Goal: Task Accomplishment & Management: Manage account settings

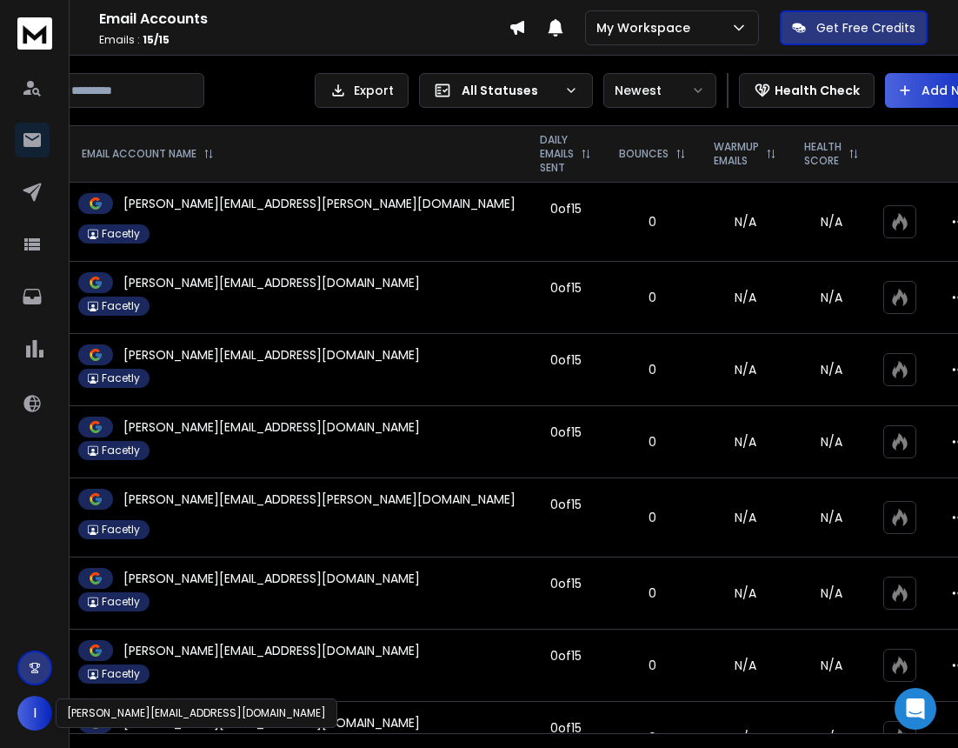
click at [29, 711] on span "I" at bounding box center [34, 713] width 35 height 35
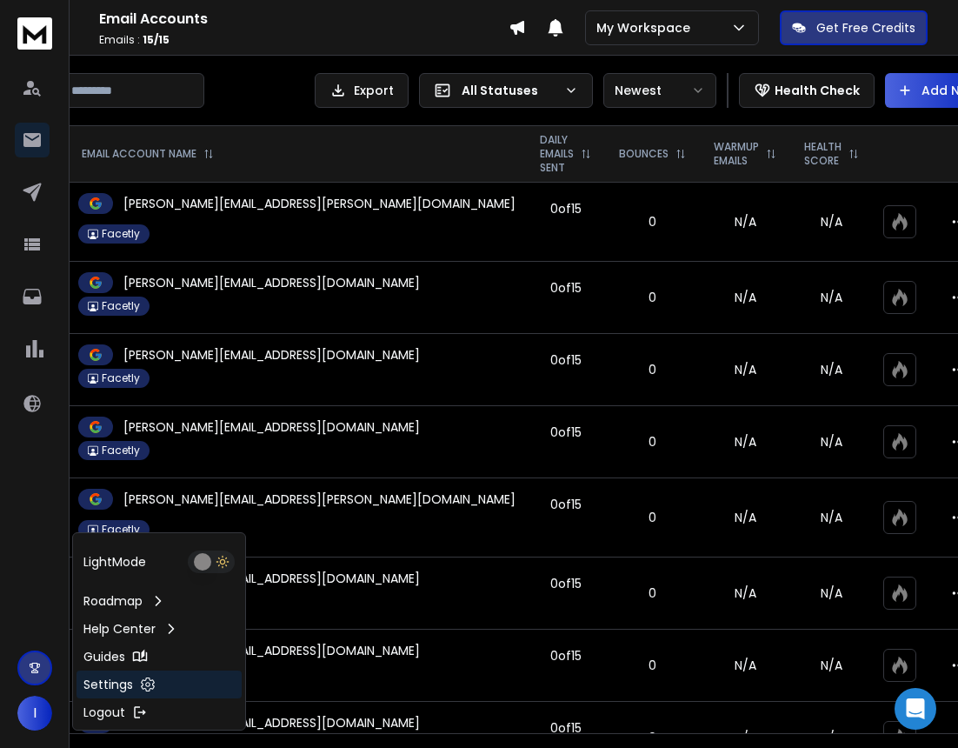
click at [142, 683] on icon at bounding box center [148, 685] width 16 height 16
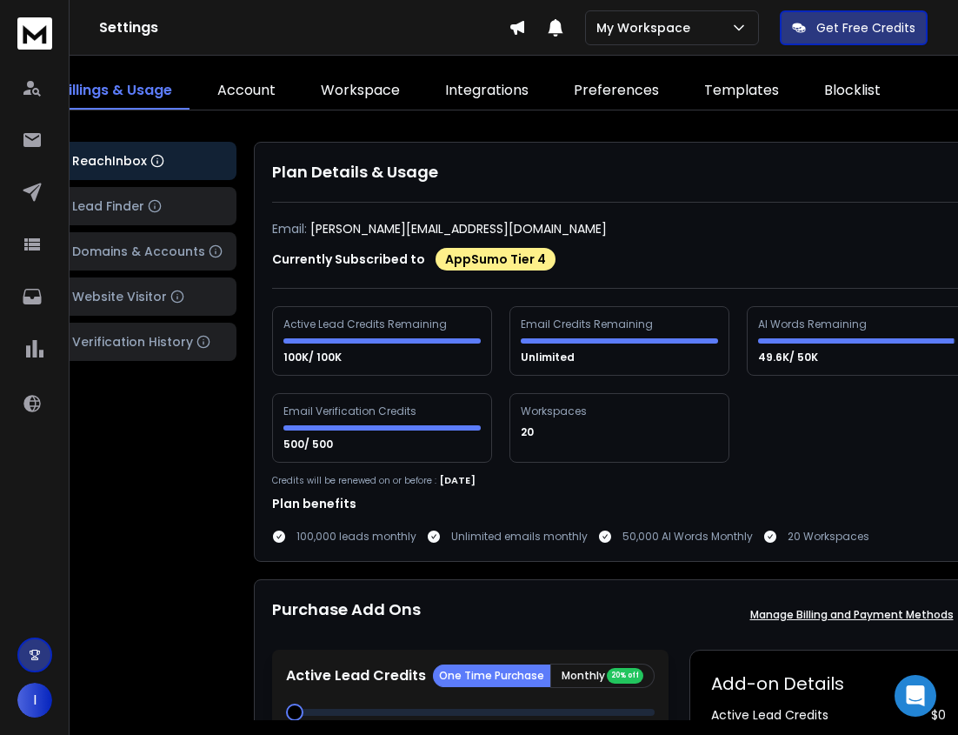
click at [148, 254] on button "Domains & Accounts" at bounding box center [140, 251] width 194 height 38
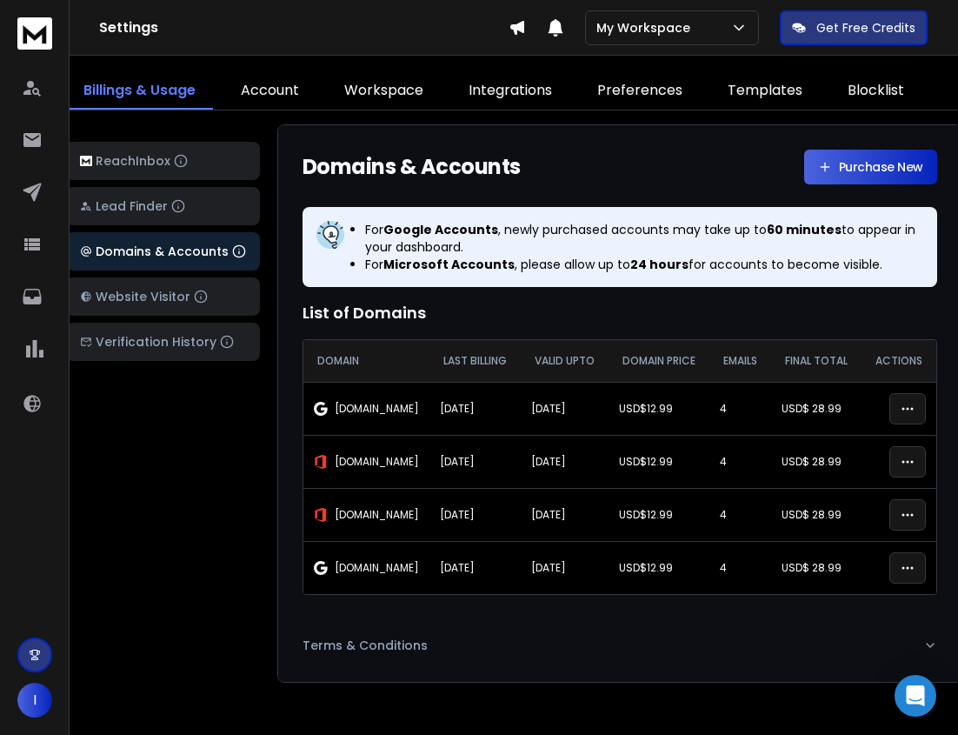
click at [158, 550] on div "ReachInbox Lead Finder Domains & Accounts Website Visitor Verification History …" at bounding box center [514, 422] width 897 height 596
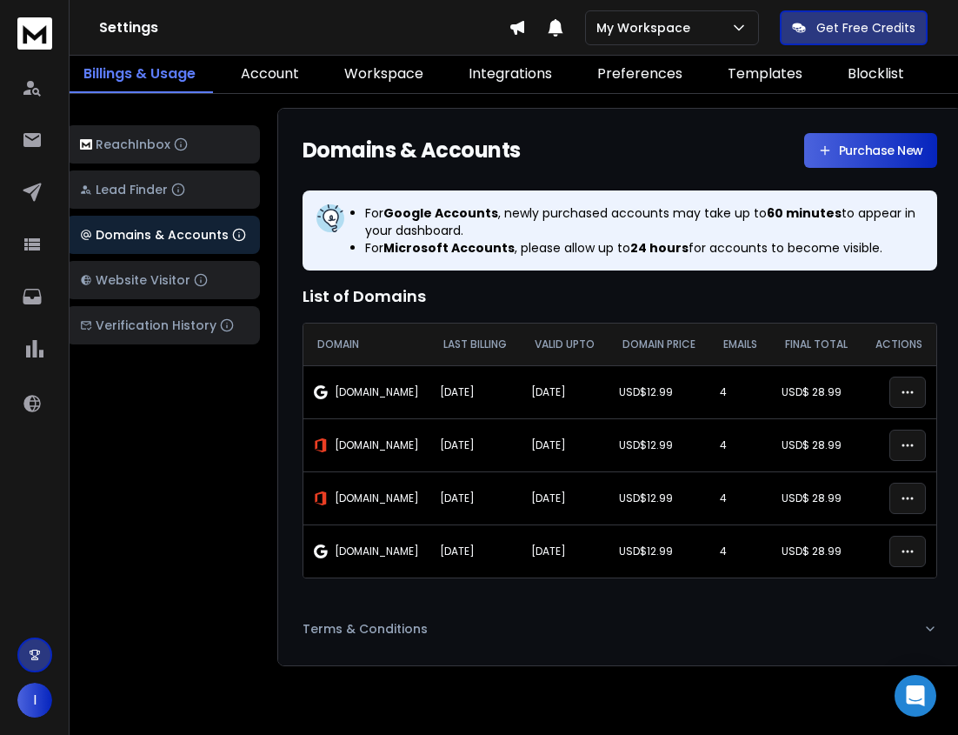
click at [181, 456] on div "ReachInbox Lead Finder Domains & Accounts Website Visitor Verification History …" at bounding box center [514, 406] width 897 height 596
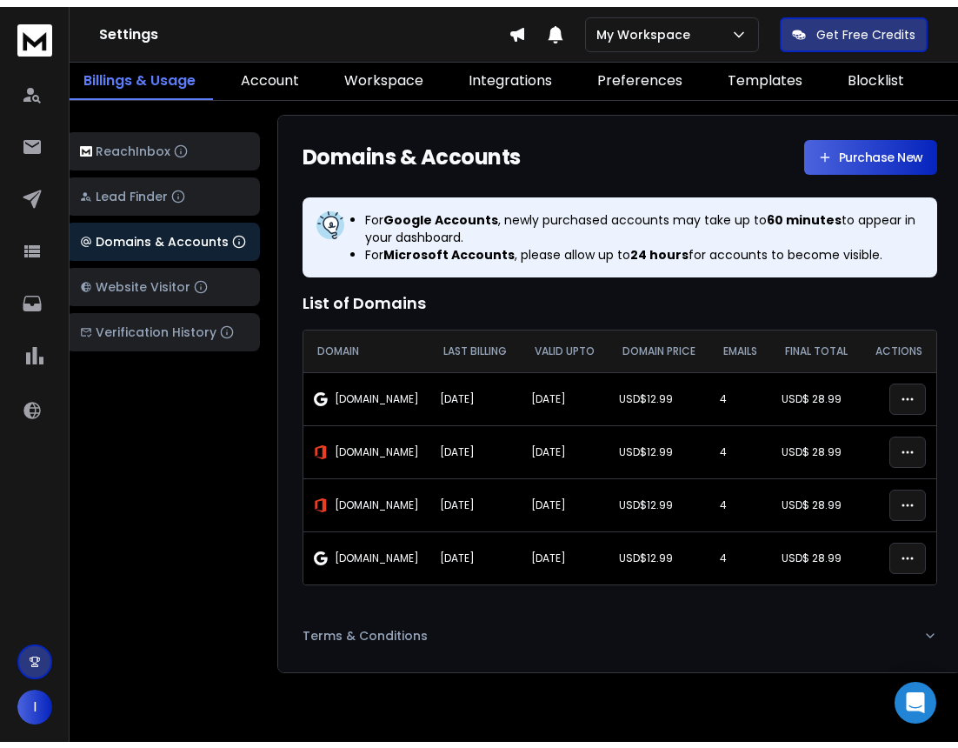
scroll to position [0, 0]
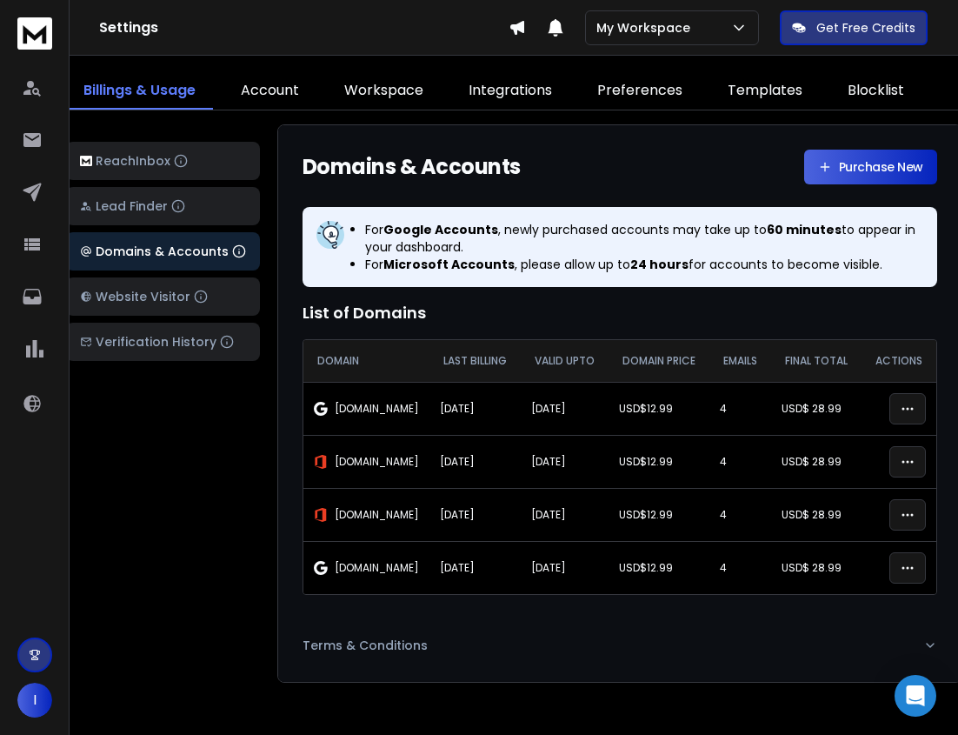
click at [179, 506] on div "ReachInbox Lead Finder Domains & Accounts Website Visitor Verification History …" at bounding box center [514, 422] width 897 height 596
click at [33, 130] on icon at bounding box center [32, 140] width 21 height 21
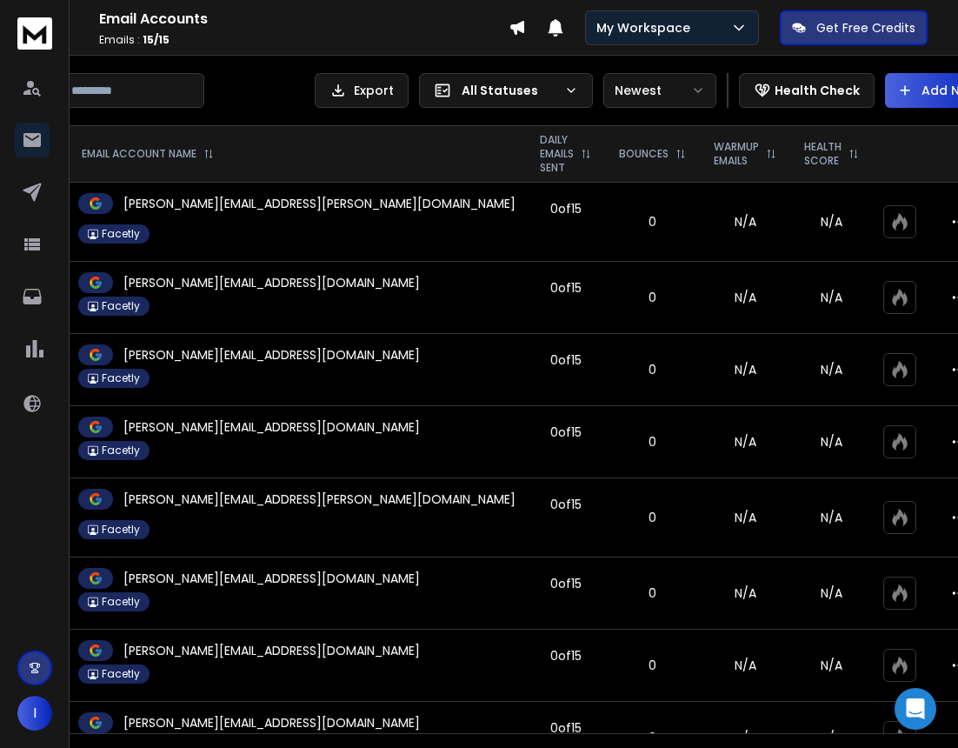
click at [729, 23] on div "My Workspace" at bounding box center [672, 27] width 151 height 17
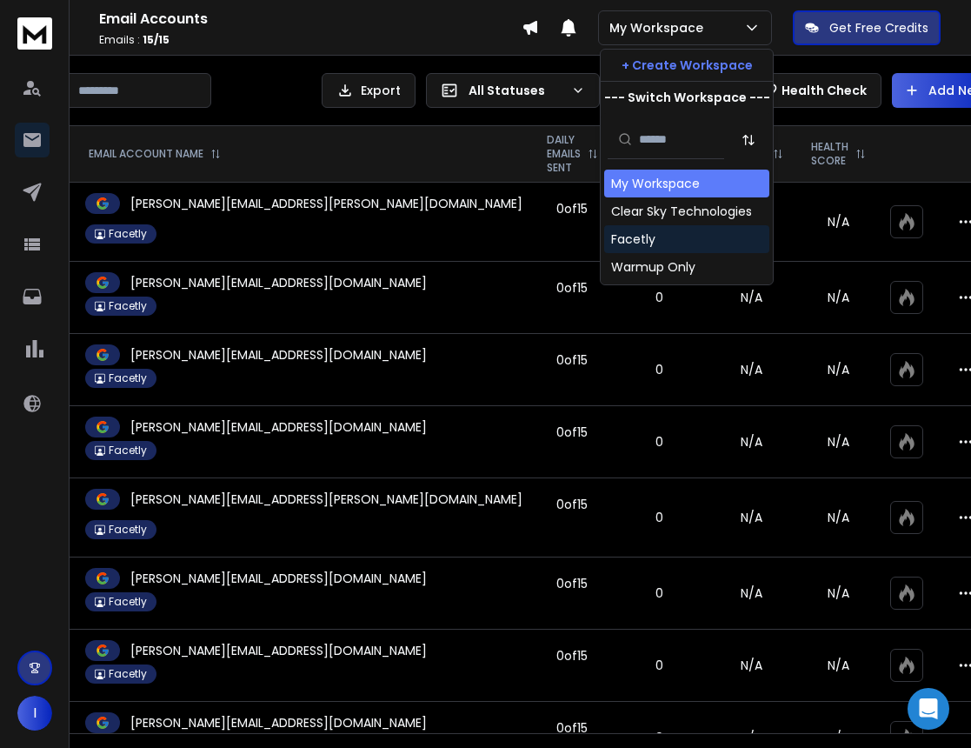
click at [639, 244] on div "Facetly" at bounding box center [633, 238] width 44 height 17
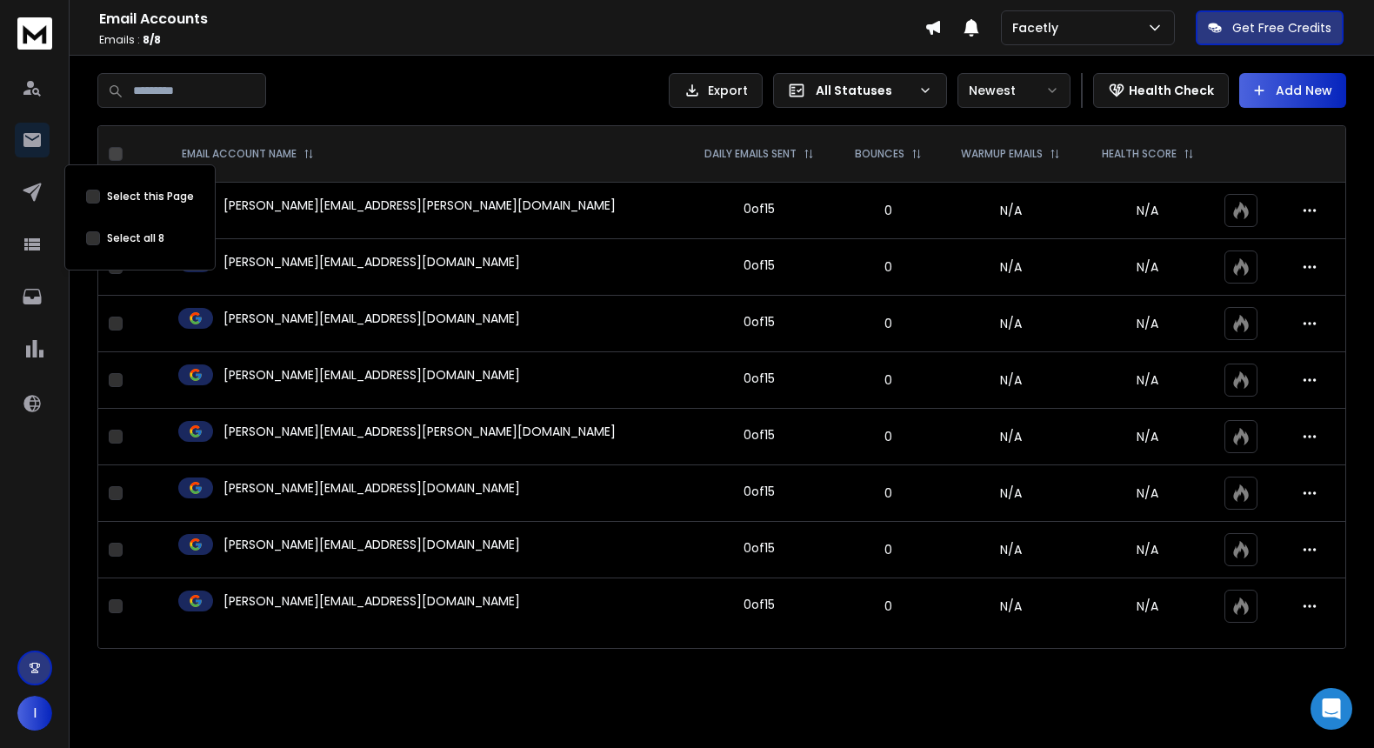
click at [112, 152] on button "Select this Page" at bounding box center [116, 154] width 14 height 14
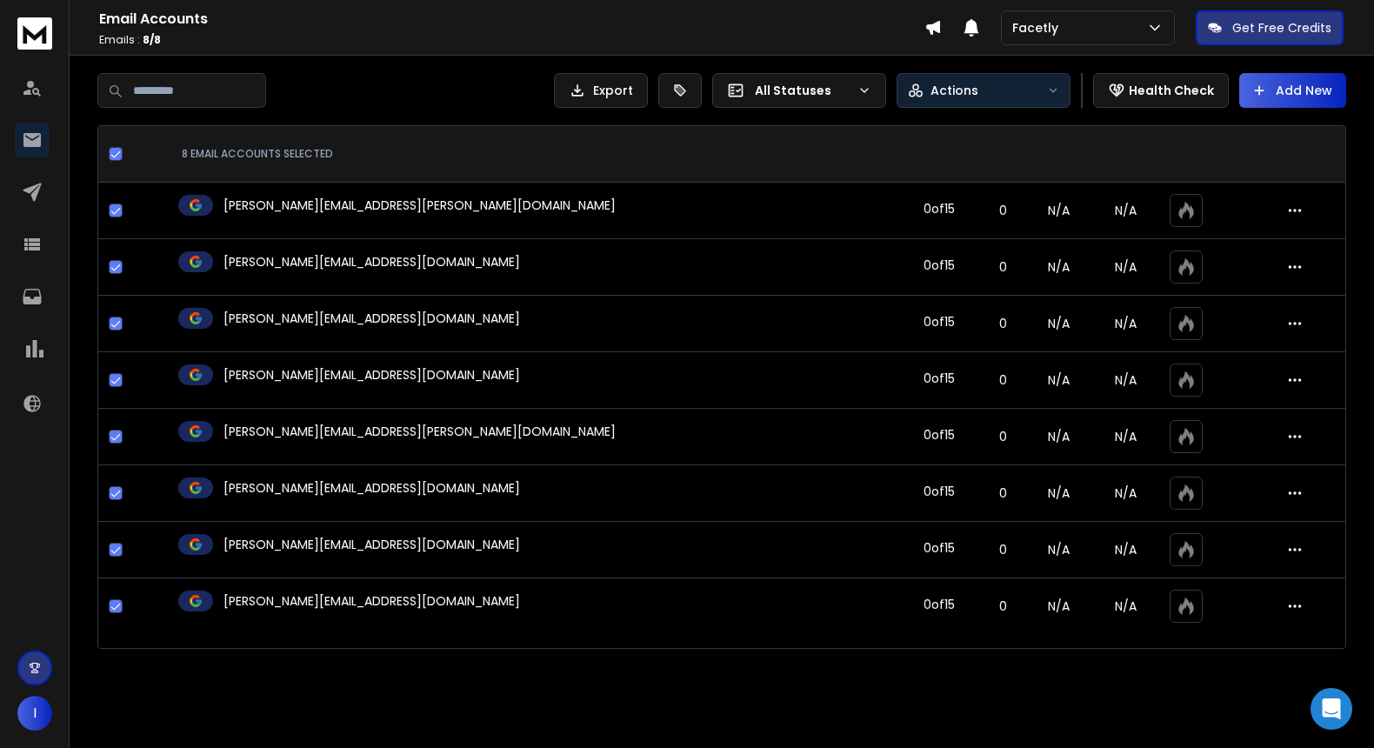
click at [971, 92] on div "Actions" at bounding box center [974, 90] width 132 height 17
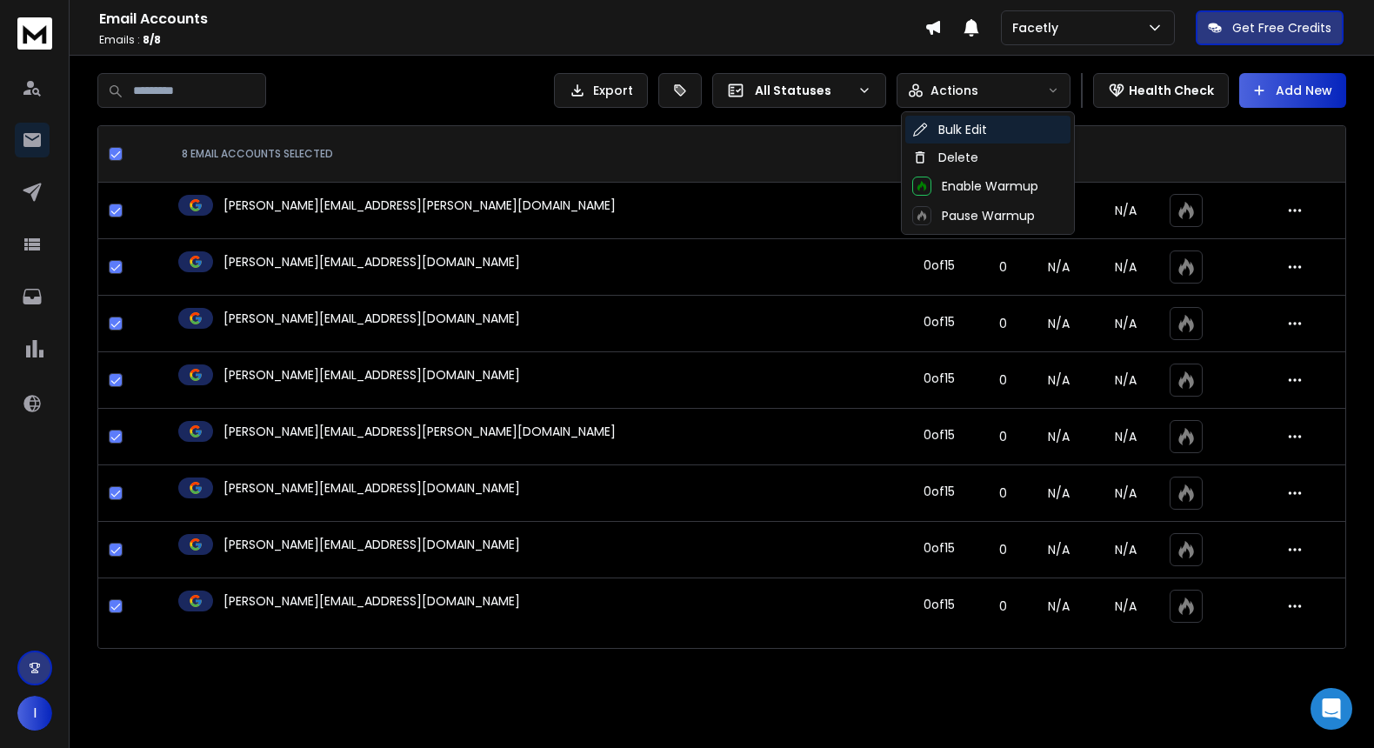
click at [971, 124] on div "Bulk Edit" at bounding box center [987, 130] width 165 height 28
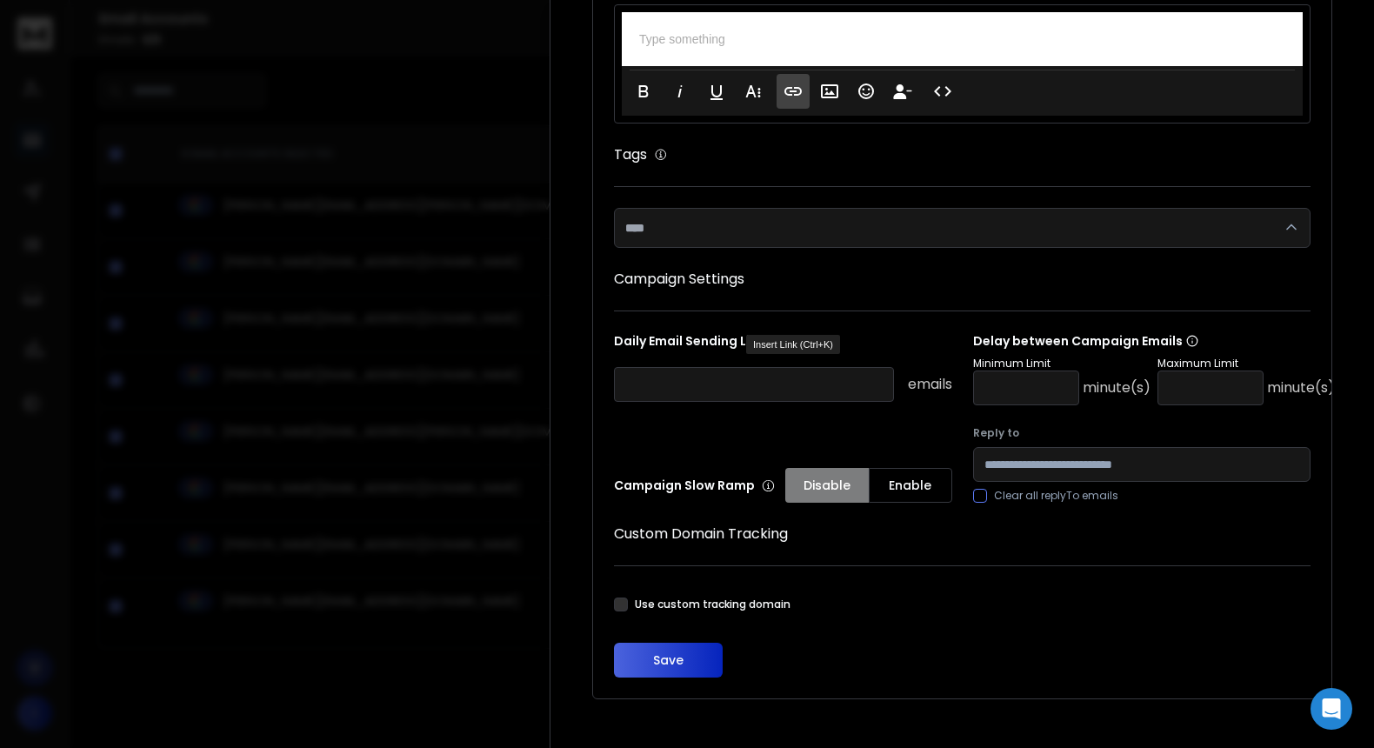
scroll to position [292, 0]
click at [784, 367] on input "number" at bounding box center [754, 384] width 280 height 35
type input "**"
click at [677, 645] on button "Save" at bounding box center [668, 660] width 109 height 35
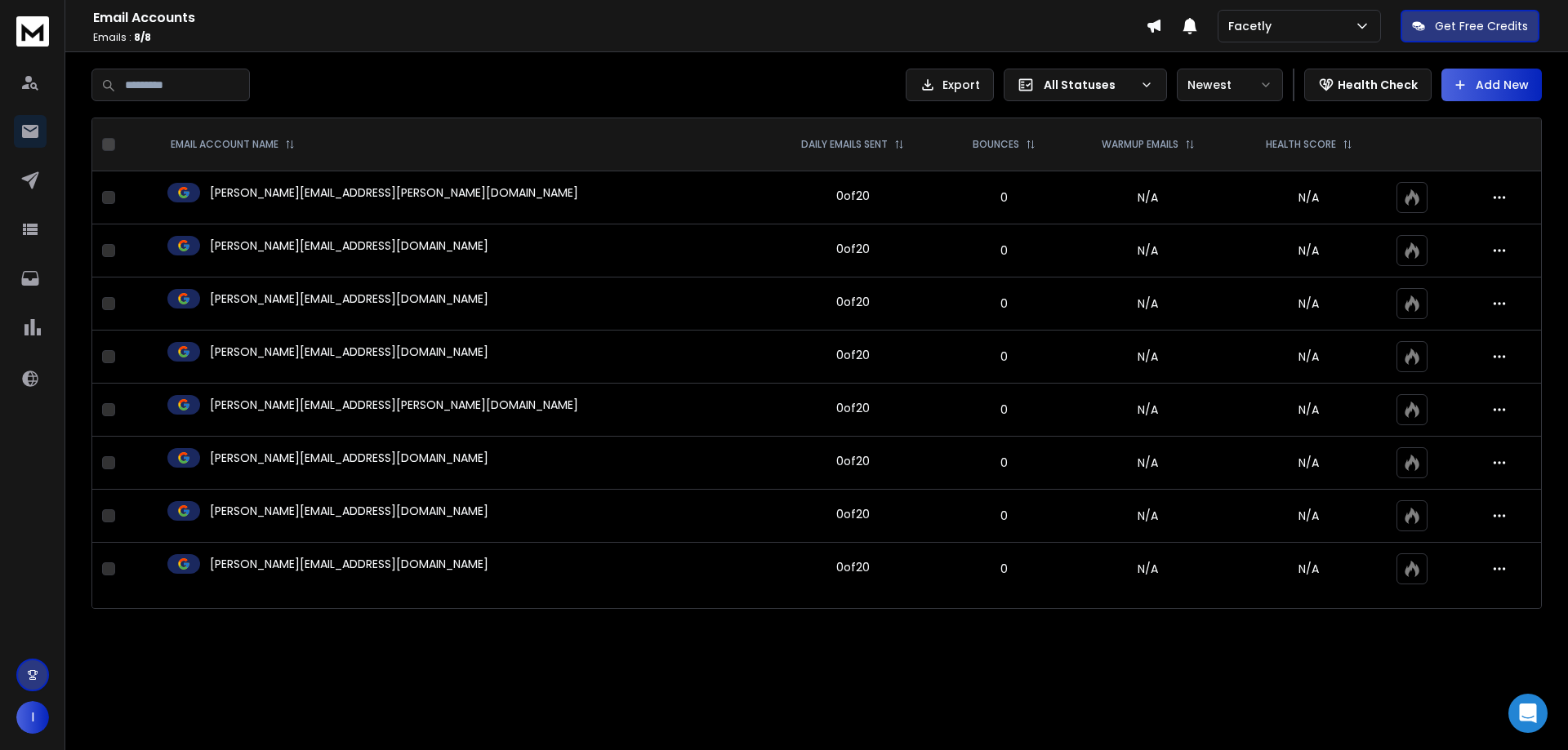
click at [347, 684] on div "Get only verified leads with our AI-powered Lead Finder, starting at $22/mo Try…" at bounding box center [784, 375] width 1568 height 750
click at [302, 559] on p "[PERSON_NAME][EMAIL_ADDRESS][DOMAIN_NAME]" at bounding box center [349, 563] width 279 height 16
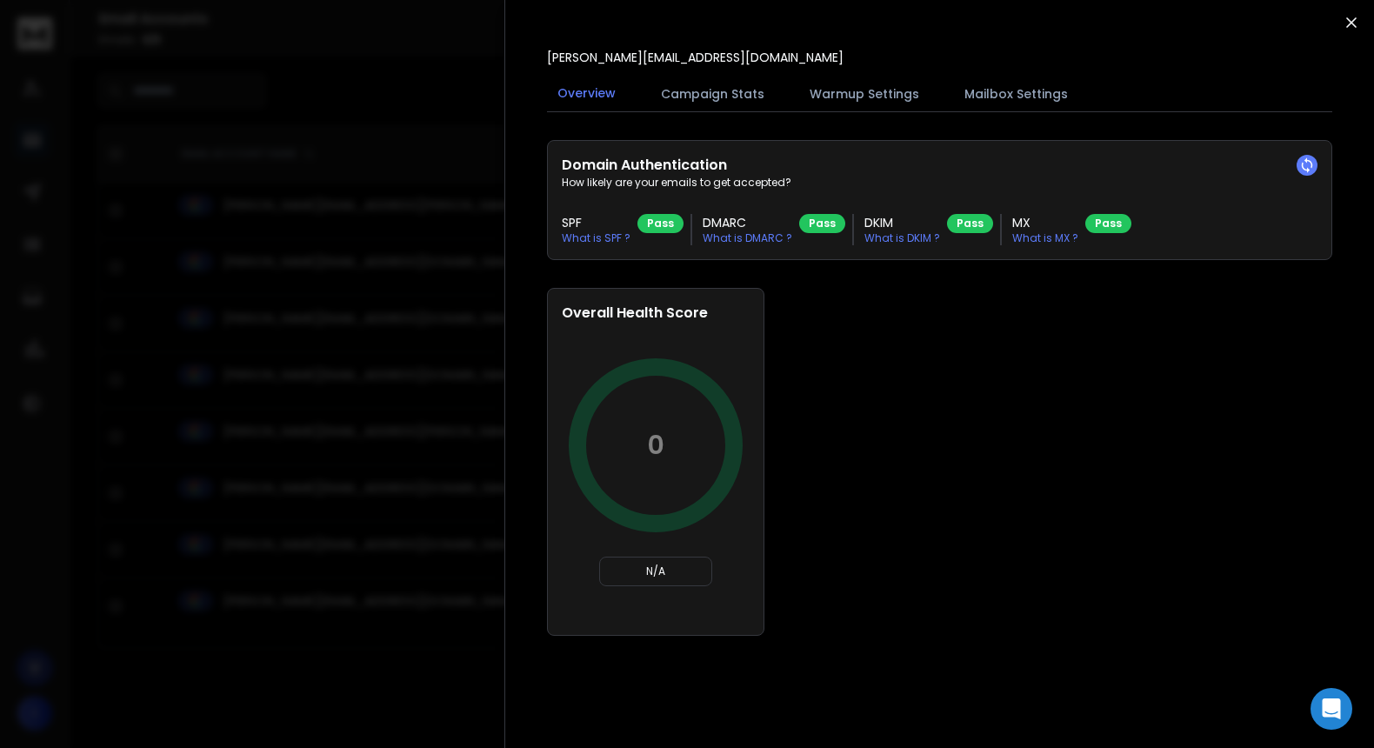
click at [971, 22] on icon "button" at bounding box center [1351, 22] width 17 height 17
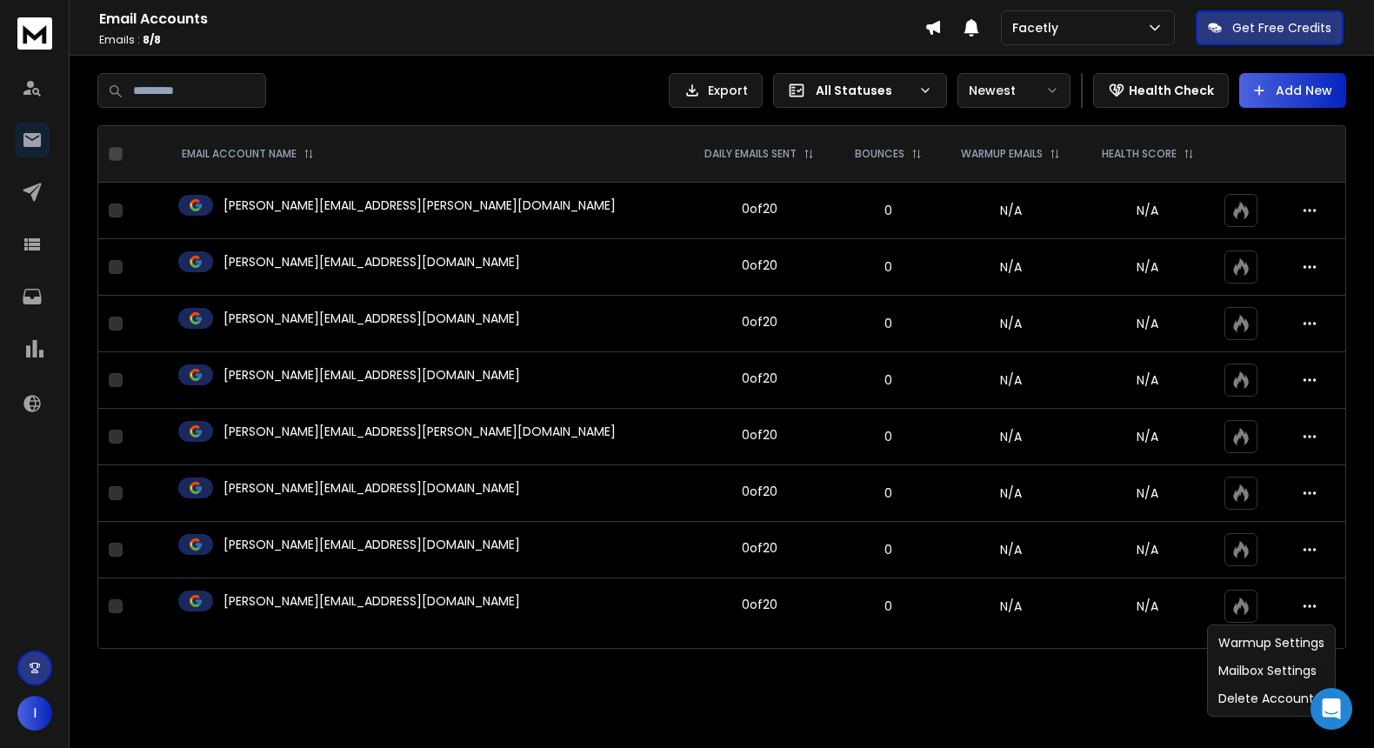
click at [971, 605] on icon at bounding box center [1310, 606] width 16 height 16
click at [971, 674] on div "Mailbox Settings" at bounding box center [1271, 671] width 120 height 28
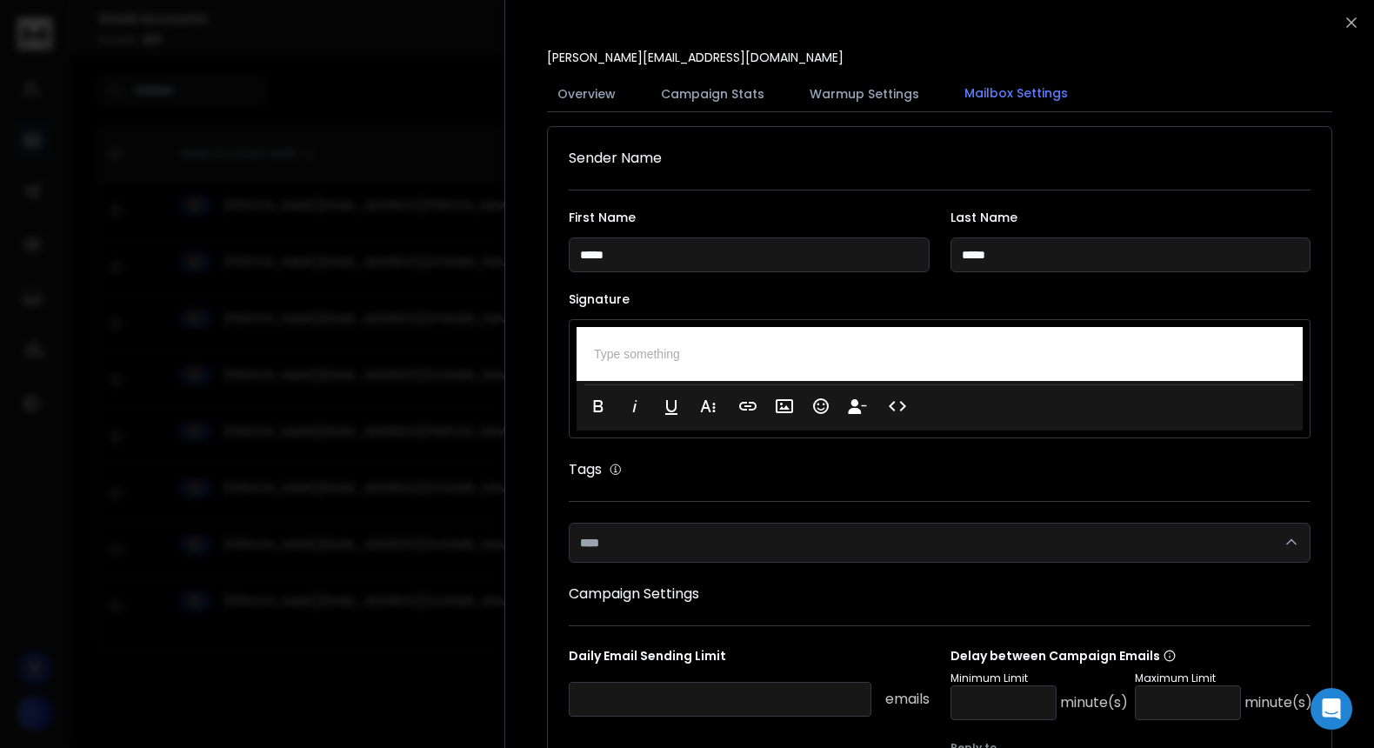
click at [768, 335] on div at bounding box center [940, 354] width 726 height 54
click at [903, 404] on icon "button" at bounding box center [897, 406] width 17 height 10
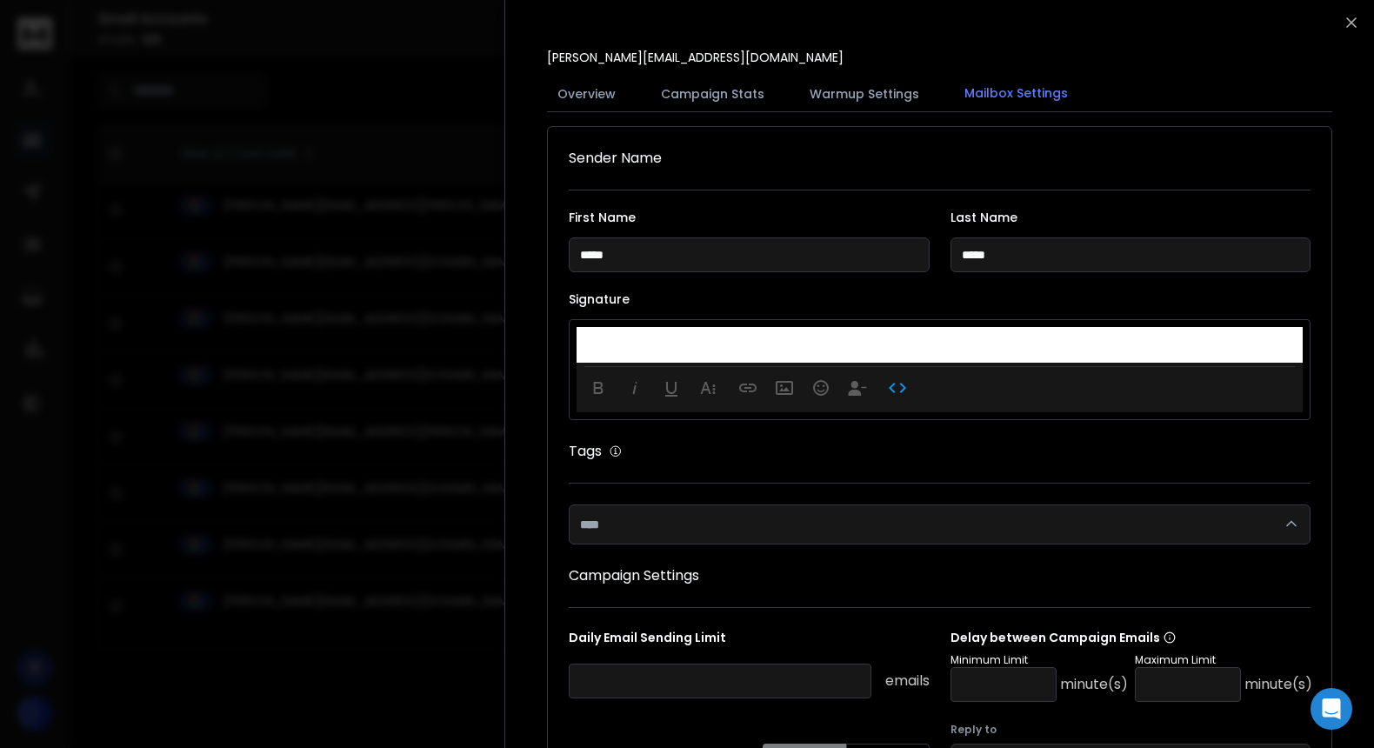
click at [858, 341] on textarea at bounding box center [940, 345] width 726 height 36
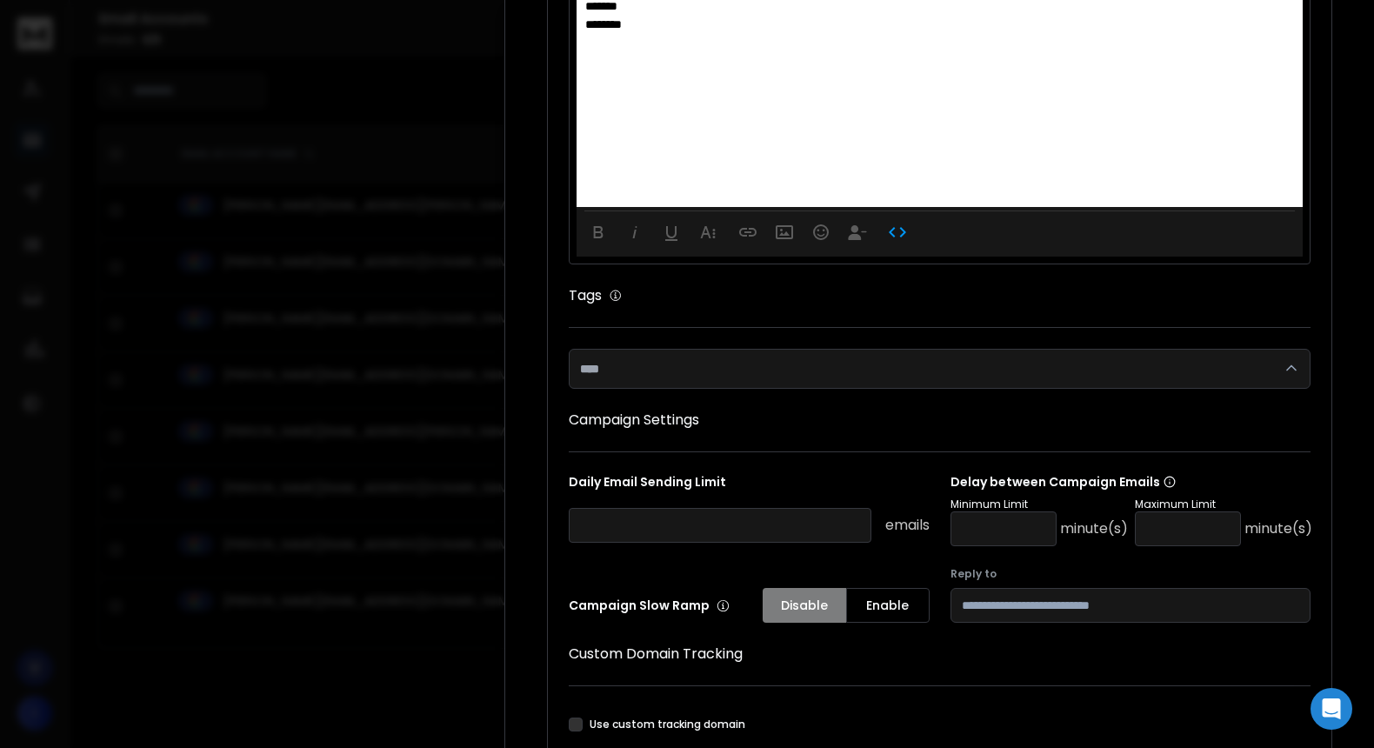
scroll to position [1071, 0]
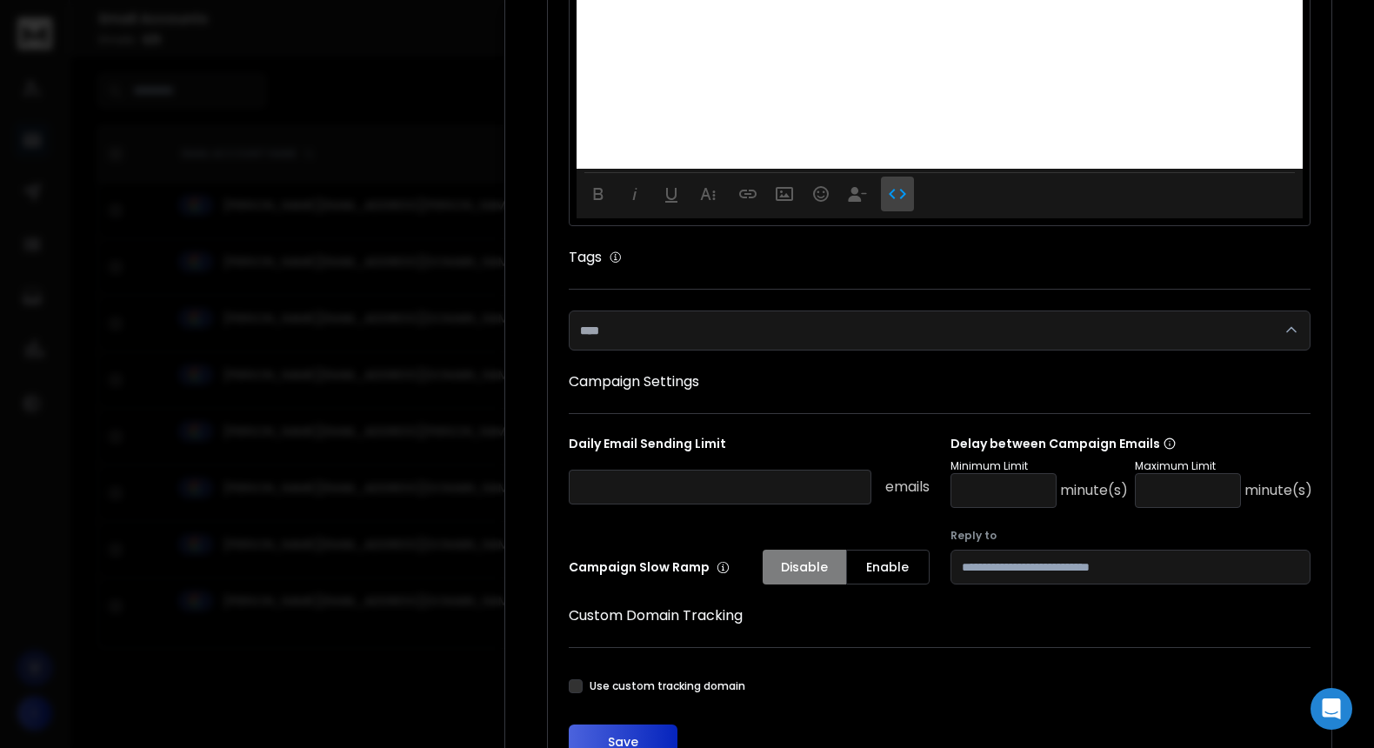
click at [903, 191] on icon "button" at bounding box center [897, 194] width 17 height 10
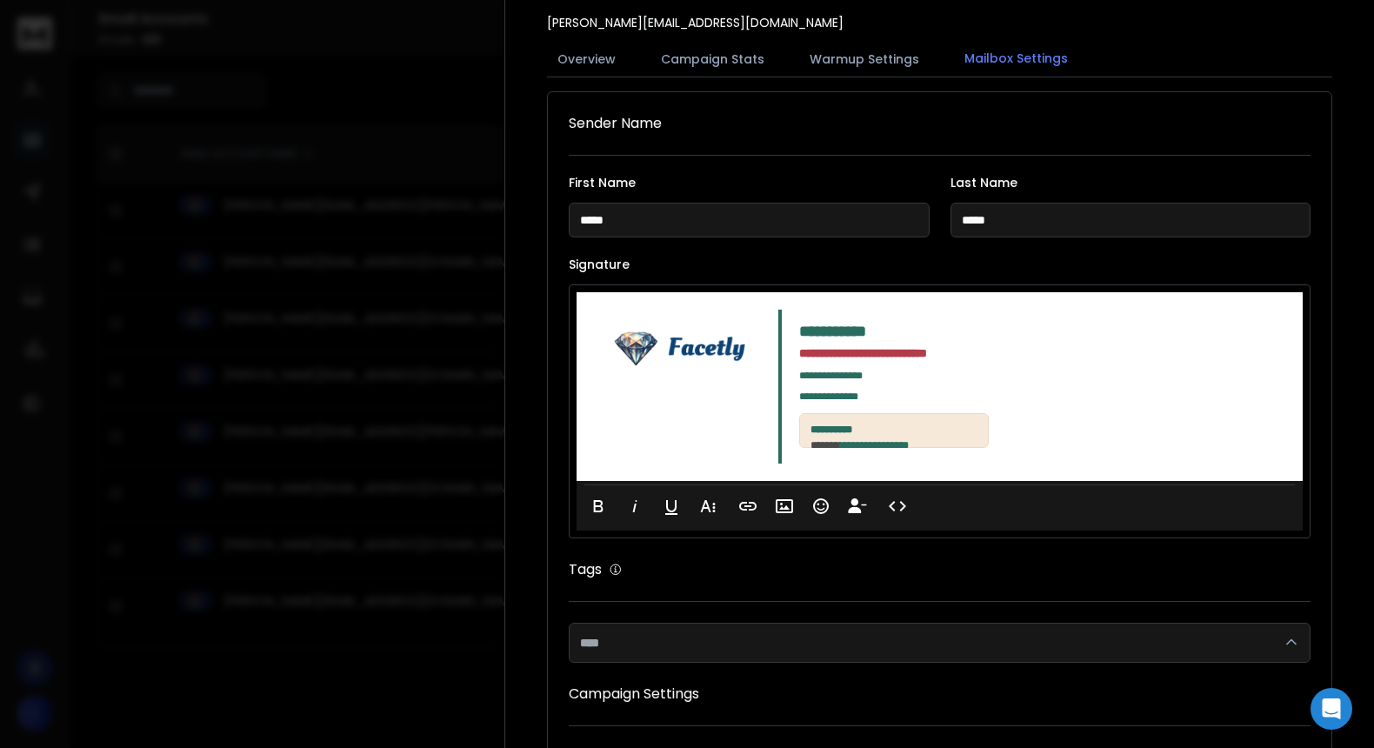
scroll to position [0, 0]
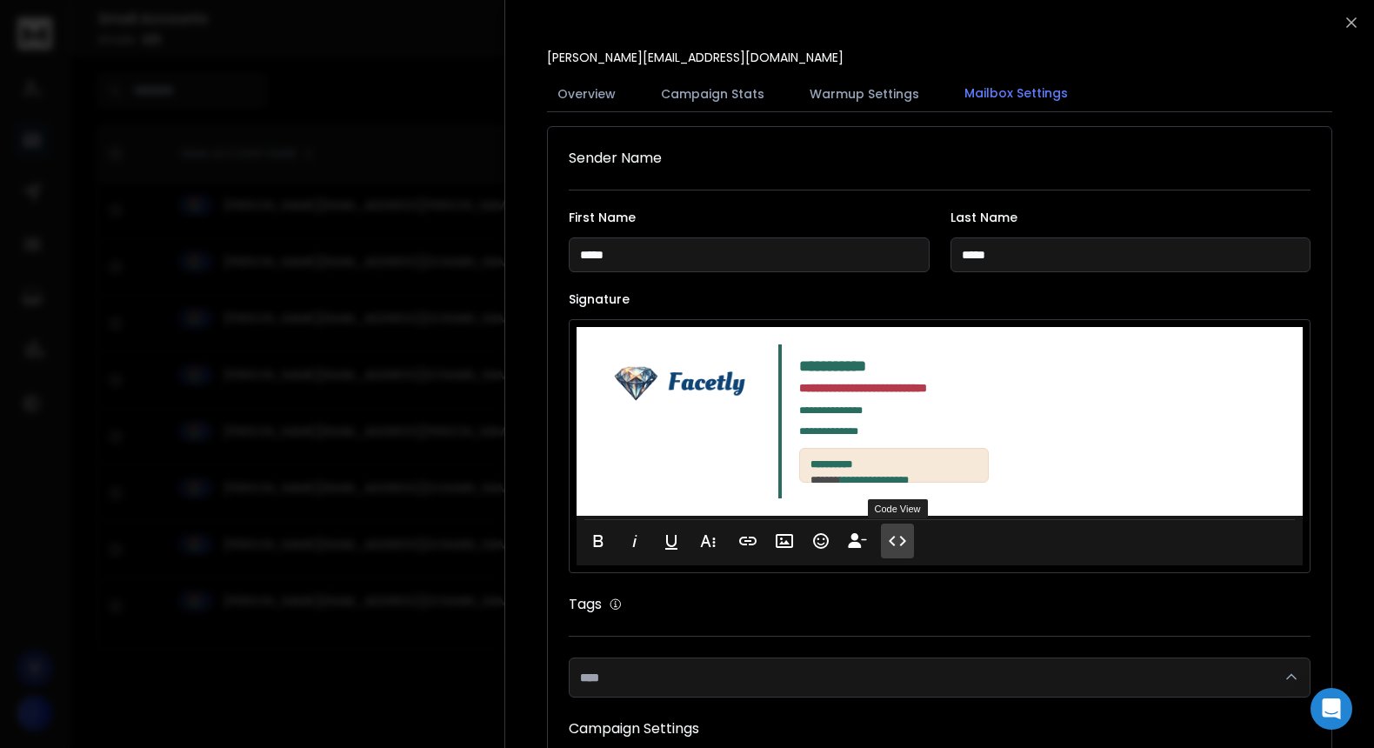
type textarea "**********"
click at [899, 532] on icon "button" at bounding box center [897, 541] width 21 height 21
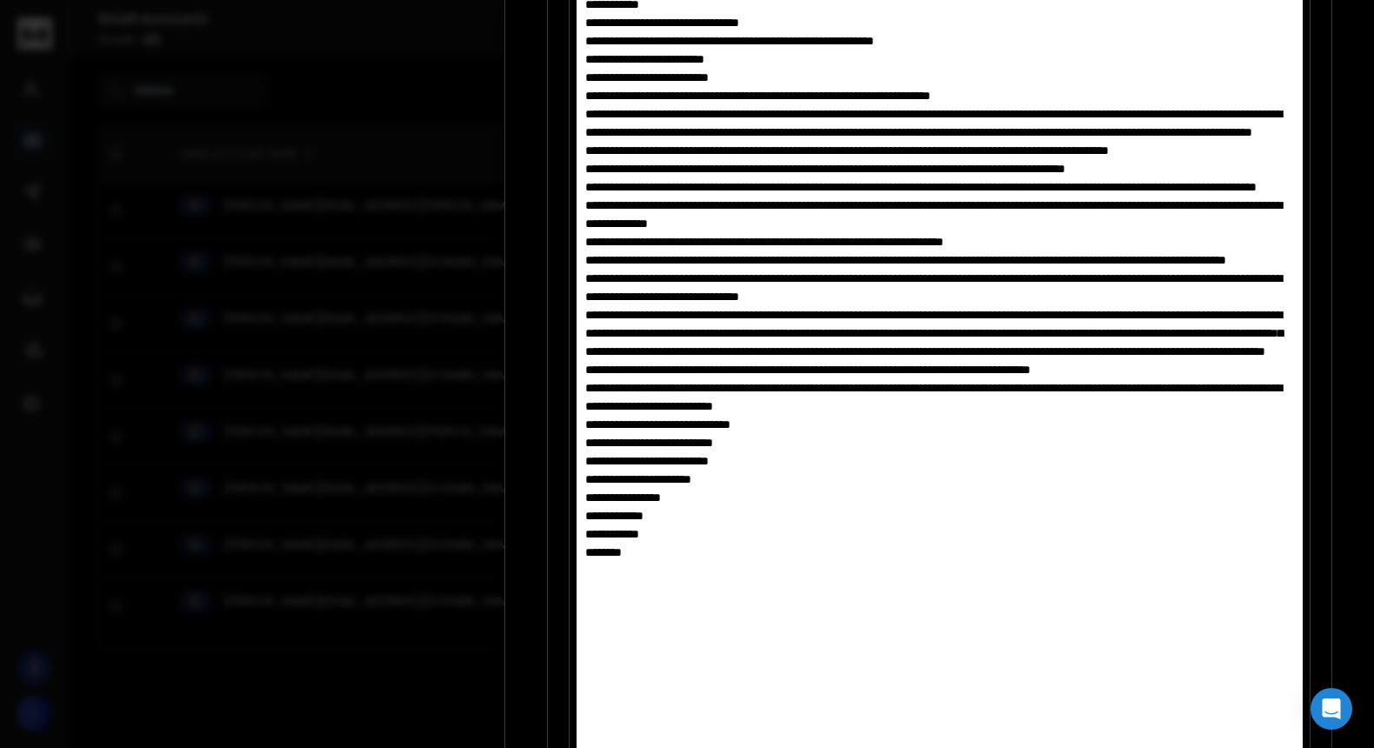
scroll to position [376, 0]
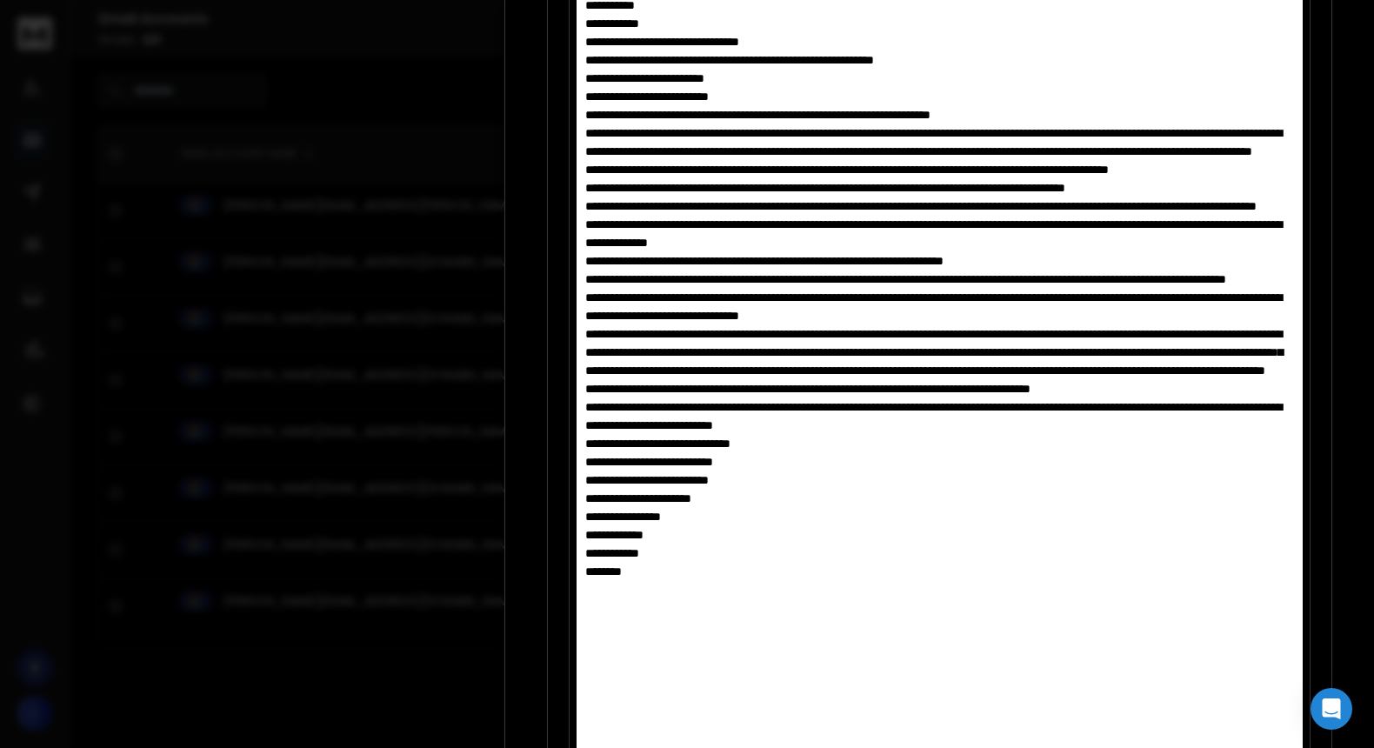
click at [971, 342] on textarea at bounding box center [940, 389] width 726 height 876
click at [971, 679] on textarea at bounding box center [940, 389] width 726 height 876
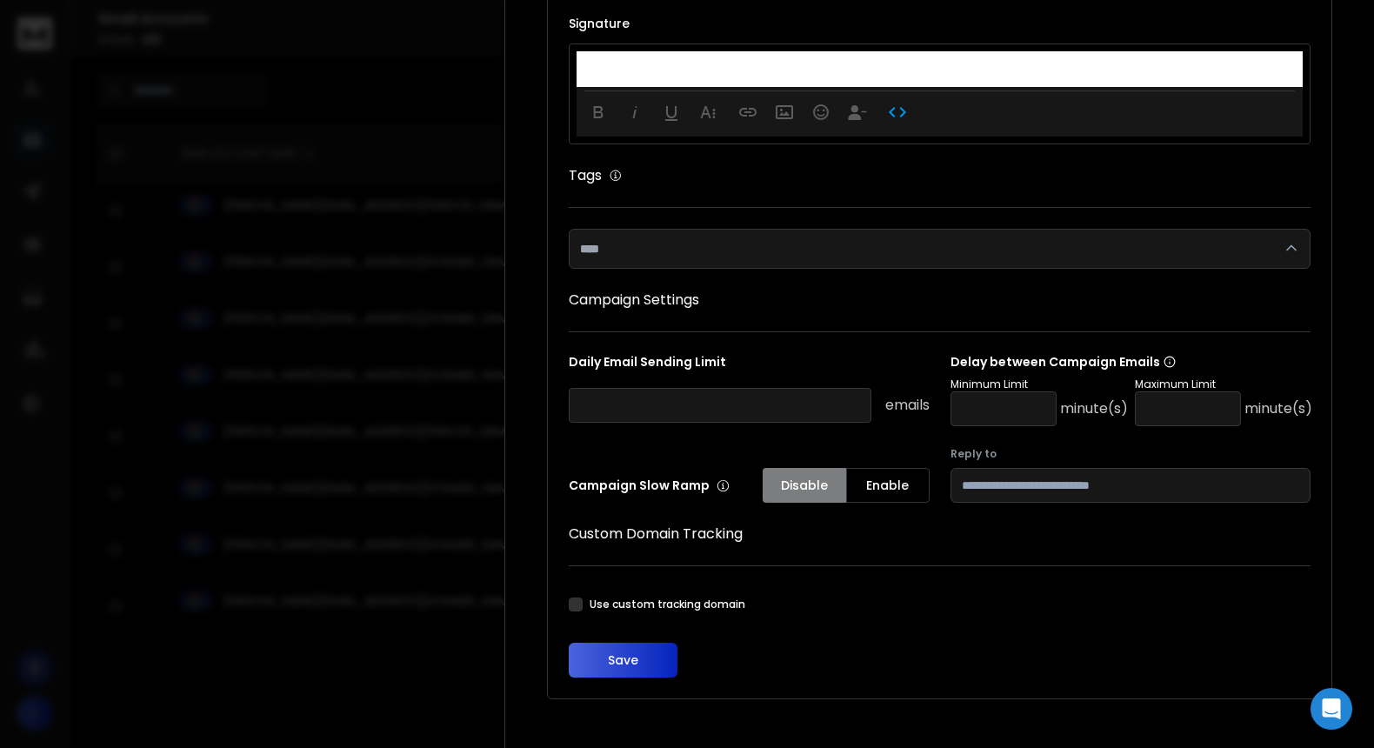
scroll to position [102, 0]
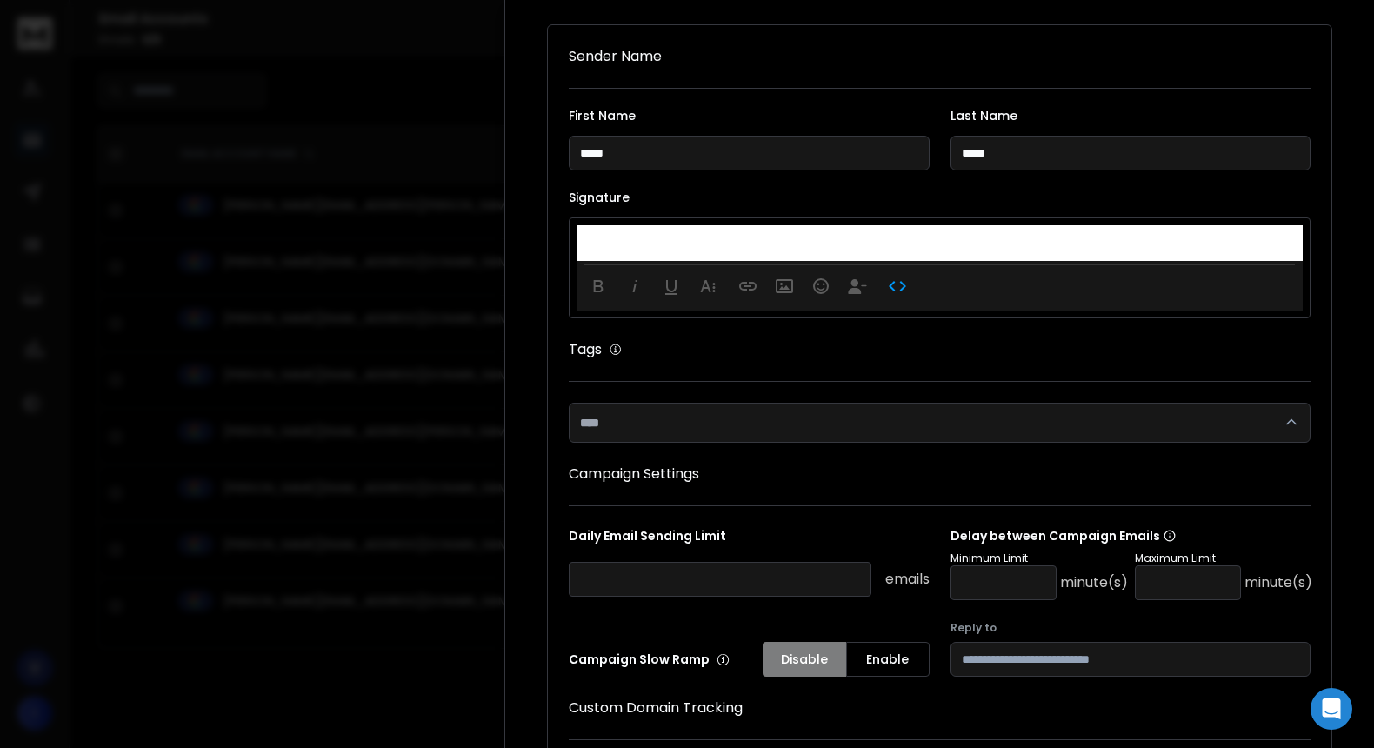
click at [691, 248] on textarea at bounding box center [940, 243] width 726 height 36
paste textarea "**********"
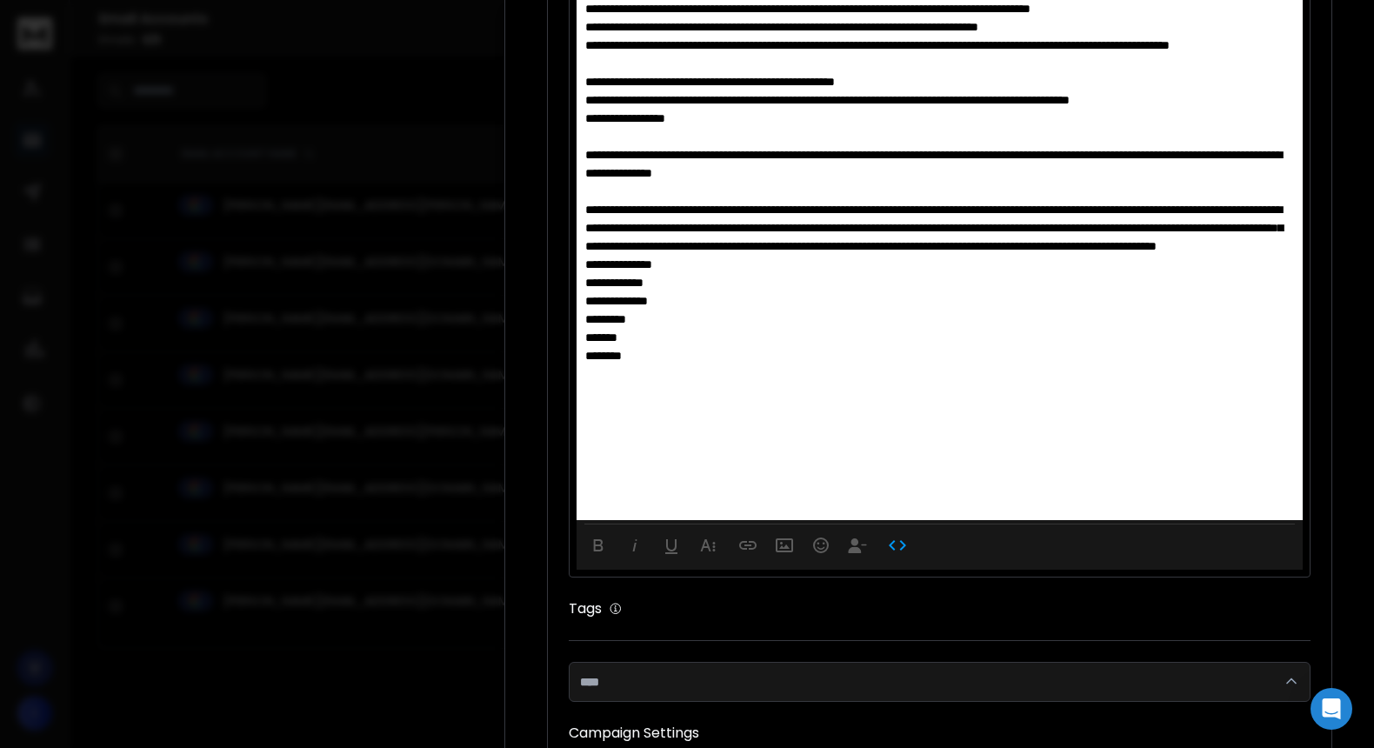
scroll to position [553, 0]
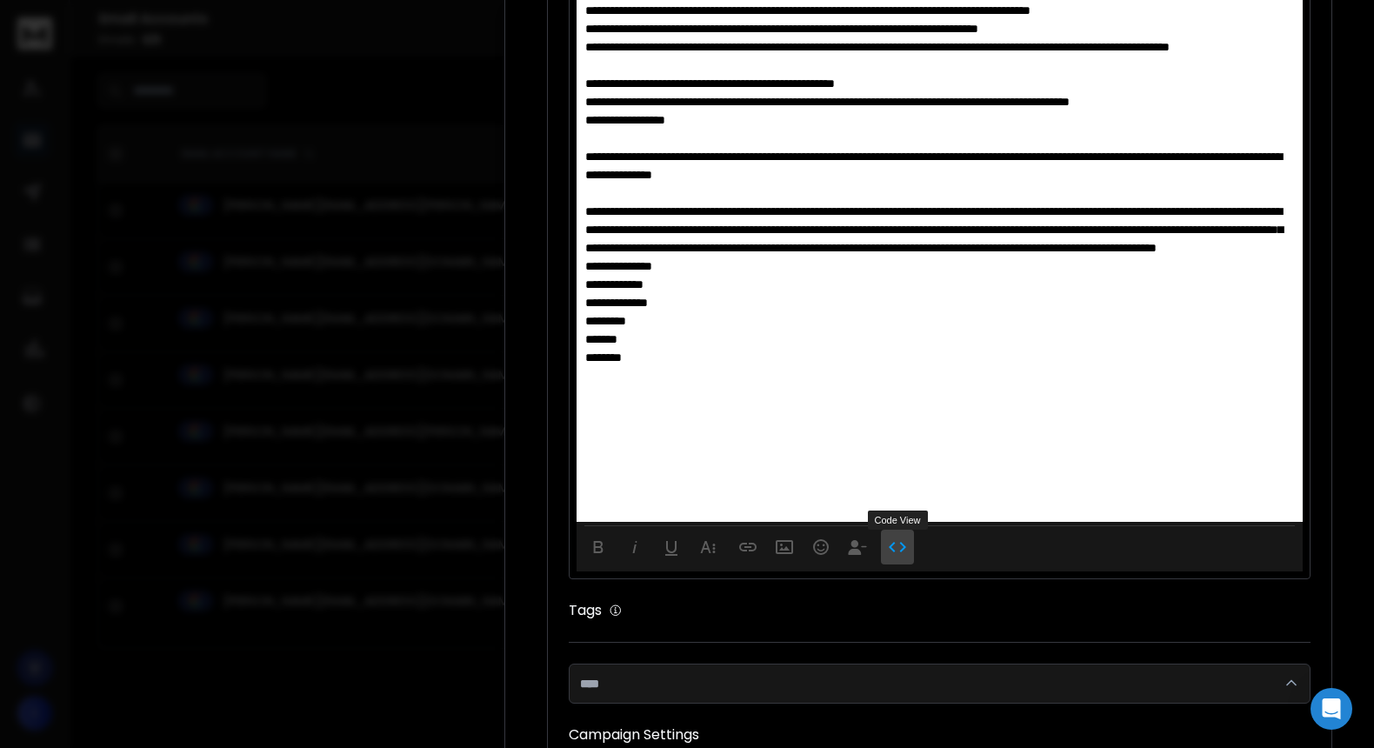
click at [904, 537] on icon "button" at bounding box center [897, 547] width 21 height 21
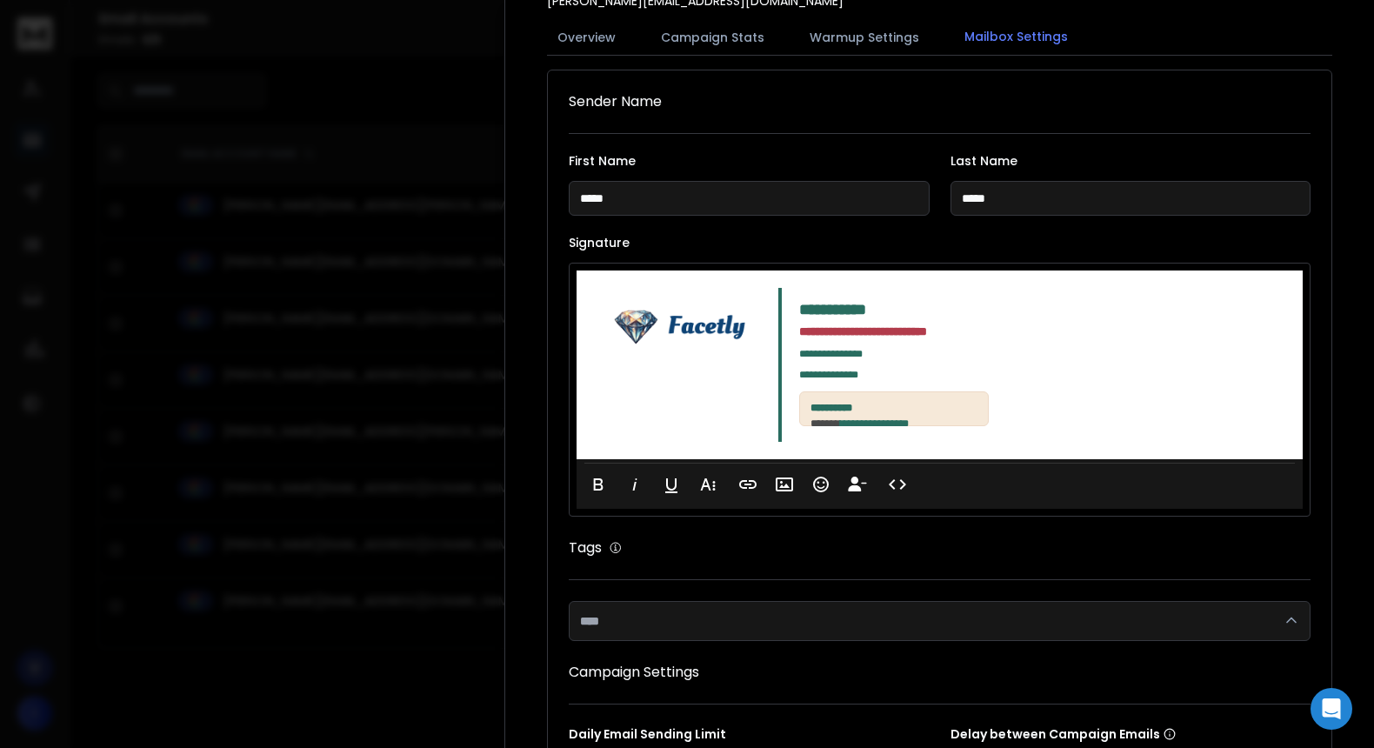
scroll to position [87, 0]
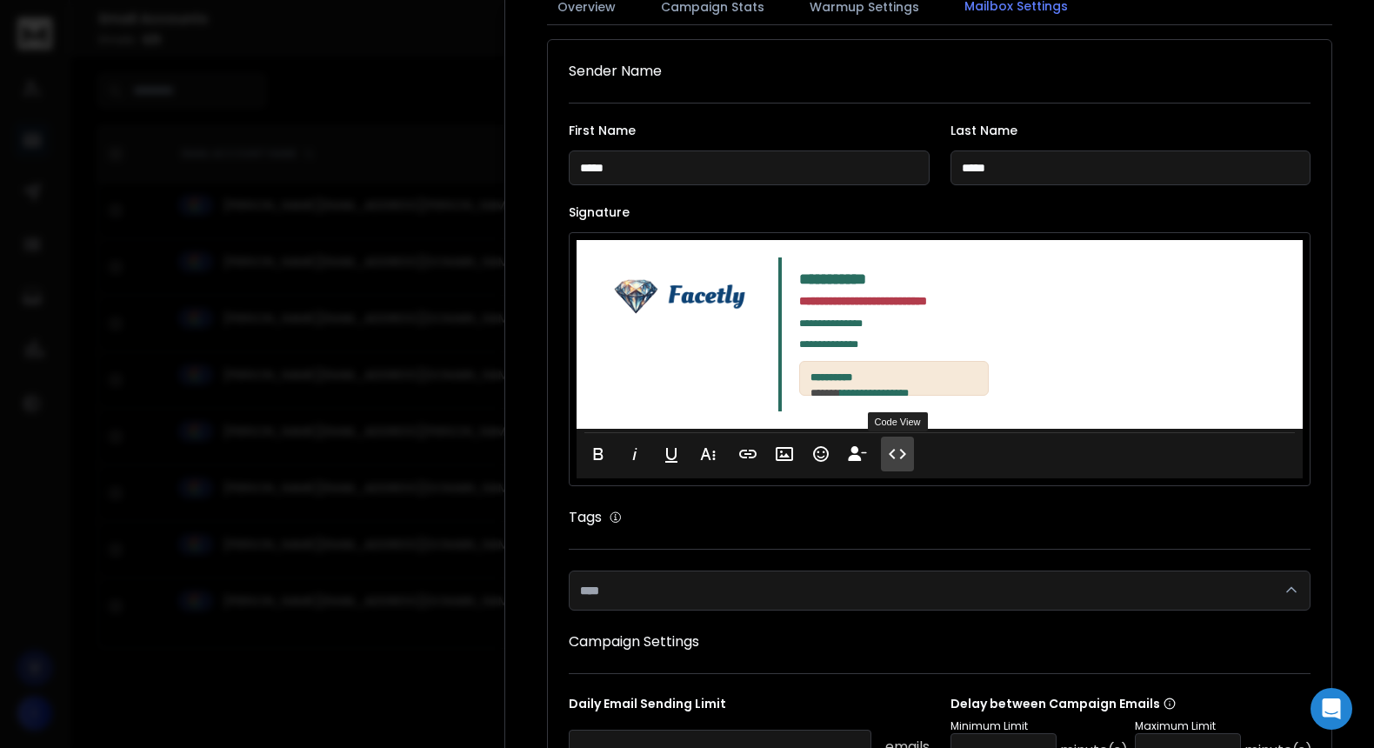
click at [897, 450] on icon "button" at bounding box center [897, 454] width 21 height 21
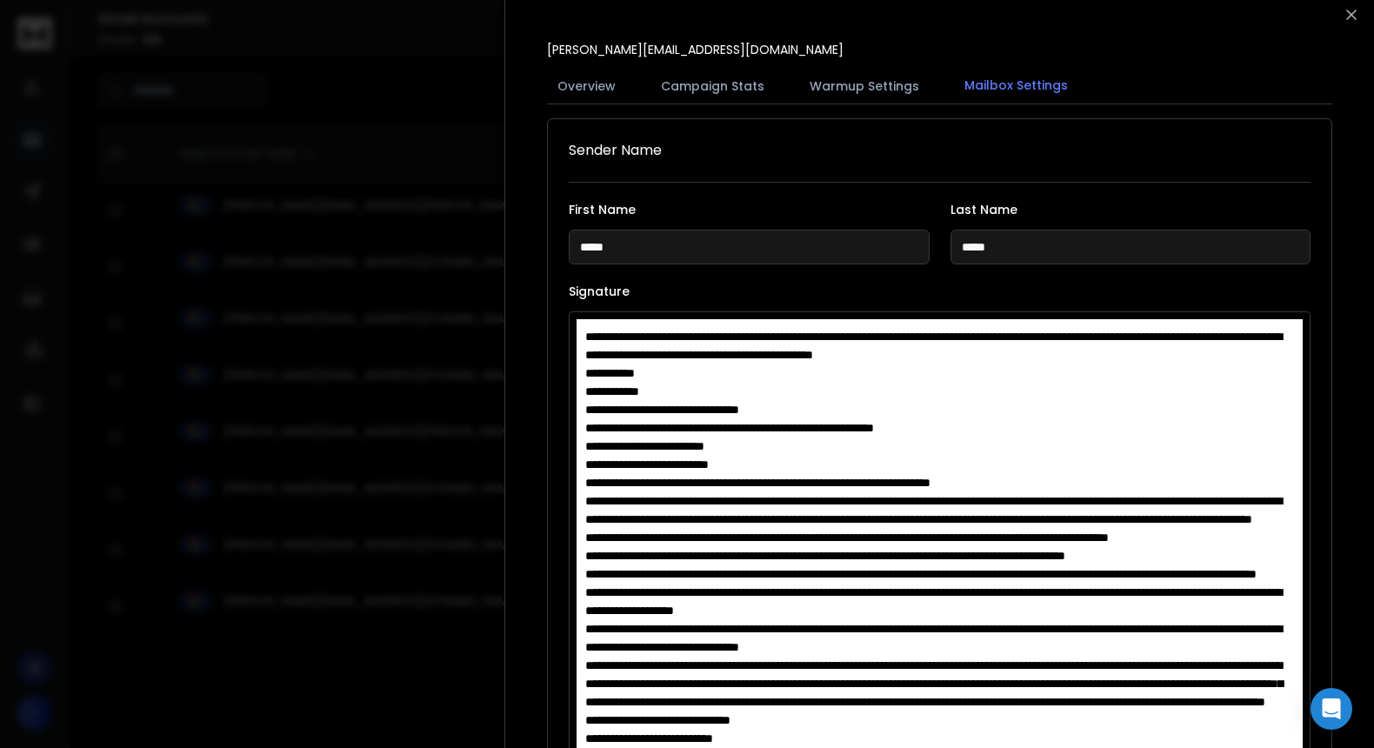
scroll to position [0, 0]
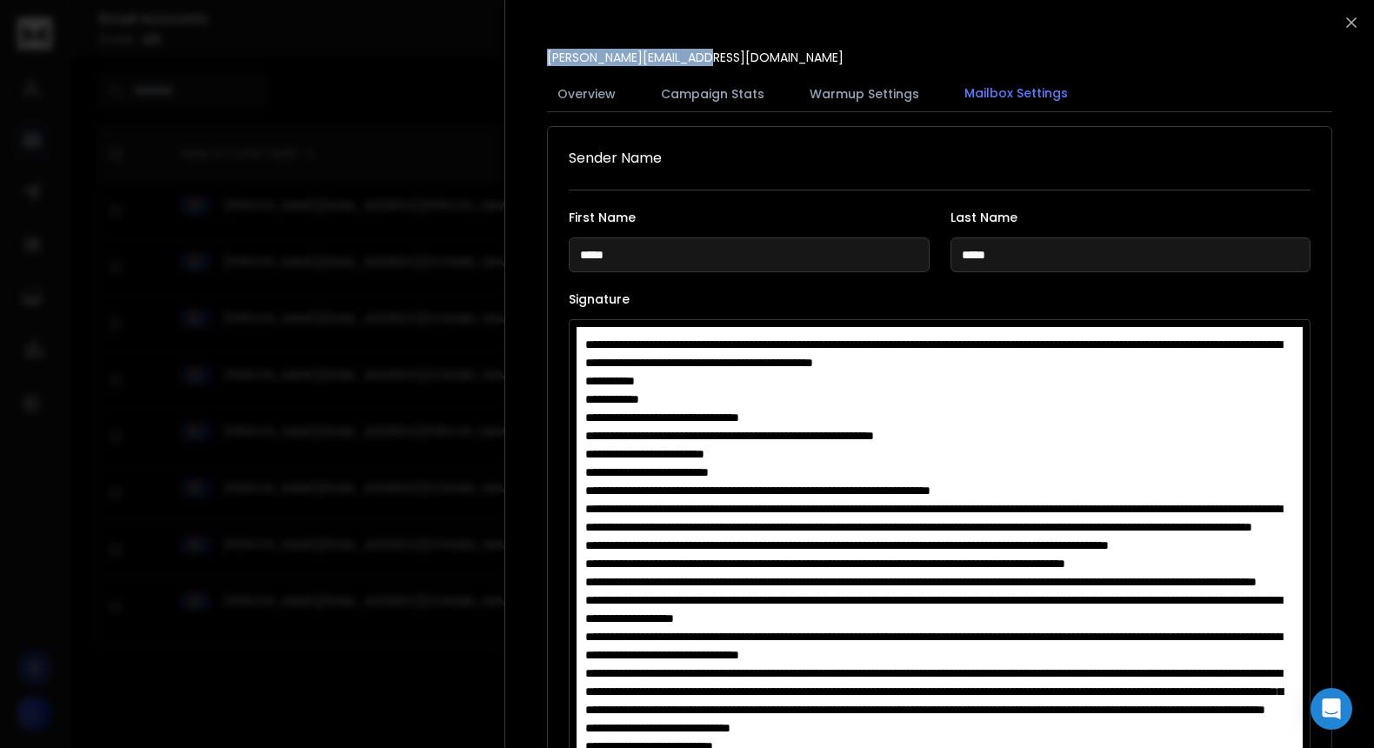
drag, startPoint x: 720, startPoint y: 57, endPoint x: 539, endPoint y: 61, distance: 180.9
copy p "[PERSON_NAME][EMAIL_ADDRESS][DOMAIN_NAME]"
click at [916, 473] on textarea at bounding box center [940, 692] width 726 height 730
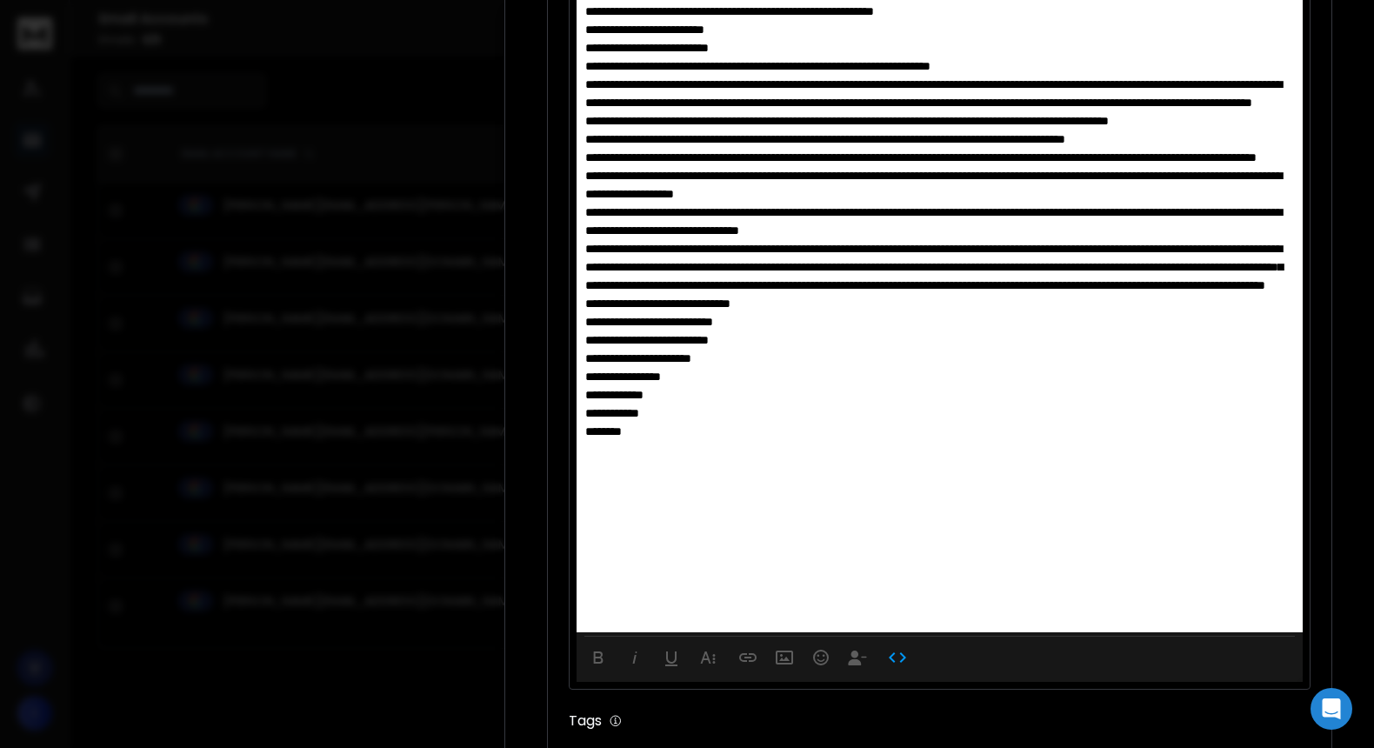
scroll to position [261, 0]
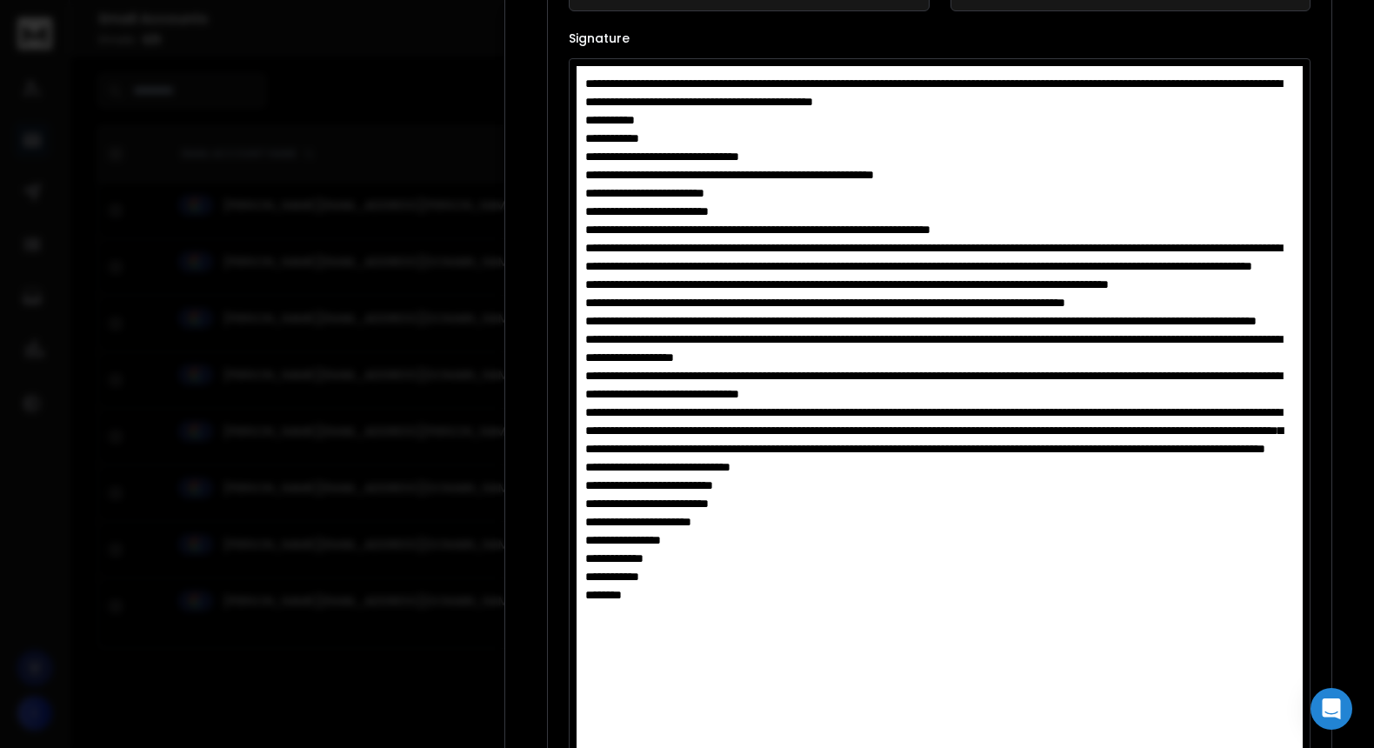
drag, startPoint x: 1147, startPoint y: 467, endPoint x: 1042, endPoint y: 467, distance: 105.2
click at [971, 467] on textarea at bounding box center [940, 431] width 726 height 730
paste textarea "********"
drag, startPoint x: 694, startPoint y: 464, endPoint x: 584, endPoint y: 467, distance: 109.6
click at [584, 467] on textarea at bounding box center [940, 431] width 726 height 730
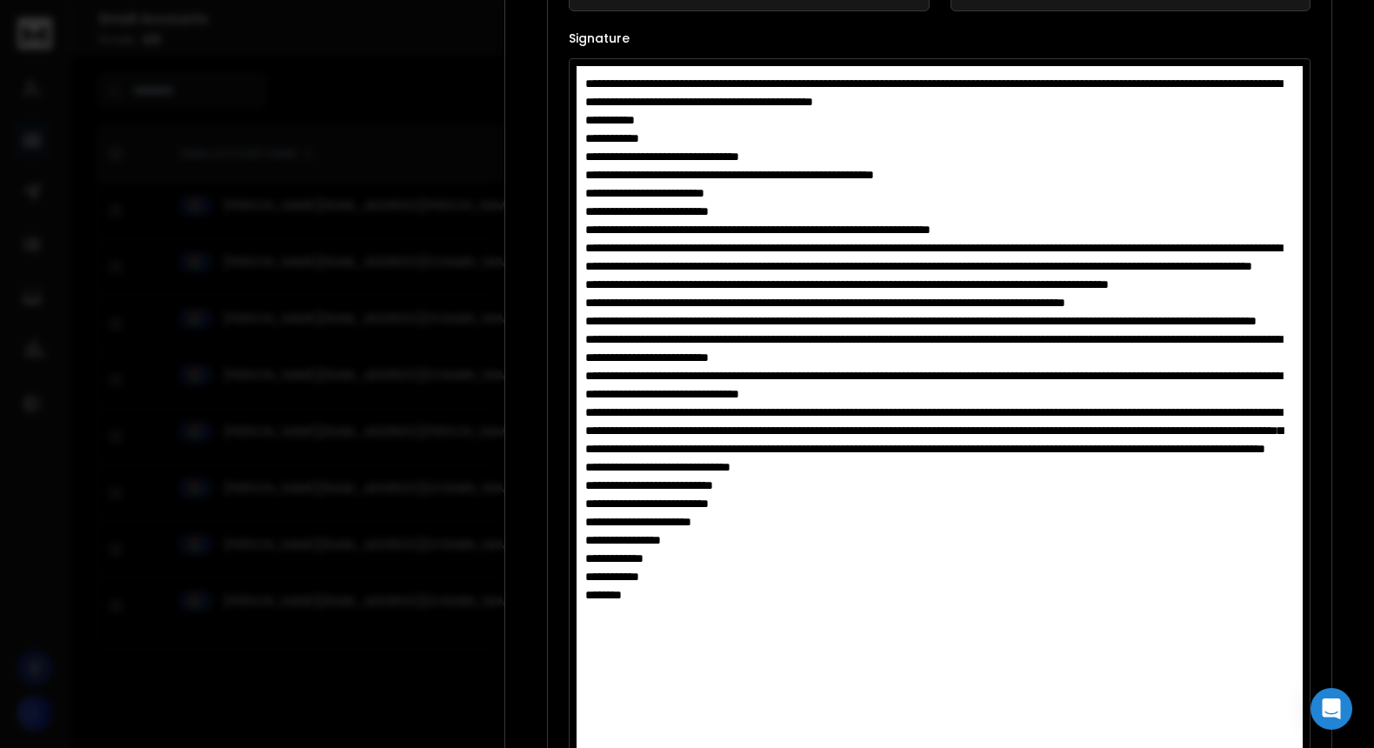
paste textarea "********"
type textarea "**********"
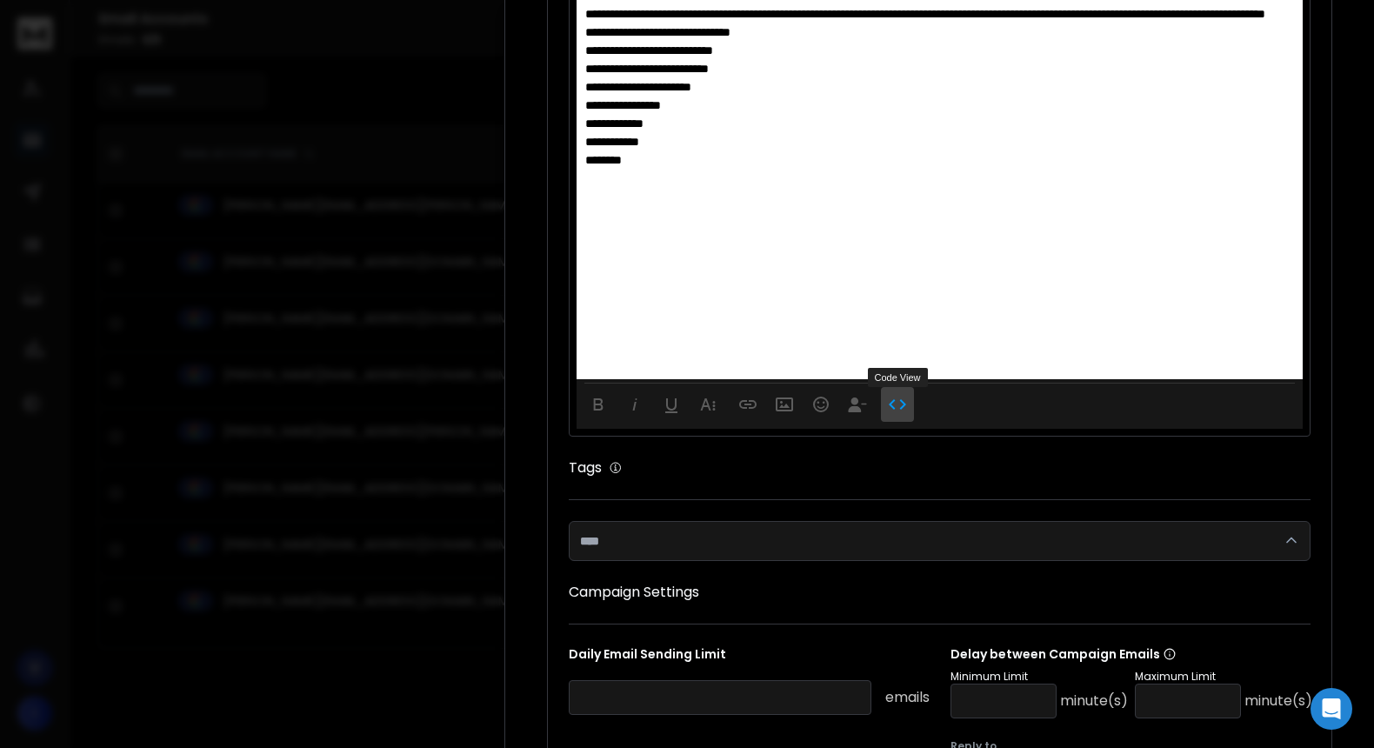
click at [888, 403] on icon "button" at bounding box center [897, 404] width 21 height 21
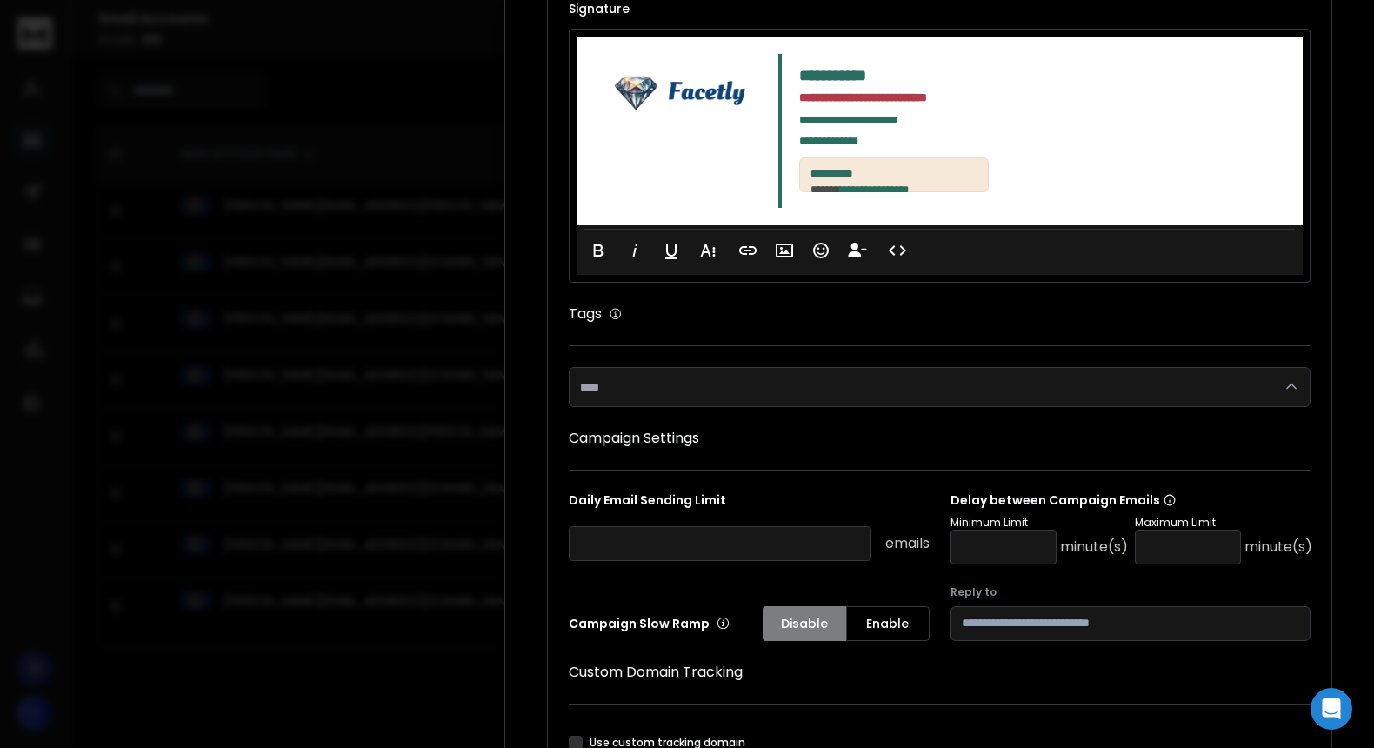
scroll to position [424, 0]
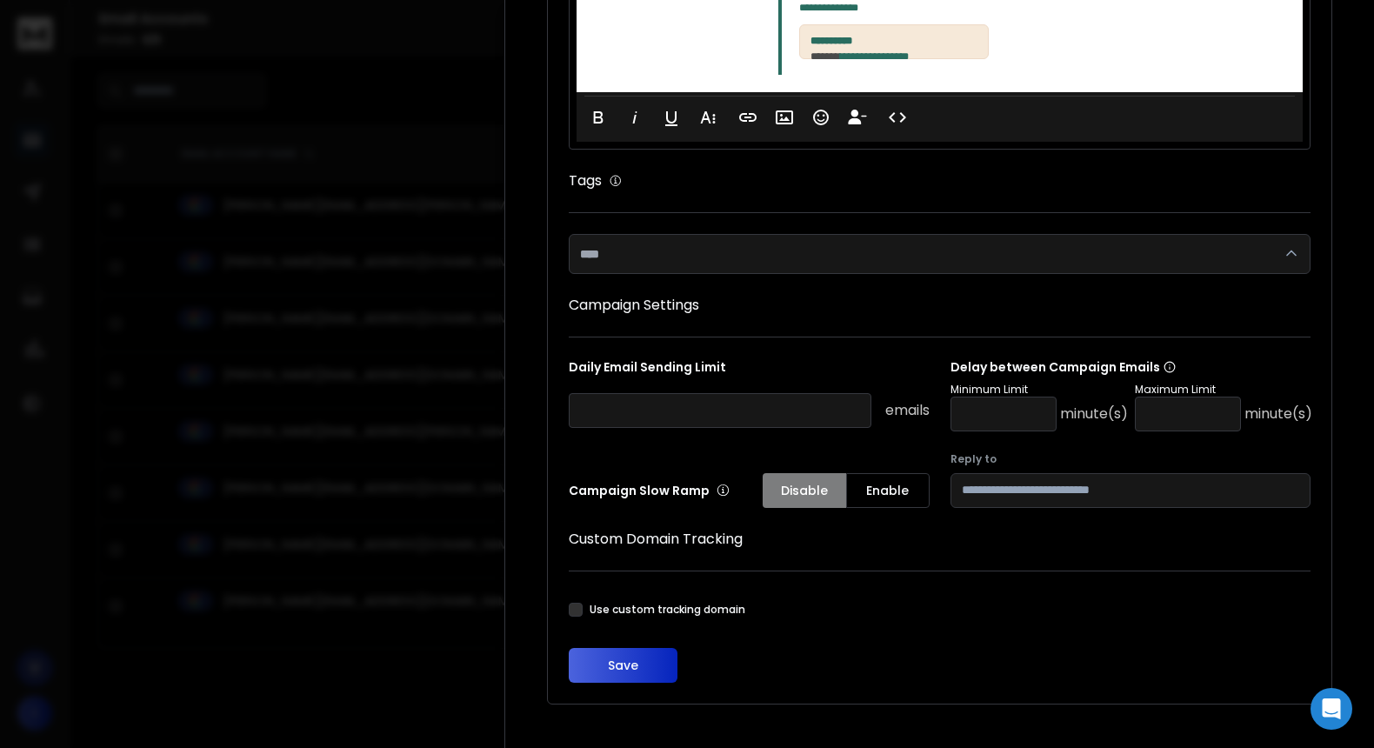
click at [624, 664] on button "Save" at bounding box center [623, 665] width 109 height 35
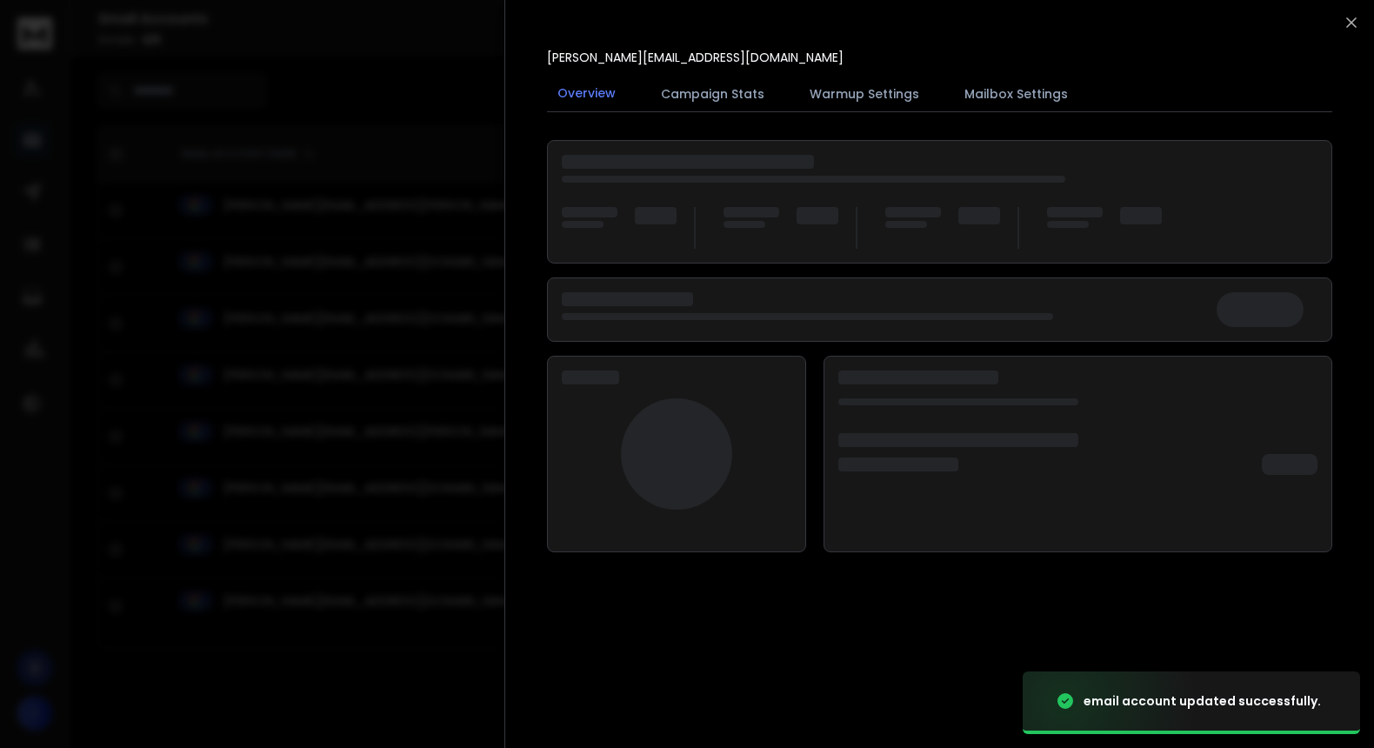
scroll to position [0, 0]
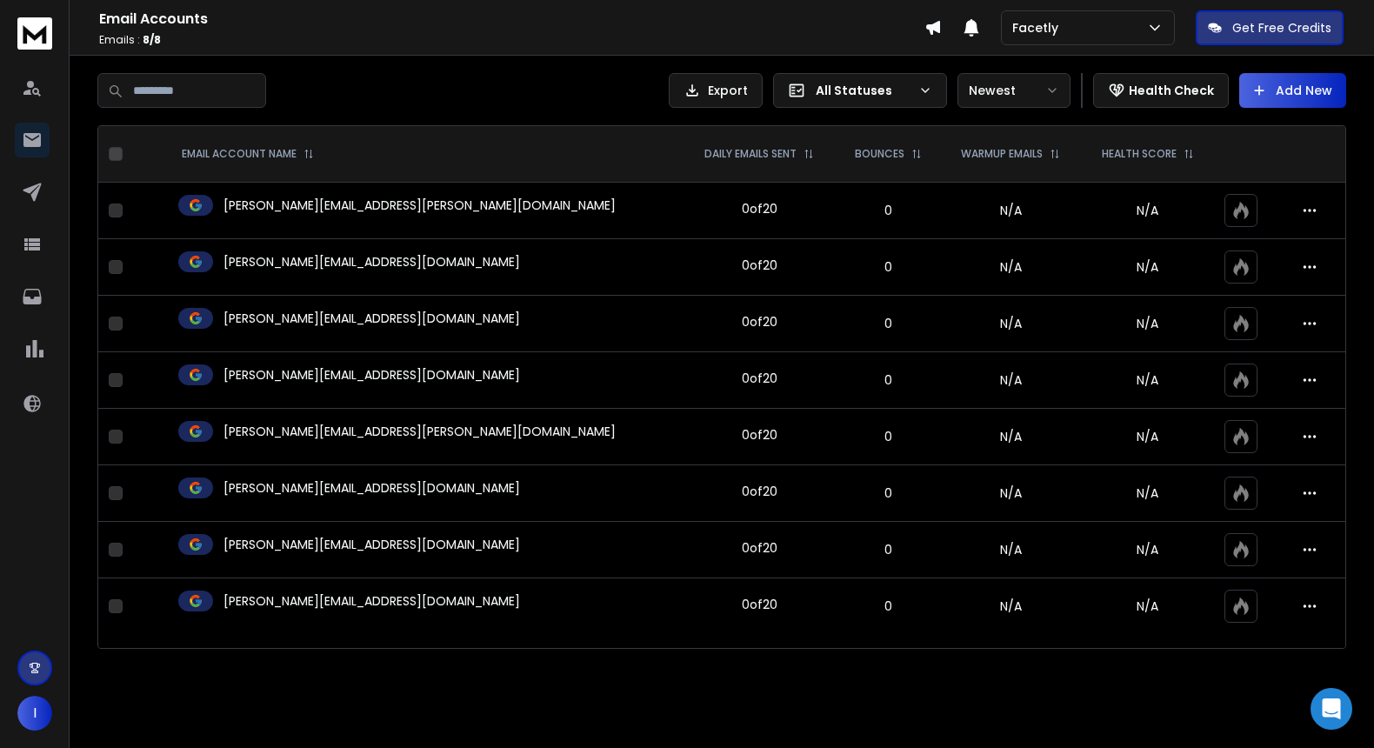
click at [971, 550] on button at bounding box center [1310, 550] width 50 height 30
click at [944, 686] on div "Get only verified leads with our AI-powered Lead Finder, starting at $22/mo Try…" at bounding box center [687, 374] width 1374 height 748
click at [116, 608] on button "button" at bounding box center [116, 606] width 14 height 14
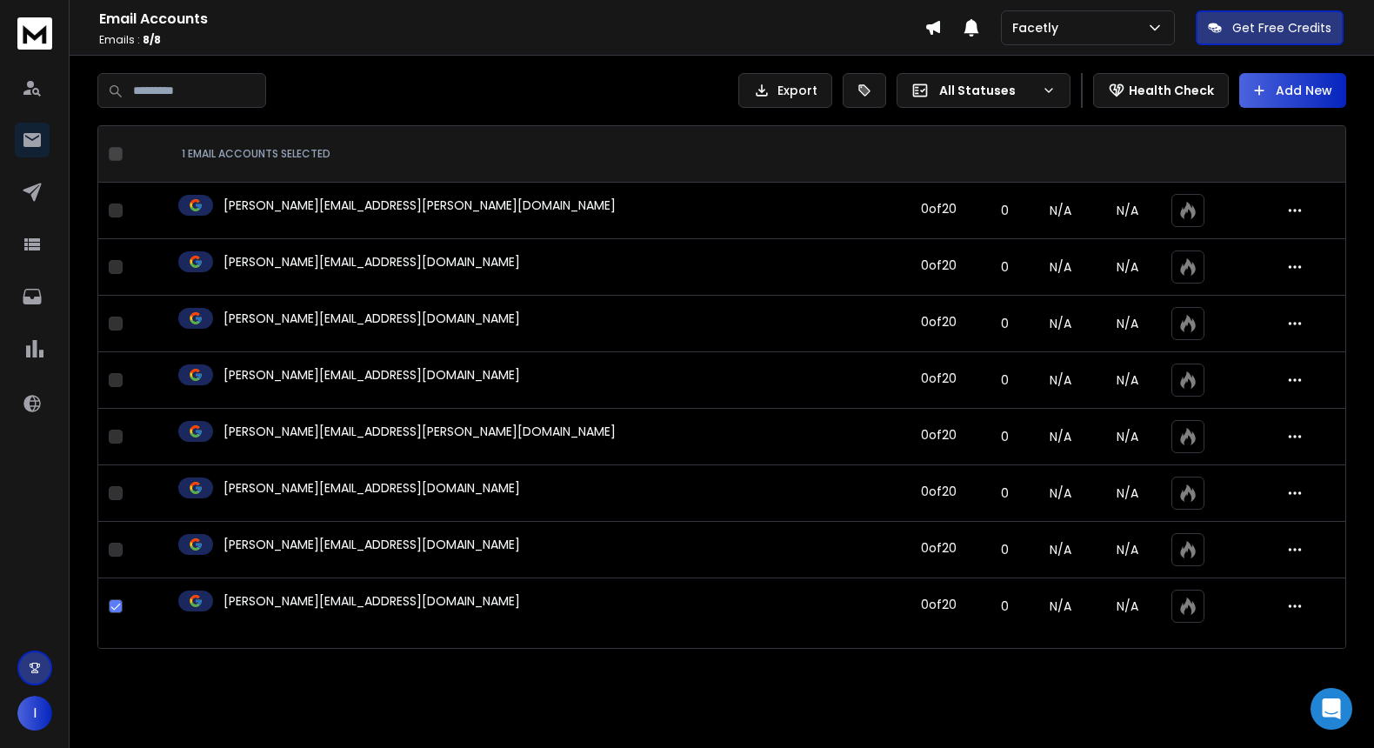
click at [971, 544] on icon at bounding box center [1295, 550] width 16 height 16
click at [971, 609] on div "Mailbox Settings" at bounding box center [1271, 614] width 120 height 28
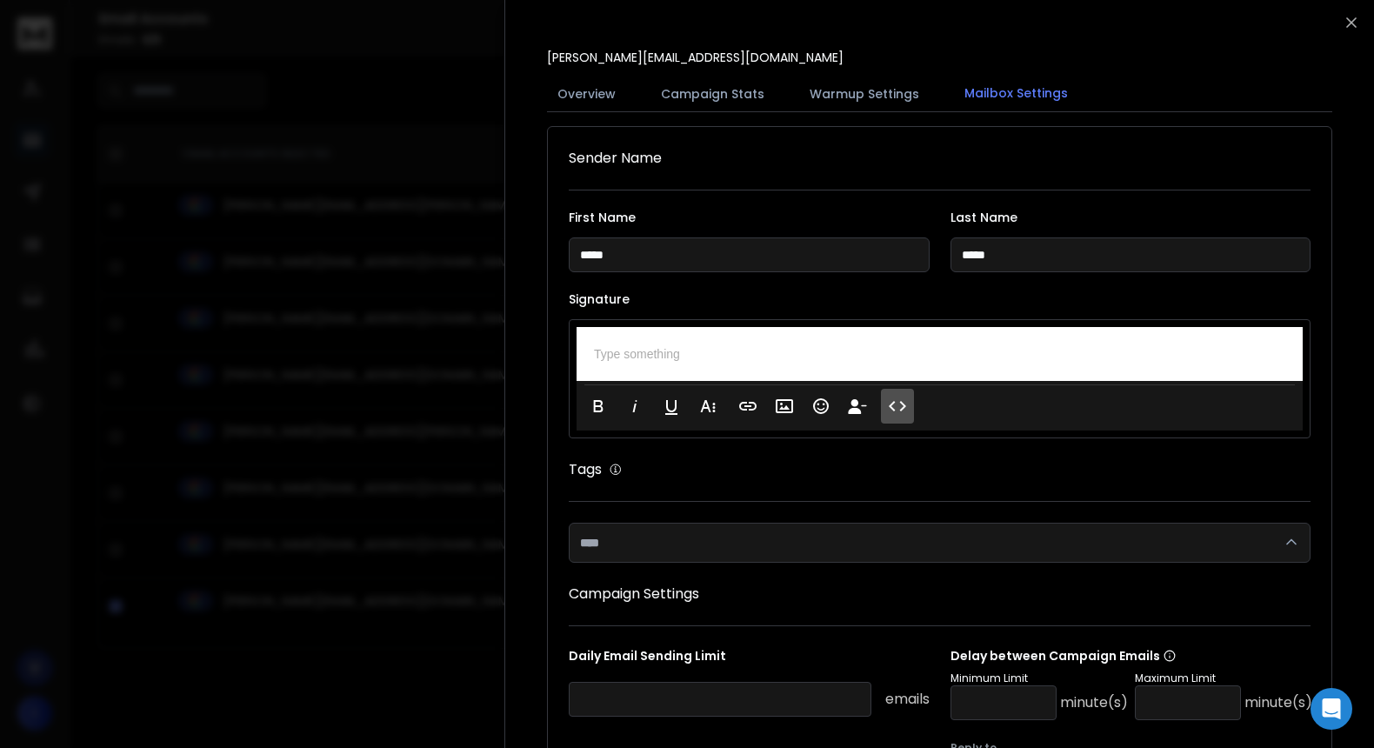
click at [893, 408] on icon "button" at bounding box center [897, 406] width 21 height 21
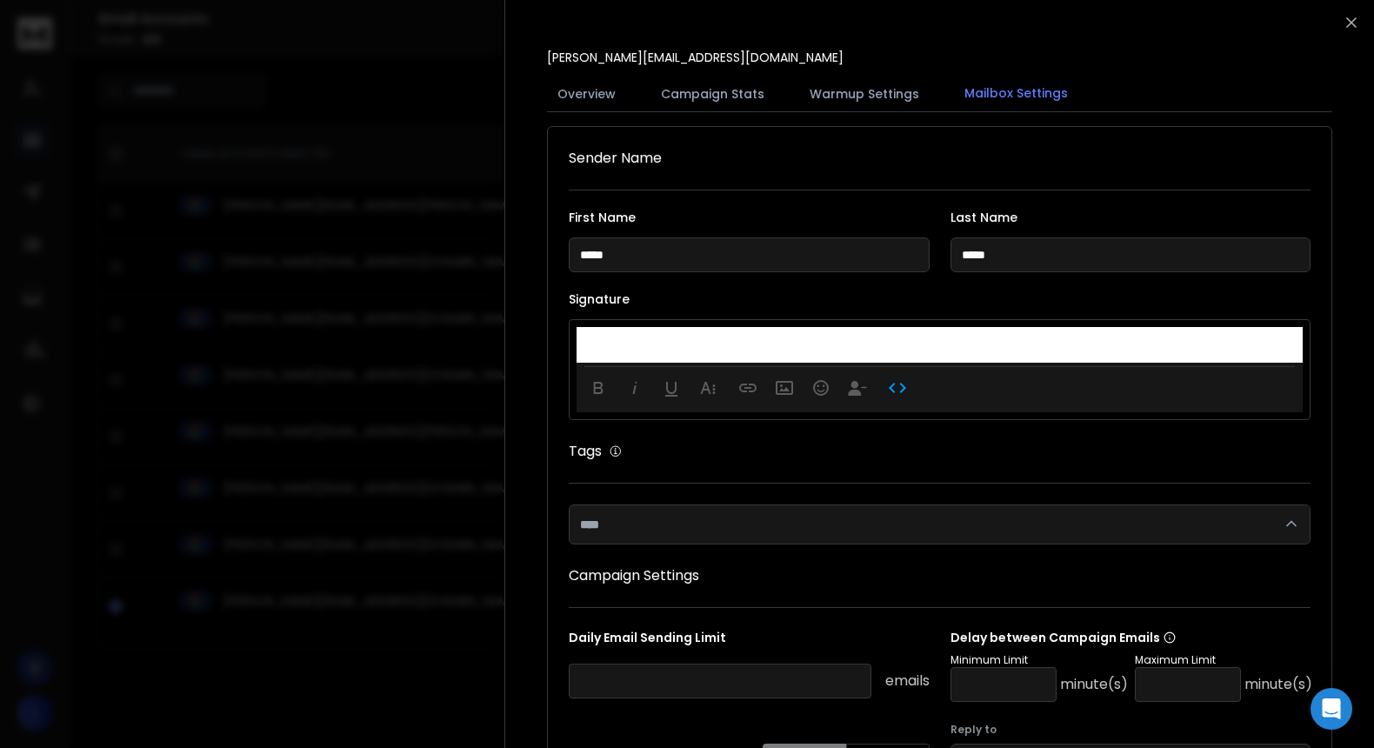
click at [796, 345] on textarea at bounding box center [940, 345] width 726 height 36
type textarea "**********"
click at [911, 345] on textarea at bounding box center [940, 345] width 726 height 36
paste textarea "**********"
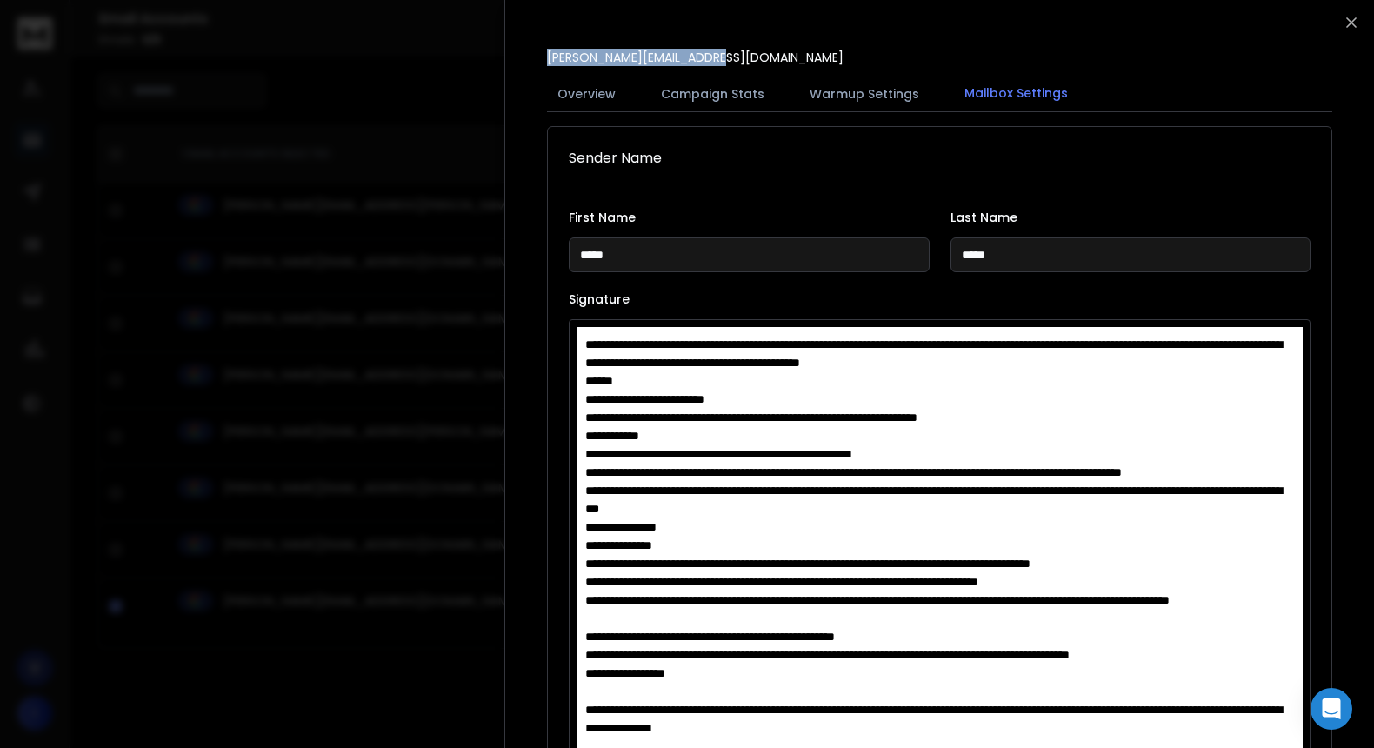
drag, startPoint x: 717, startPoint y: 56, endPoint x: 537, endPoint y: 60, distance: 179.2
copy p "[PERSON_NAME][EMAIL_ADDRESS][DOMAIN_NAME]"
click at [971, 484] on textarea at bounding box center [940, 701] width 726 height 748
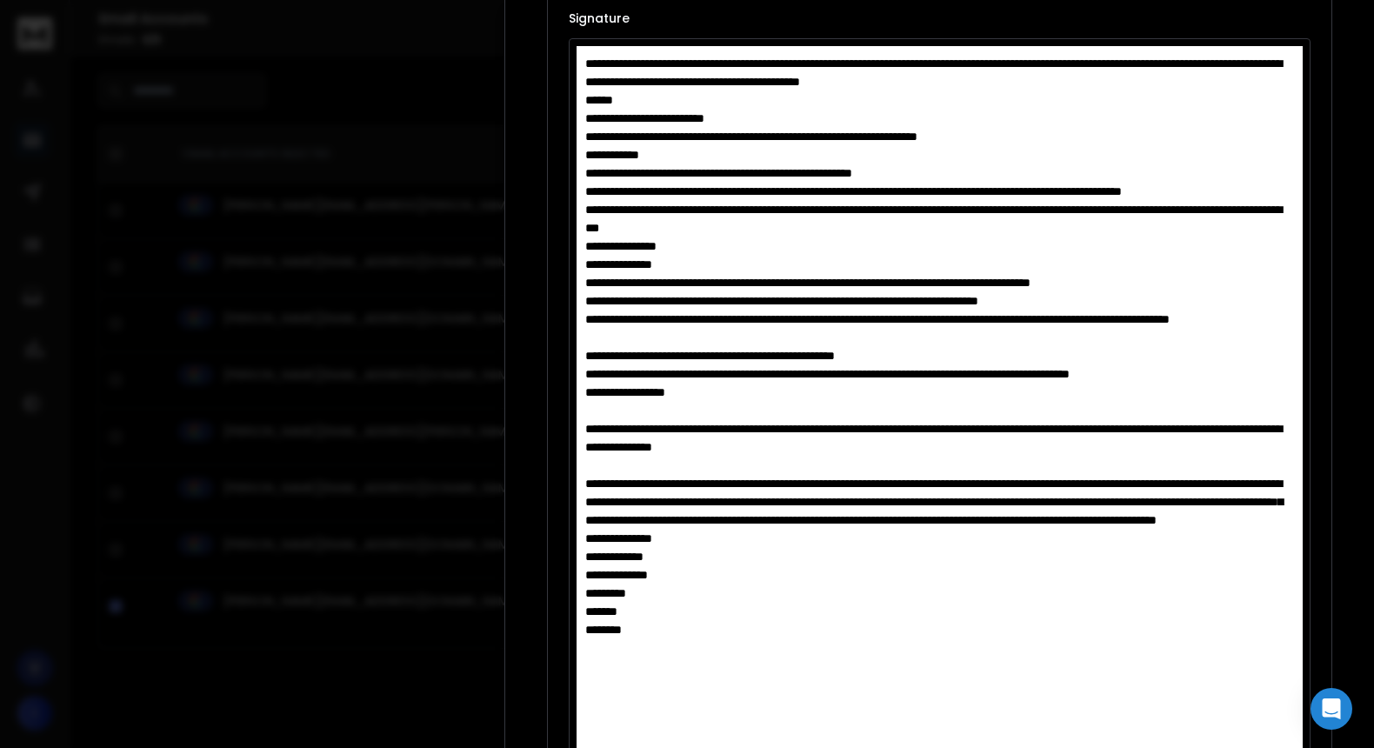
scroll to position [435, 0]
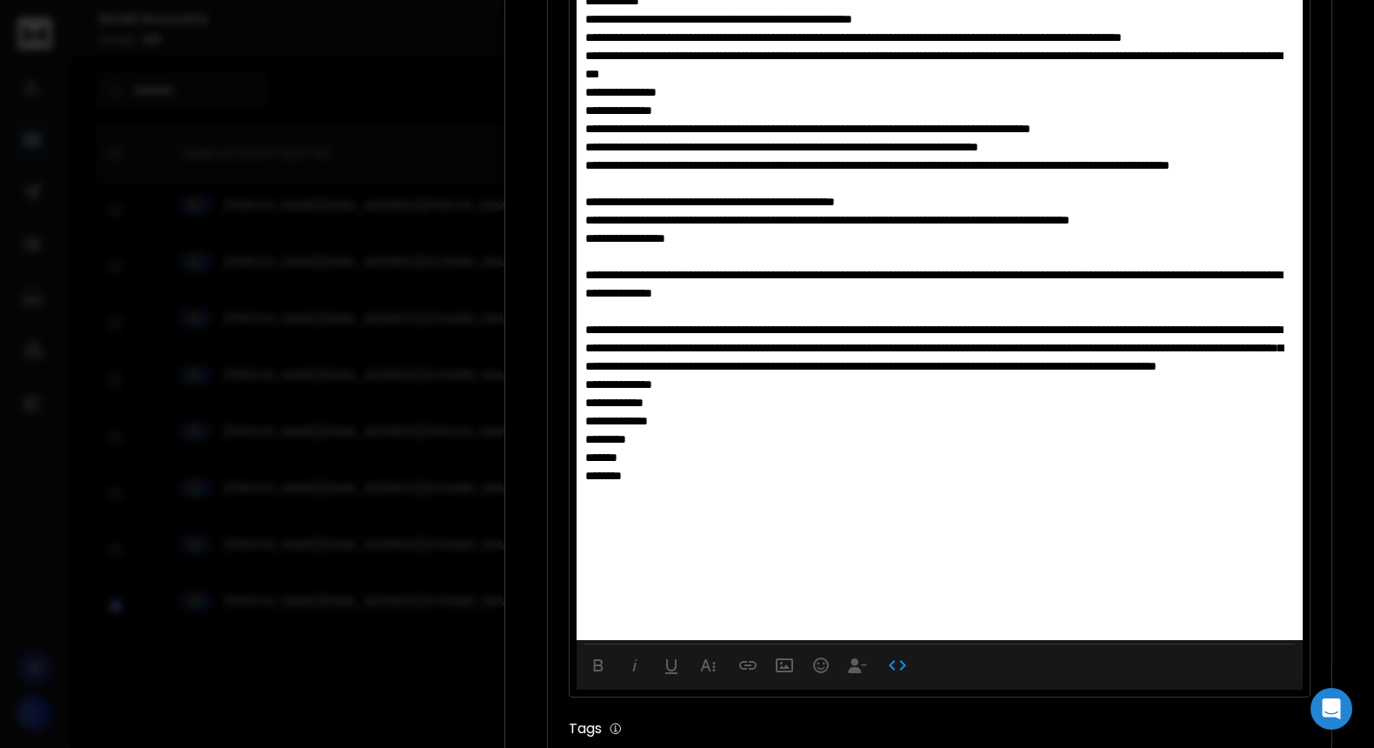
drag, startPoint x: 916, startPoint y: 292, endPoint x: 805, endPoint y: 290, distance: 110.5
click at [805, 290] on textarea at bounding box center [940, 266] width 726 height 748
paste textarea "**********"
drag, startPoint x: 825, startPoint y: 309, endPoint x: 716, endPoint y: 311, distance: 109.6
click at [716, 311] on textarea at bounding box center [940, 266] width 726 height 748
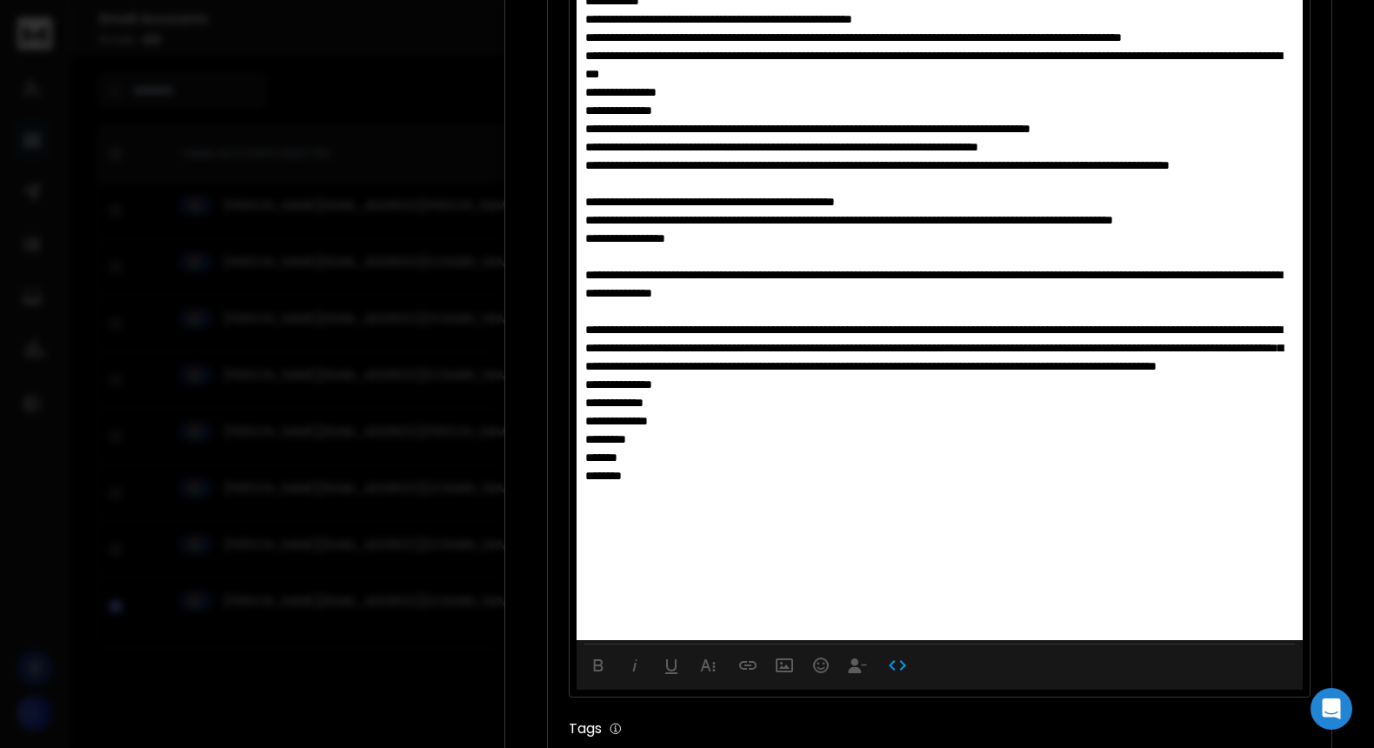
paste textarea "**********"
type textarea "**********"
click at [899, 657] on icon "button" at bounding box center [897, 665] width 21 height 21
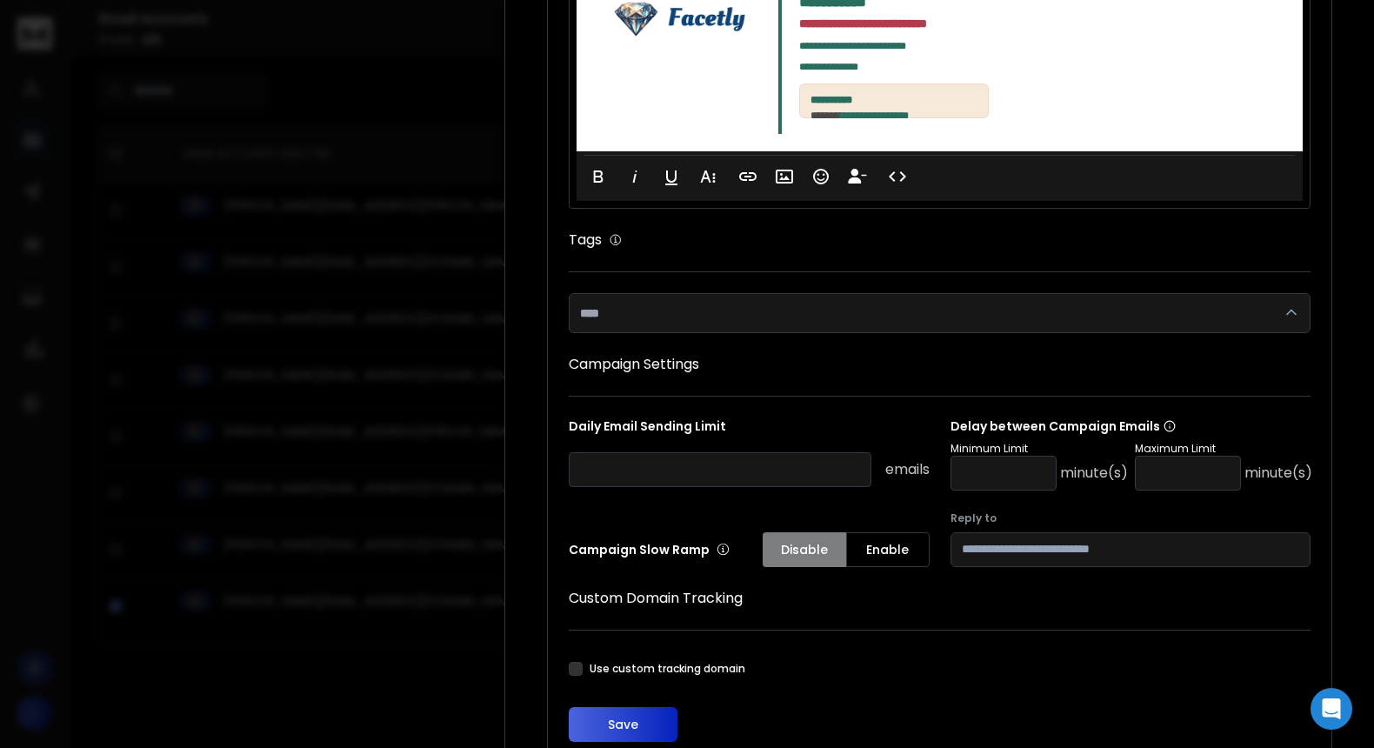
scroll to position [424, 0]
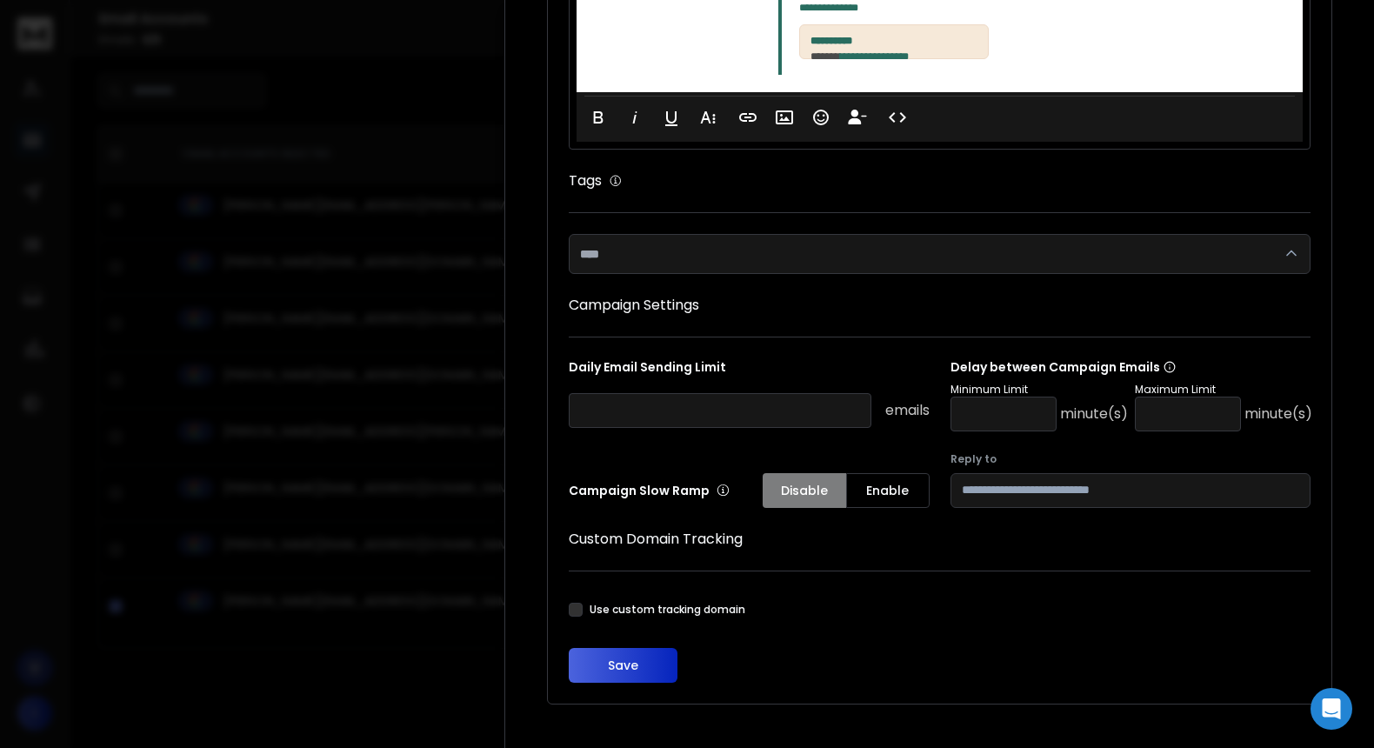
click at [631, 665] on button "Save" at bounding box center [623, 665] width 109 height 35
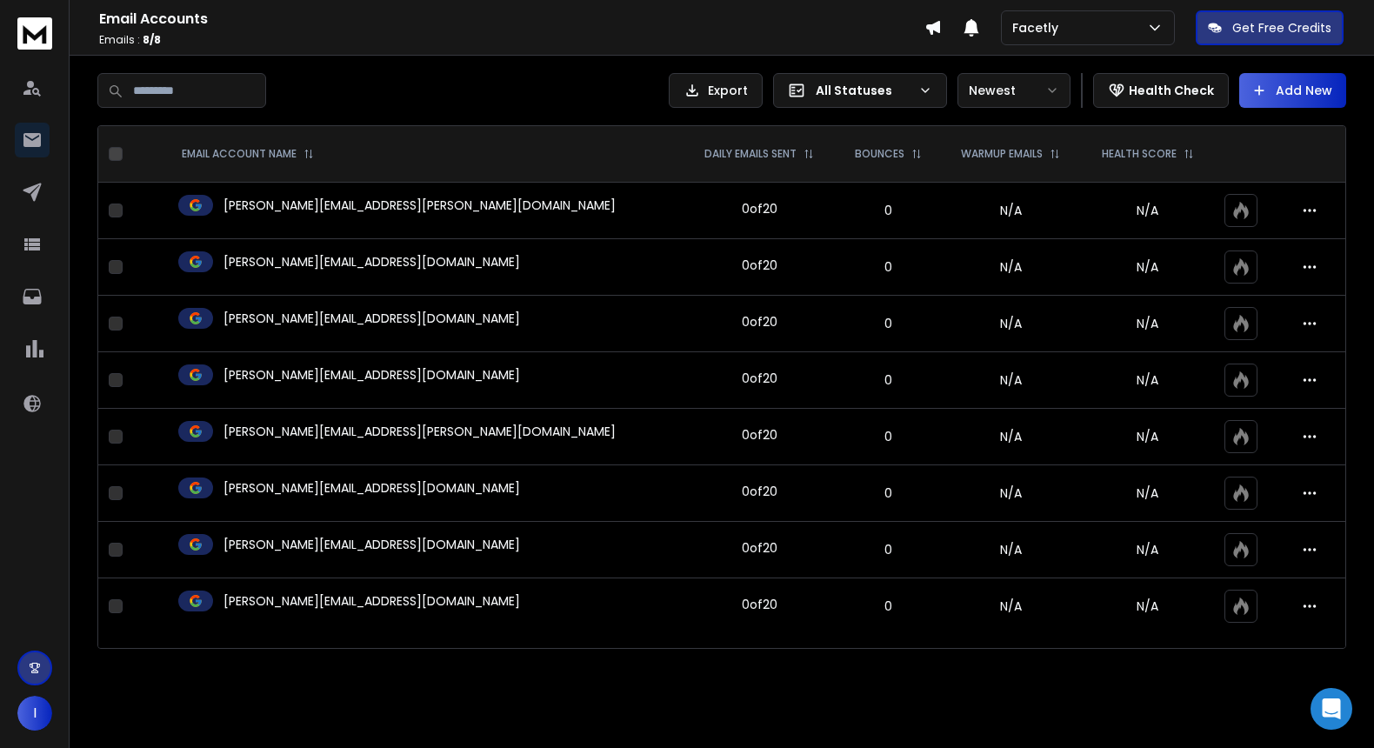
click at [971, 489] on icon at bounding box center [1310, 493] width 16 height 16
click at [971, 553] on div "Mailbox Settings" at bounding box center [1271, 558] width 120 height 28
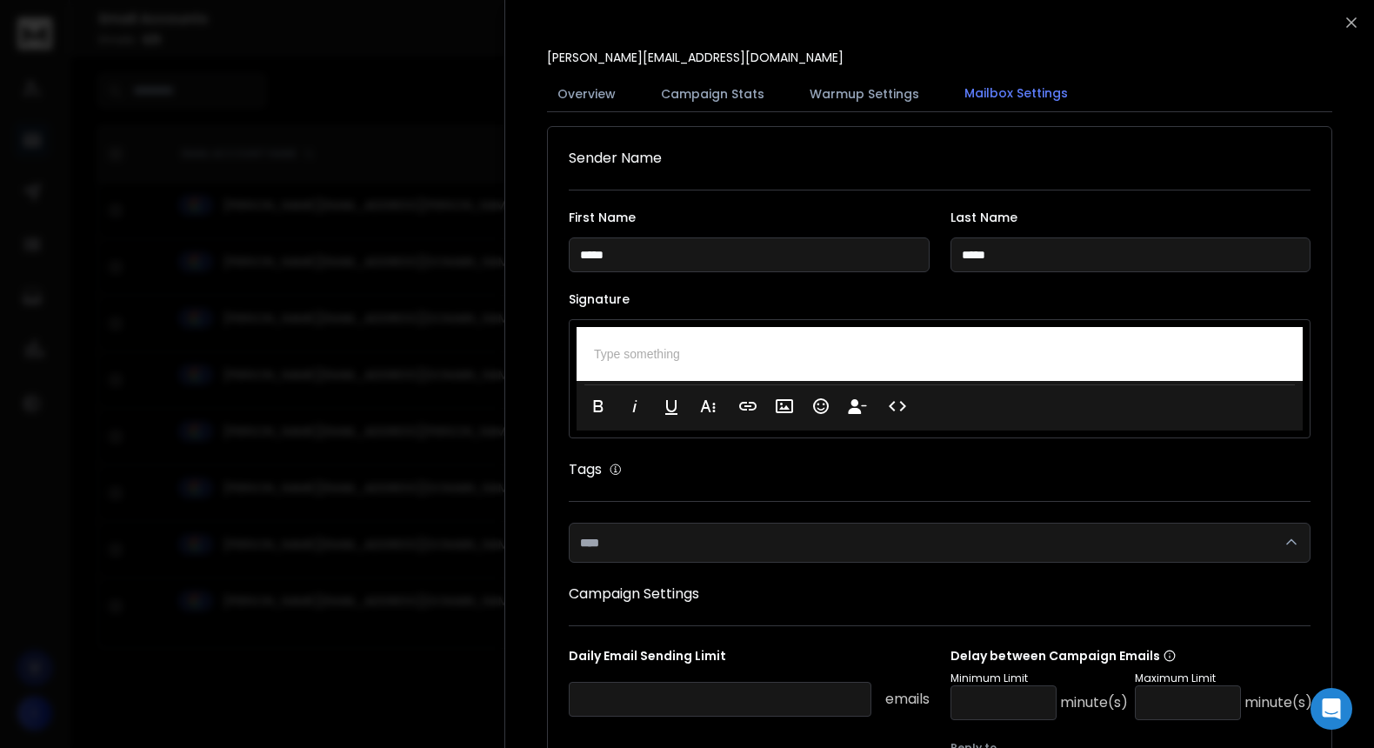
click at [938, 348] on div at bounding box center [939, 353] width 691 height 19
click at [904, 406] on icon "button" at bounding box center [897, 406] width 17 height 10
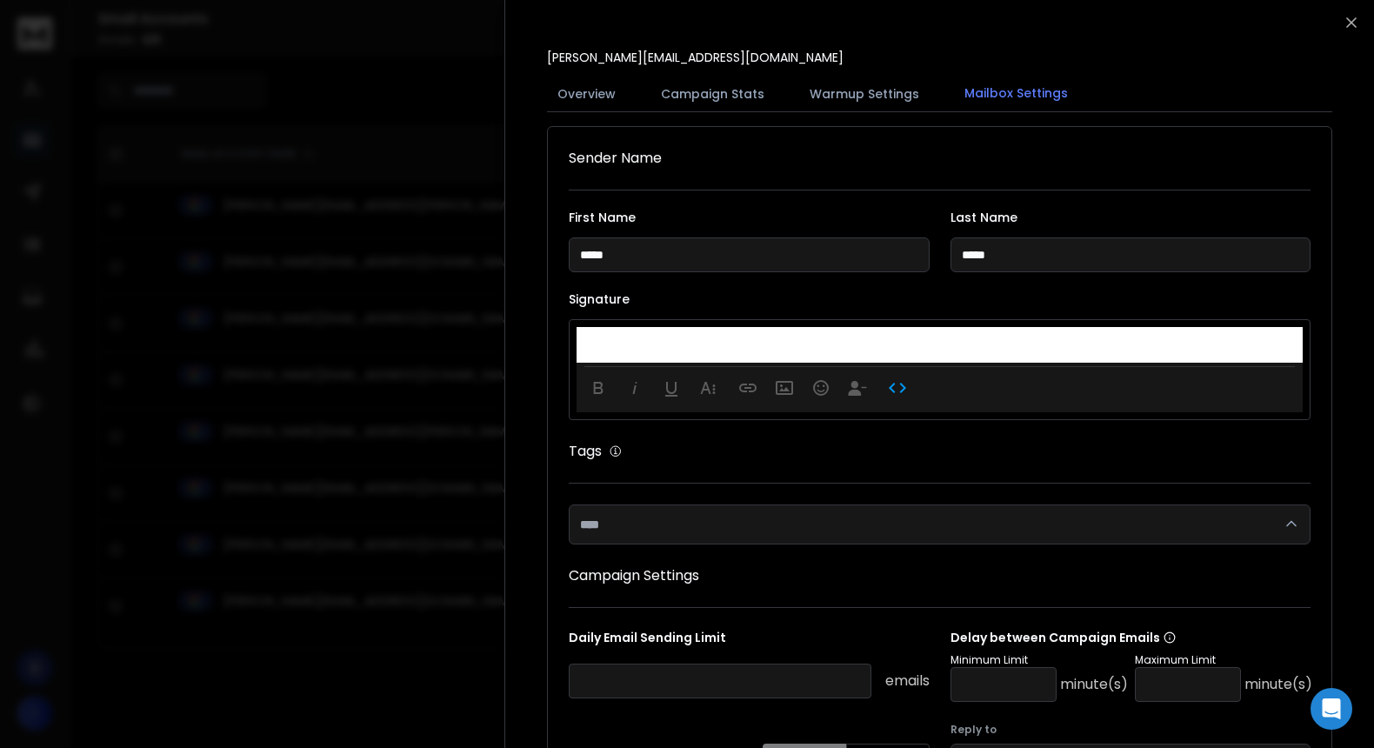
click at [660, 344] on textarea at bounding box center [940, 345] width 726 height 36
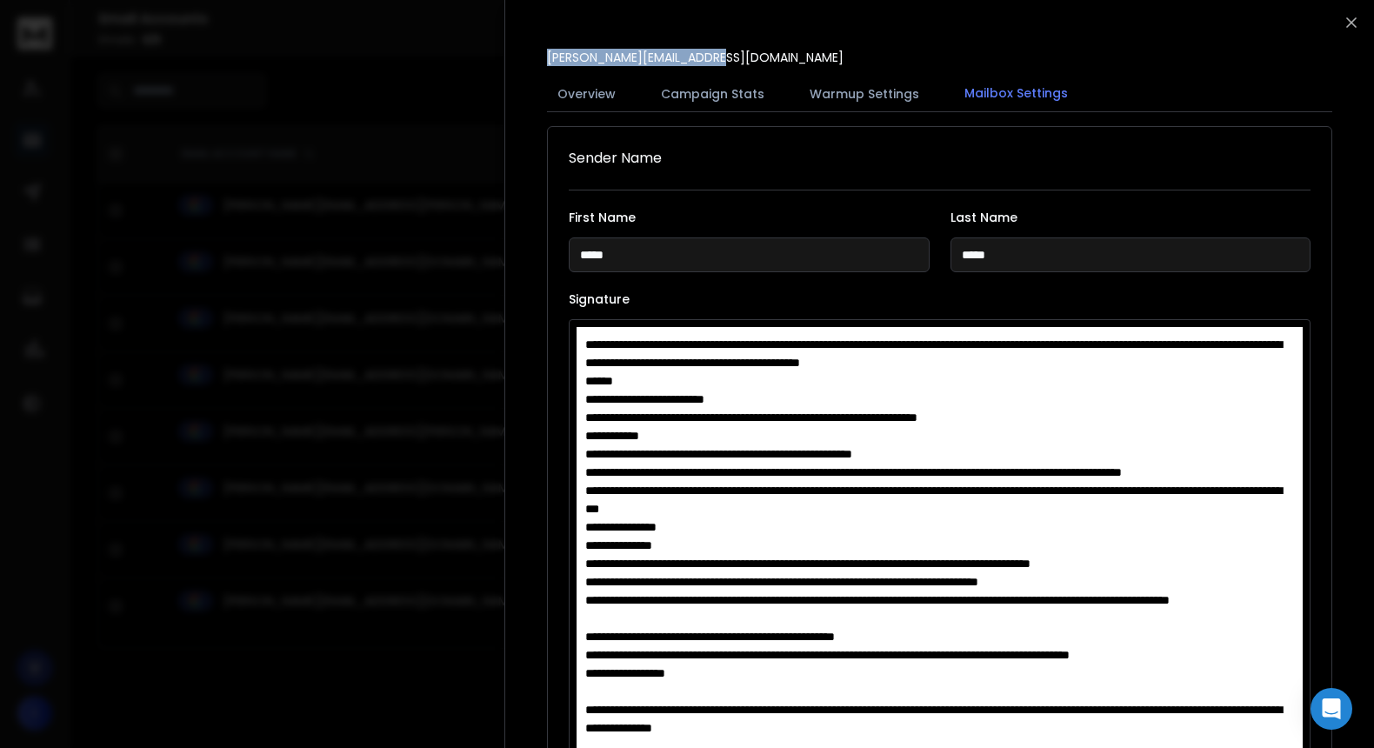
drag, startPoint x: 731, startPoint y: 57, endPoint x: 515, endPoint y: 57, distance: 215.7
click at [515, 57] on div "Multi Select Table Sheet isaac.a@facetlyevents.com Overview Campaign Stats Warm…" at bounding box center [939, 374] width 870 height 748
copy p "[PERSON_NAME][EMAIL_ADDRESS][DOMAIN_NAME]"
click at [971, 511] on textarea at bounding box center [940, 701] width 726 height 748
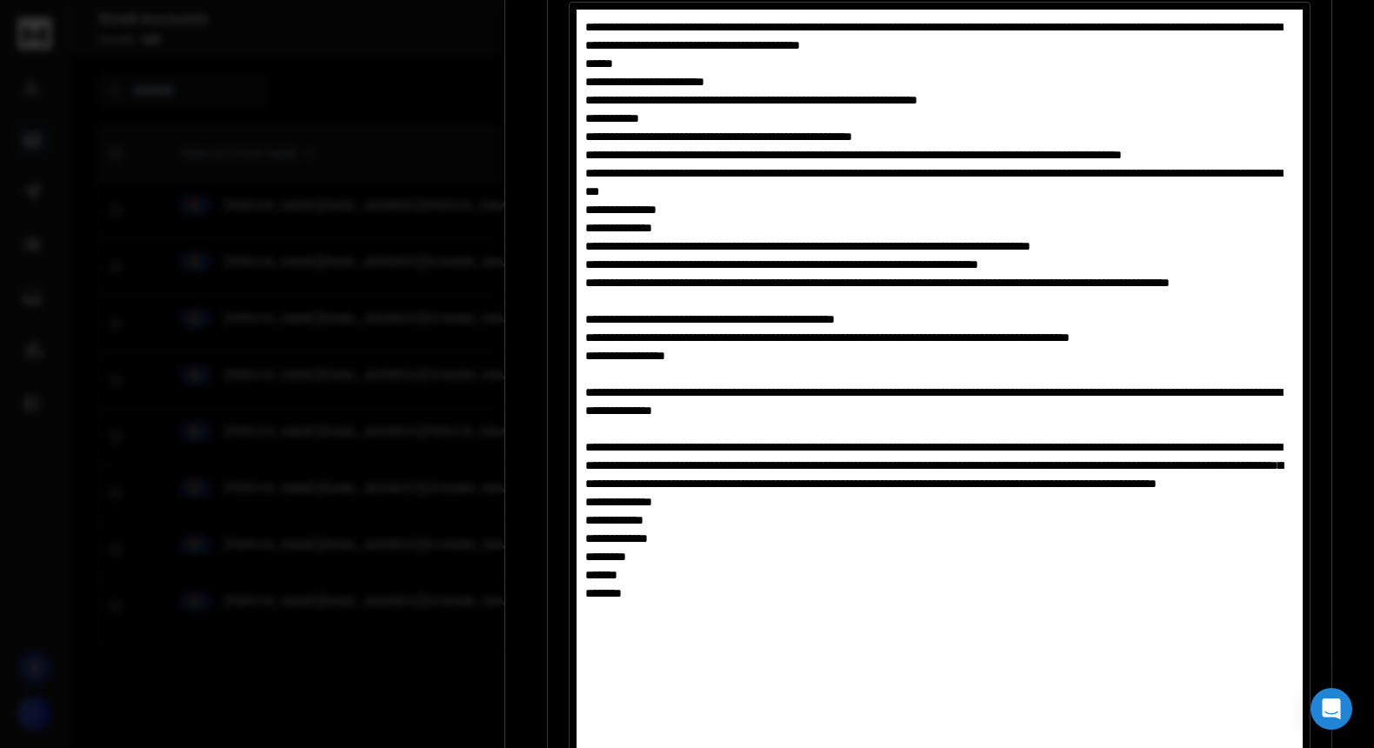
scroll to position [348, 0]
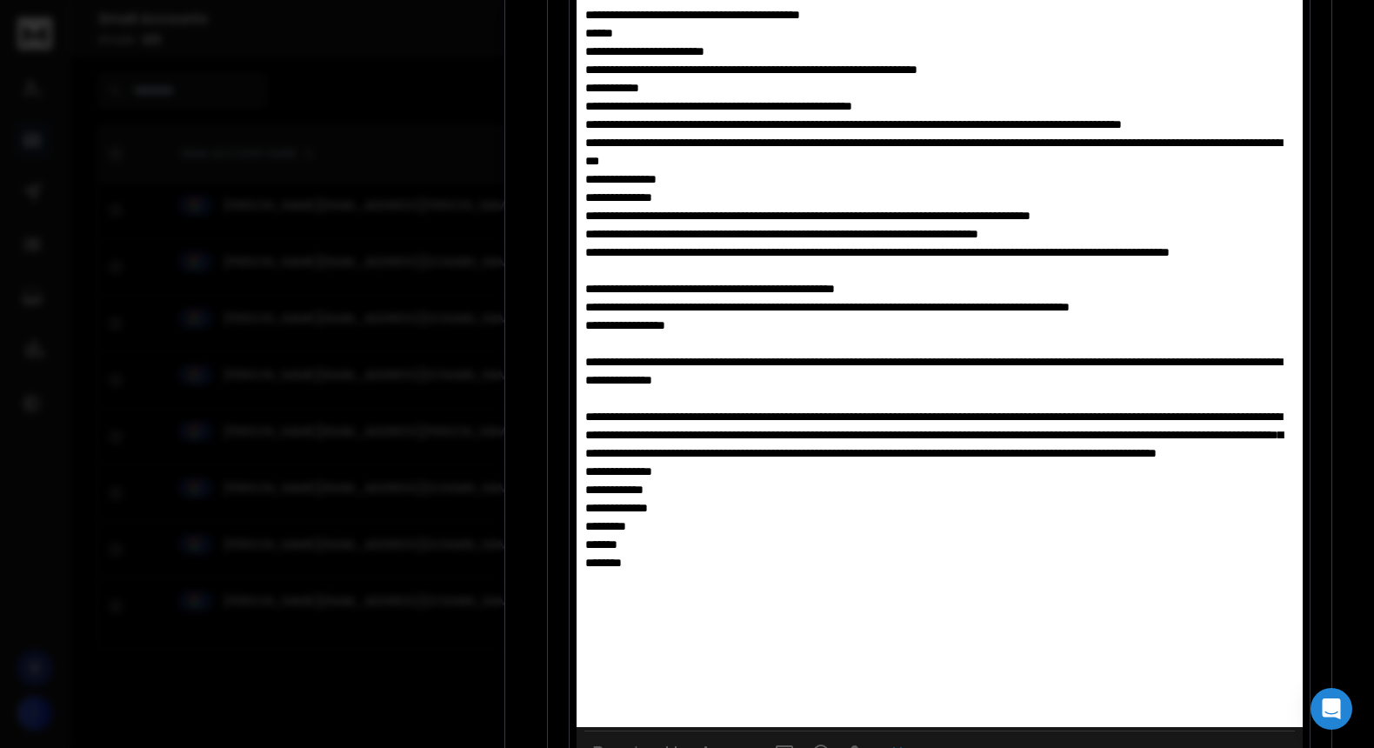
drag, startPoint x: 917, startPoint y: 382, endPoint x: 805, endPoint y: 381, distance: 111.3
click at [805, 381] on textarea at bounding box center [940, 353] width 726 height 748
paste textarea "**********"
drag, startPoint x: 826, startPoint y: 397, endPoint x: 719, endPoint y: 398, distance: 107.0
click at [718, 398] on textarea at bounding box center [940, 353] width 726 height 748
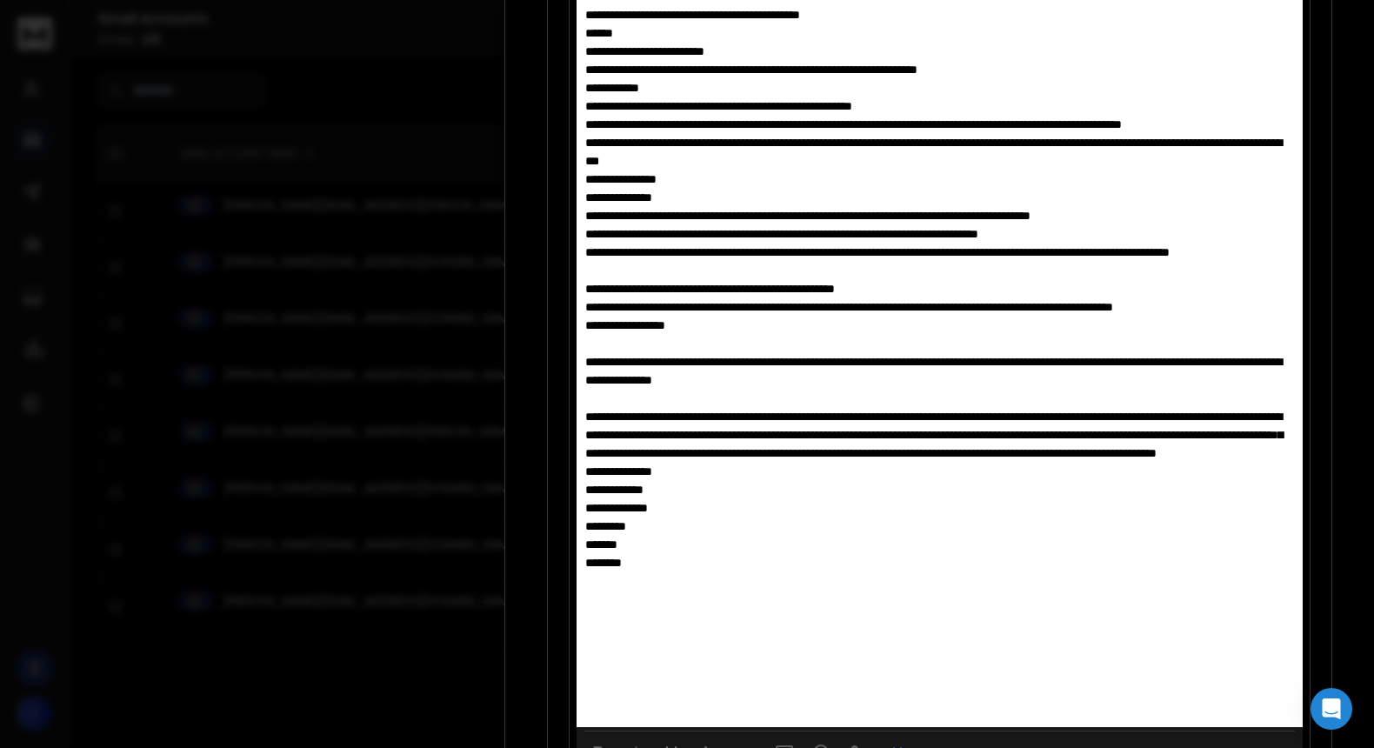
paste textarea "**********"
type textarea "**********"
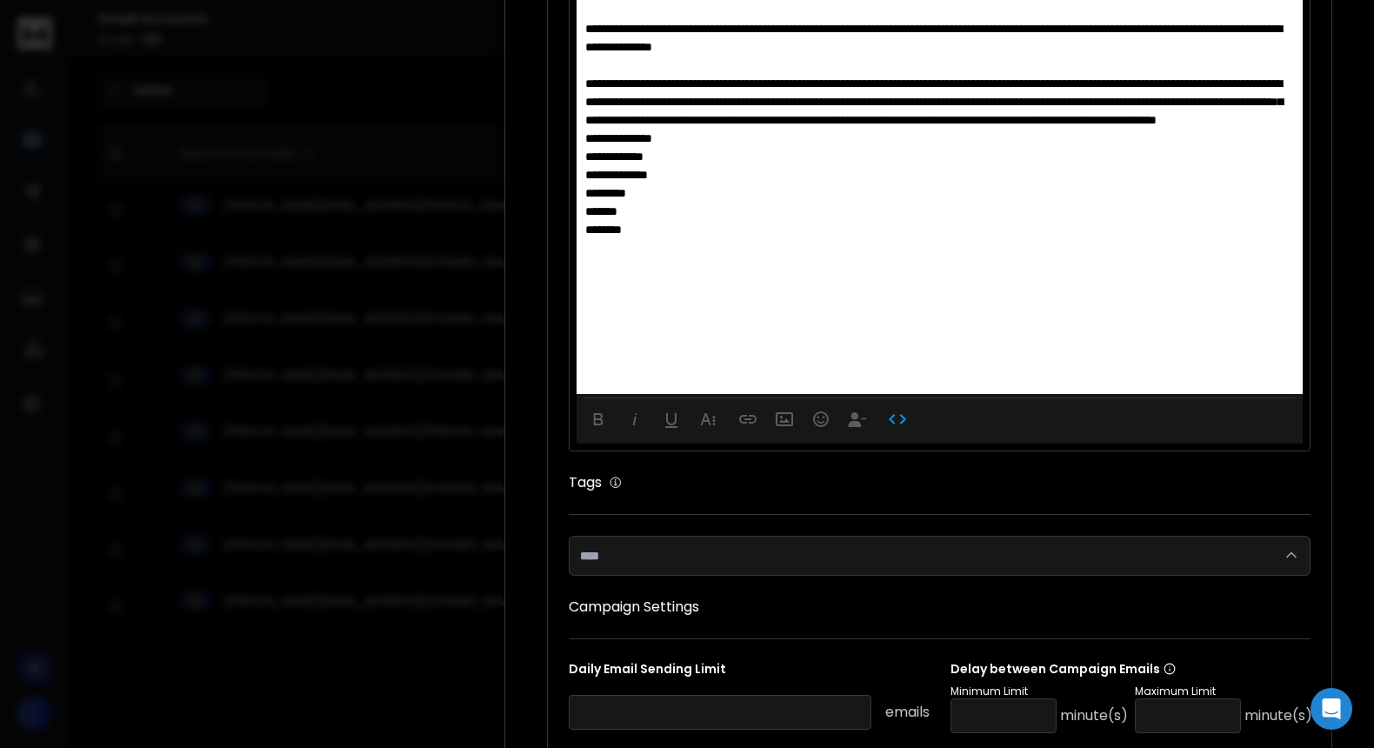
scroll to position [696, 0]
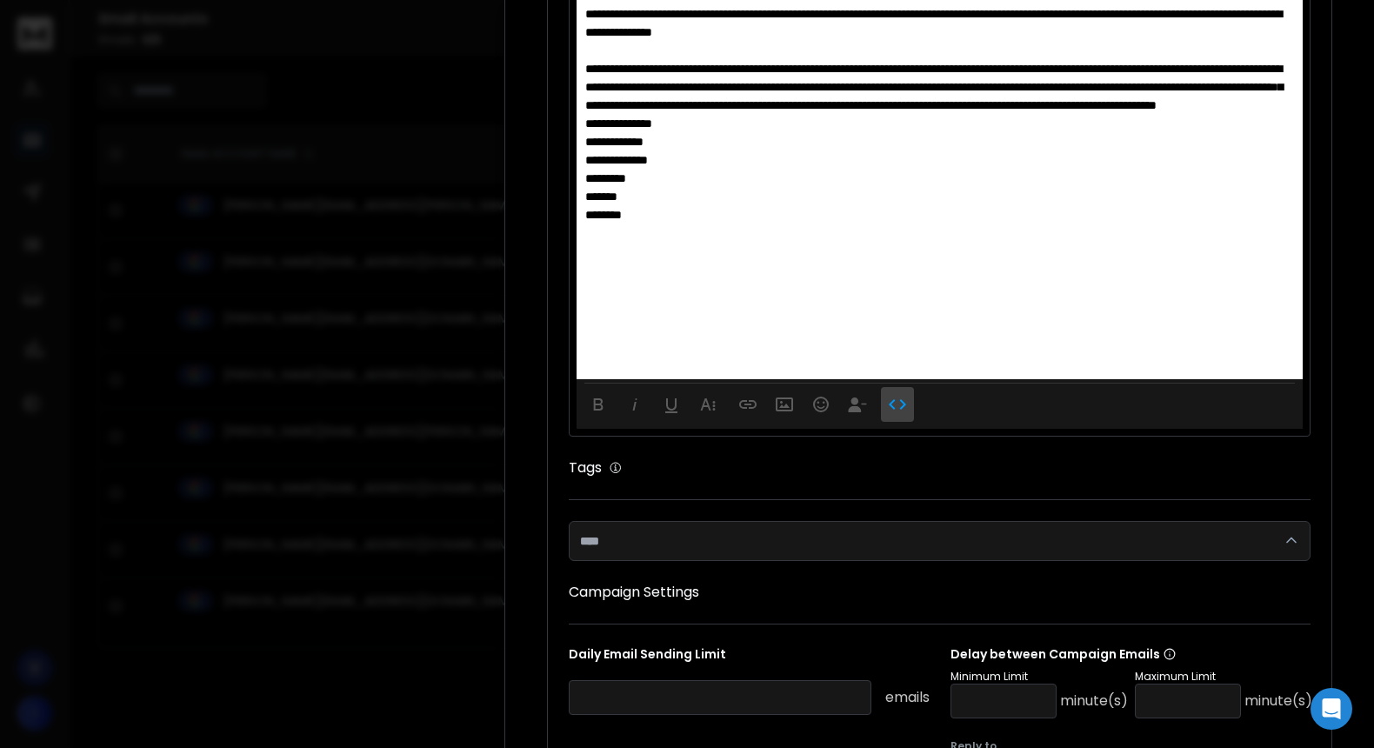
click at [893, 406] on icon "button" at bounding box center [897, 404] width 21 height 21
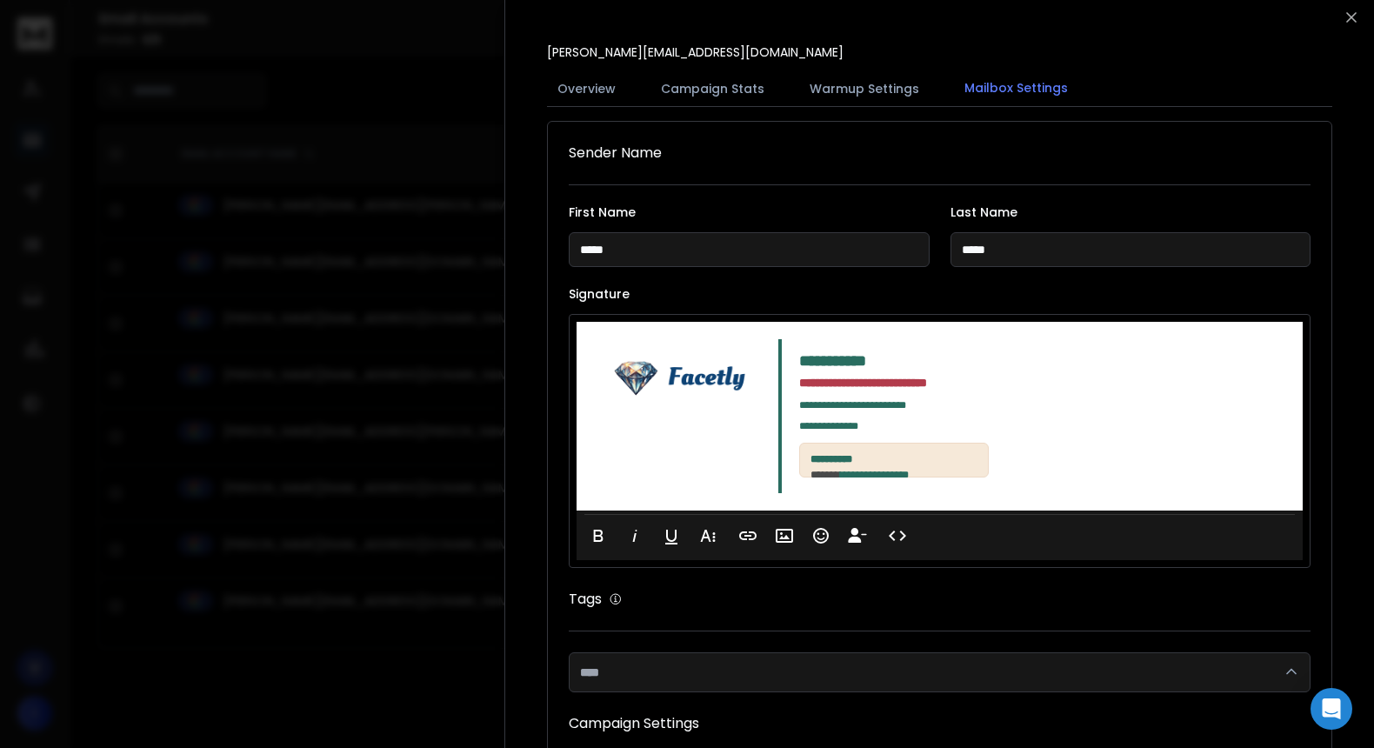
scroll to position [0, 0]
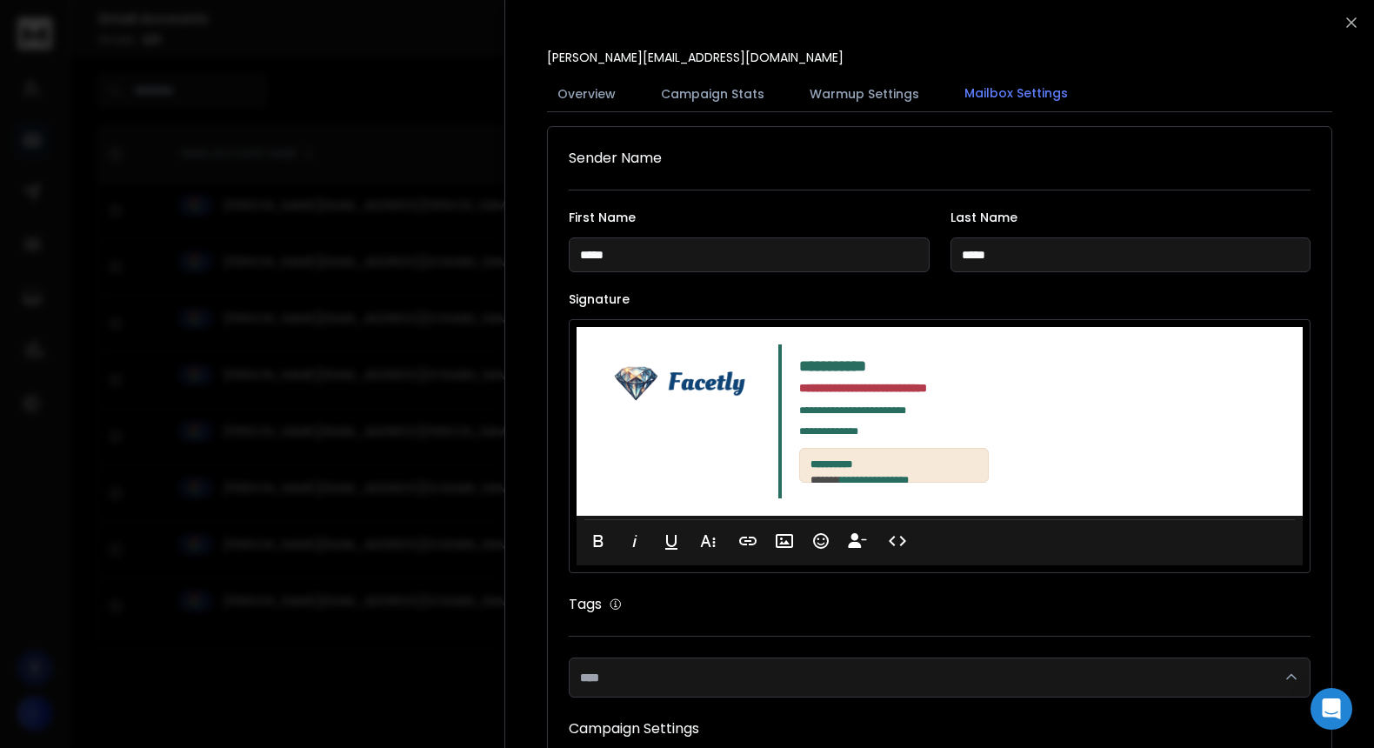
click at [971, 404] on td "**********" at bounding box center [939, 421] width 691 height 154
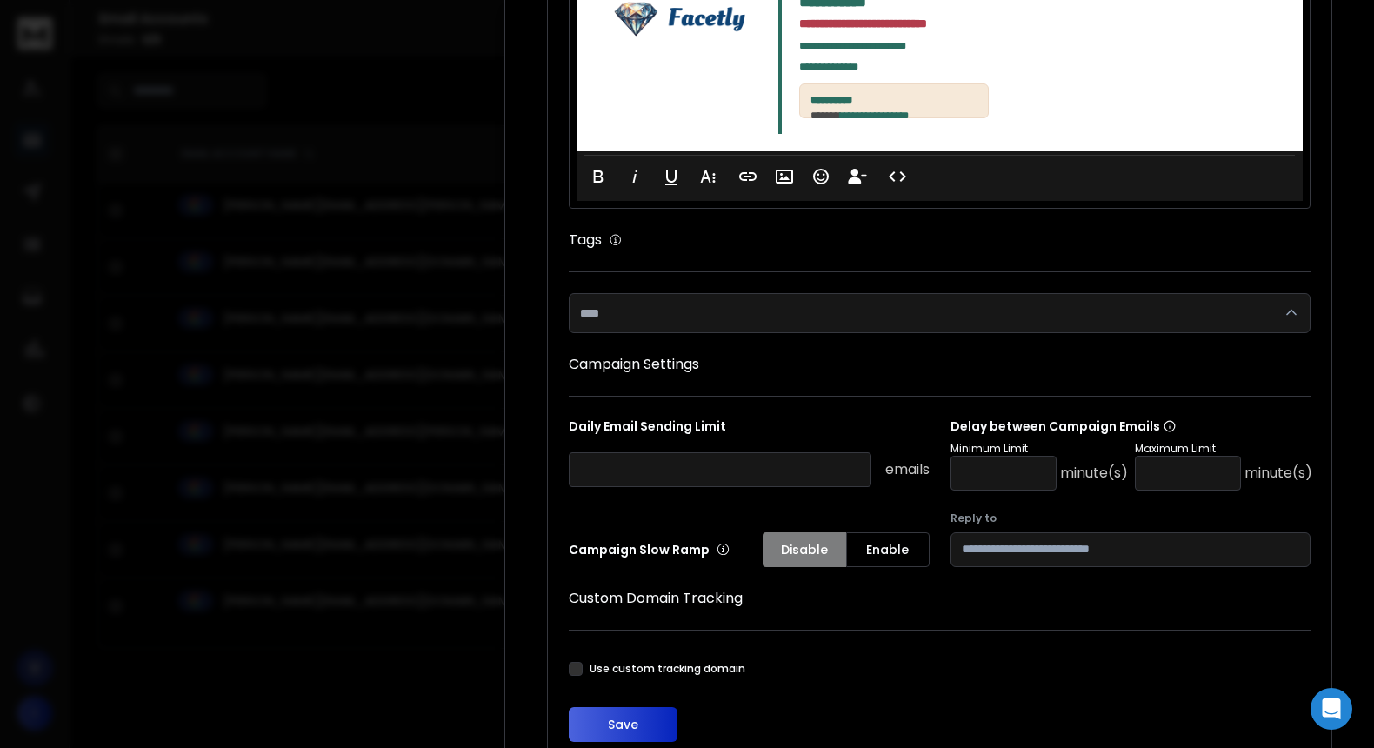
scroll to position [424, 0]
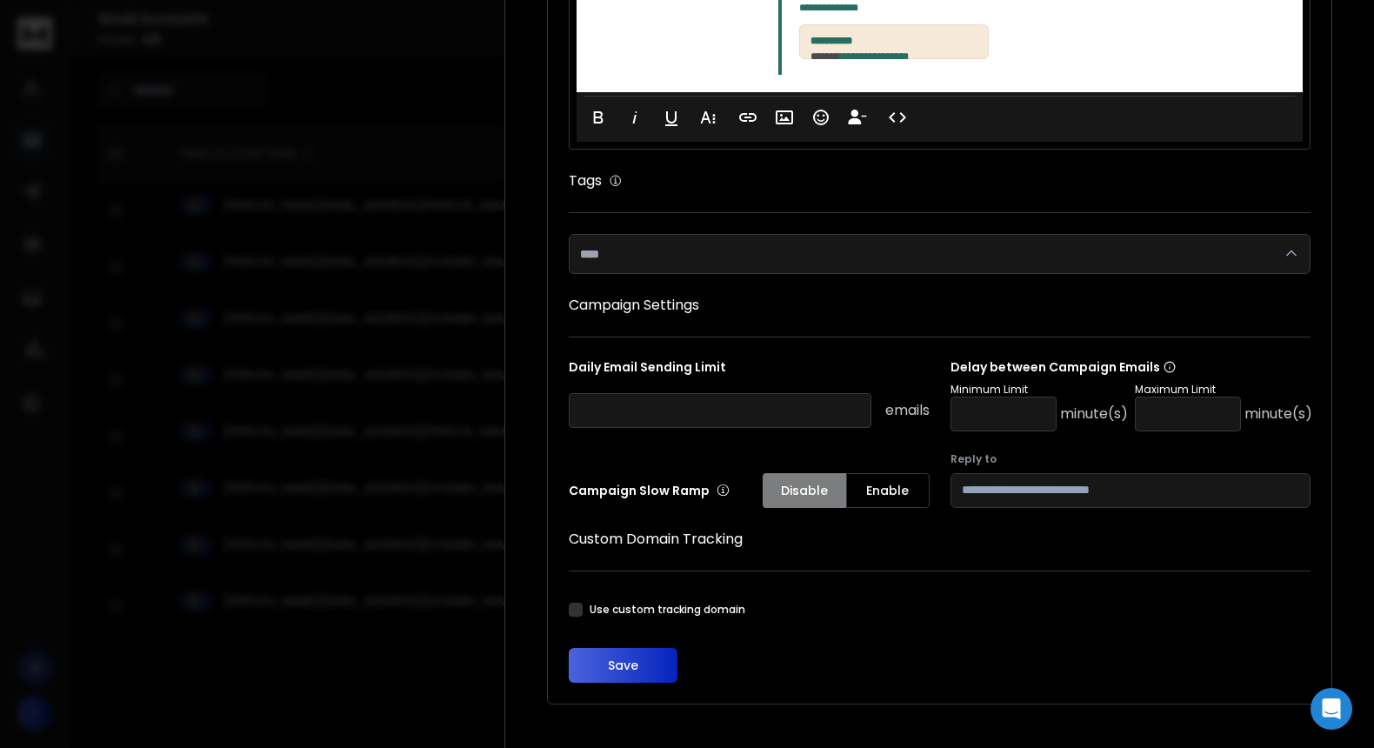
click at [617, 658] on button "Save" at bounding box center [623, 665] width 109 height 35
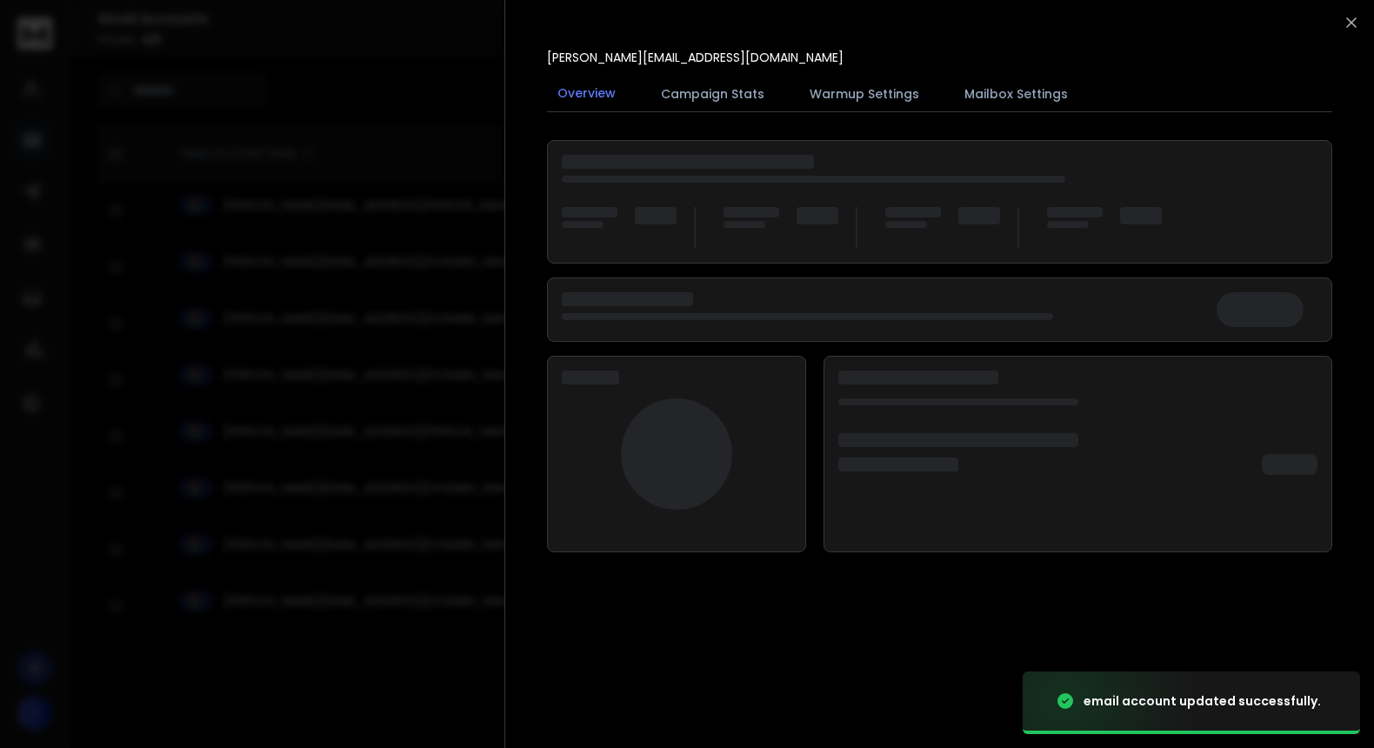
scroll to position [0, 0]
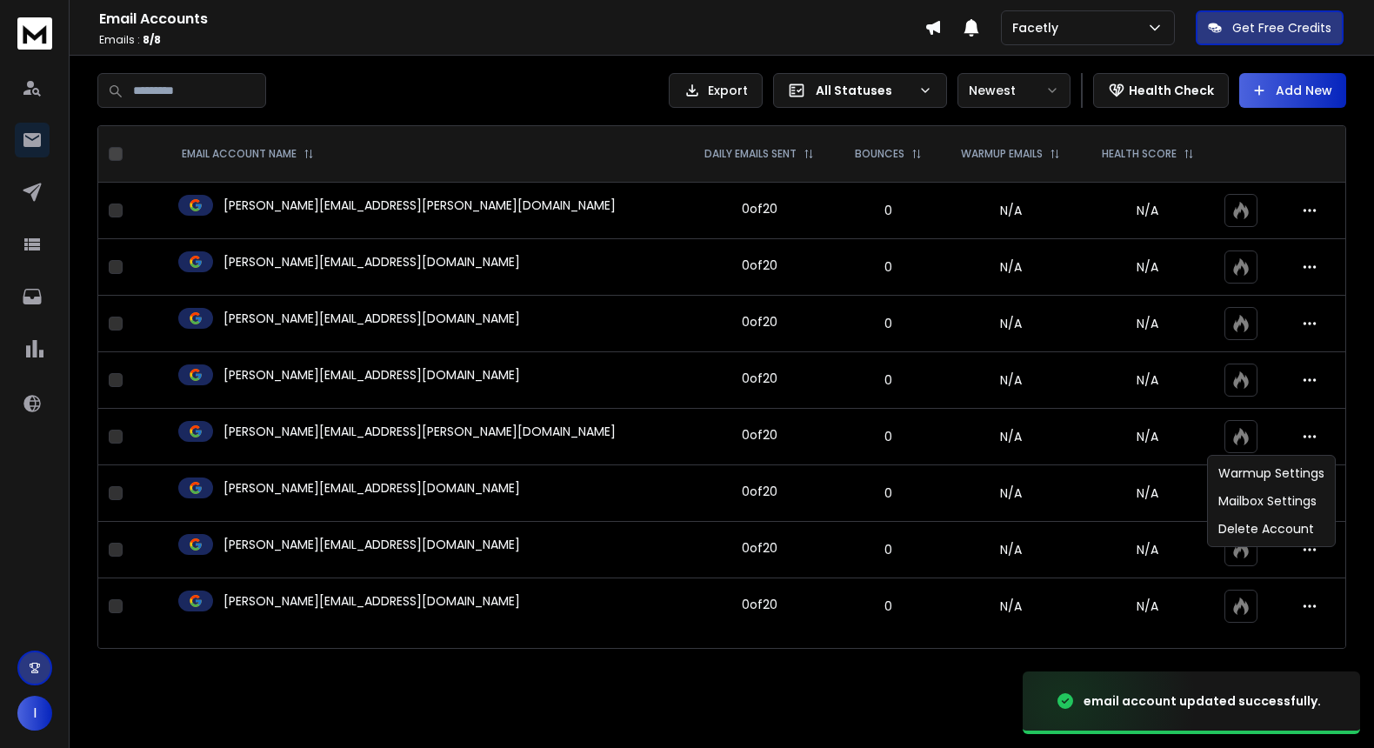
click at [971, 435] on icon at bounding box center [1310, 437] width 16 height 16
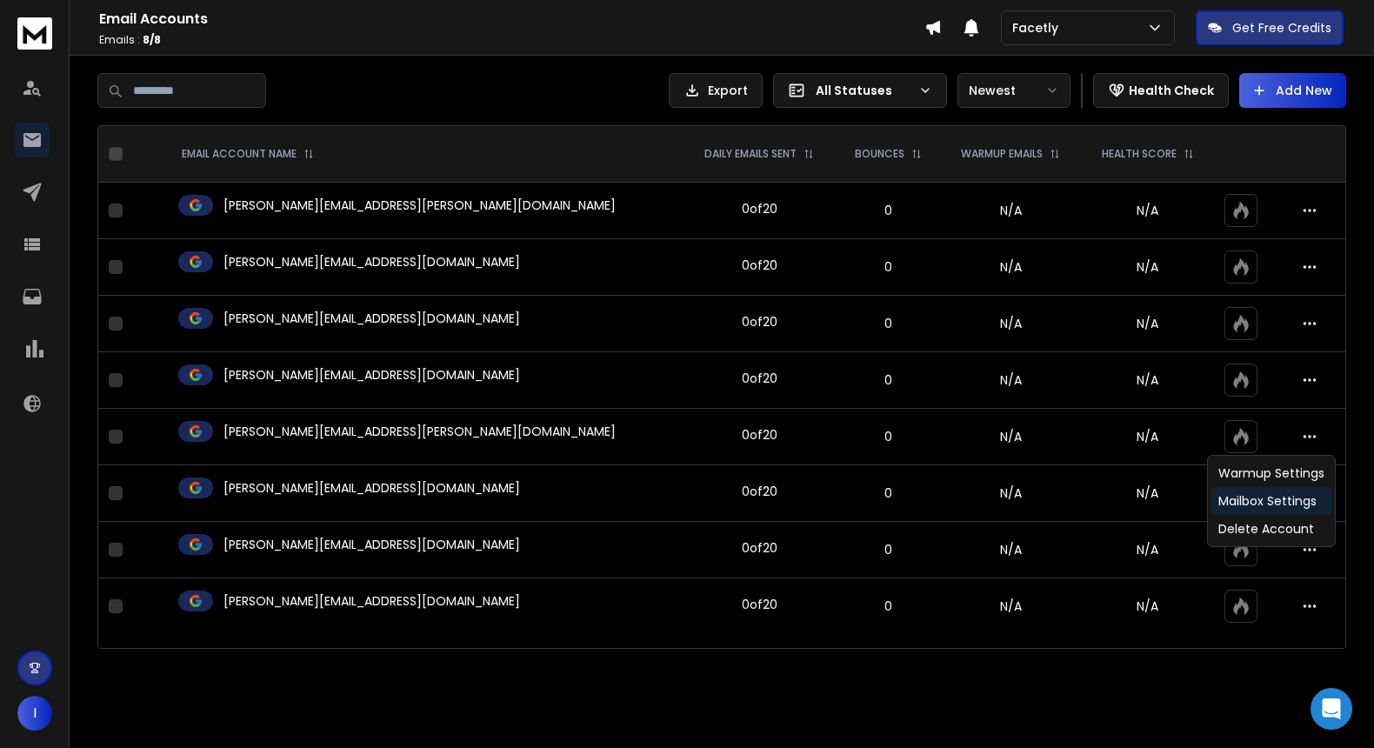
click at [971, 501] on div "Mailbox Settings" at bounding box center [1271, 501] width 120 height 28
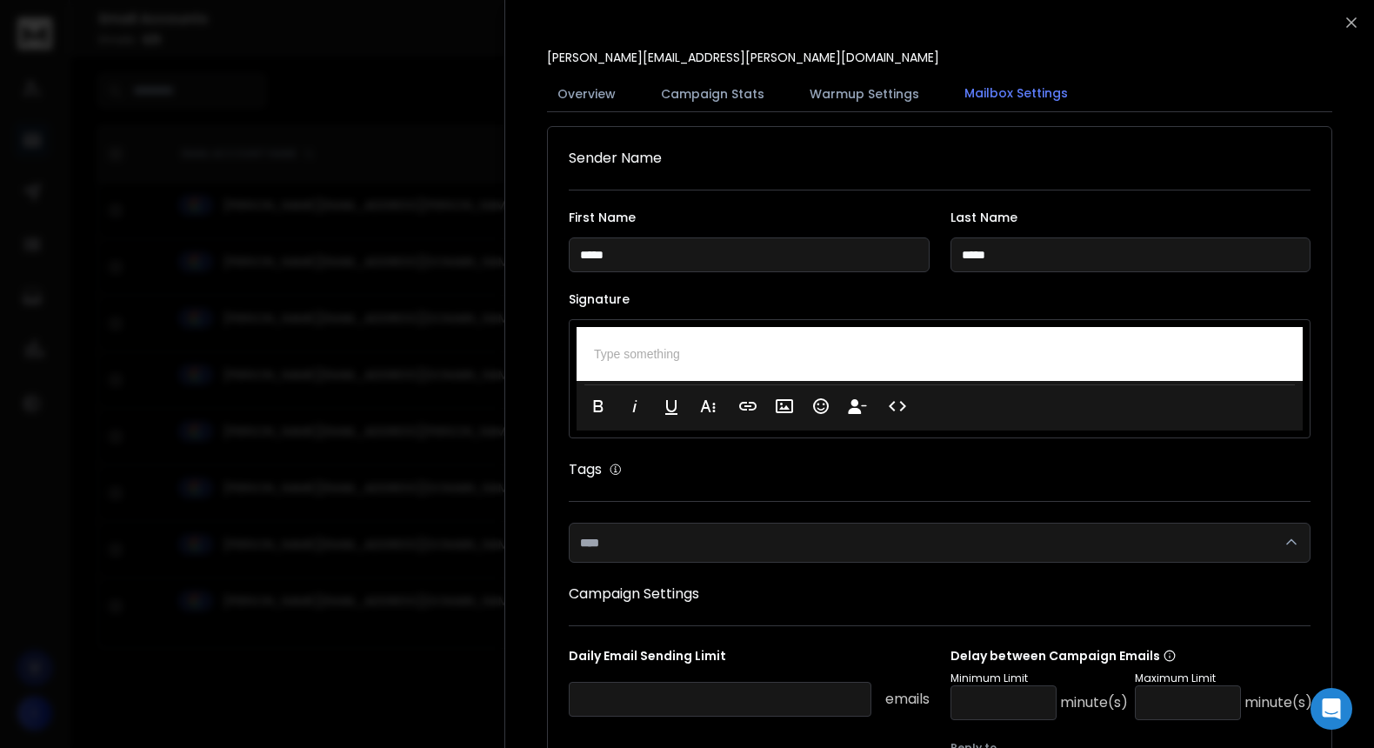
click at [861, 361] on div at bounding box center [939, 353] width 691 height 19
click at [901, 404] on icon "button" at bounding box center [897, 406] width 21 height 21
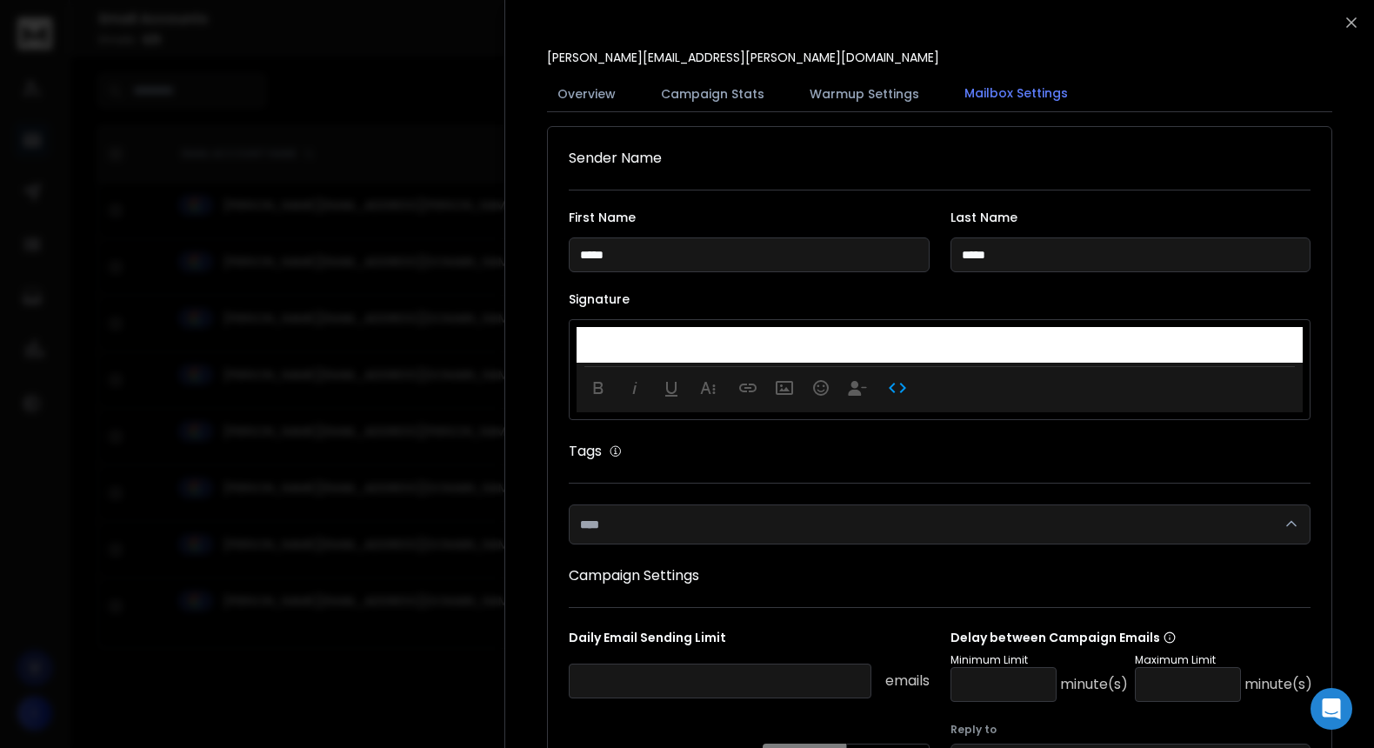
click at [623, 346] on textarea at bounding box center [940, 345] width 726 height 36
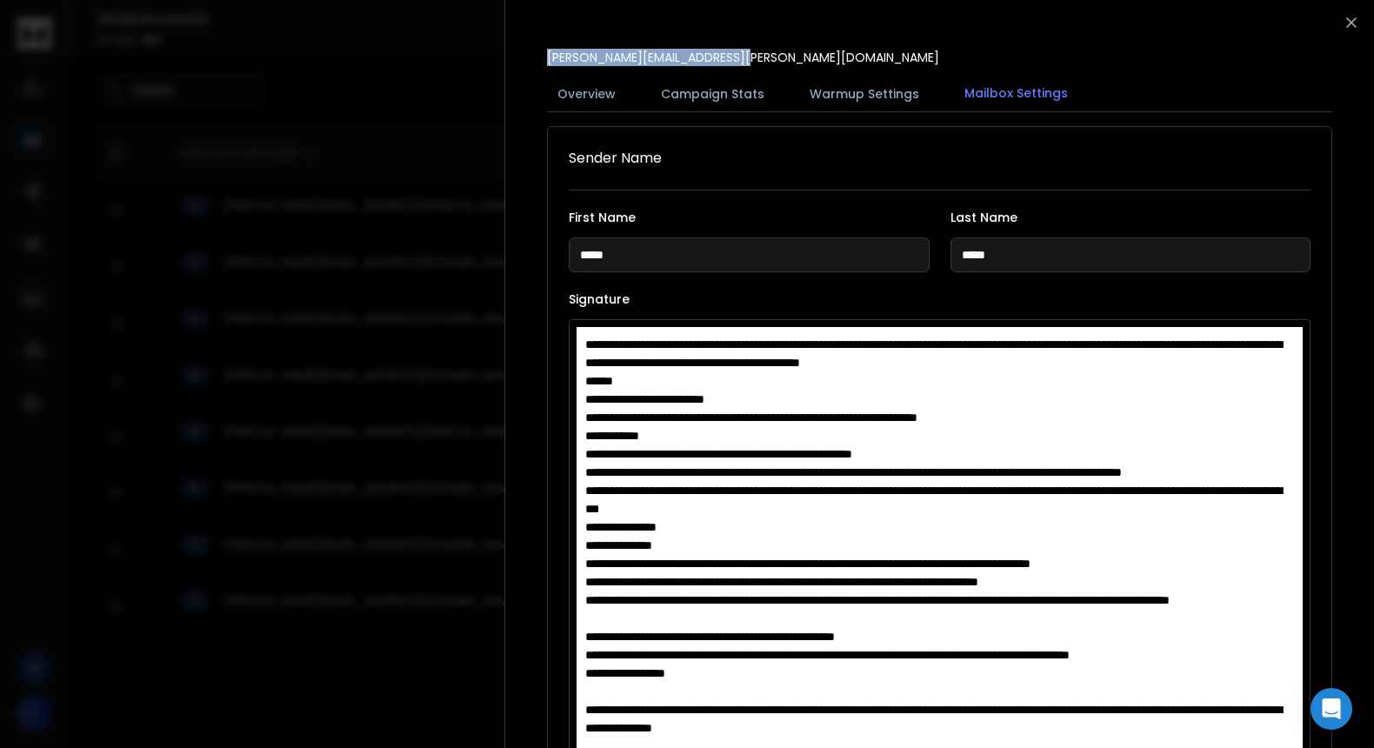
drag, startPoint x: 739, startPoint y: 53, endPoint x: 477, endPoint y: 51, distance: 262.7
click at [477, 51] on body "Get only verified leads with our AI-powered Lead Finder, starting at $22/mo Try…" at bounding box center [687, 374] width 1374 height 748
copy body "Multi Select Table Sheet isaac.asher@facetlyevents.com"
click at [971, 583] on textarea at bounding box center [940, 701] width 726 height 748
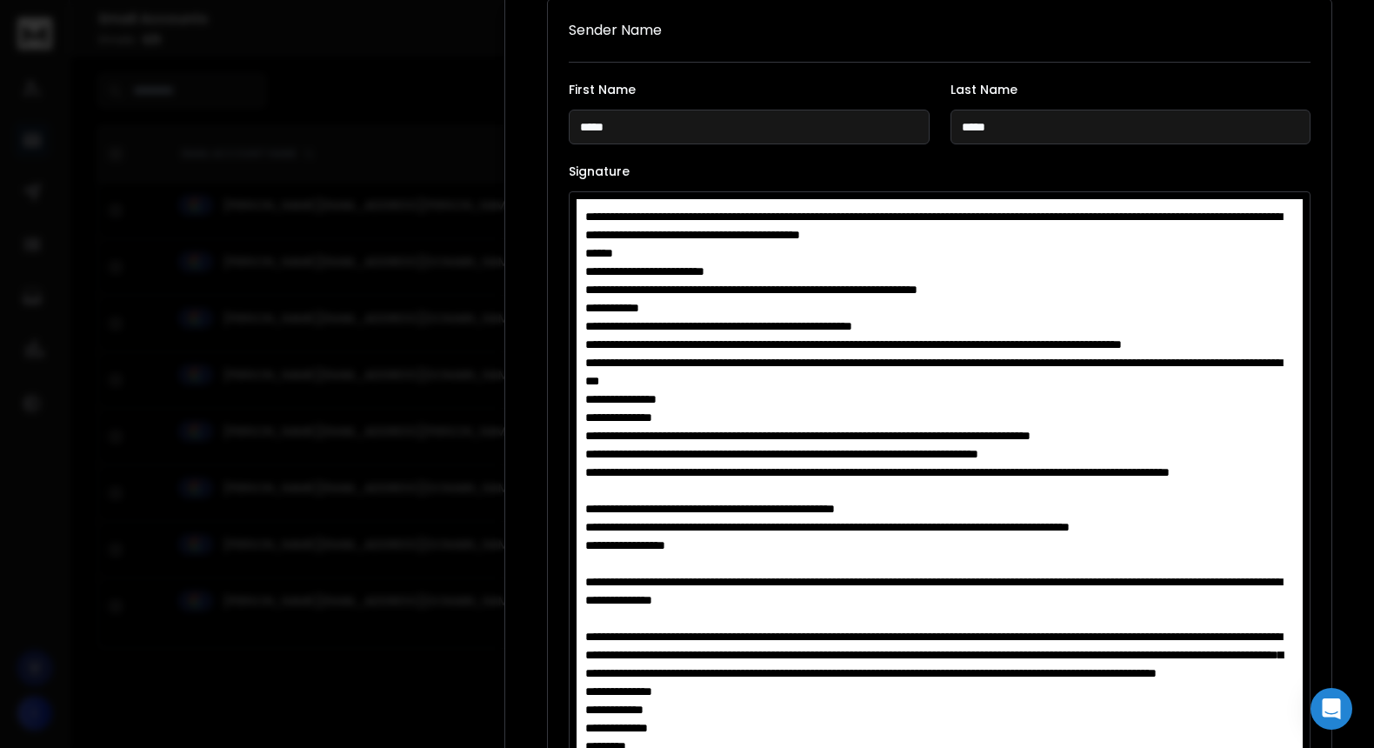
scroll to position [348, 0]
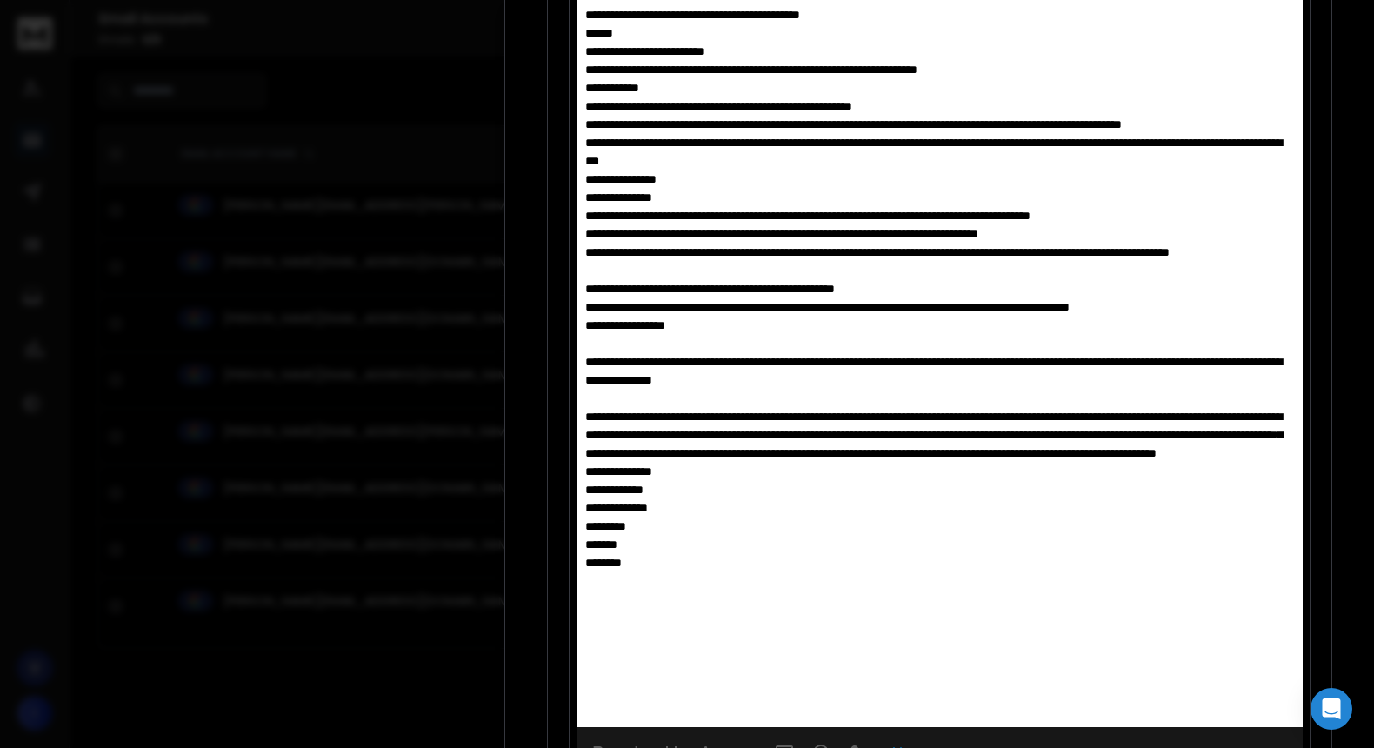
drag, startPoint x: 916, startPoint y: 378, endPoint x: 808, endPoint y: 382, distance: 107.9
click at [808, 382] on textarea at bounding box center [940, 353] width 726 height 748
paste textarea "**********"
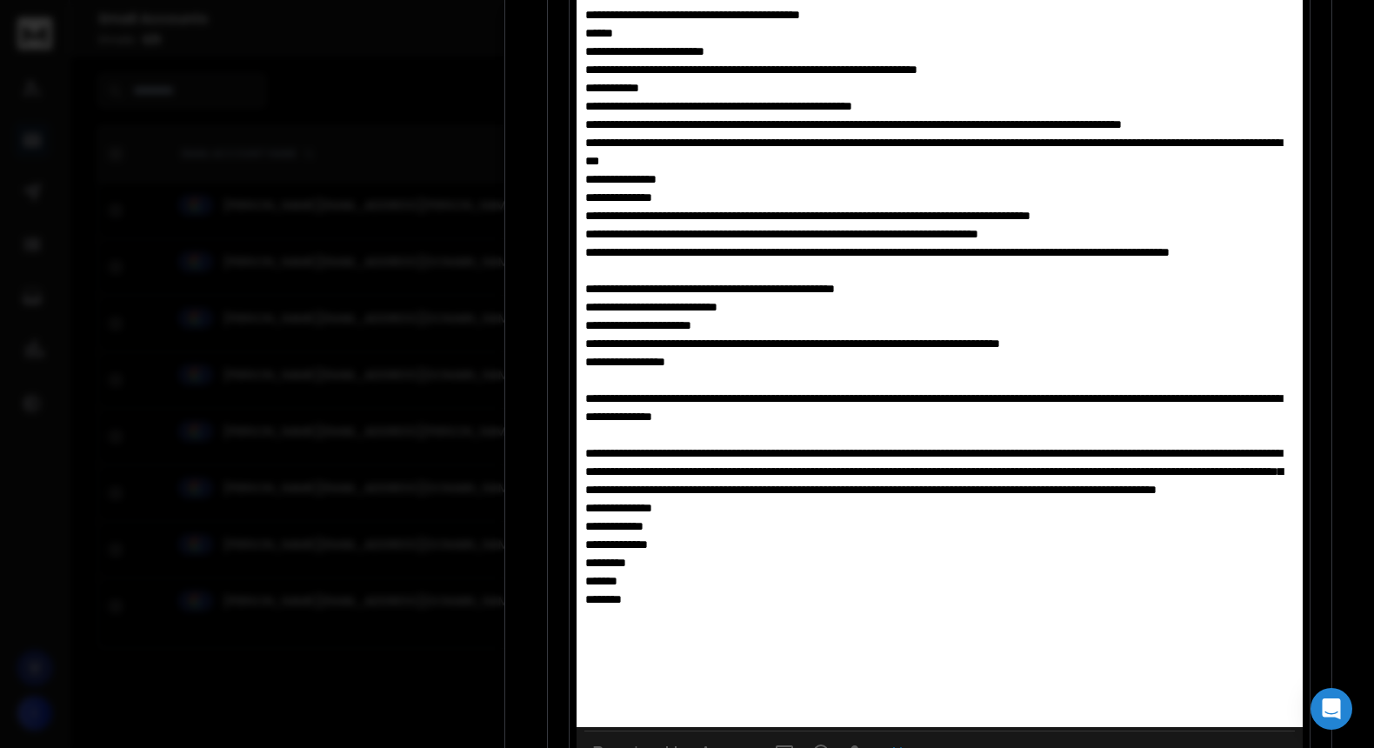
drag, startPoint x: 1251, startPoint y: 416, endPoint x: 1142, endPoint y: 421, distance: 109.7
click at [971, 421] on textarea at bounding box center [940, 353] width 726 height 748
paste textarea "**********"
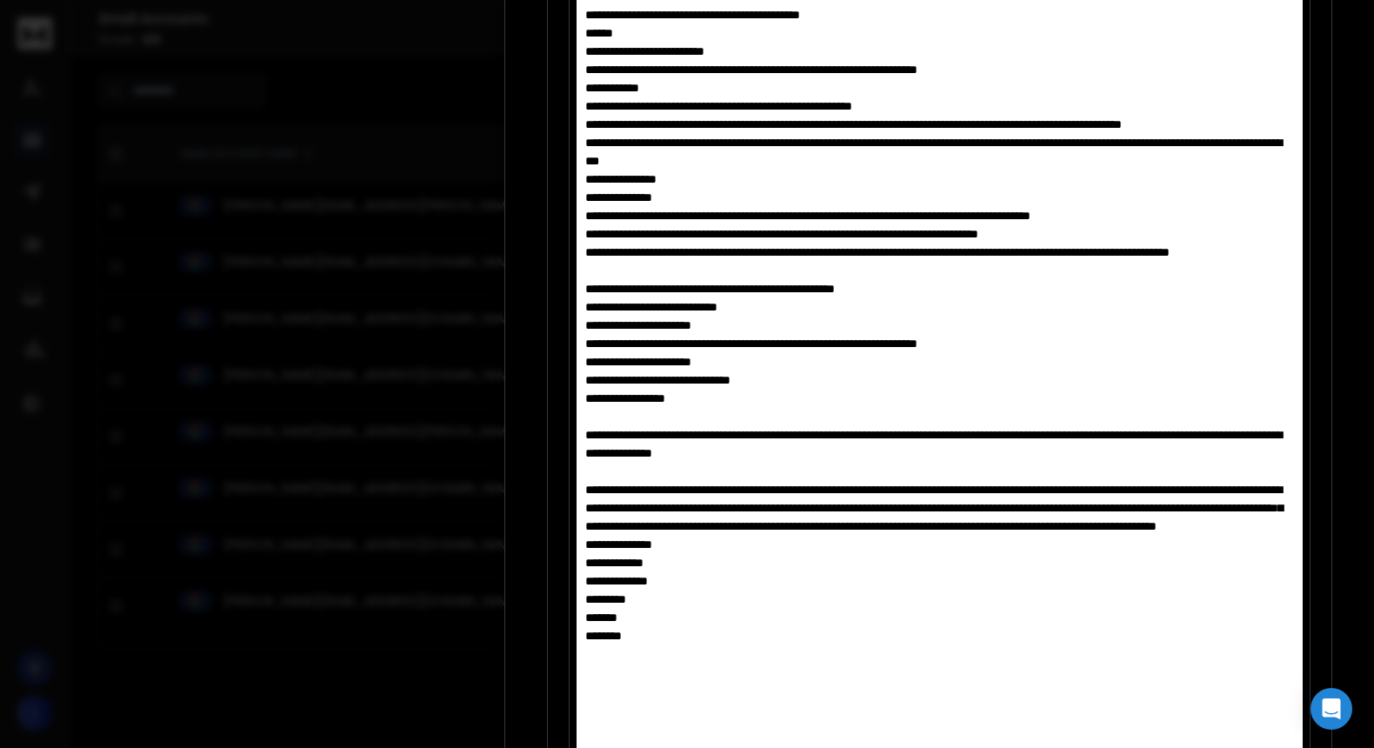
drag, startPoint x: 783, startPoint y: 399, endPoint x: 561, endPoint y: 397, distance: 221.8
click at [561, 397] on div "Sender Name First Name ***** Last Name ***** Signature Type something Clear For…" at bounding box center [939, 586] width 785 height 1616
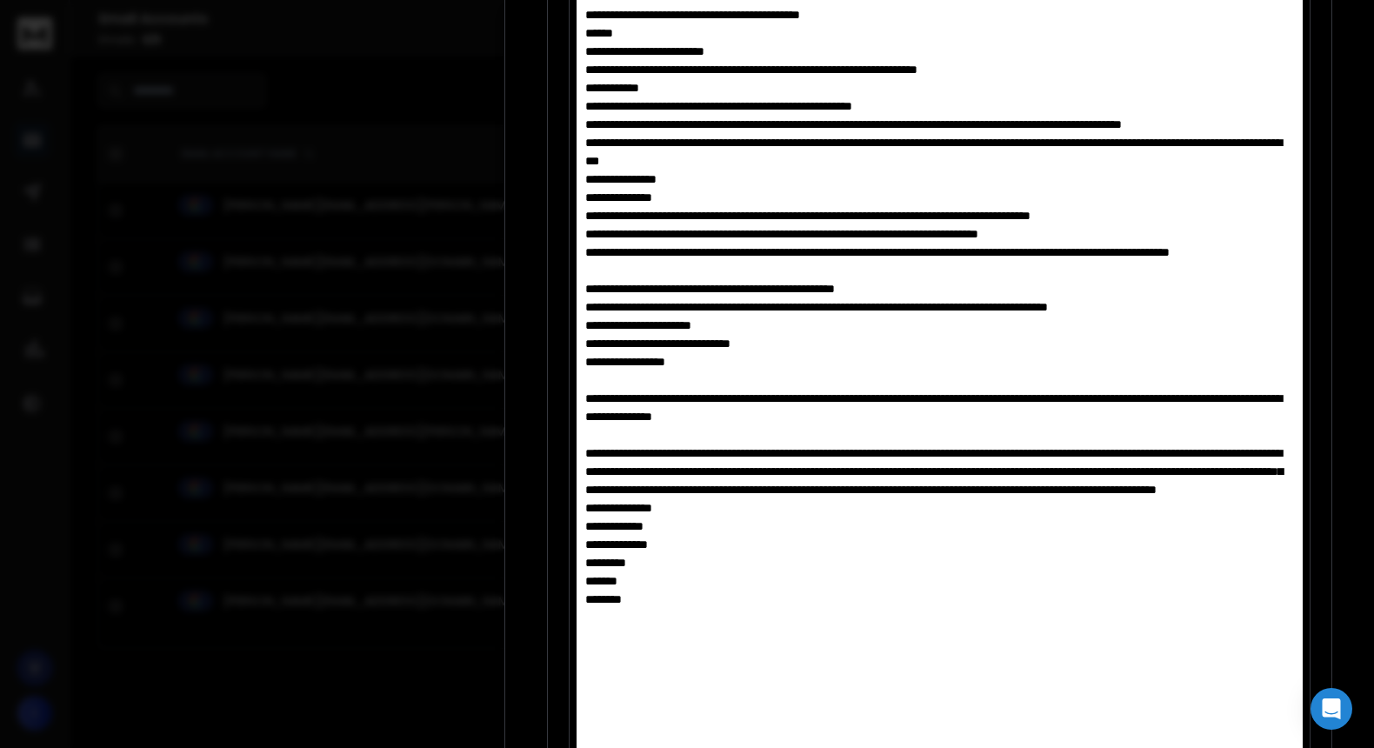
click at [726, 390] on textarea at bounding box center [940, 380] width 726 height 803
click at [767, 413] on textarea at bounding box center [940, 380] width 726 height 803
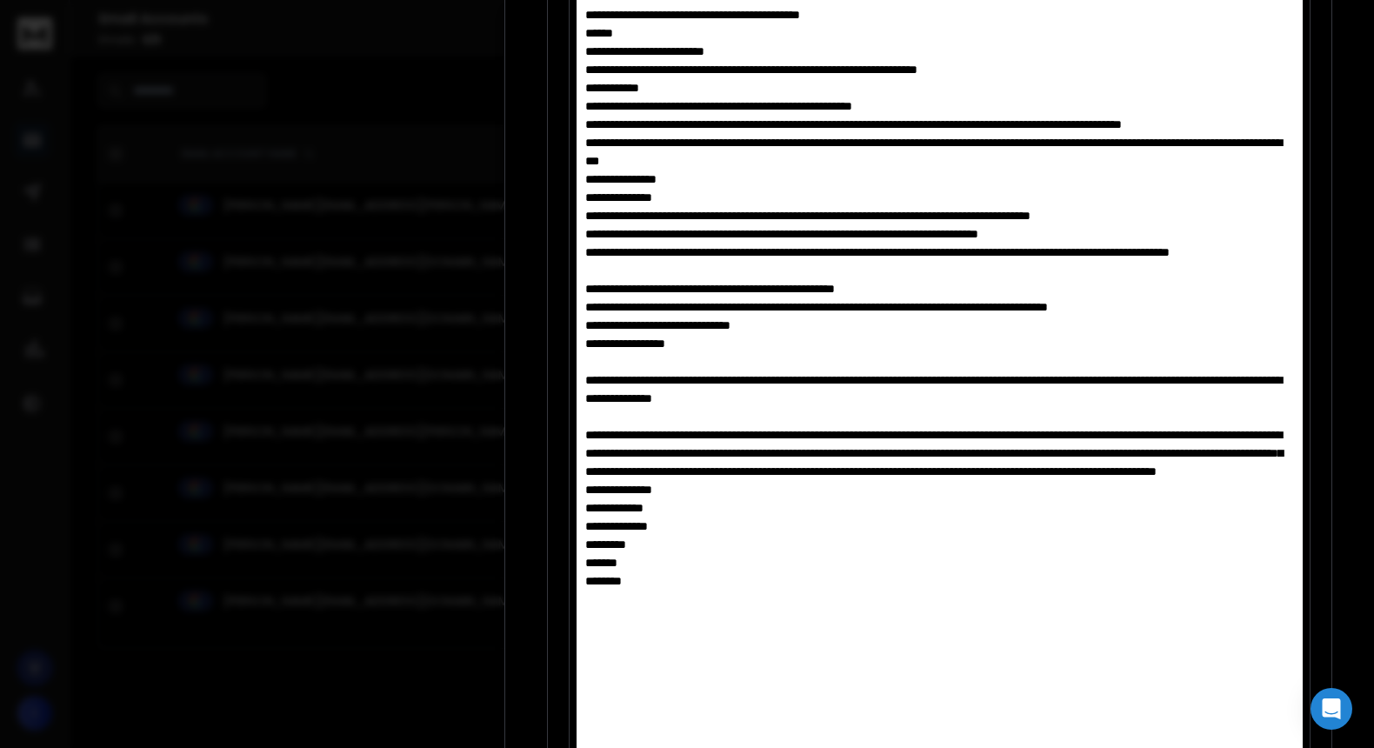
type textarea "**********"
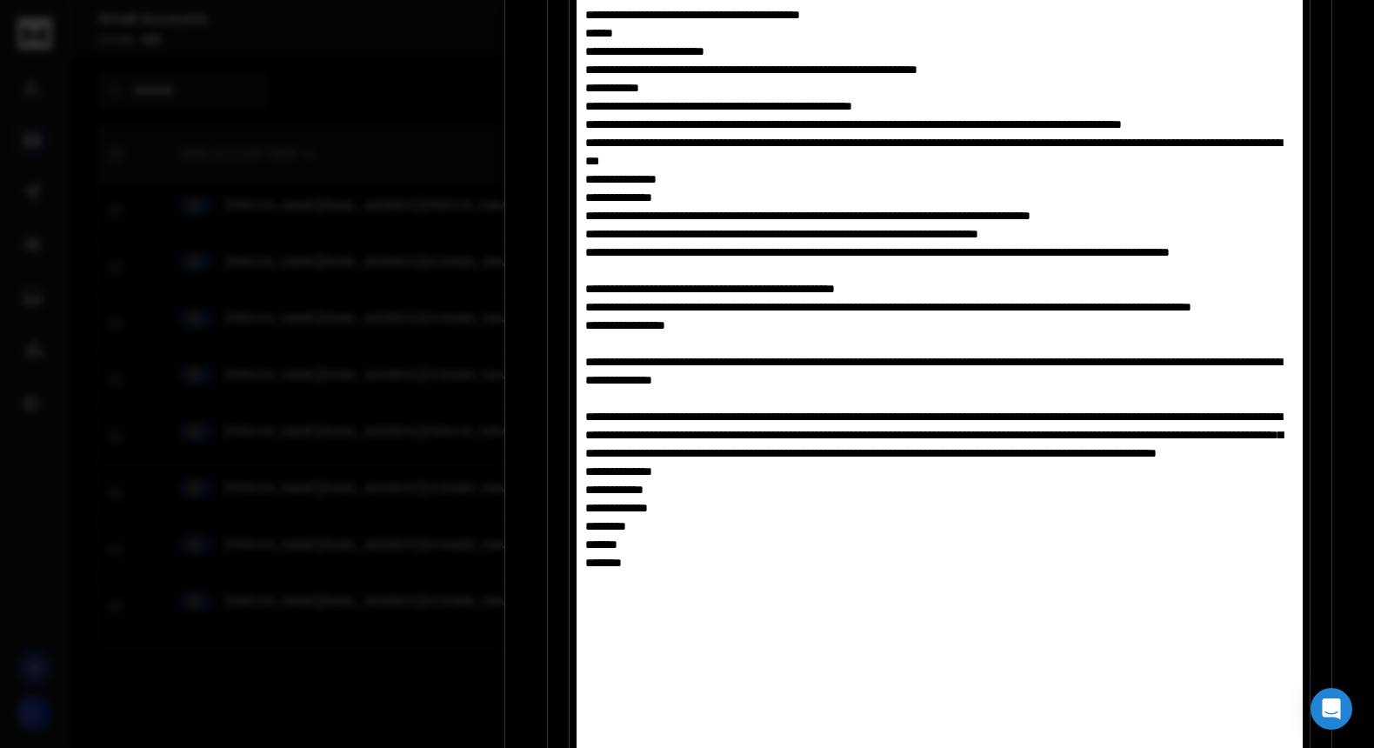
click at [971, 411] on textarea at bounding box center [940, 380] width 726 height 803
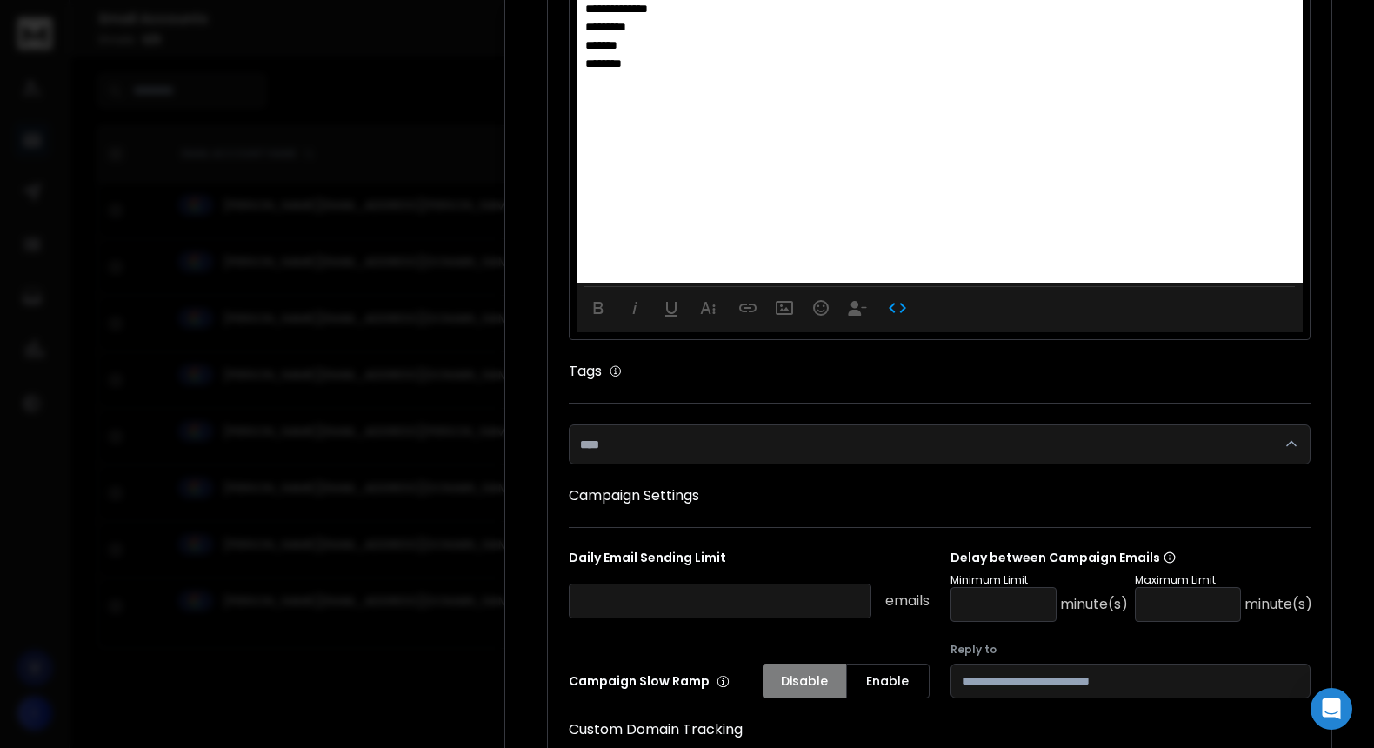
scroll to position [870, 0]
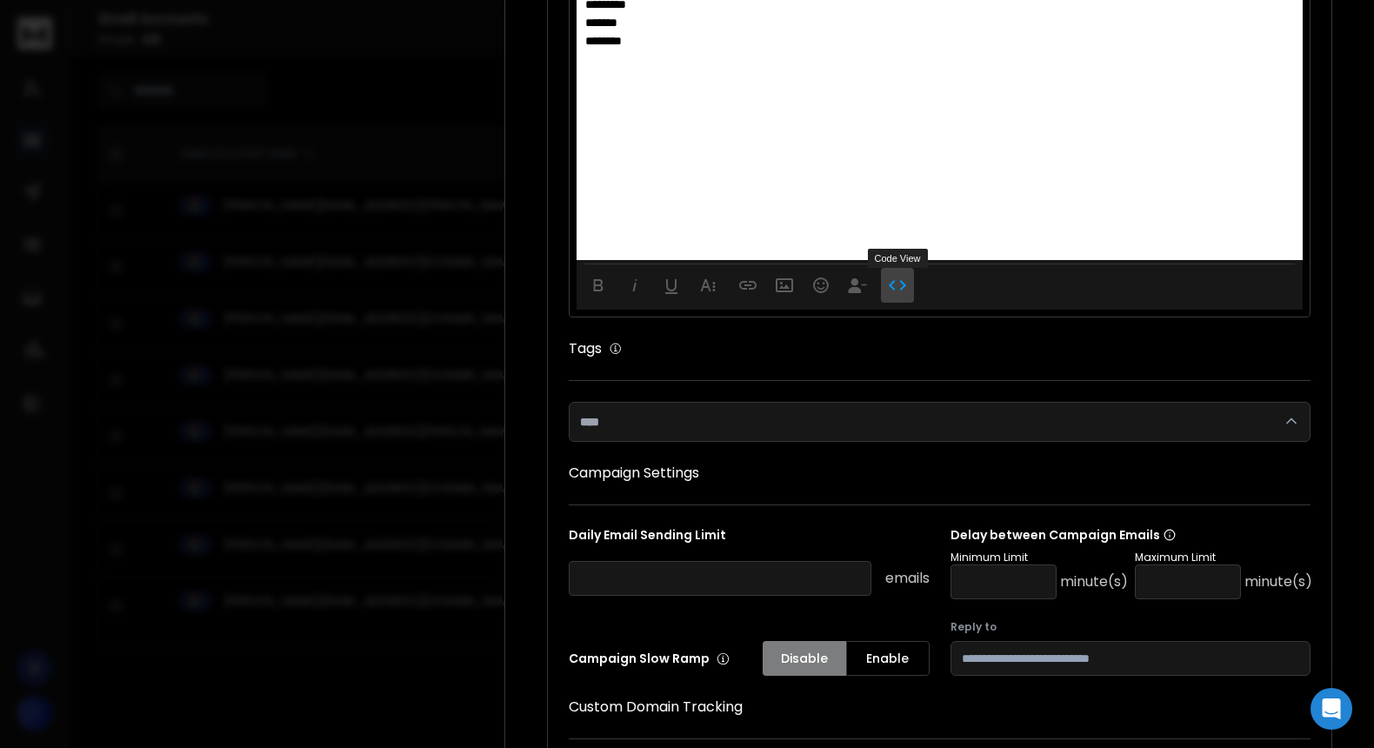
click at [899, 284] on icon "button" at bounding box center [897, 285] width 21 height 21
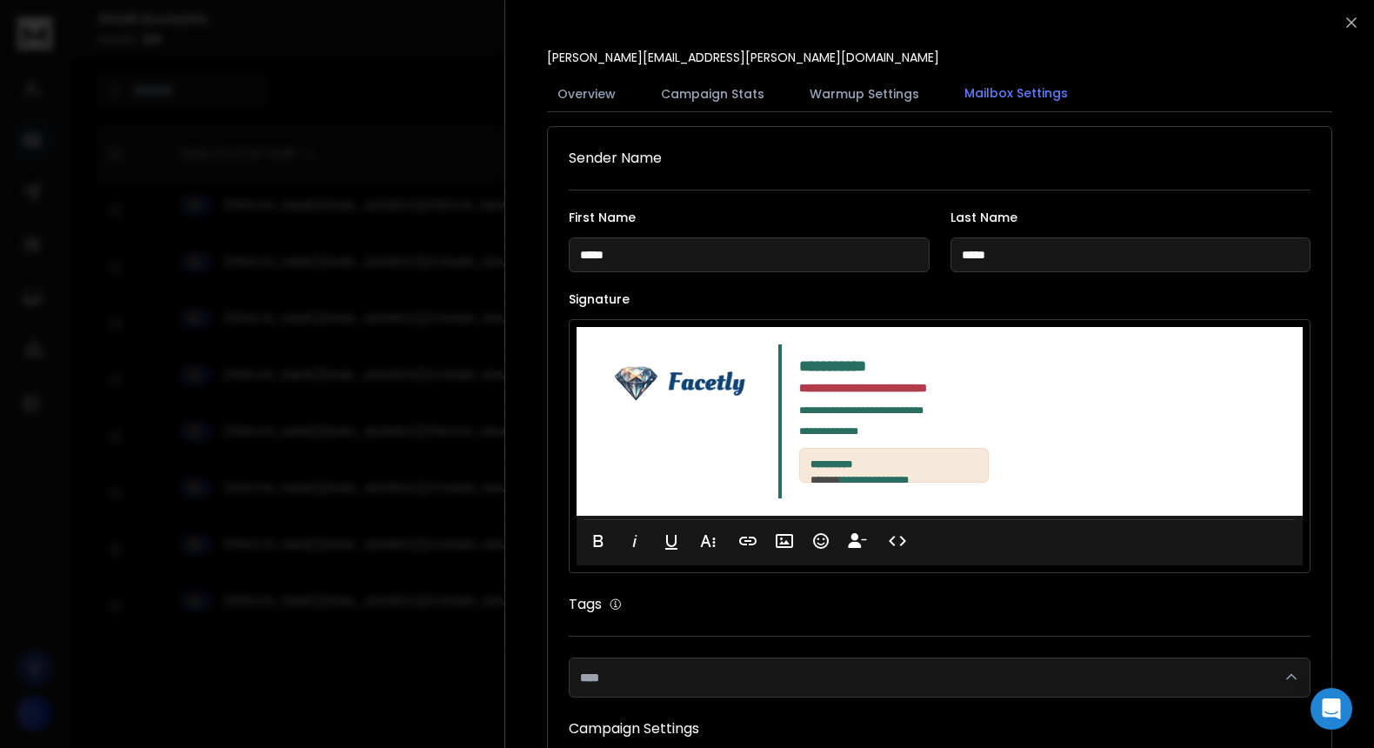
scroll to position [424, 0]
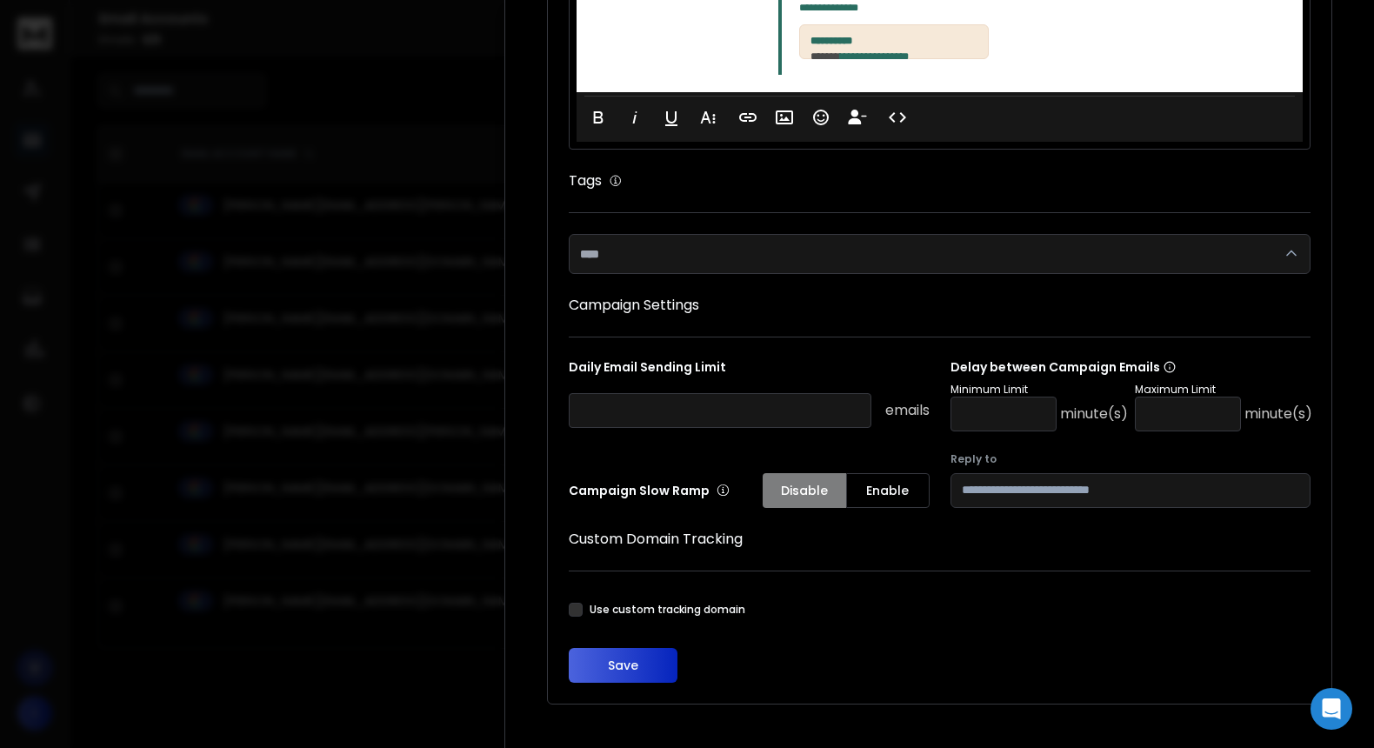
click at [631, 664] on button "Save" at bounding box center [623, 665] width 109 height 35
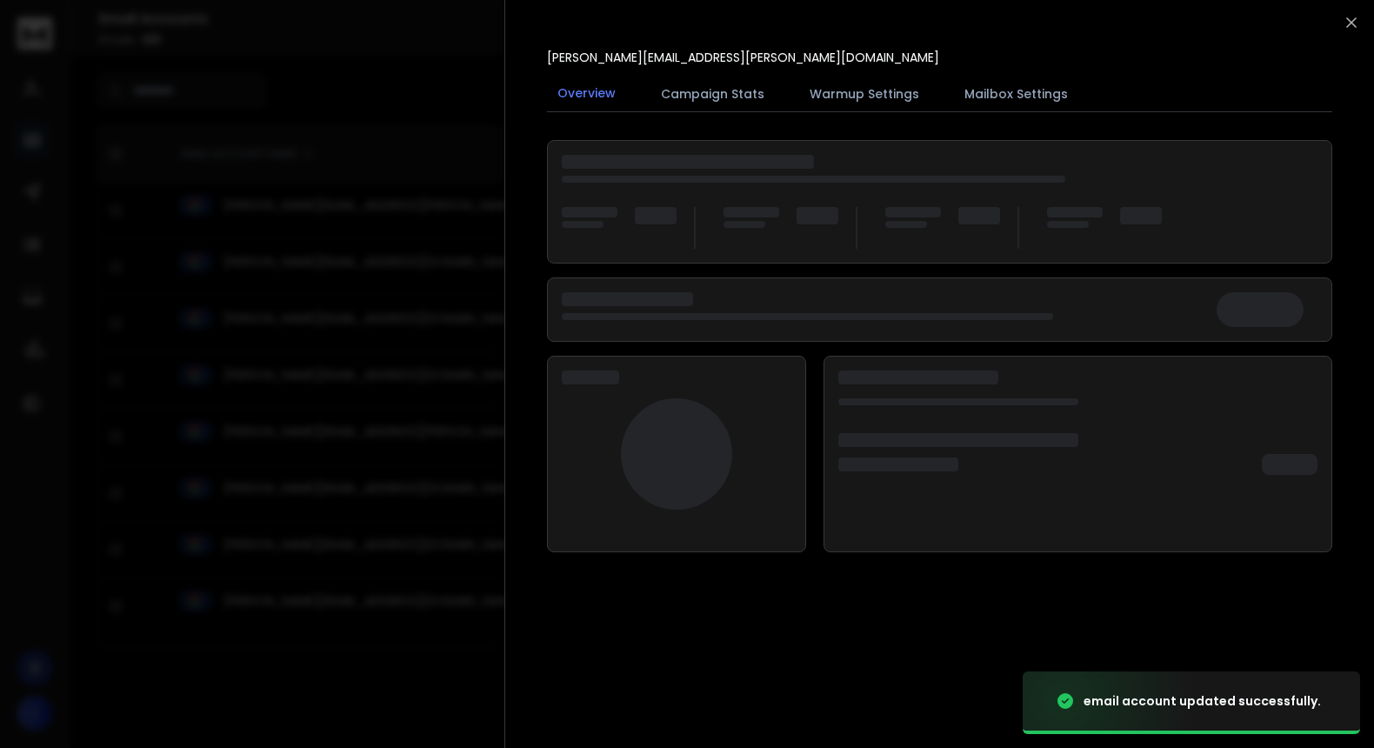
scroll to position [0, 0]
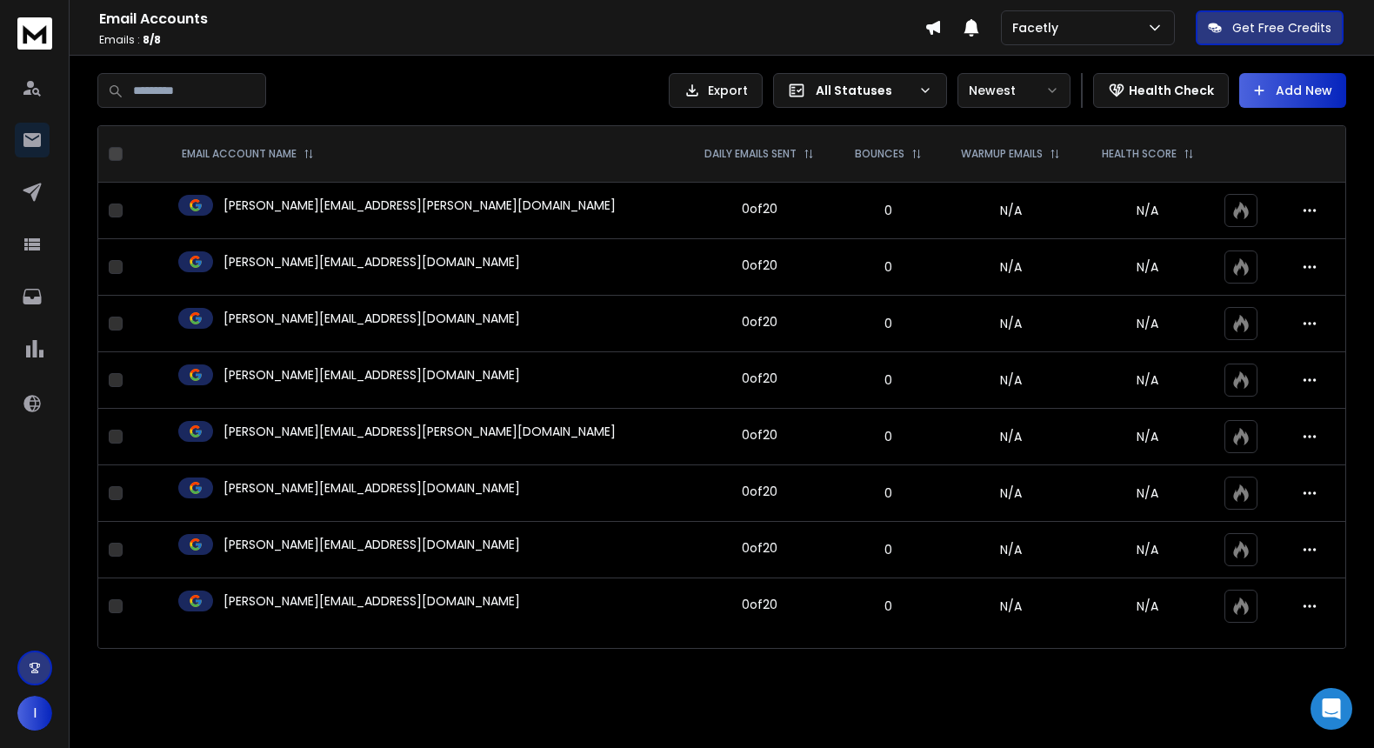
click at [324, 691] on div "Get only verified leads with our AI-powered Lead Finder, starting at $22/mo Try…" at bounding box center [687, 374] width 1374 height 748
click at [971, 380] on icon at bounding box center [1310, 379] width 13 height 3
click at [971, 449] on div "Mailbox Settings" at bounding box center [1271, 444] width 120 height 28
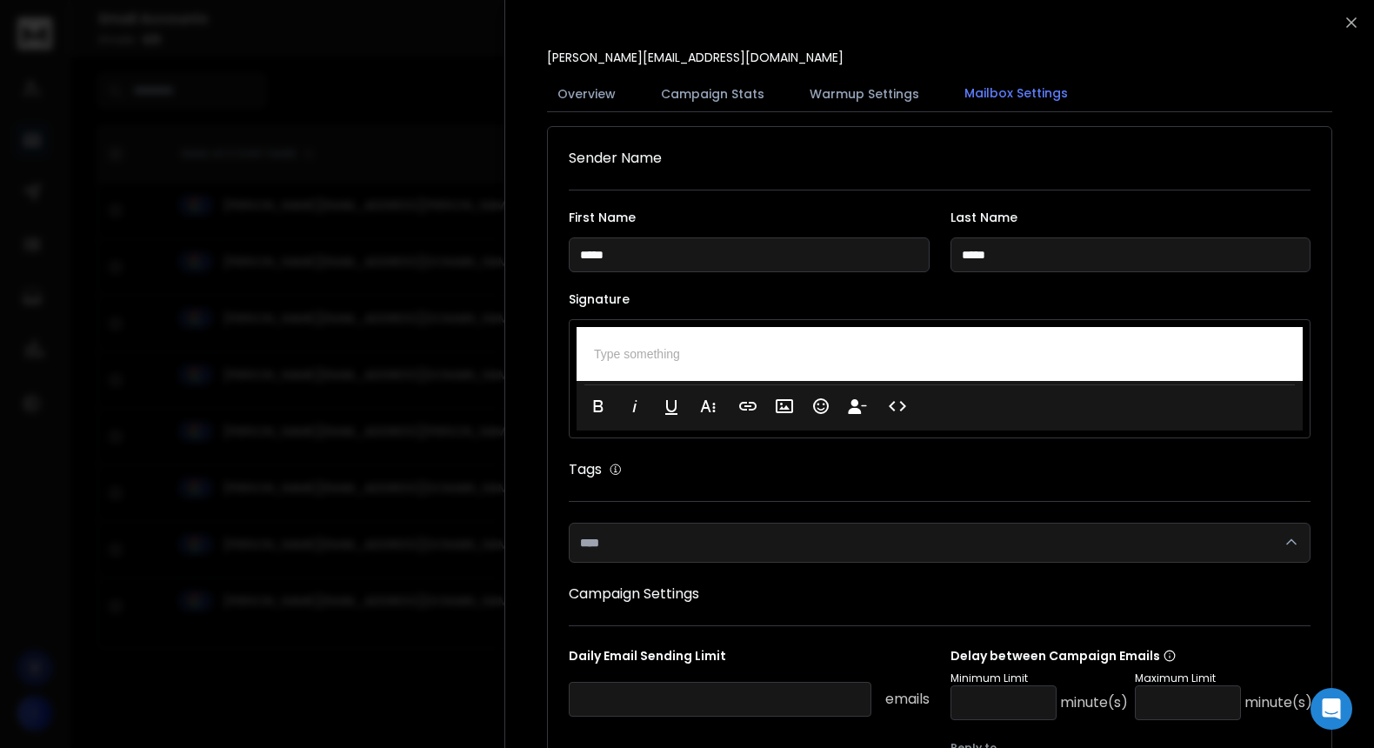
click at [971, 358] on div at bounding box center [939, 353] width 691 height 19
click at [892, 409] on icon "button" at bounding box center [897, 406] width 17 height 10
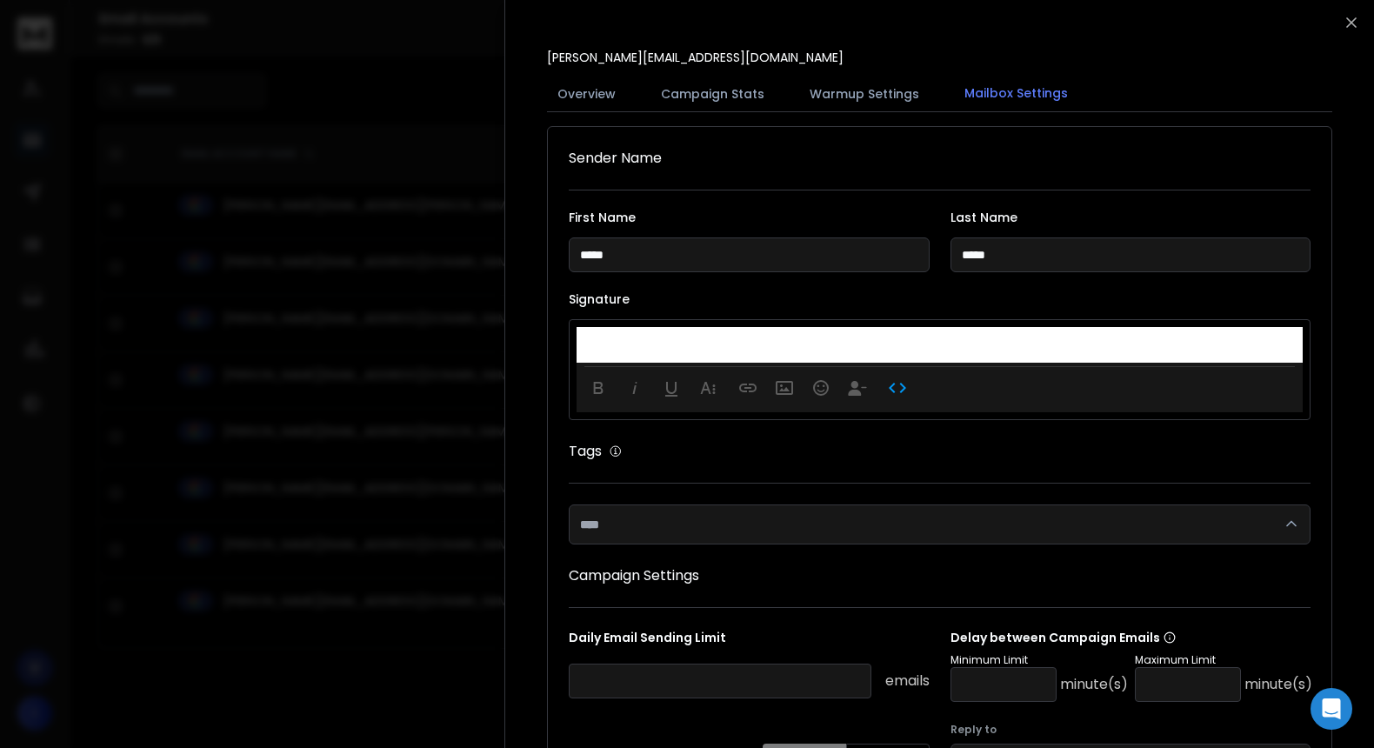
click at [684, 341] on textarea at bounding box center [940, 345] width 726 height 36
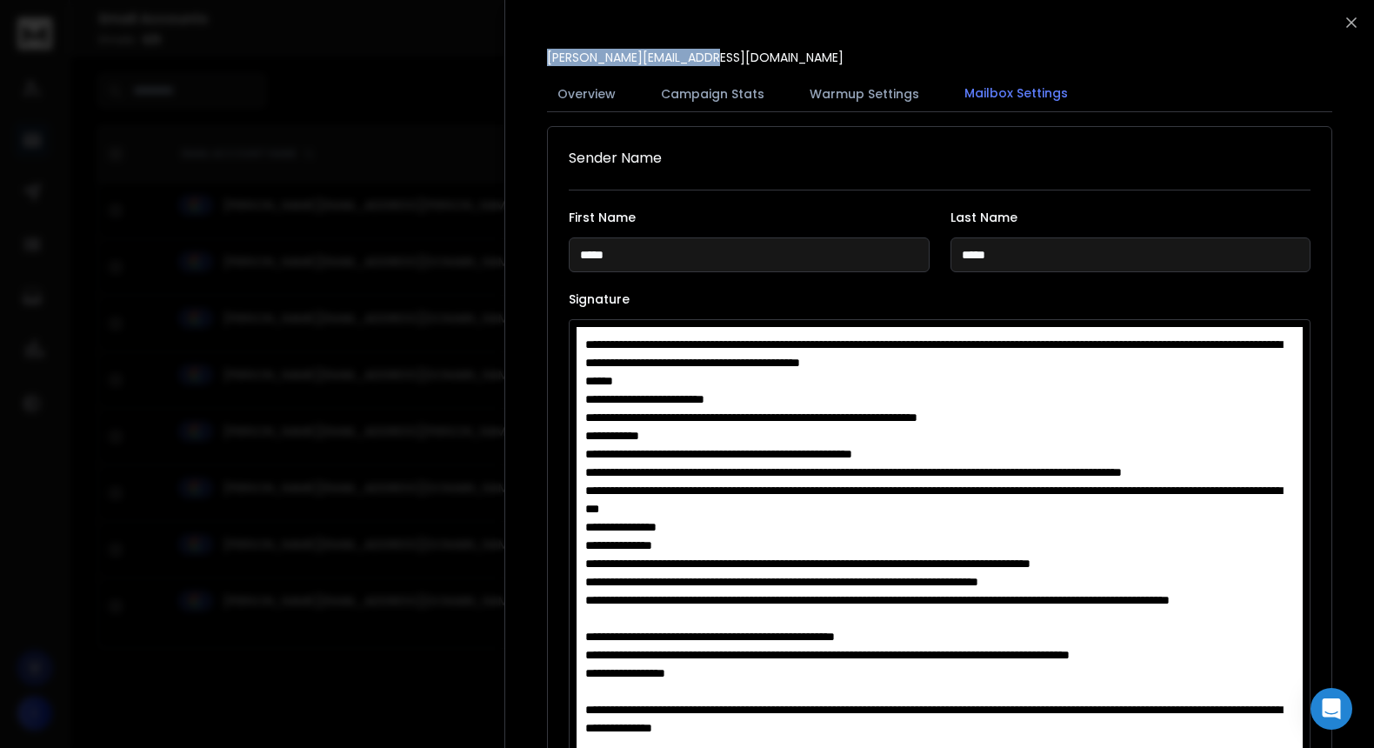
drag, startPoint x: 725, startPoint y: 57, endPoint x: 539, endPoint y: 62, distance: 186.2
copy p "[PERSON_NAME][EMAIL_ADDRESS][DOMAIN_NAME]"
click at [807, 597] on textarea at bounding box center [940, 701] width 726 height 748
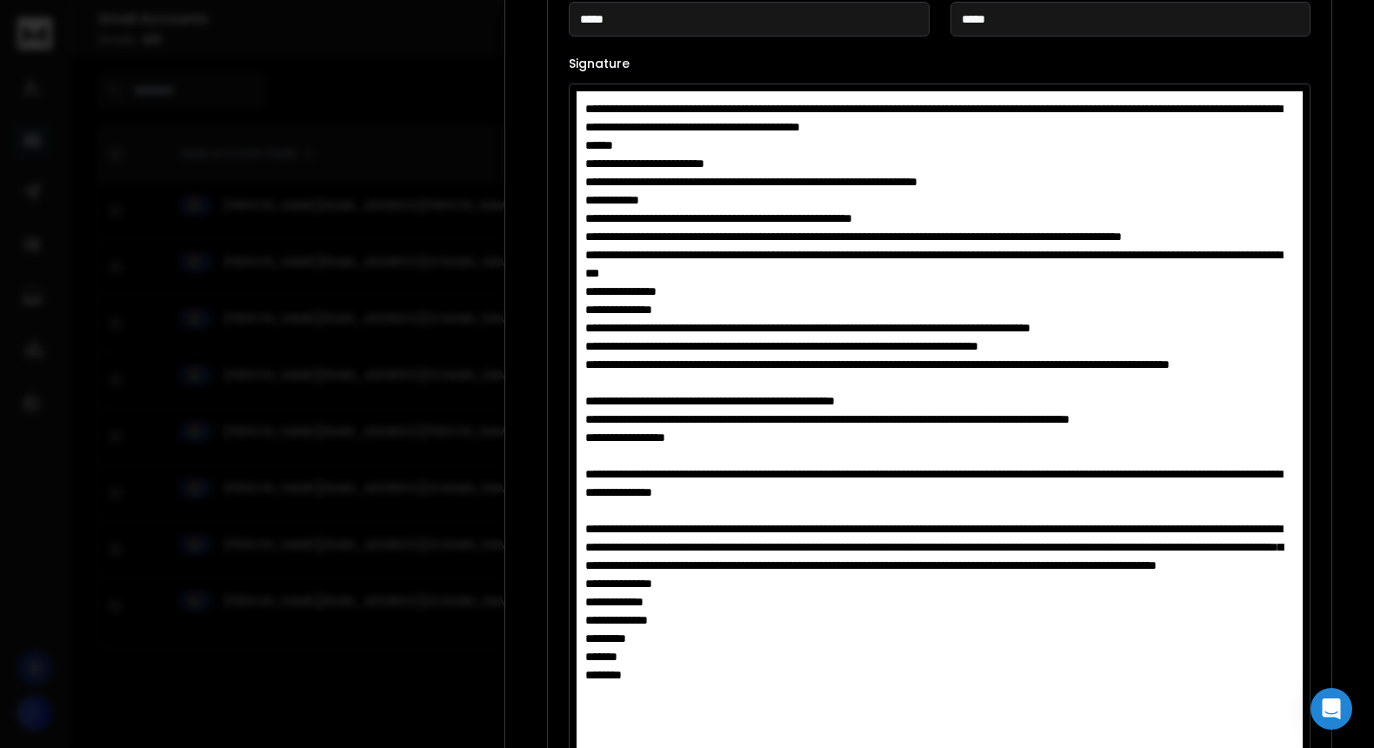
scroll to position [261, 0]
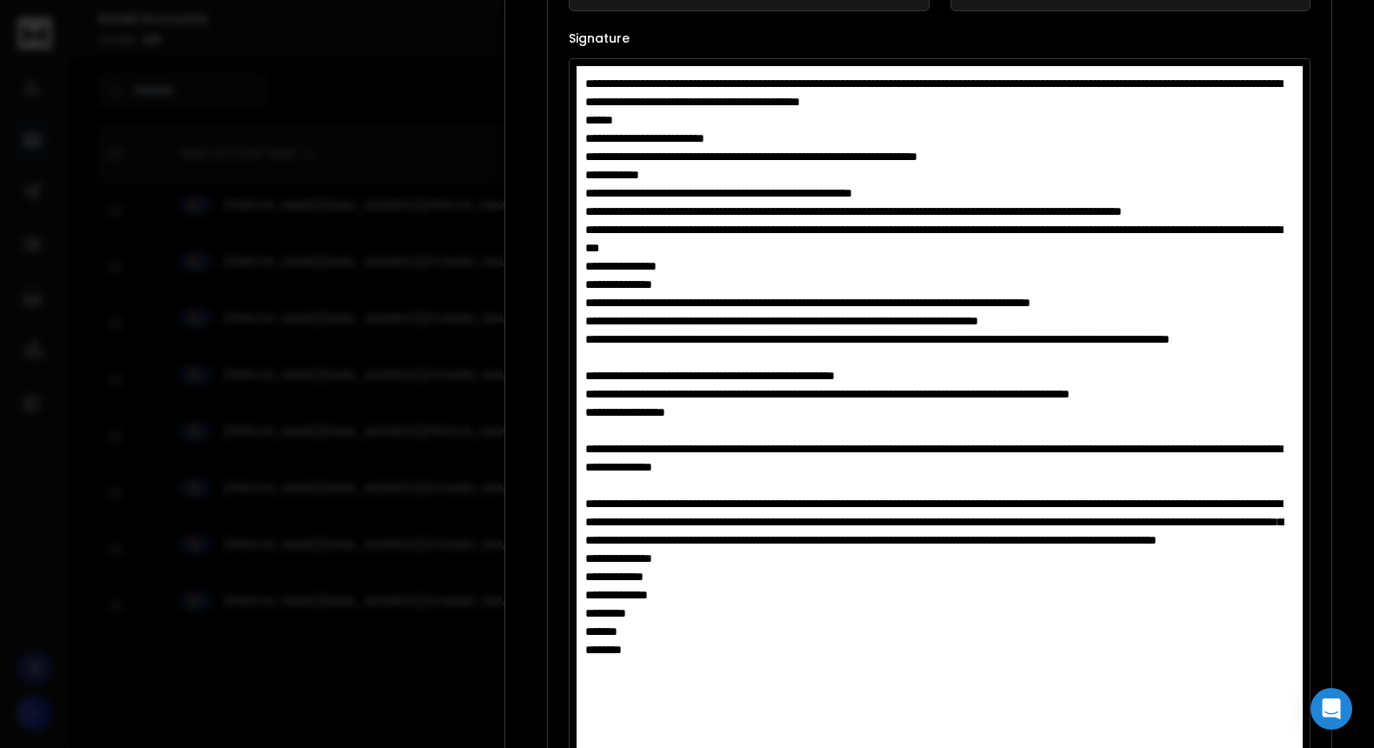
drag, startPoint x: 909, startPoint y: 465, endPoint x: 815, endPoint y: 462, distance: 94.0
click at [805, 465] on textarea at bounding box center [940, 440] width 726 height 748
paste textarea "*********"
drag, startPoint x: 824, startPoint y: 480, endPoint x: 716, endPoint y: 480, distance: 108.7
click at [716, 480] on textarea at bounding box center [940, 440] width 726 height 748
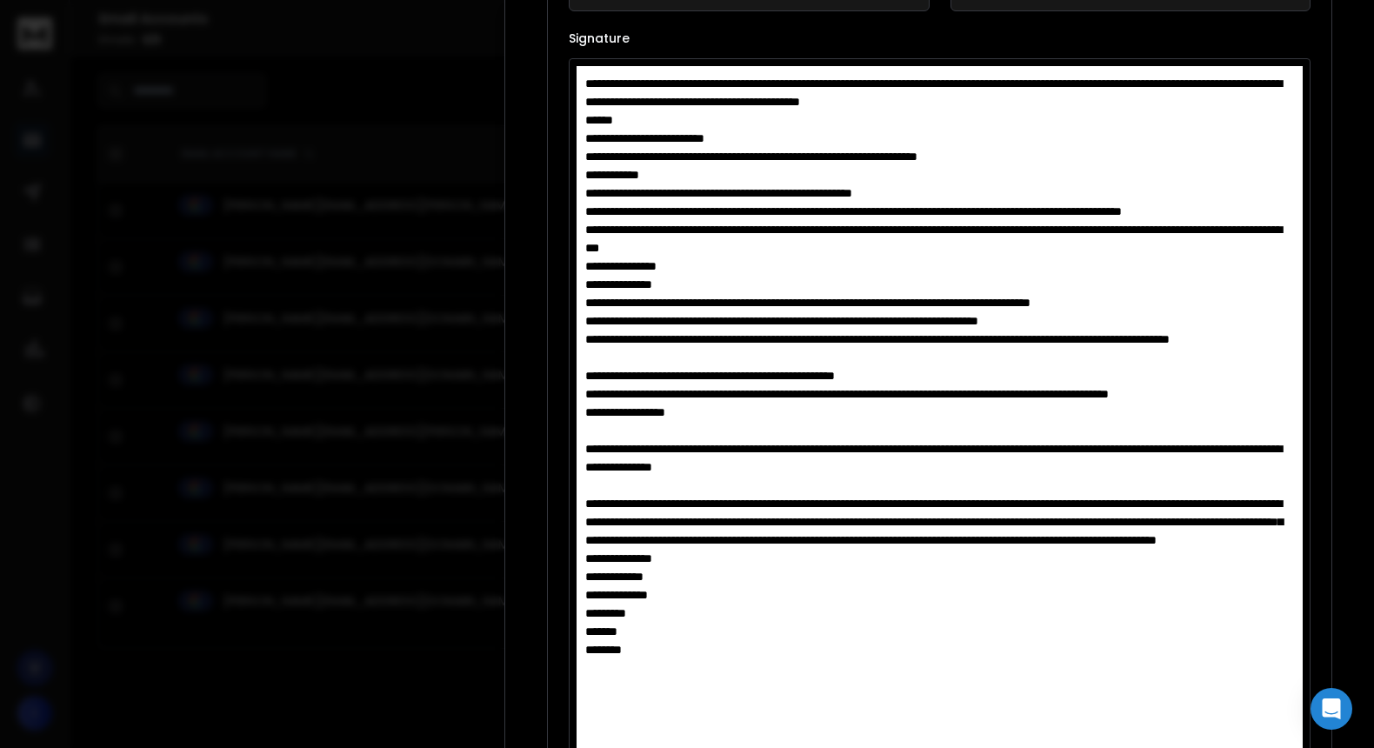
paste textarea "*********"
type textarea "**********"
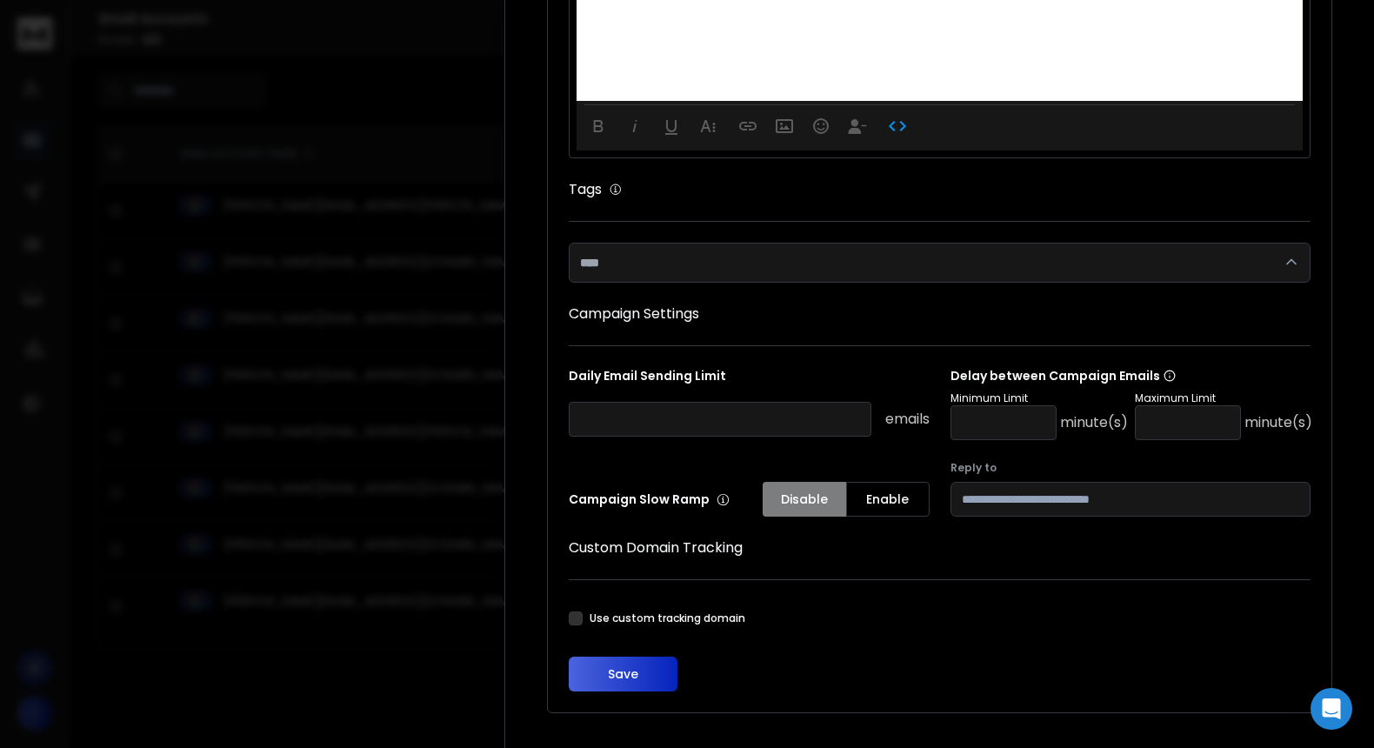
scroll to position [988, 0]
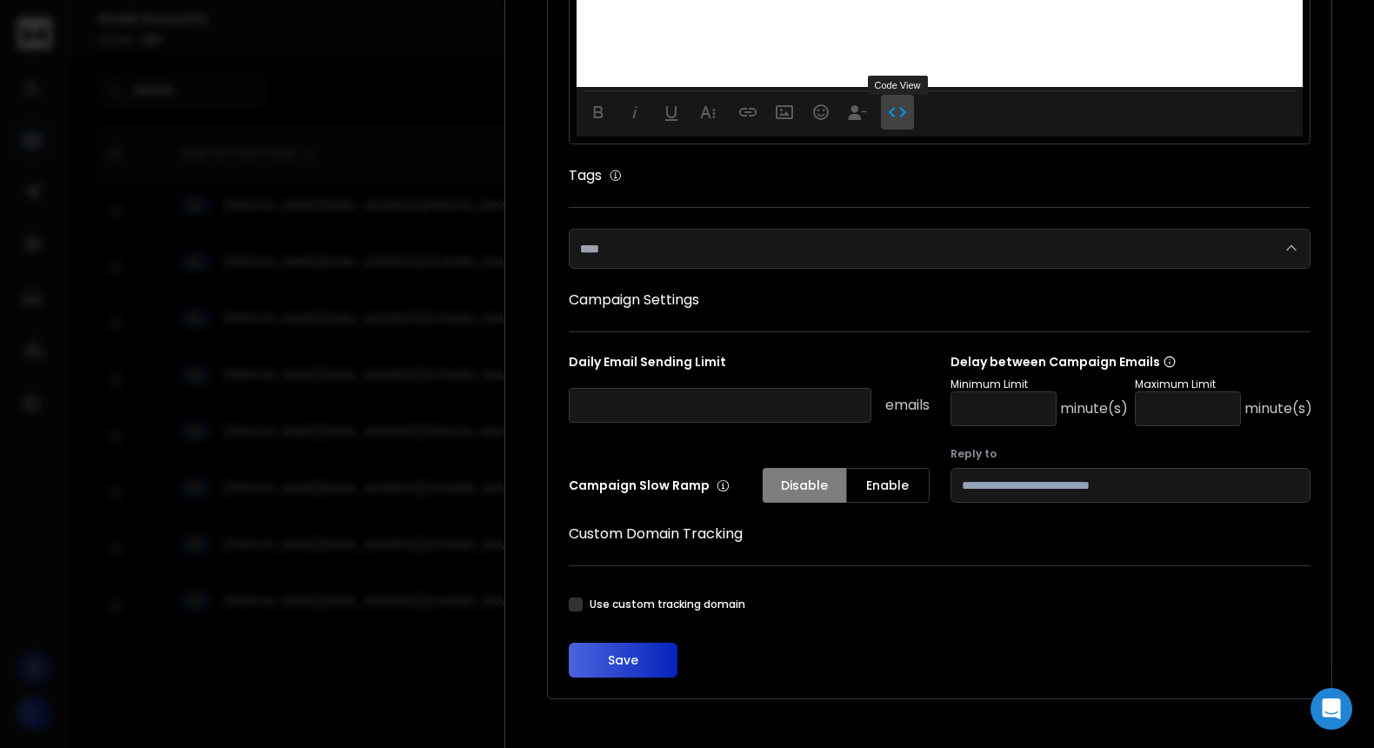
click at [900, 122] on icon "button" at bounding box center [897, 112] width 21 height 21
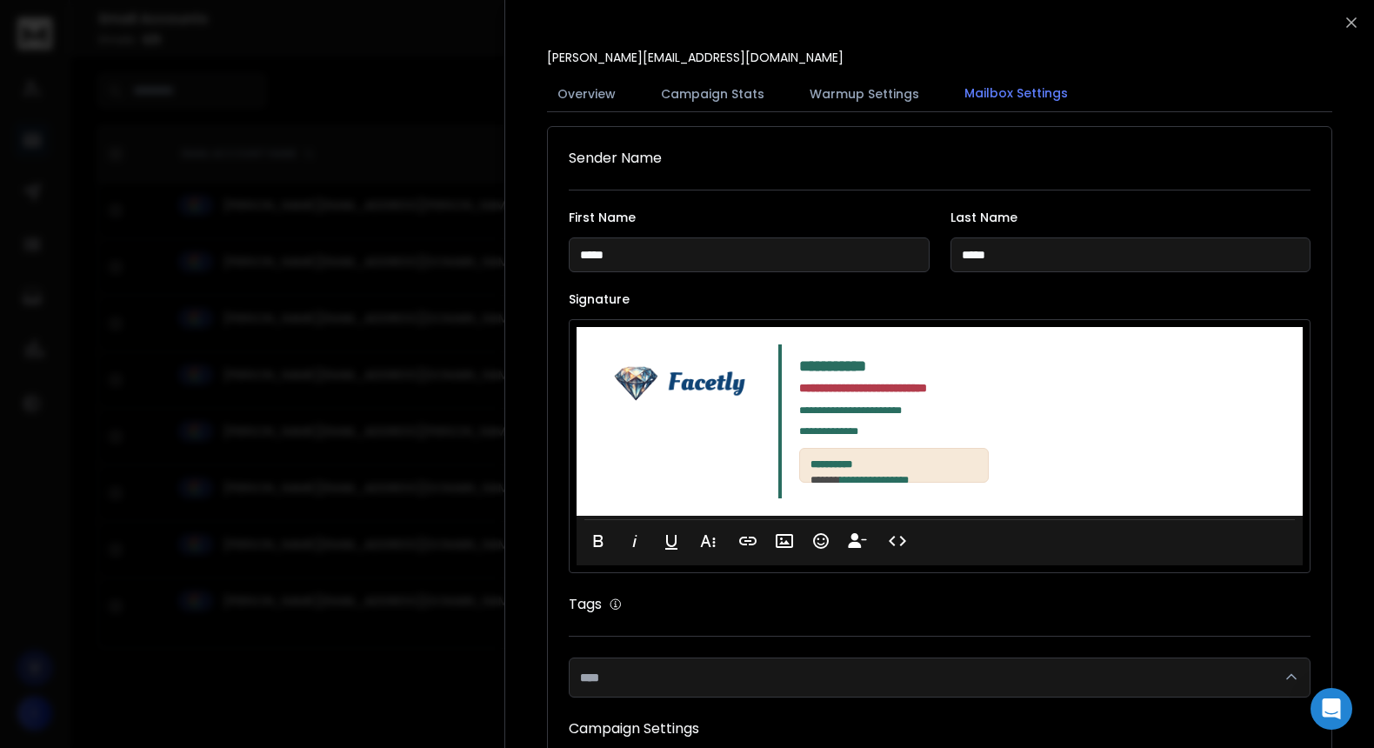
scroll to position [424, 0]
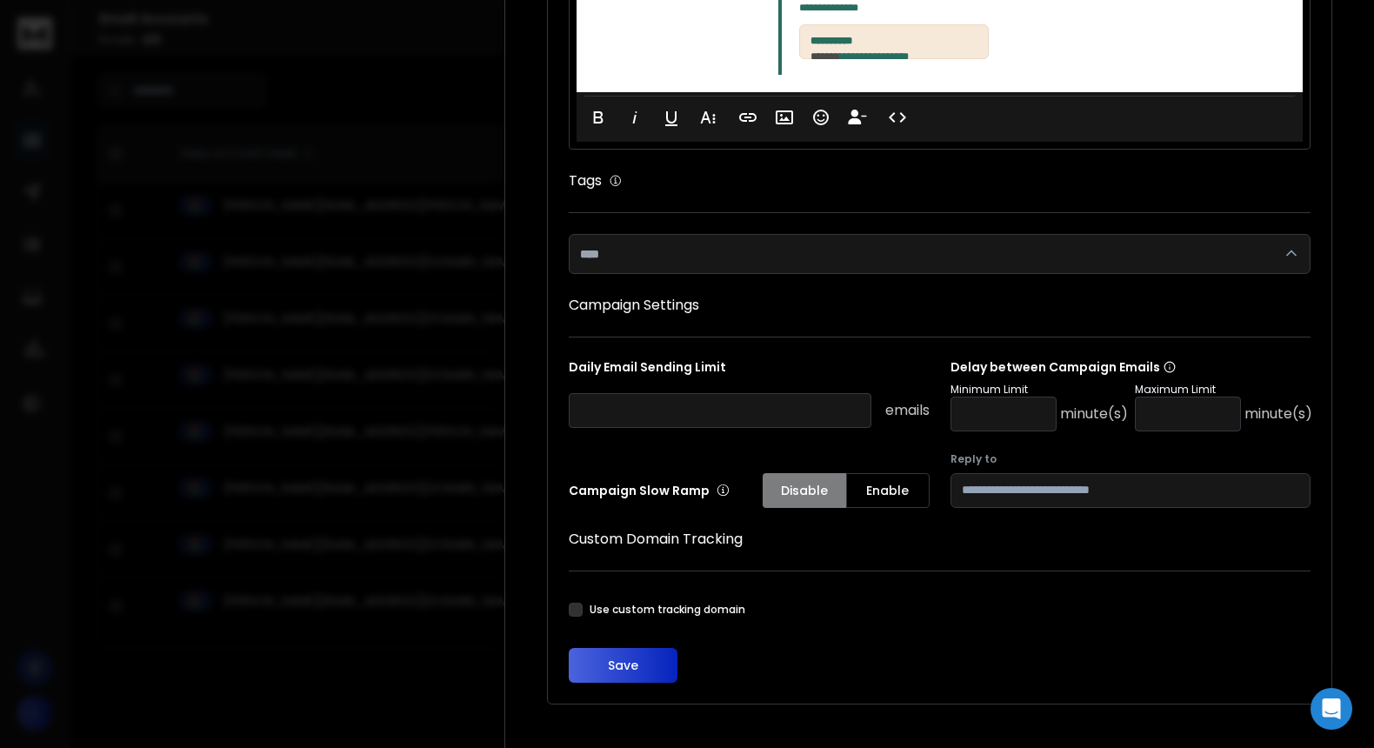
click at [618, 663] on button "Save" at bounding box center [623, 665] width 109 height 35
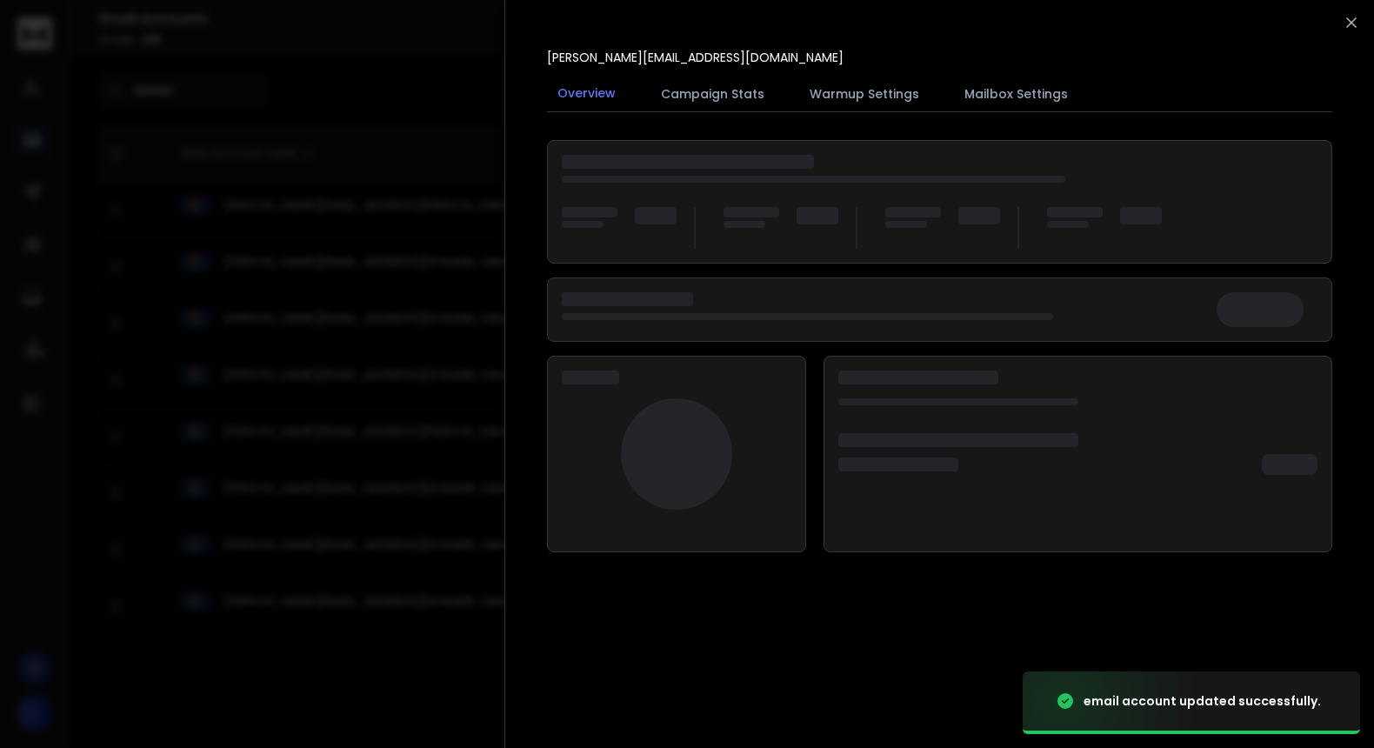
scroll to position [0, 0]
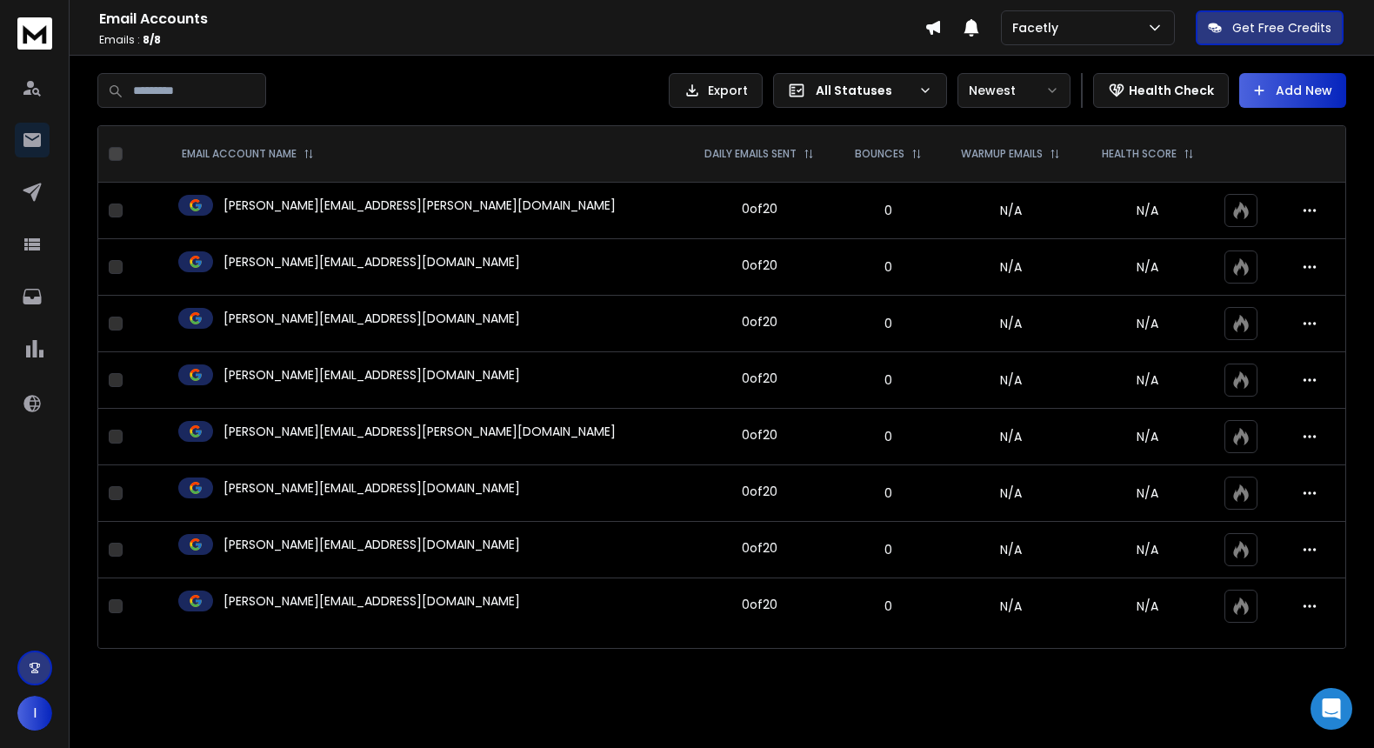
click at [971, 323] on icon at bounding box center [1310, 324] width 16 height 16
click at [971, 388] on div "Mailbox Settings" at bounding box center [1271, 388] width 120 height 28
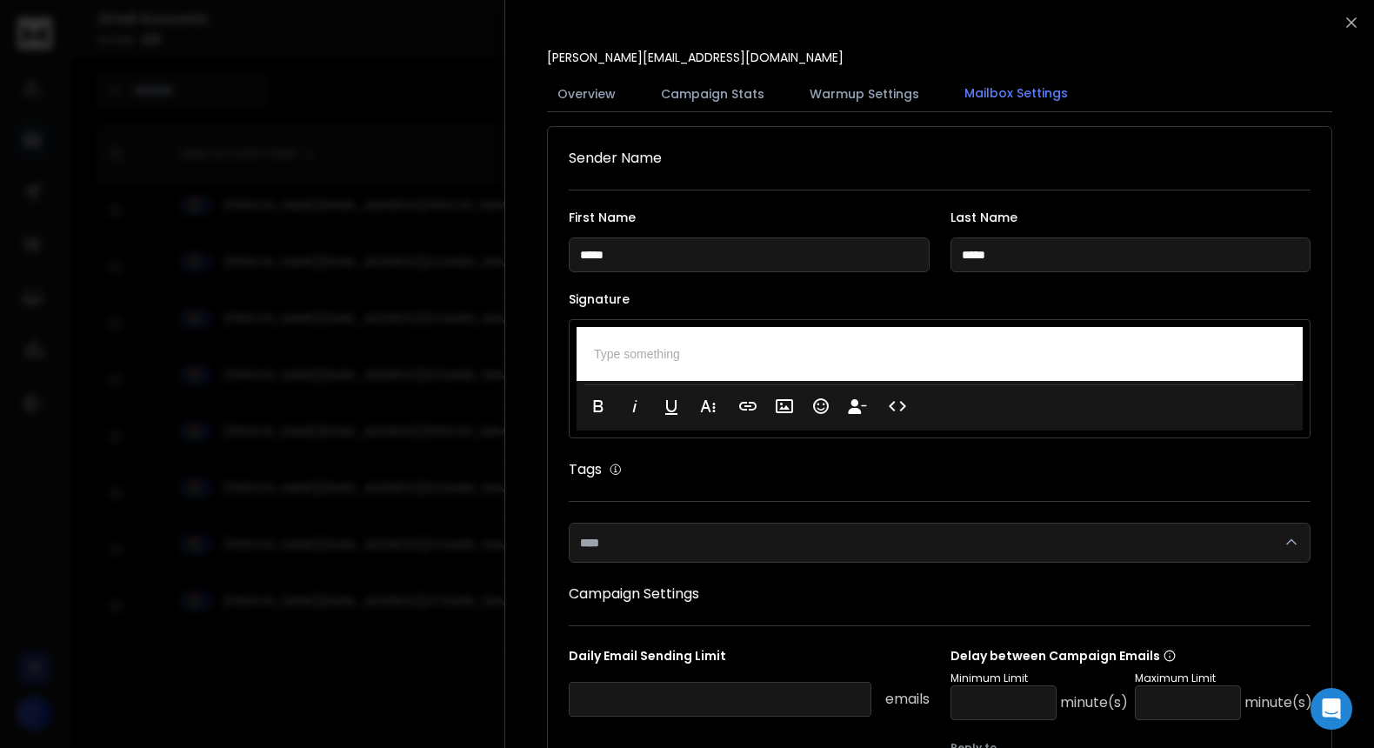
click at [949, 338] on div at bounding box center [940, 354] width 726 height 54
click at [904, 415] on icon "button" at bounding box center [897, 406] width 21 height 21
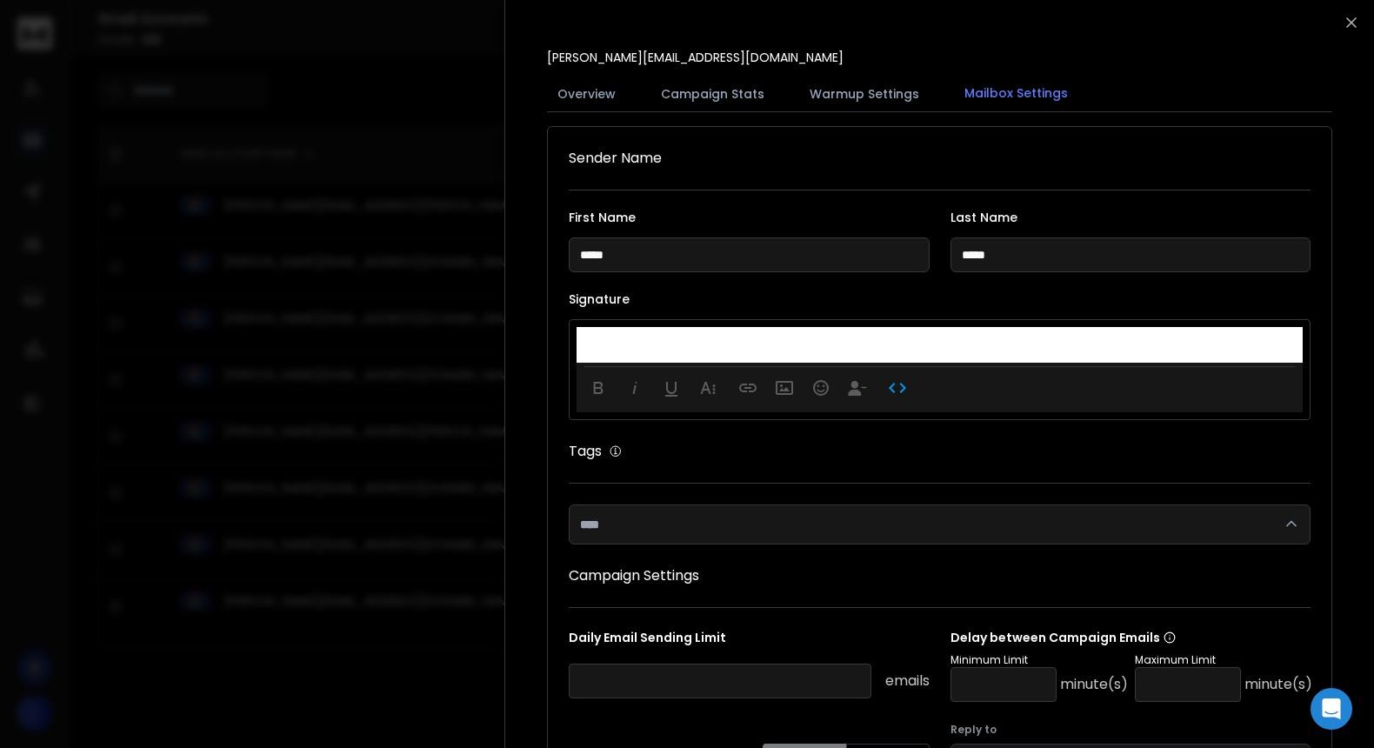
click at [638, 344] on textarea at bounding box center [940, 345] width 726 height 36
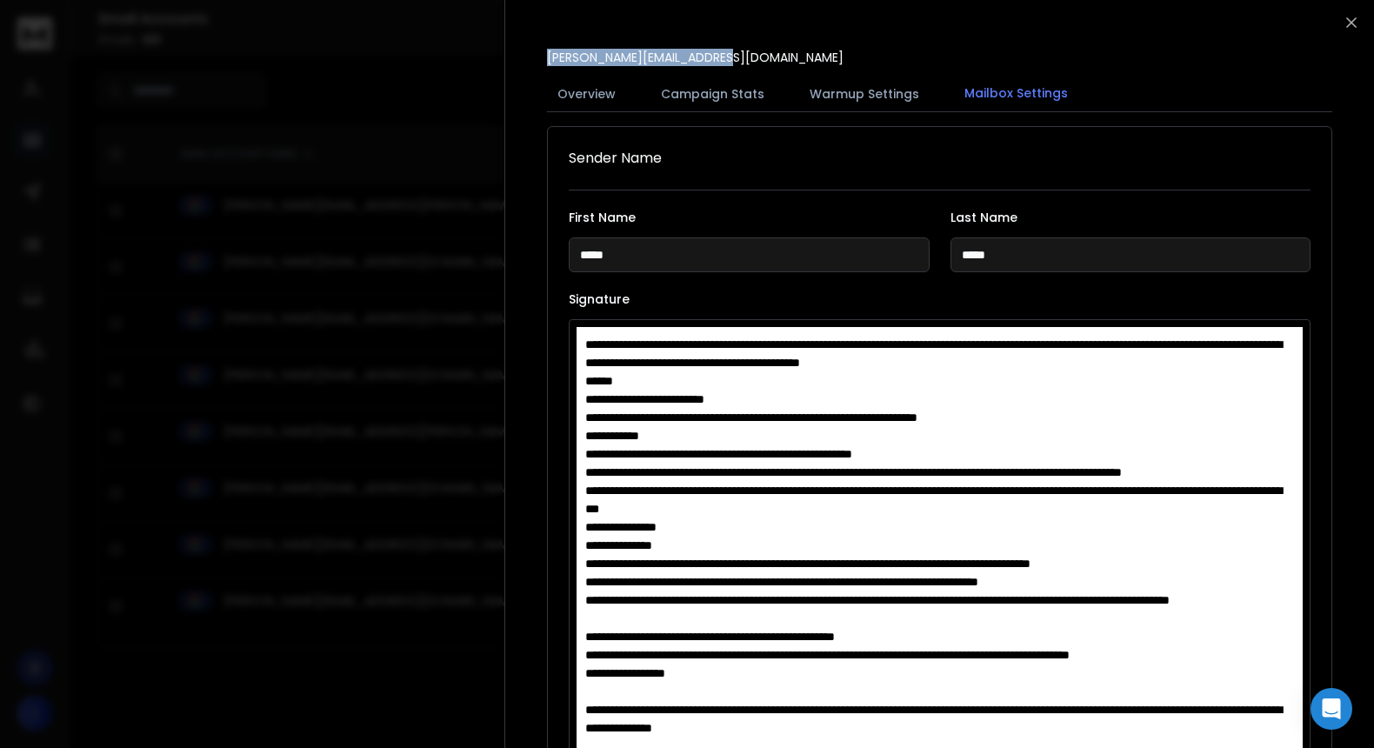
drag, startPoint x: 730, startPoint y: 62, endPoint x: 518, endPoint y: 52, distance: 211.6
click at [518, 52] on div "Multi Select Table Sheet i.asher@facetlyupdates.com Overview Campaign Stats War…" at bounding box center [939, 374] width 870 height 748
copy p "[PERSON_NAME][EMAIL_ADDRESS][DOMAIN_NAME]"
click at [898, 546] on textarea at bounding box center [940, 701] width 726 height 748
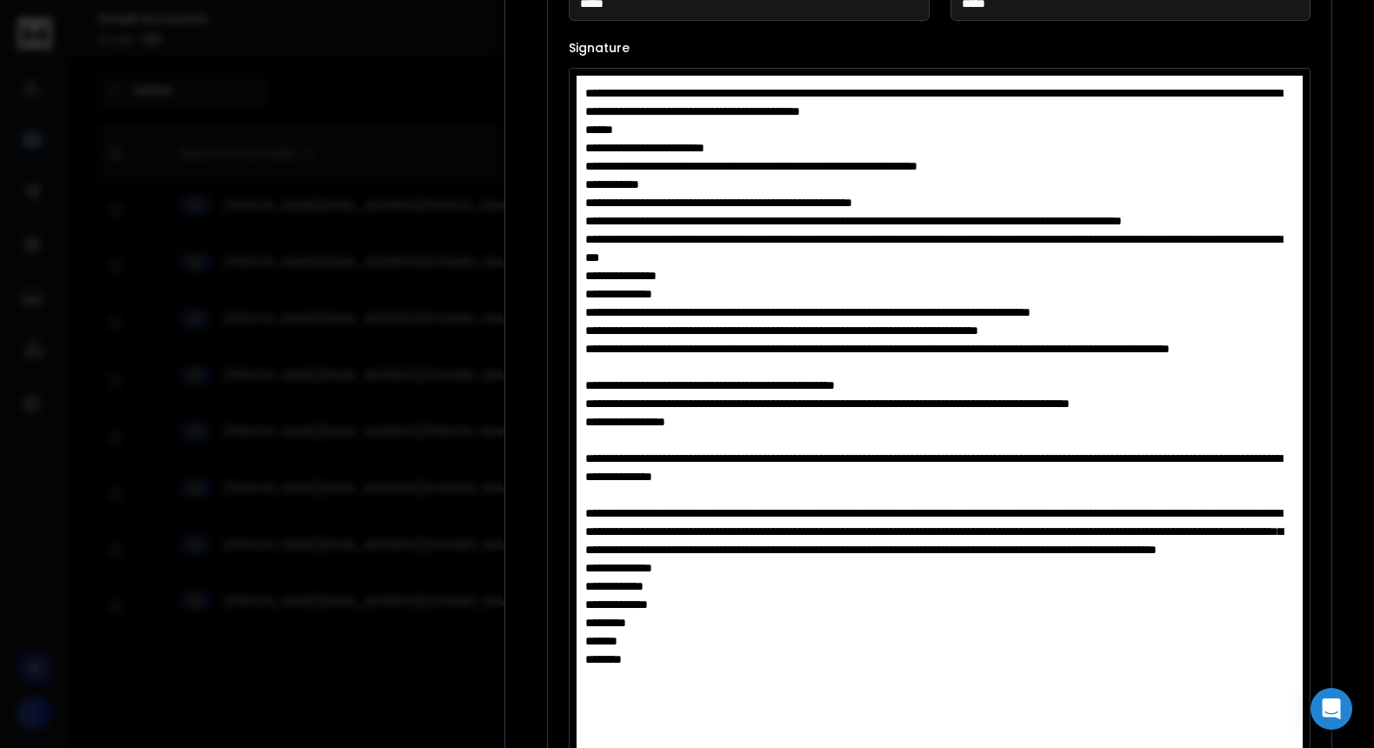
scroll to position [261, 0]
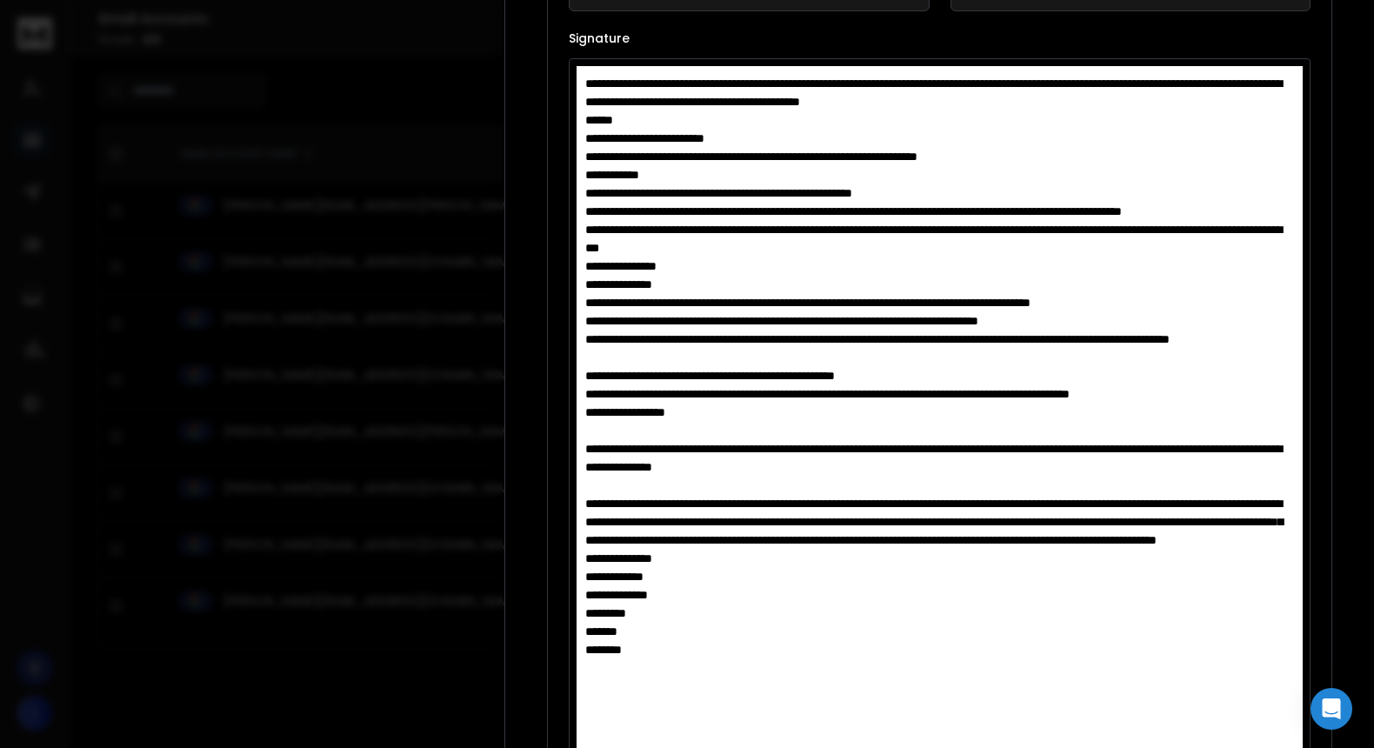
drag, startPoint x: 914, startPoint y: 465, endPoint x: 805, endPoint y: 467, distance: 108.7
click at [805, 467] on textarea at bounding box center [940, 440] width 726 height 748
paste textarea "**********"
drag, startPoint x: 828, startPoint y: 480, endPoint x: 720, endPoint y: 488, distance: 108.1
click at [720, 488] on textarea at bounding box center [940, 440] width 726 height 748
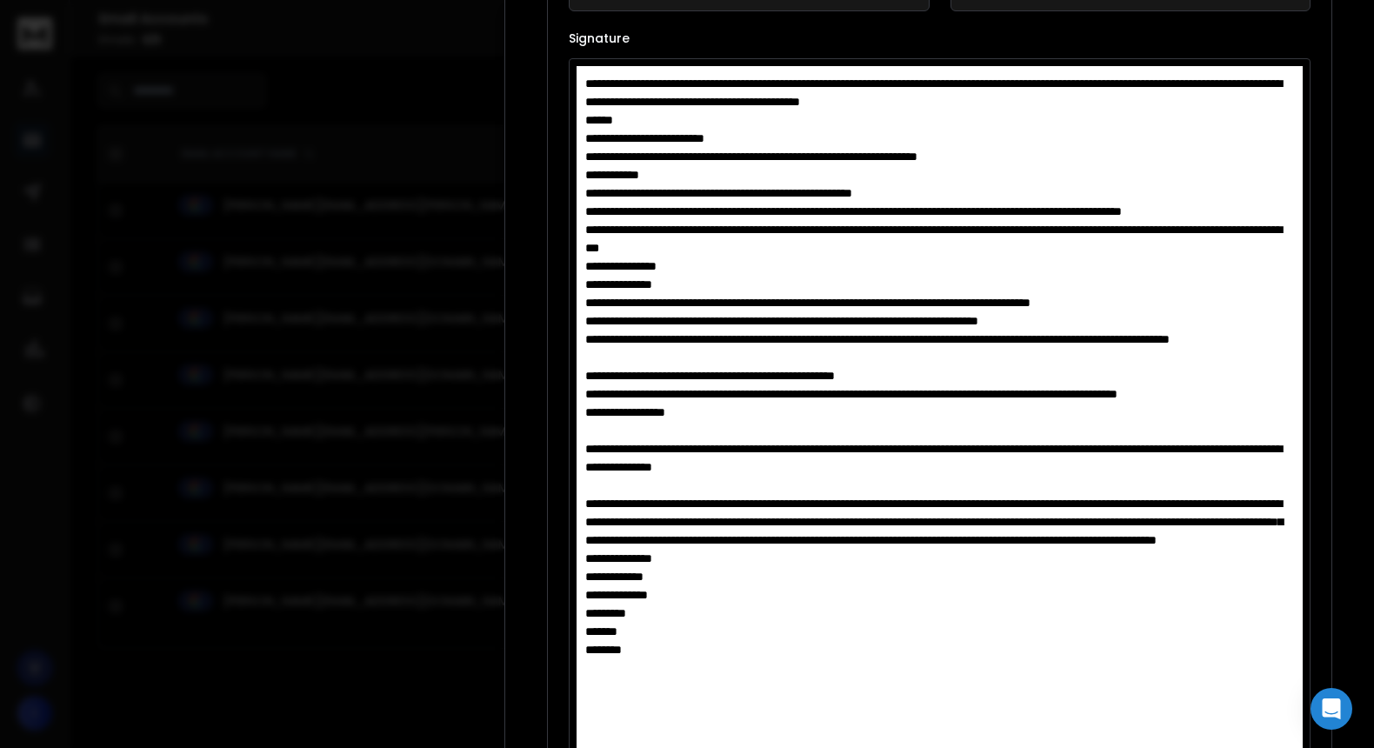
paste textarea "**********"
type textarea "**********"
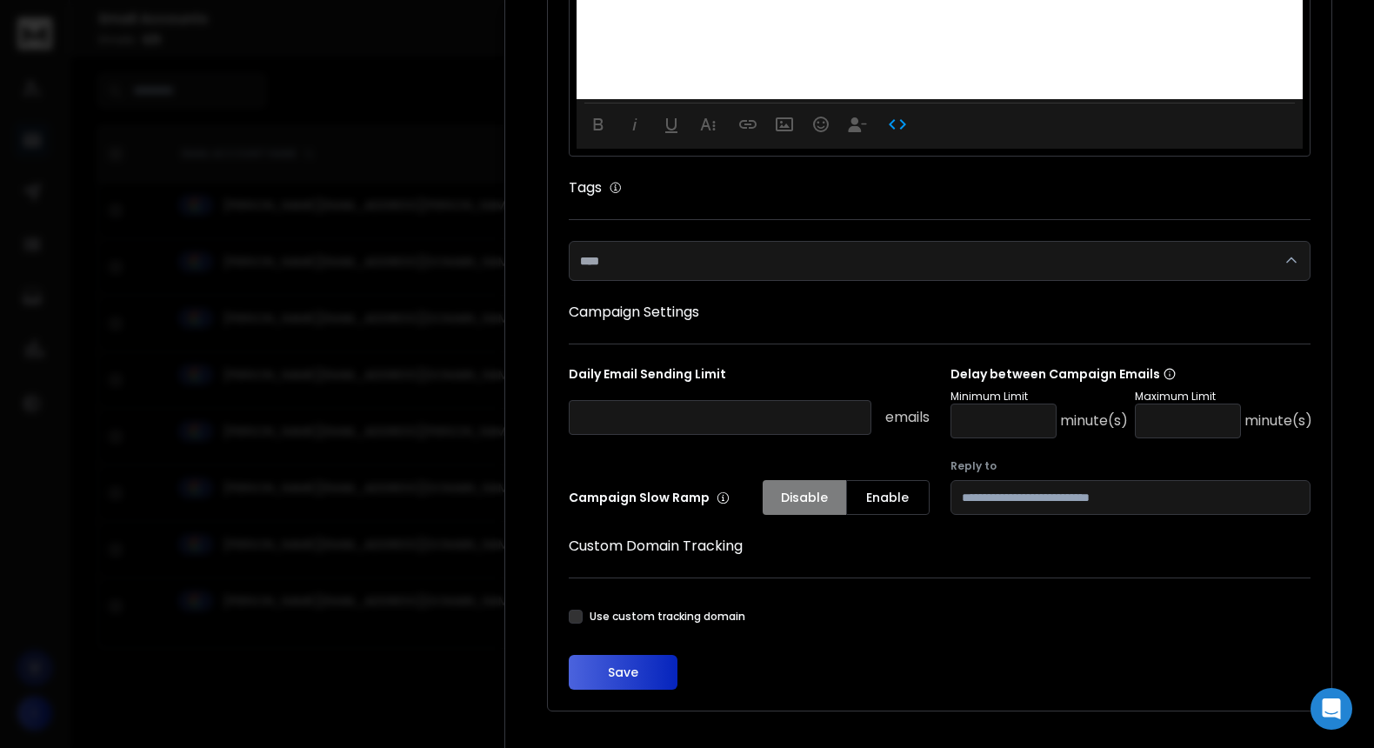
scroll to position [988, 0]
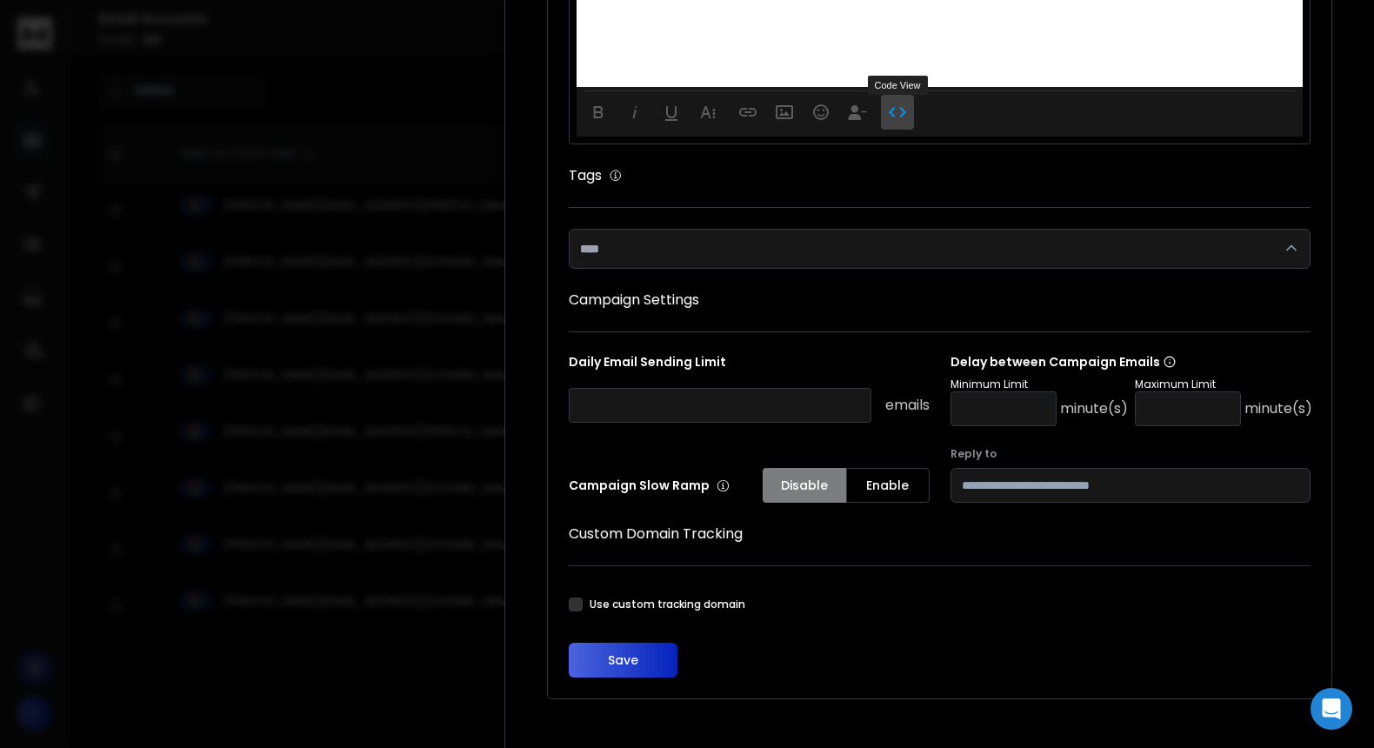
click at [904, 109] on icon "button" at bounding box center [897, 112] width 21 height 21
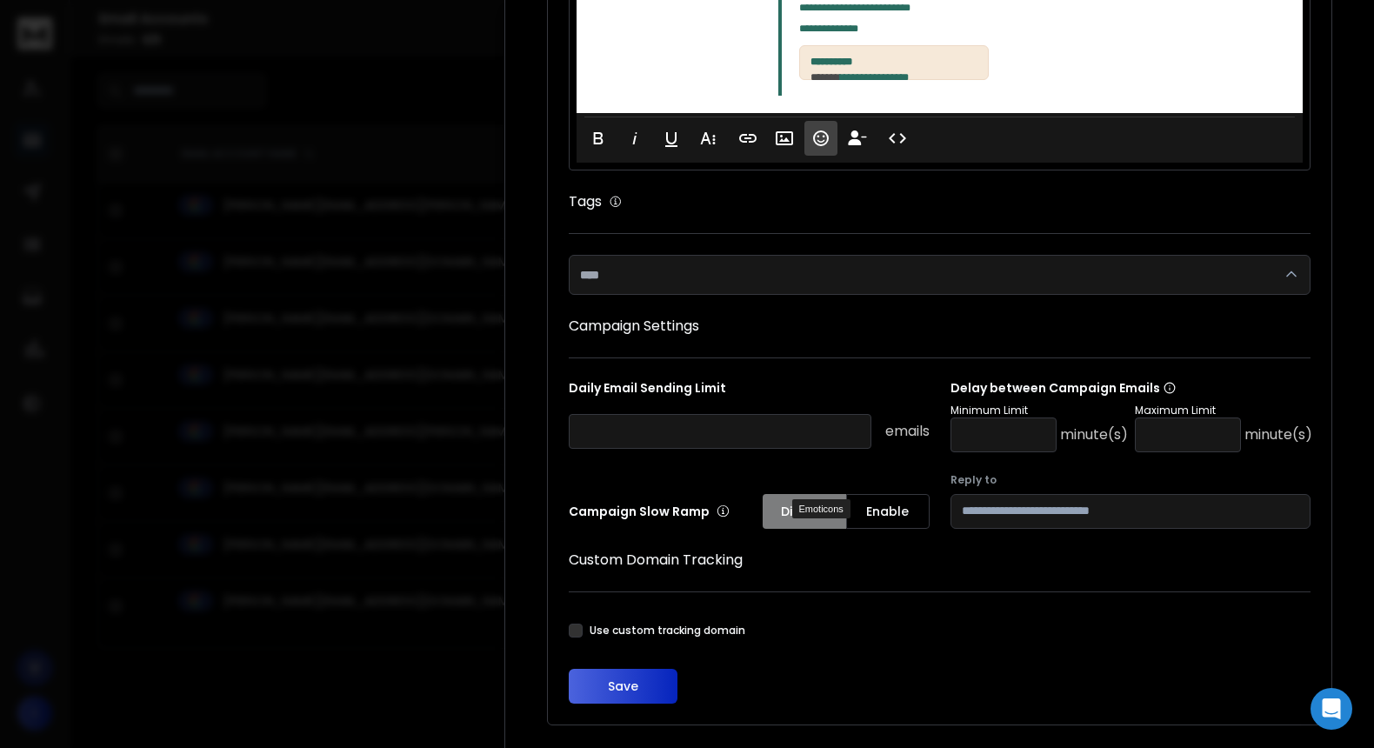
scroll to position [424, 0]
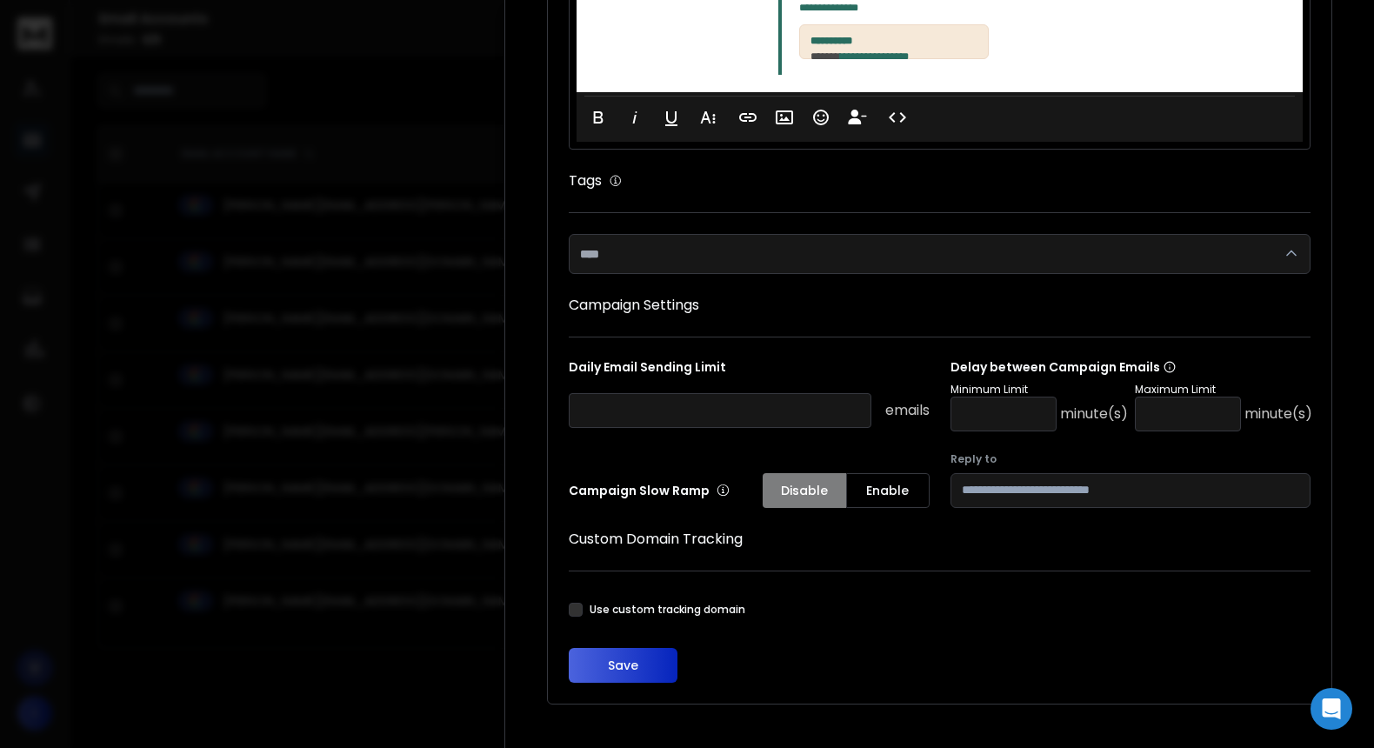
click at [627, 667] on button "Save" at bounding box center [623, 665] width 109 height 35
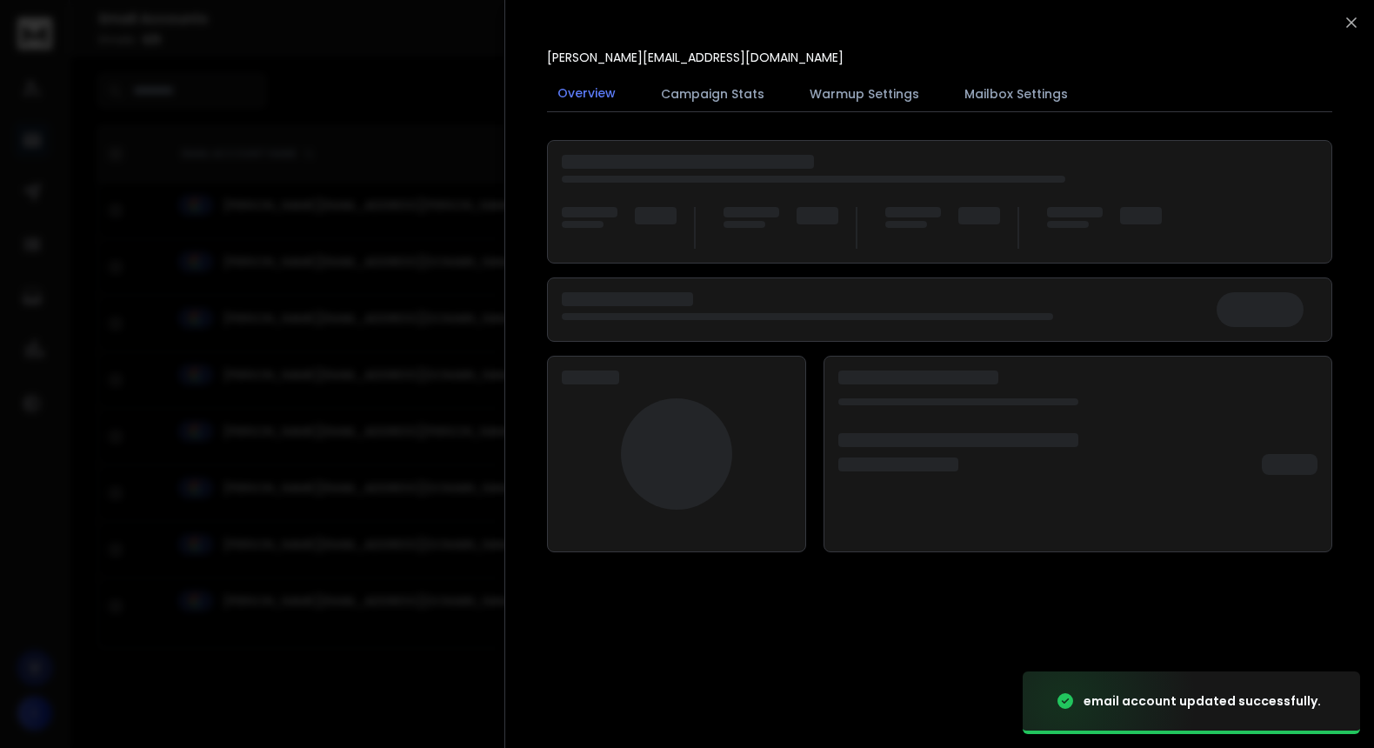
scroll to position [0, 0]
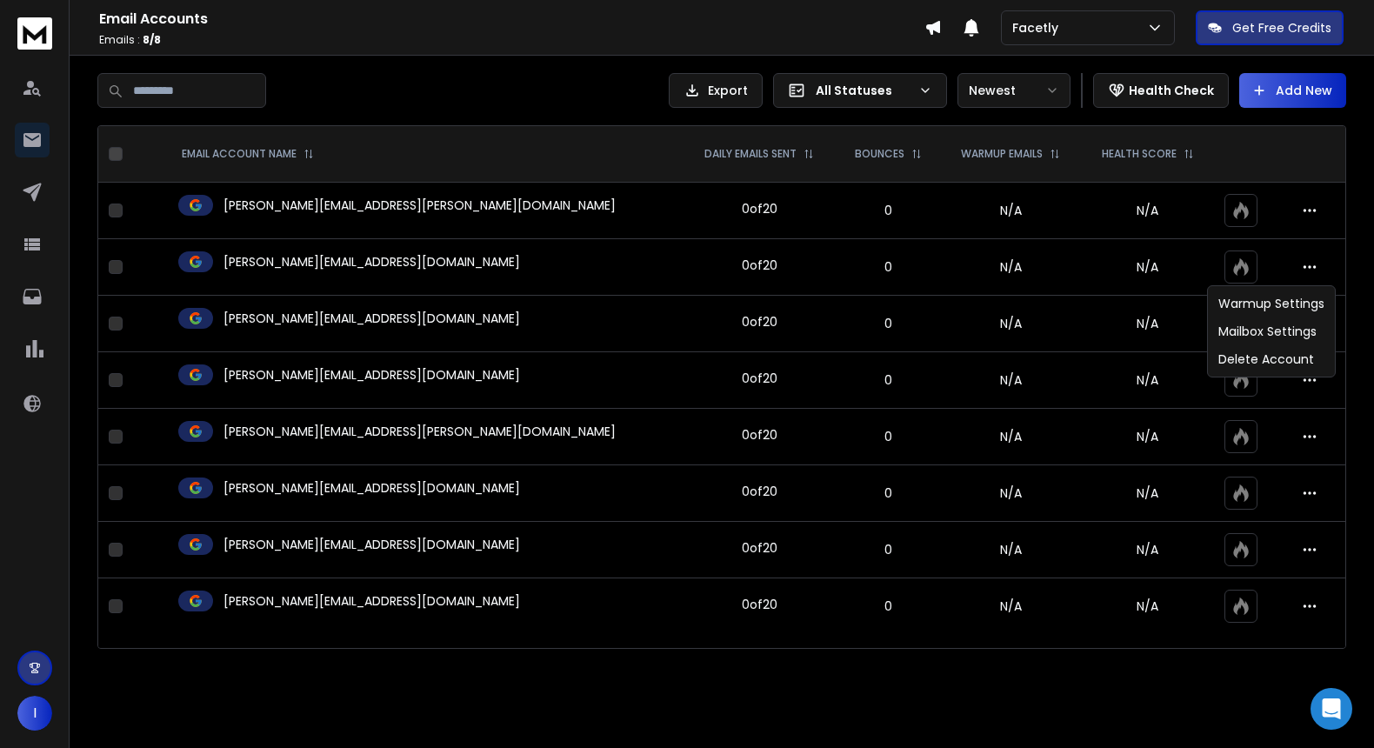
click at [971, 267] on button at bounding box center [1310, 267] width 50 height 30
click at [971, 328] on div "Mailbox Settings" at bounding box center [1271, 331] width 120 height 28
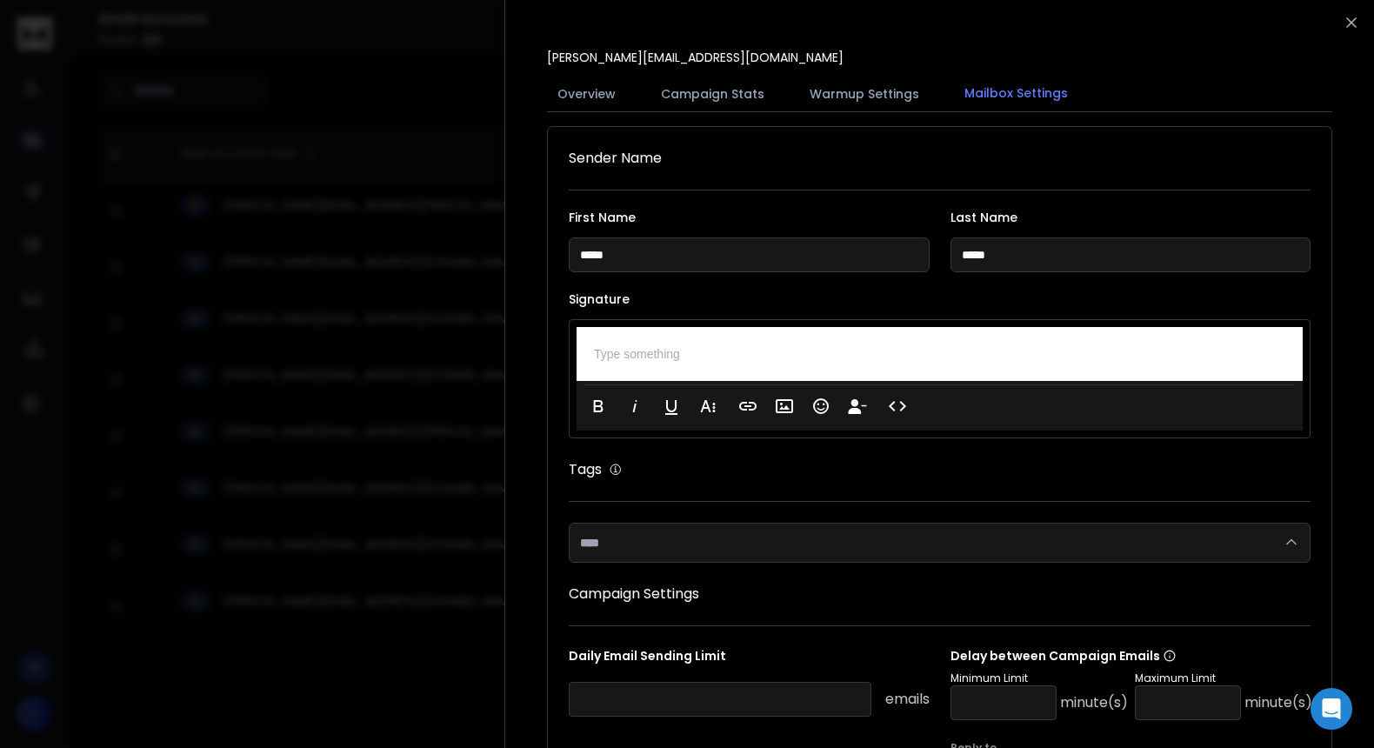
click at [830, 357] on div at bounding box center [939, 353] width 691 height 19
click at [898, 410] on icon "button" at bounding box center [897, 406] width 21 height 21
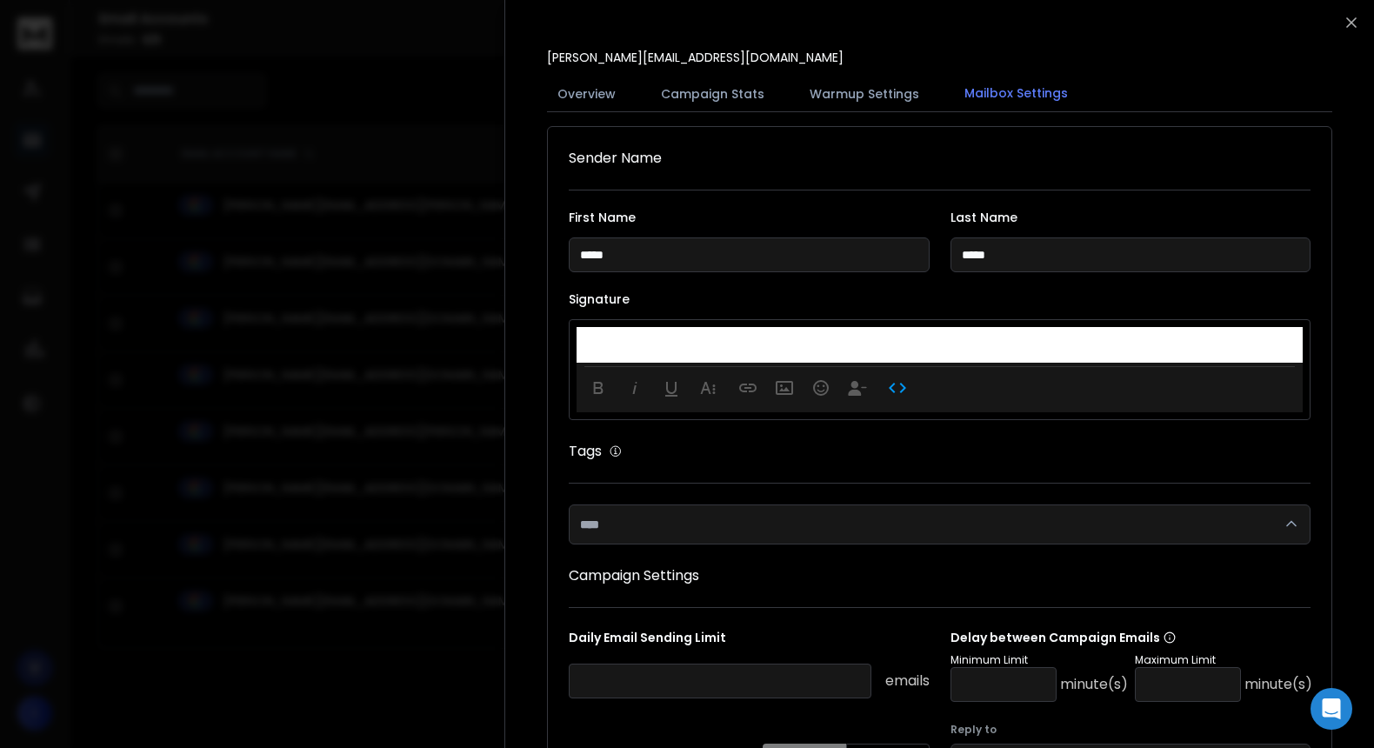
click at [622, 344] on textarea at bounding box center [940, 345] width 726 height 36
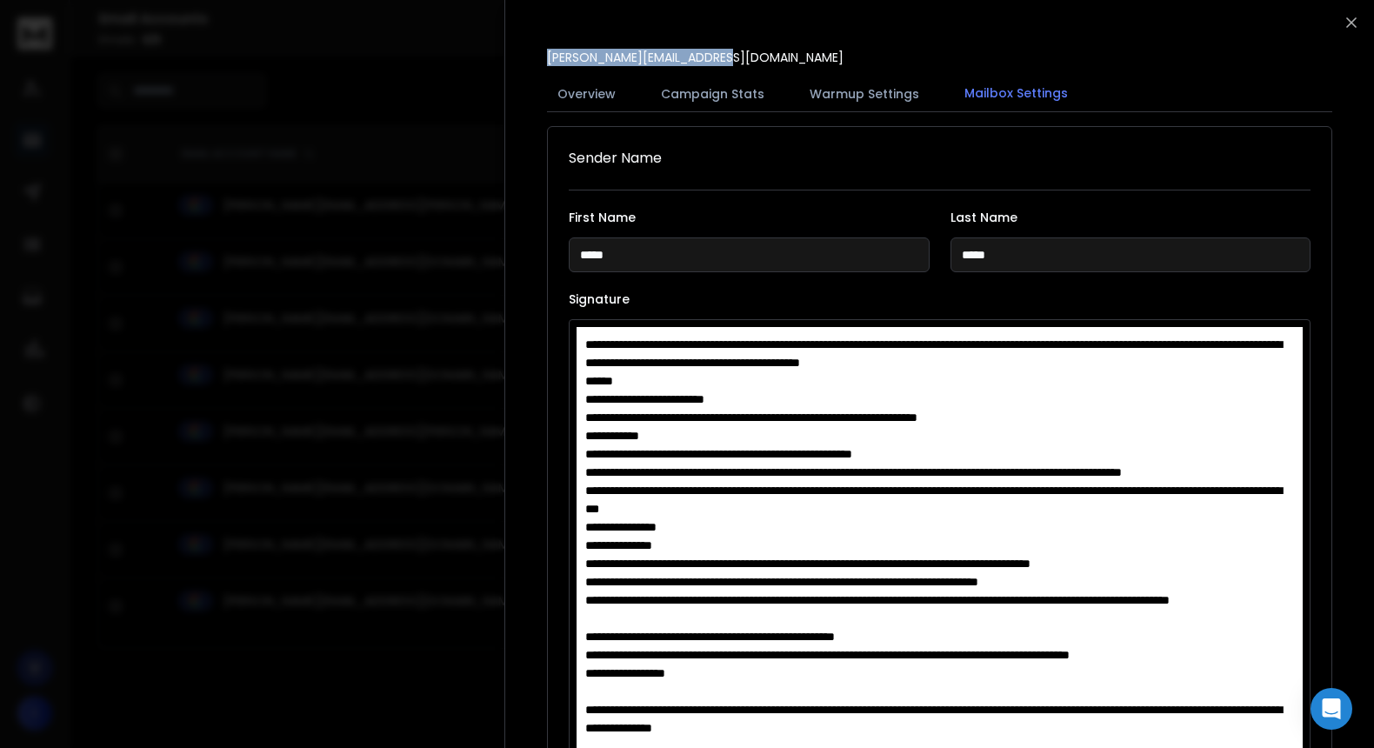
drag, startPoint x: 750, startPoint y: 62, endPoint x: 503, endPoint y: 44, distance: 247.6
click at [503, 44] on body "Get only verified leads with our AI-powered Lead Finder, starting at $22/mo Try…" at bounding box center [687, 374] width 1374 height 748
copy body "Multi Select Table Sheet isaac.a@facetlyupdates.com"
click at [825, 591] on textarea at bounding box center [940, 701] width 726 height 748
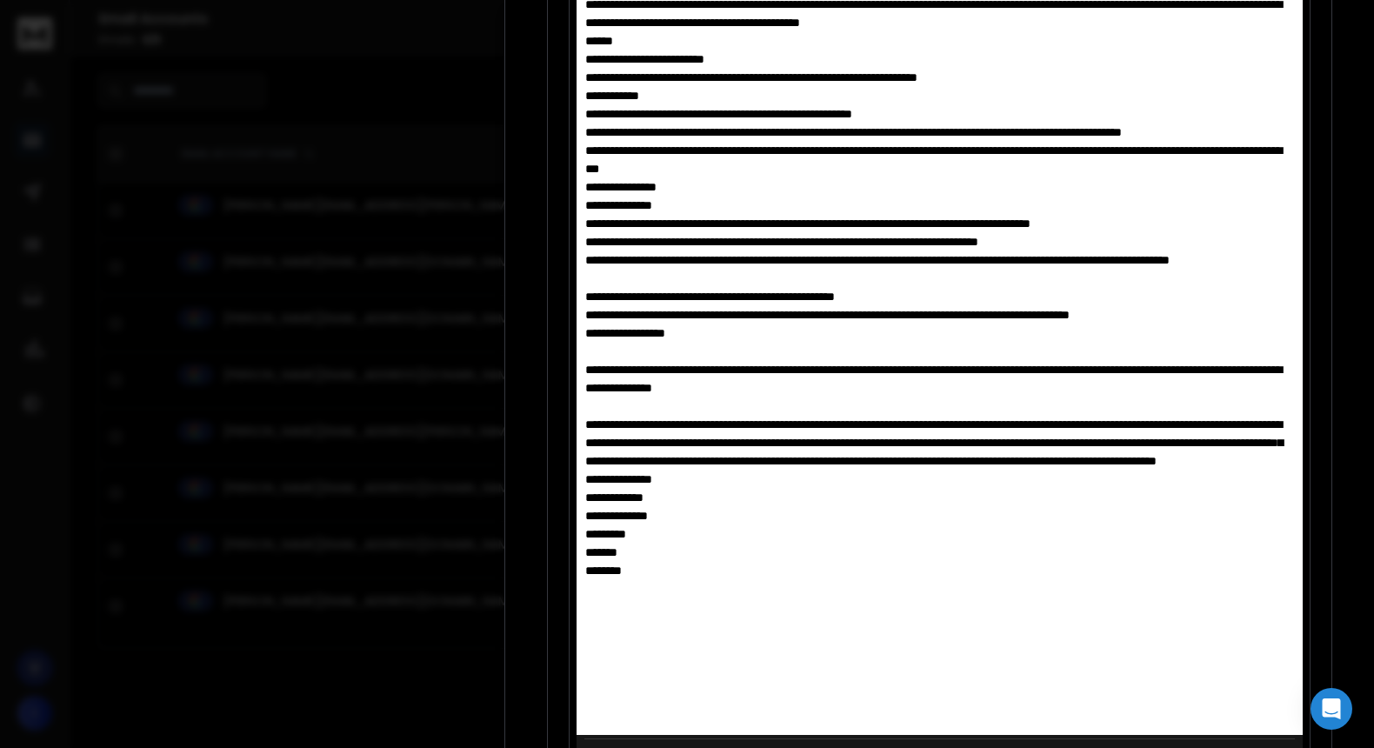
scroll to position [348, 0]
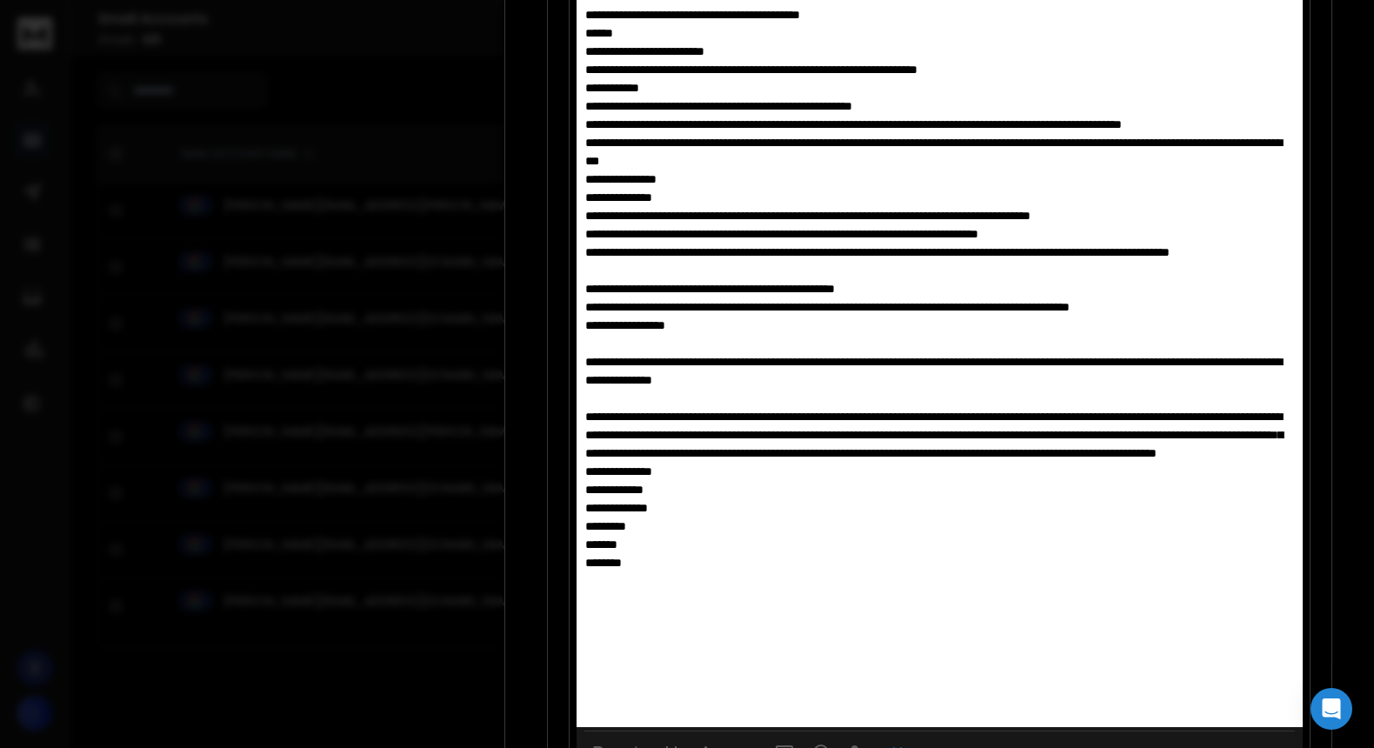
drag, startPoint x: 915, startPoint y: 383, endPoint x: 806, endPoint y: 380, distance: 108.7
click at [806, 380] on textarea at bounding box center [940, 353] width 726 height 748
paste textarea "**********"
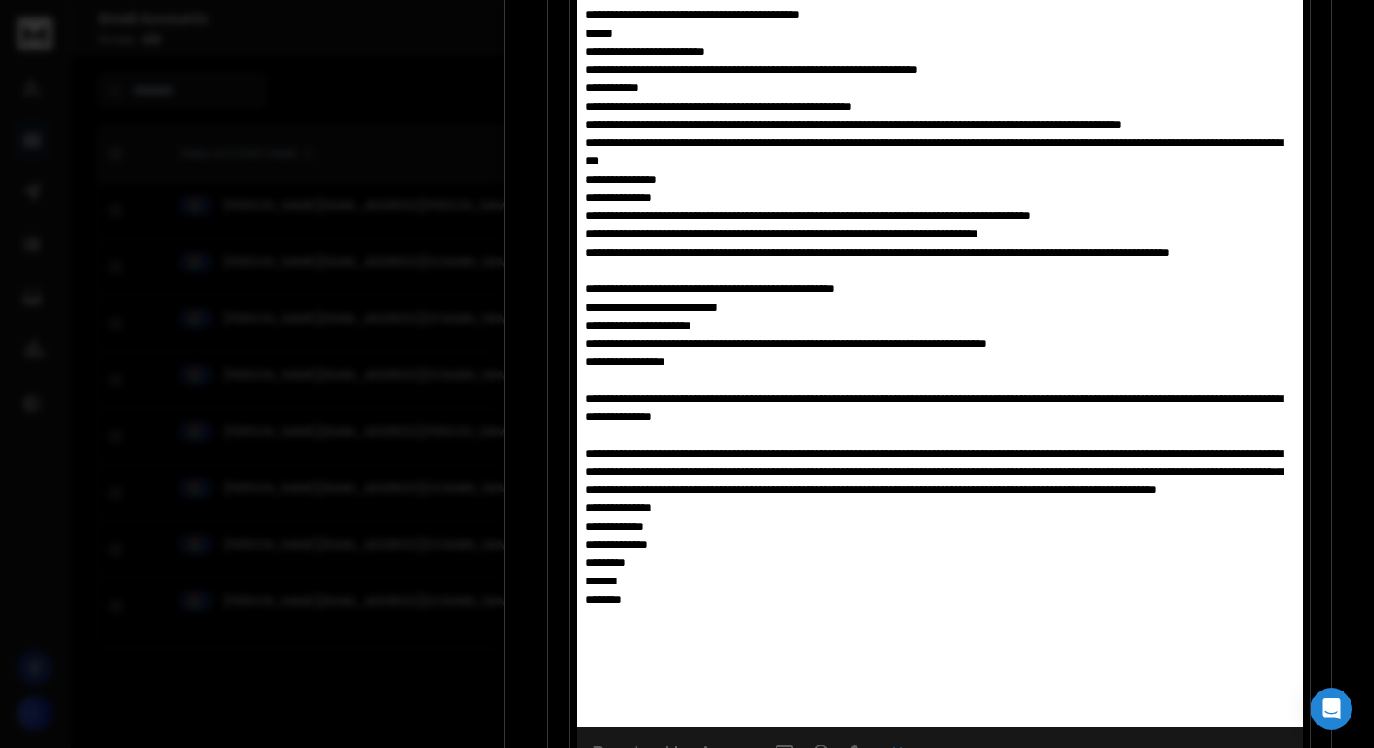
drag, startPoint x: 771, startPoint y: 401, endPoint x: 567, endPoint y: 400, distance: 203.5
click at [567, 400] on div "Sender Name First Name ***** Last Name ***** Signature Type something Clear For…" at bounding box center [939, 558] width 785 height 1561
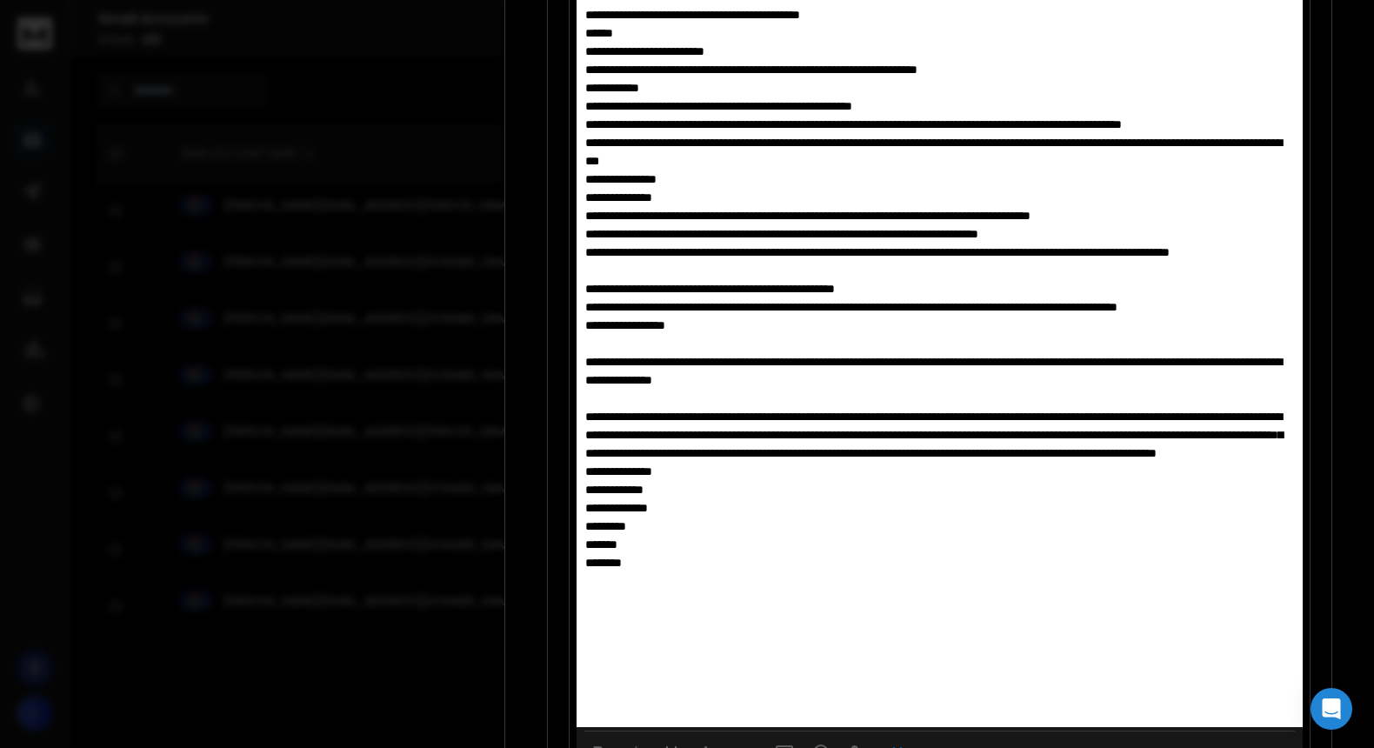
drag, startPoint x: 996, startPoint y: 379, endPoint x: 804, endPoint y: 377, distance: 191.3
click at [804, 377] on textarea at bounding box center [940, 353] width 726 height 748
drag, startPoint x: 826, startPoint y: 399, endPoint x: 720, endPoint y: 399, distance: 106.1
click at [720, 399] on textarea at bounding box center [940, 353] width 726 height 748
paste textarea "**********"
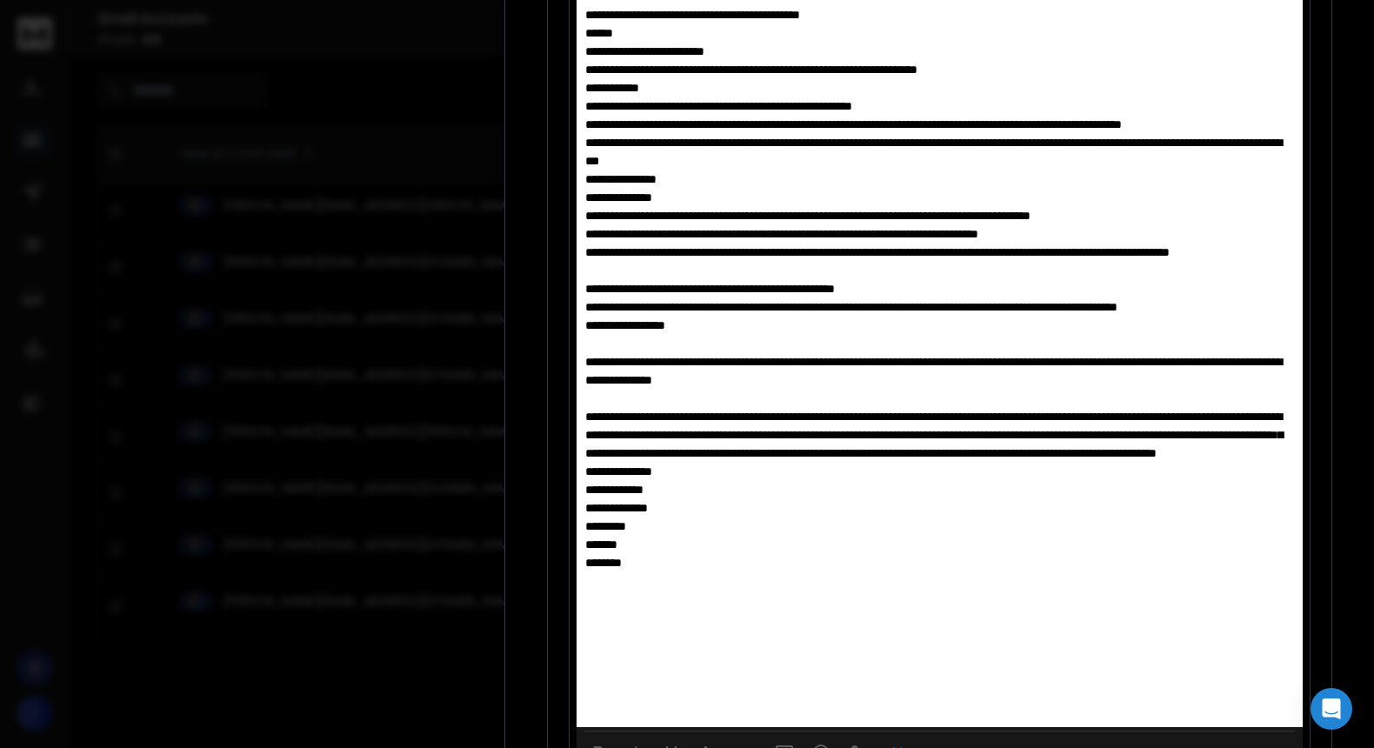
type textarea "**********"
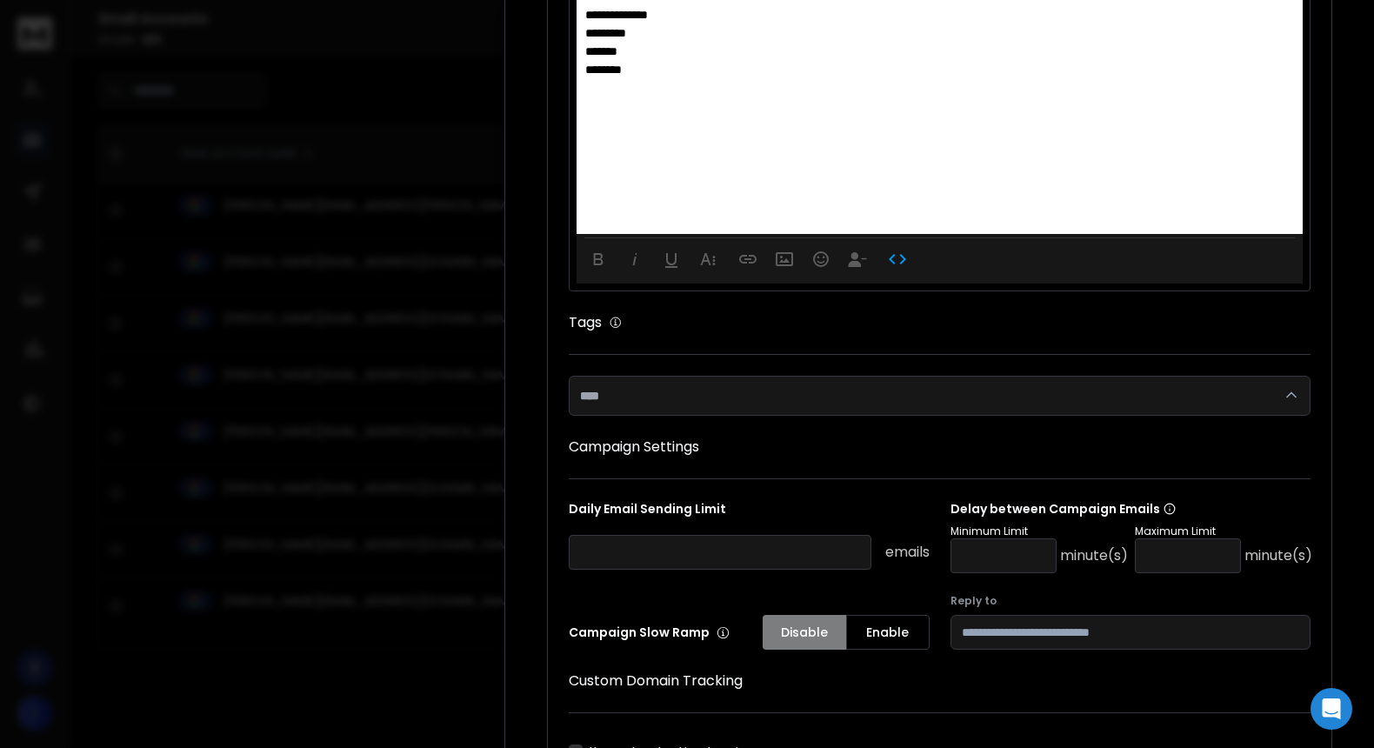
scroll to position [870, 0]
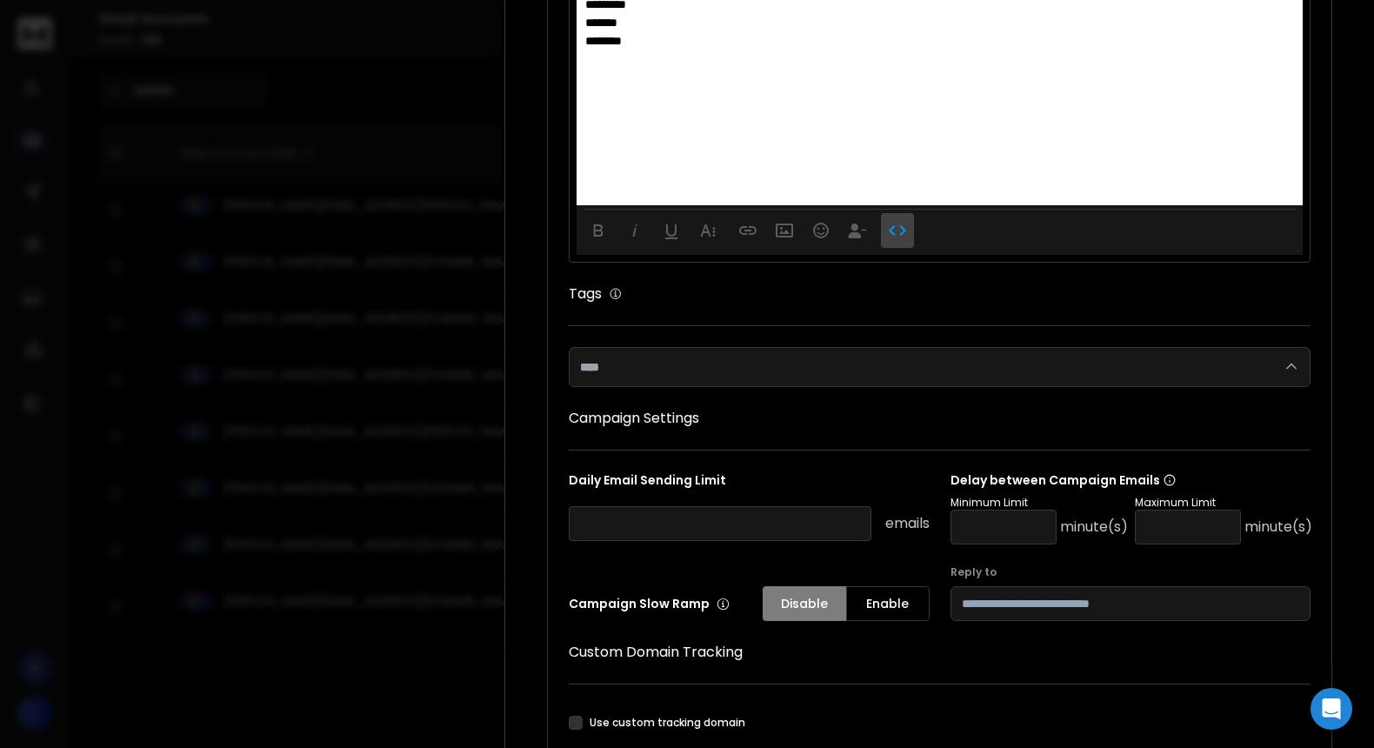
click at [898, 227] on icon "button" at bounding box center [897, 230] width 21 height 21
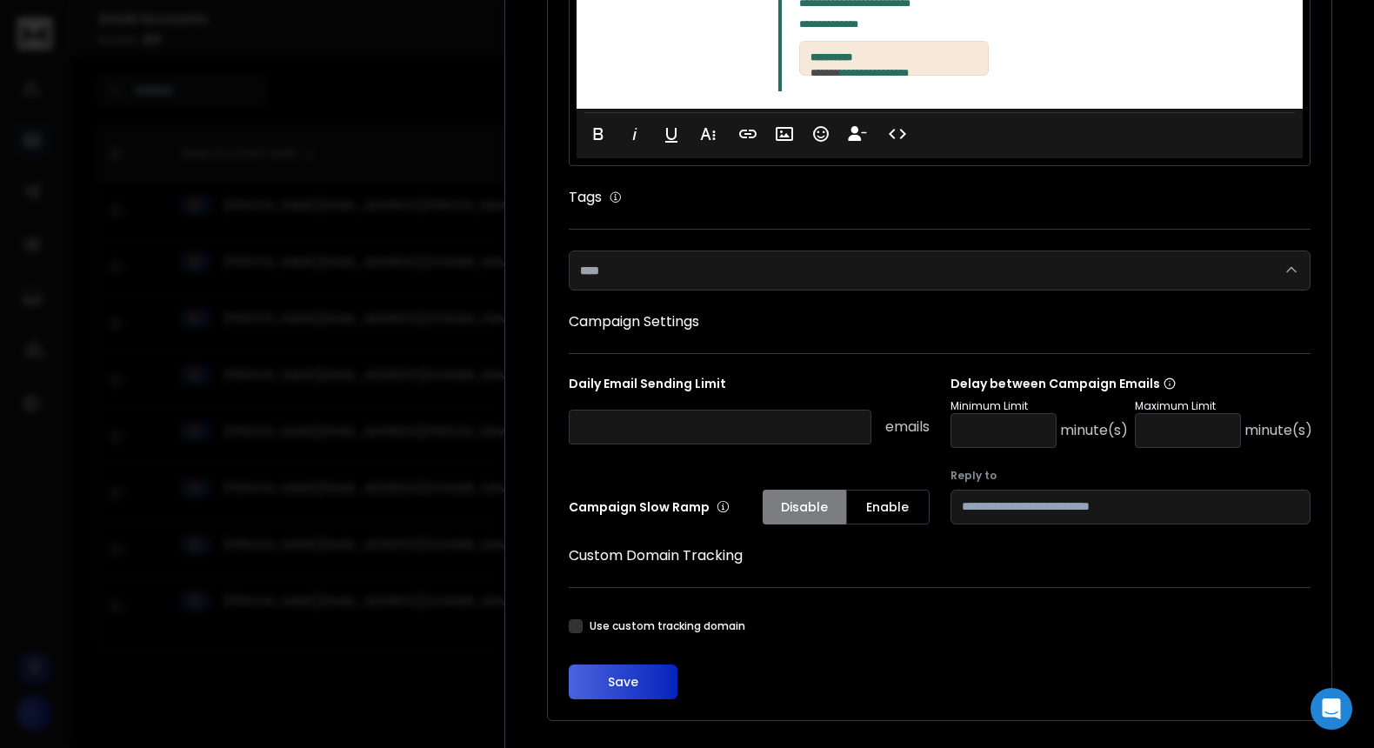
scroll to position [424, 0]
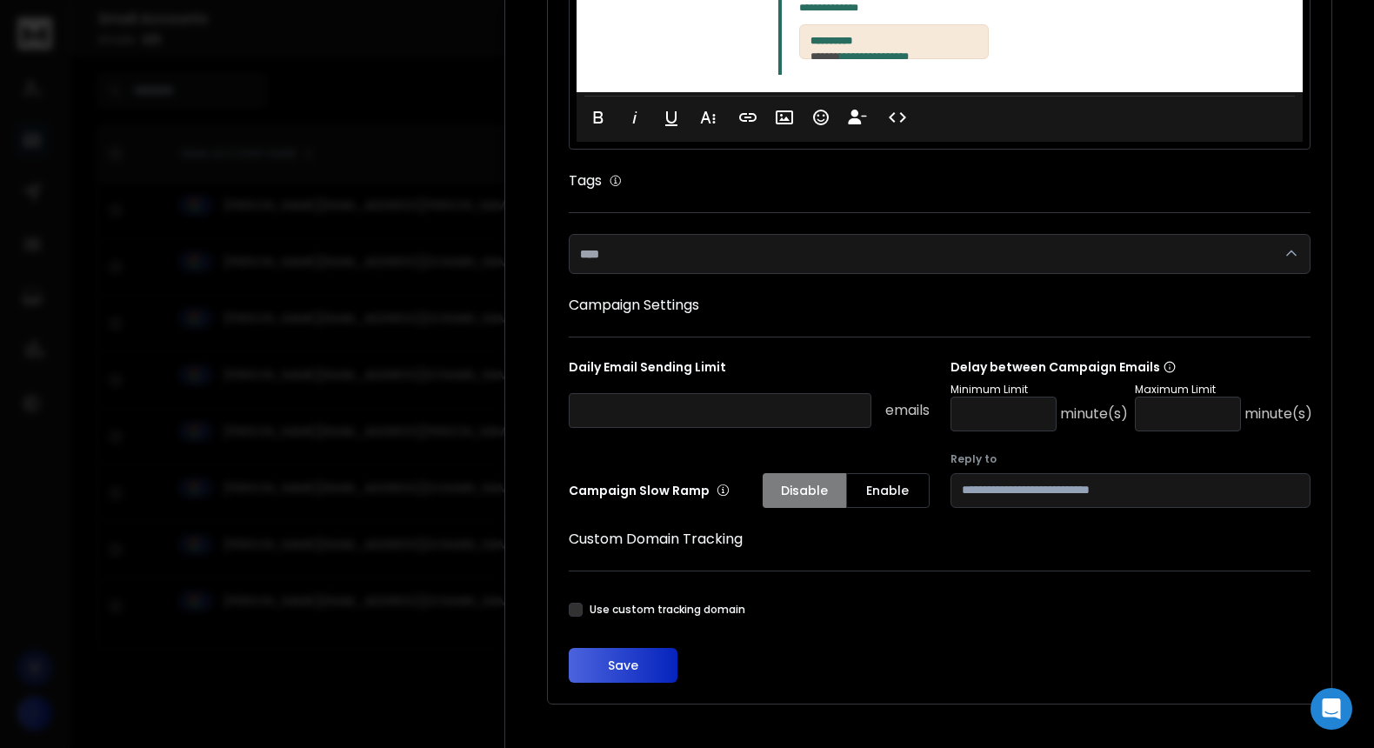
click at [623, 663] on button "Save" at bounding box center [623, 665] width 109 height 35
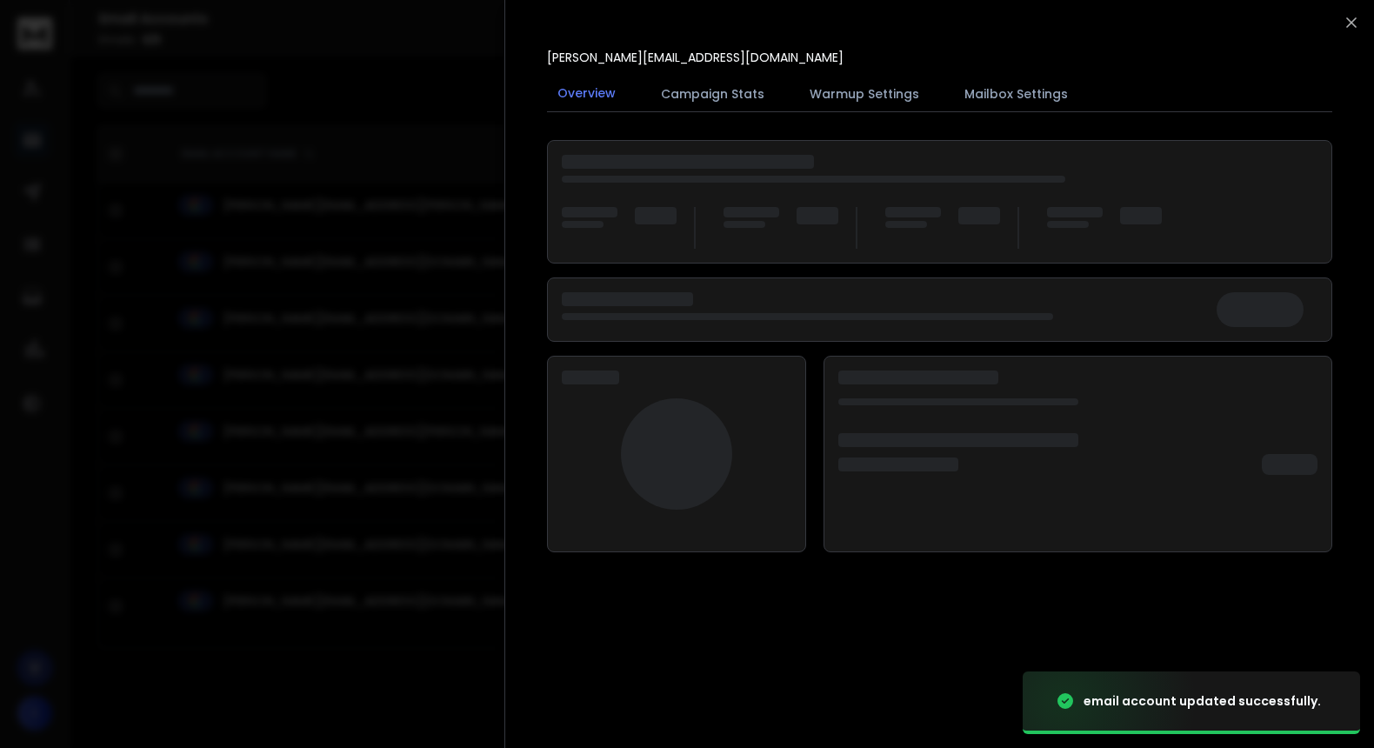
scroll to position [0, 0]
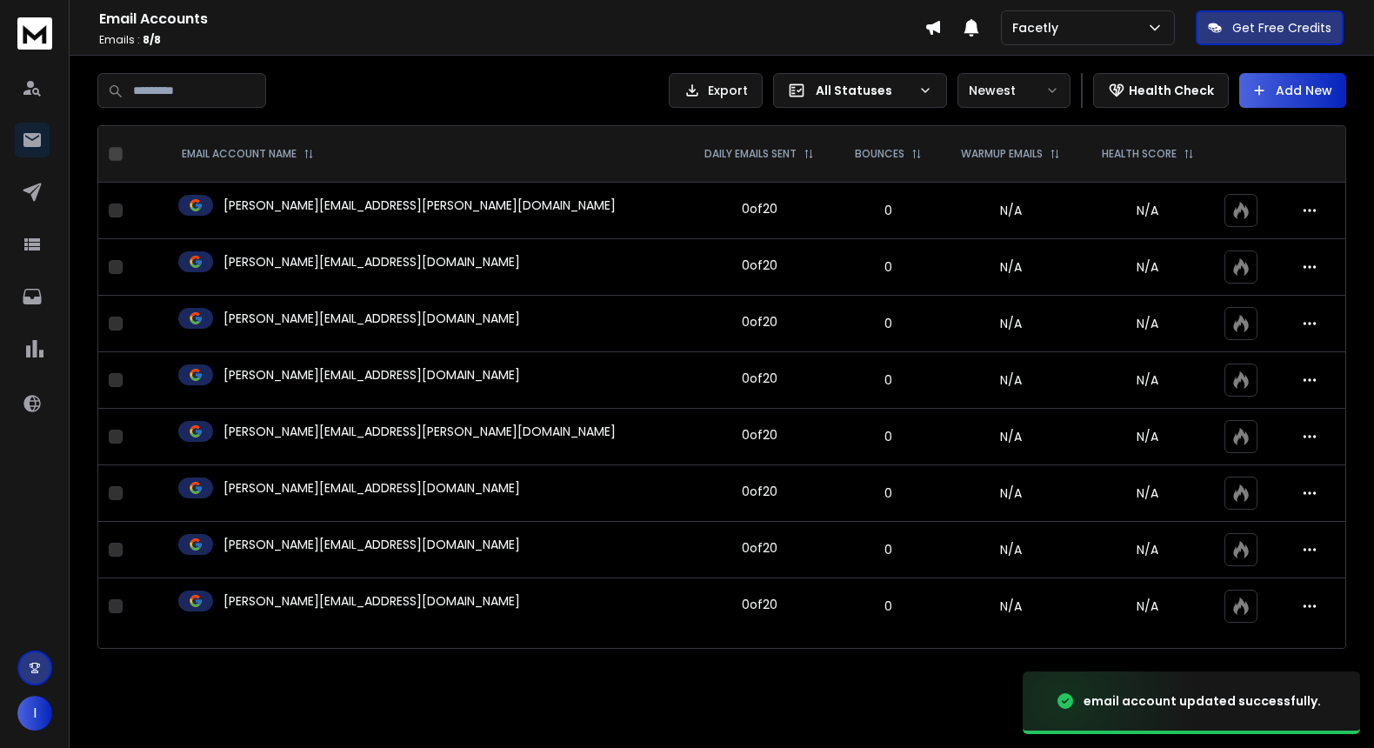
click at [971, 207] on icon at bounding box center [1310, 211] width 16 height 16
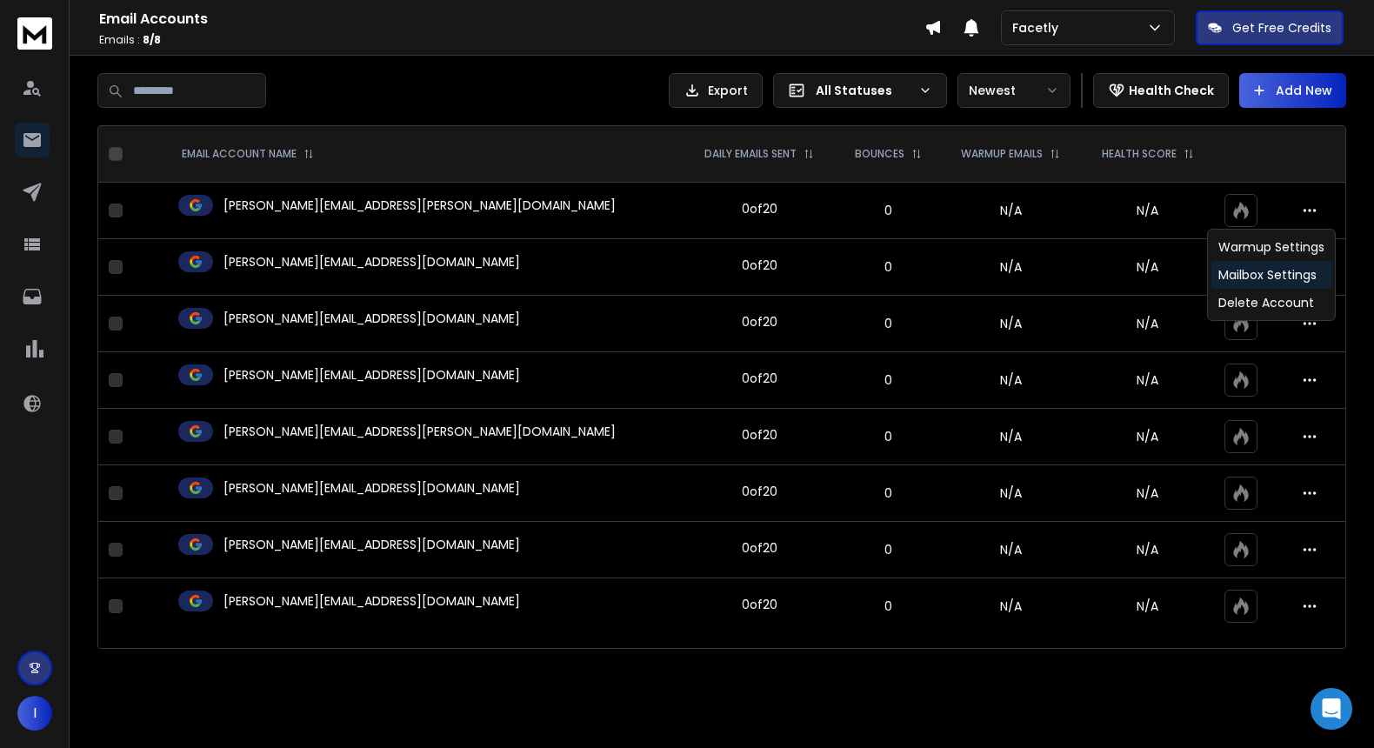
click at [971, 278] on div "Mailbox Settings" at bounding box center [1271, 275] width 120 height 28
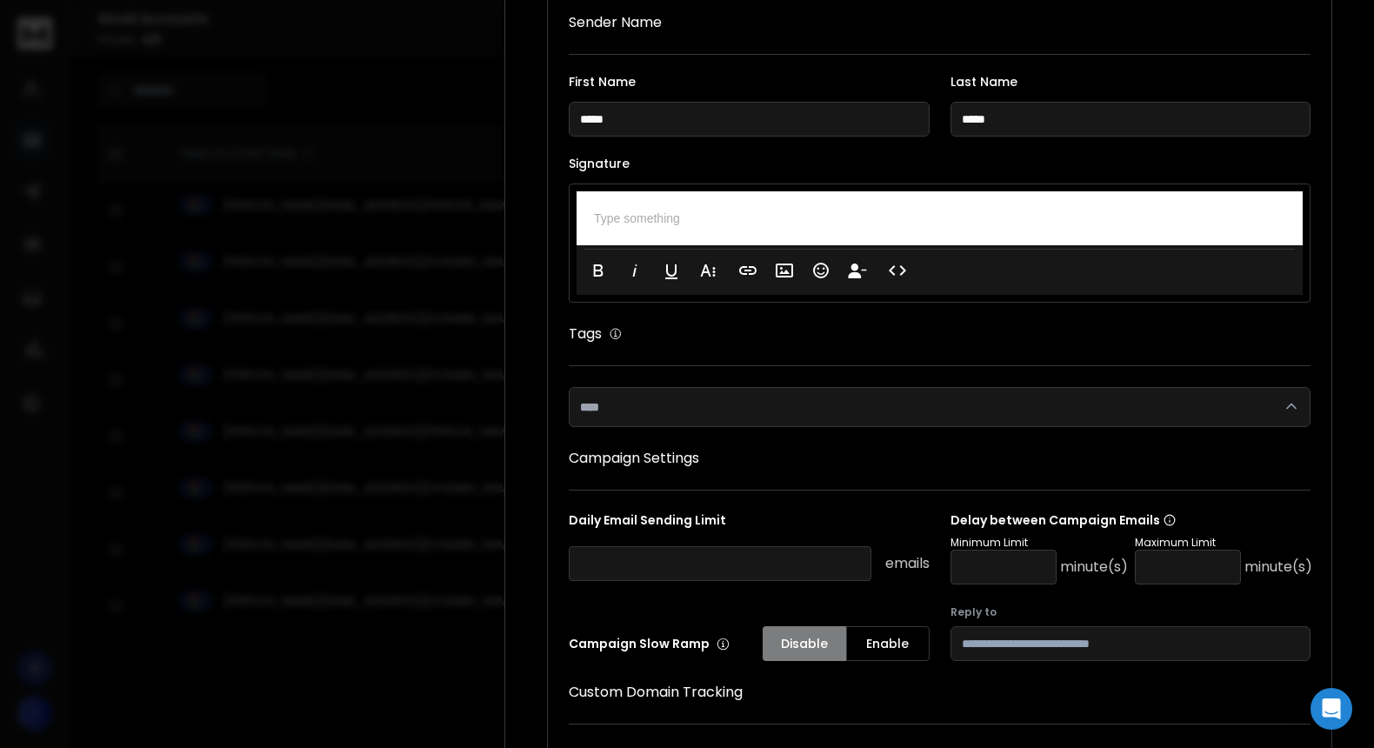
scroll to position [294, 0]
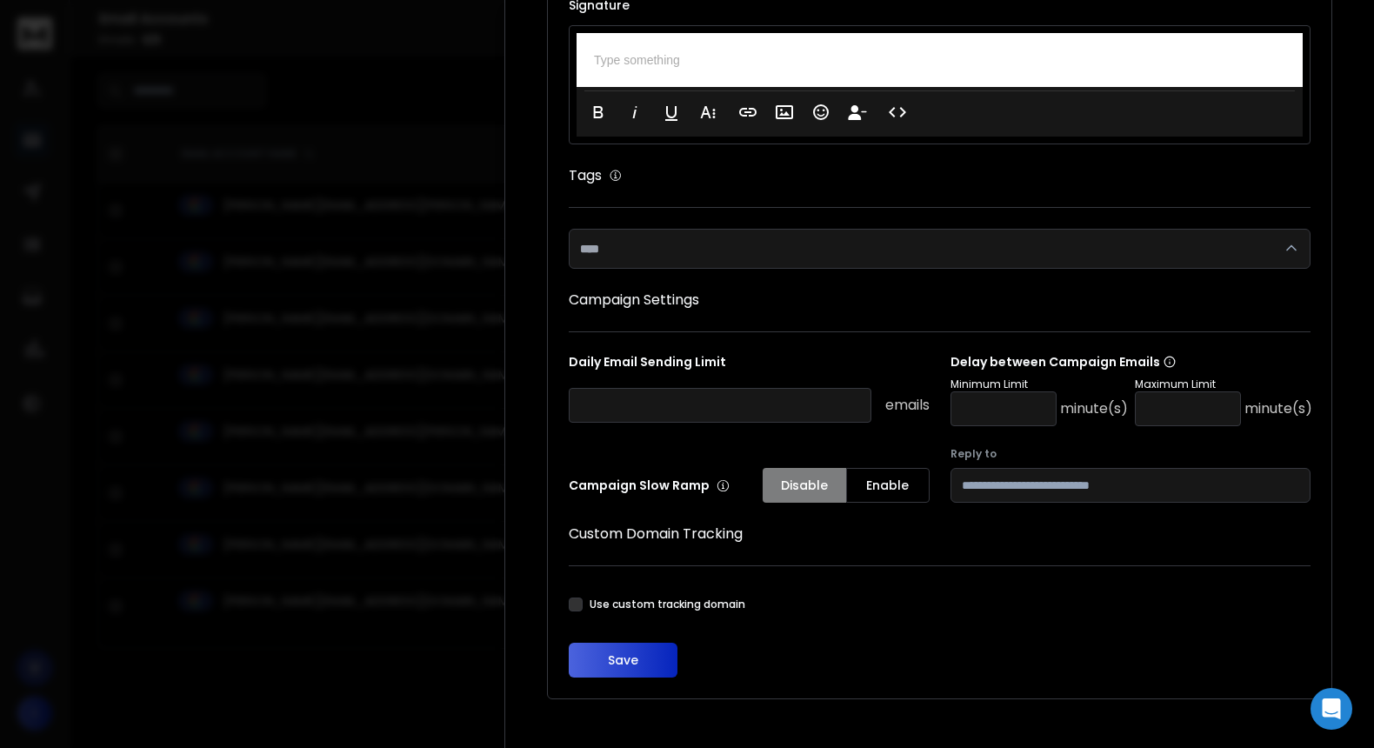
click at [971, 144] on div "Type something Clear Formatting Font Family Arial Georgia Impact Tahoma Times N…" at bounding box center [940, 84] width 742 height 119
click at [916, 54] on div at bounding box center [939, 59] width 691 height 19
click at [896, 113] on icon "button" at bounding box center [897, 112] width 21 height 21
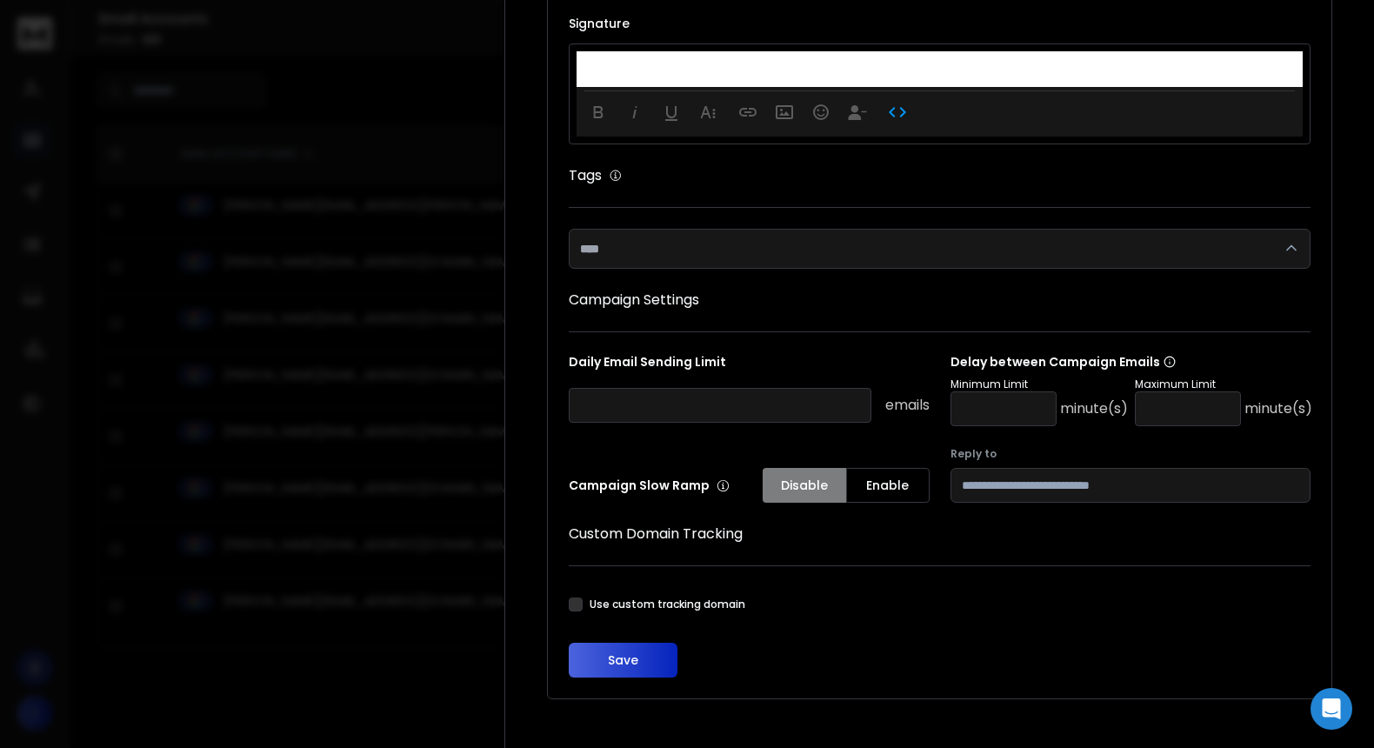
click at [672, 70] on textarea at bounding box center [940, 69] width 726 height 36
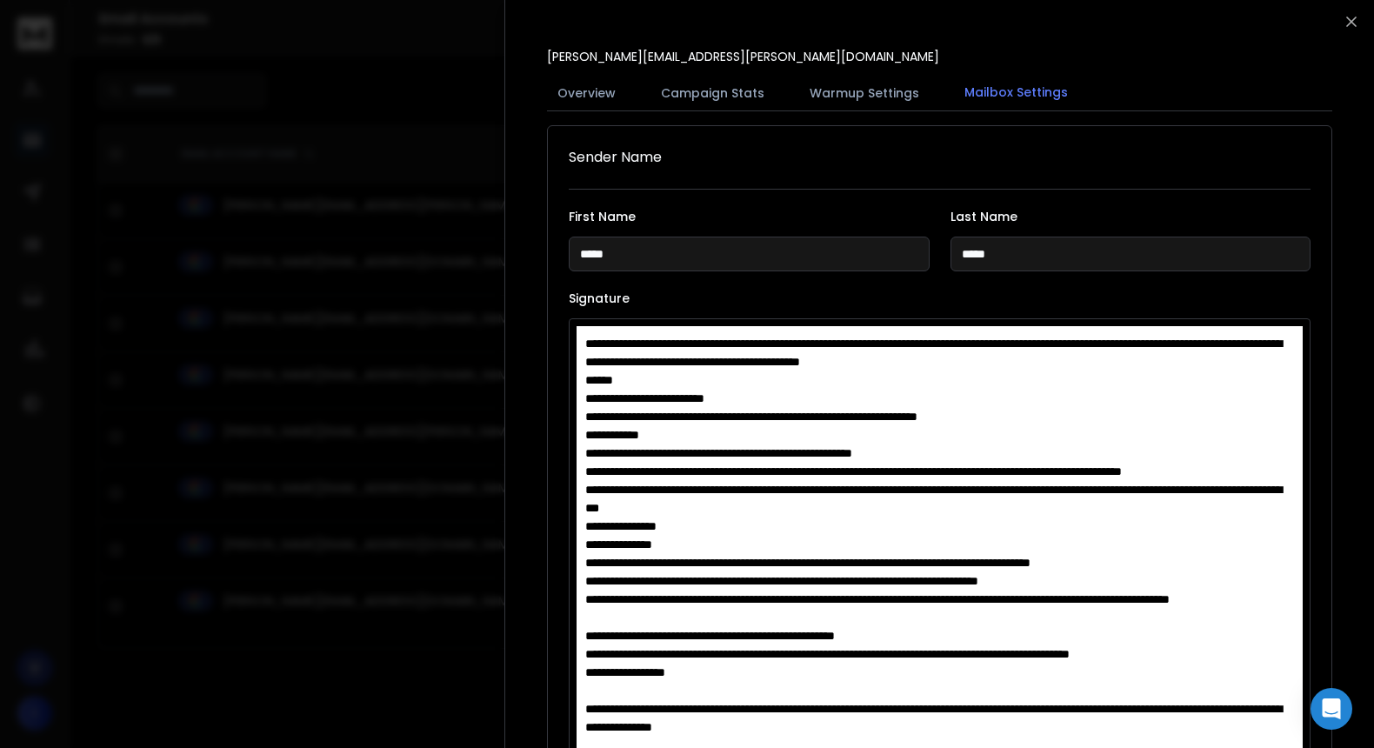
scroll to position [0, 0]
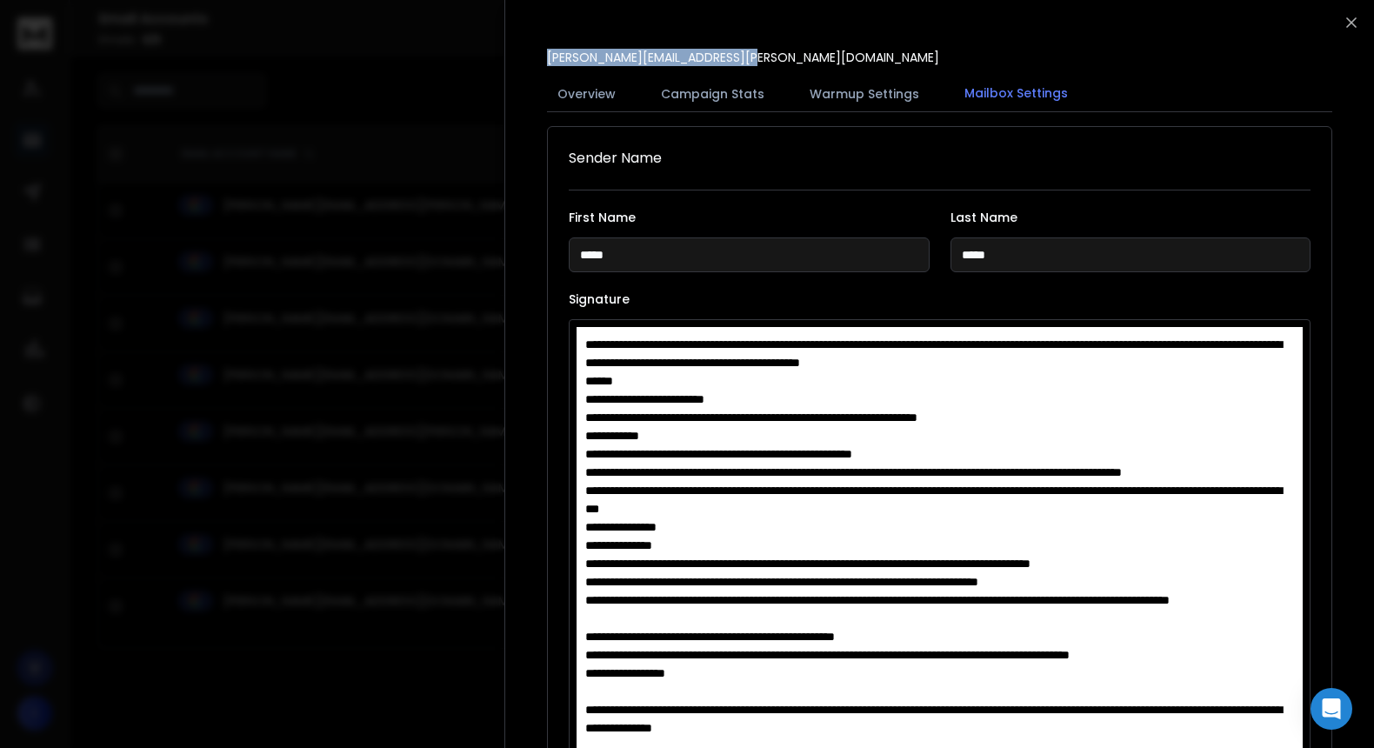
drag, startPoint x: 757, startPoint y: 58, endPoint x: 548, endPoint y: 57, distance: 208.7
click at [548, 57] on div "[PERSON_NAME][EMAIL_ADDRESS][PERSON_NAME][DOMAIN_NAME]" at bounding box center [939, 57] width 785 height 17
copy p "[PERSON_NAME][EMAIL_ADDRESS][PERSON_NAME][DOMAIN_NAME]"
click at [941, 597] on textarea at bounding box center [940, 701] width 726 height 748
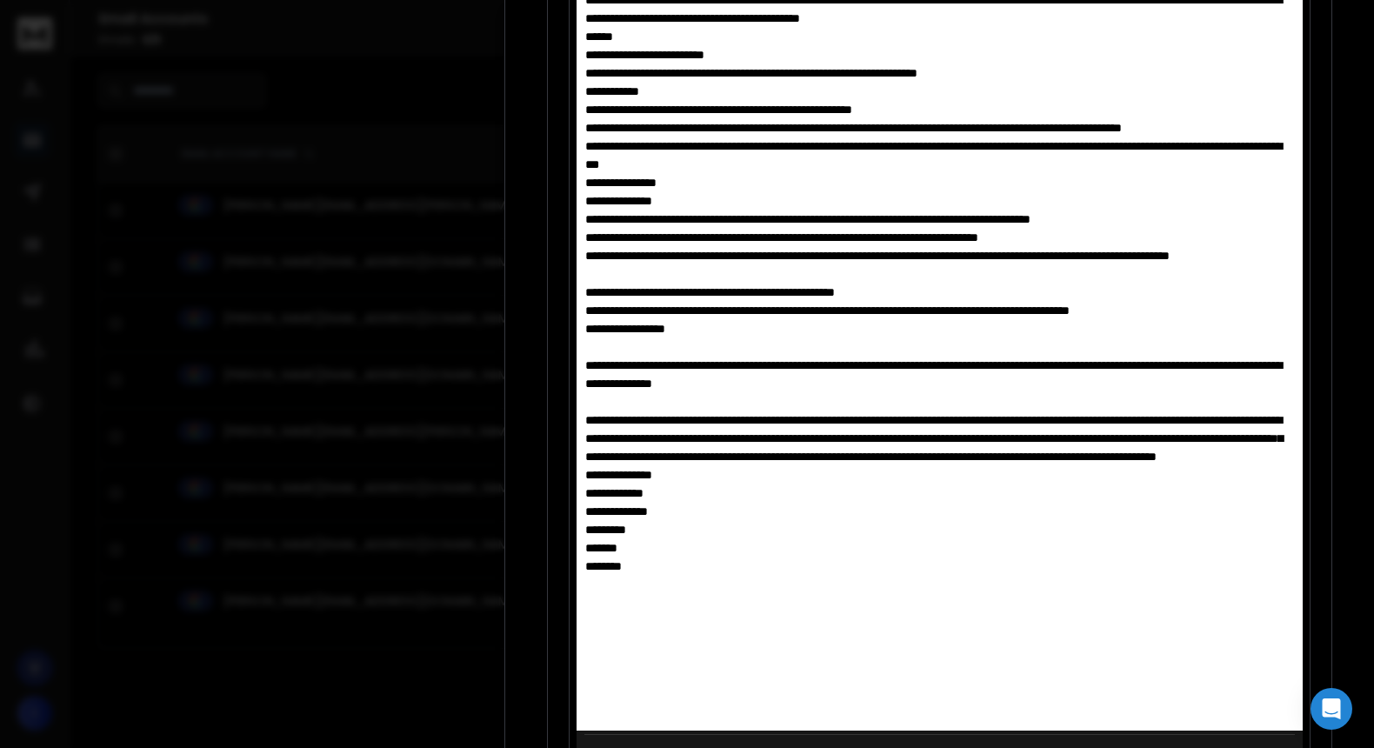
scroll to position [348, 0]
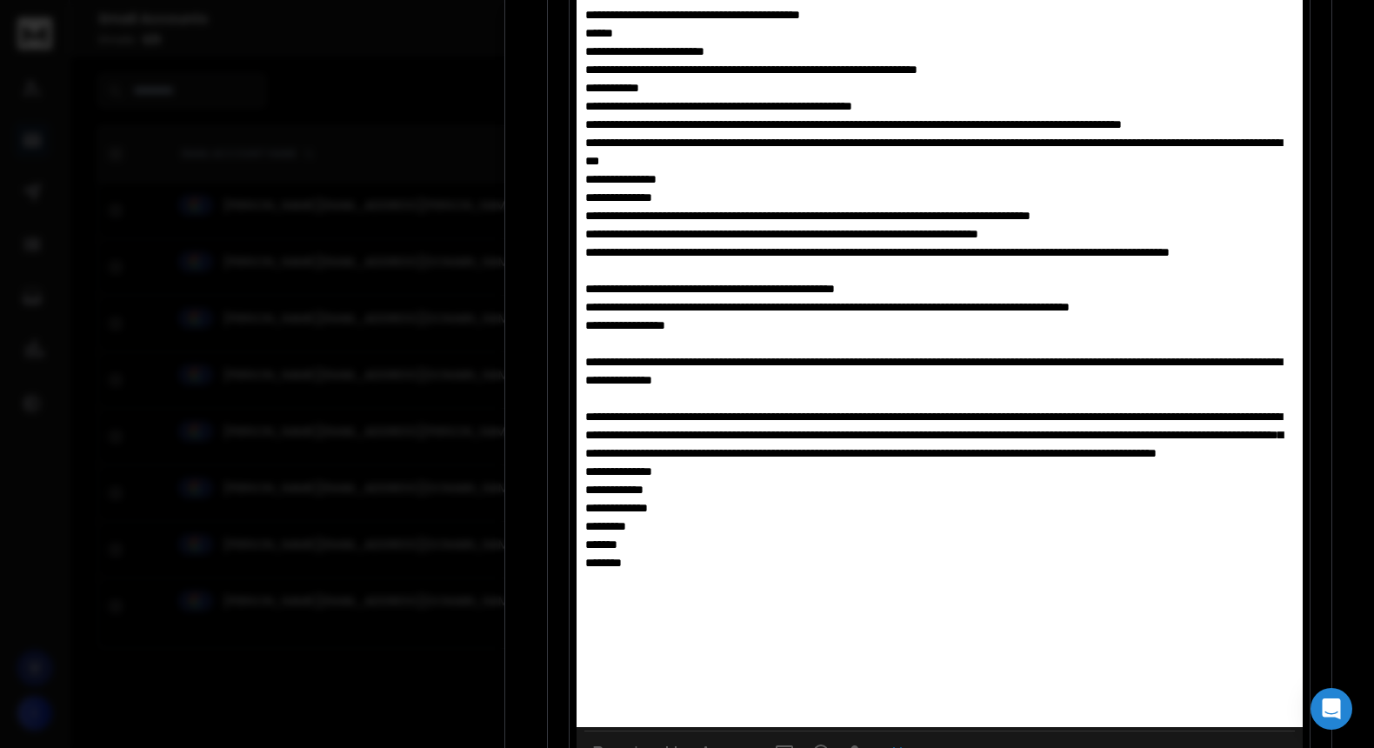
drag, startPoint x: 916, startPoint y: 379, endPoint x: 806, endPoint y: 383, distance: 109.6
click at [806, 383] on textarea at bounding box center [940, 353] width 726 height 748
paste textarea "**********"
drag, startPoint x: 827, startPoint y: 399, endPoint x: 714, endPoint y: 402, distance: 113.1
click at [714, 402] on textarea at bounding box center [940, 353] width 726 height 748
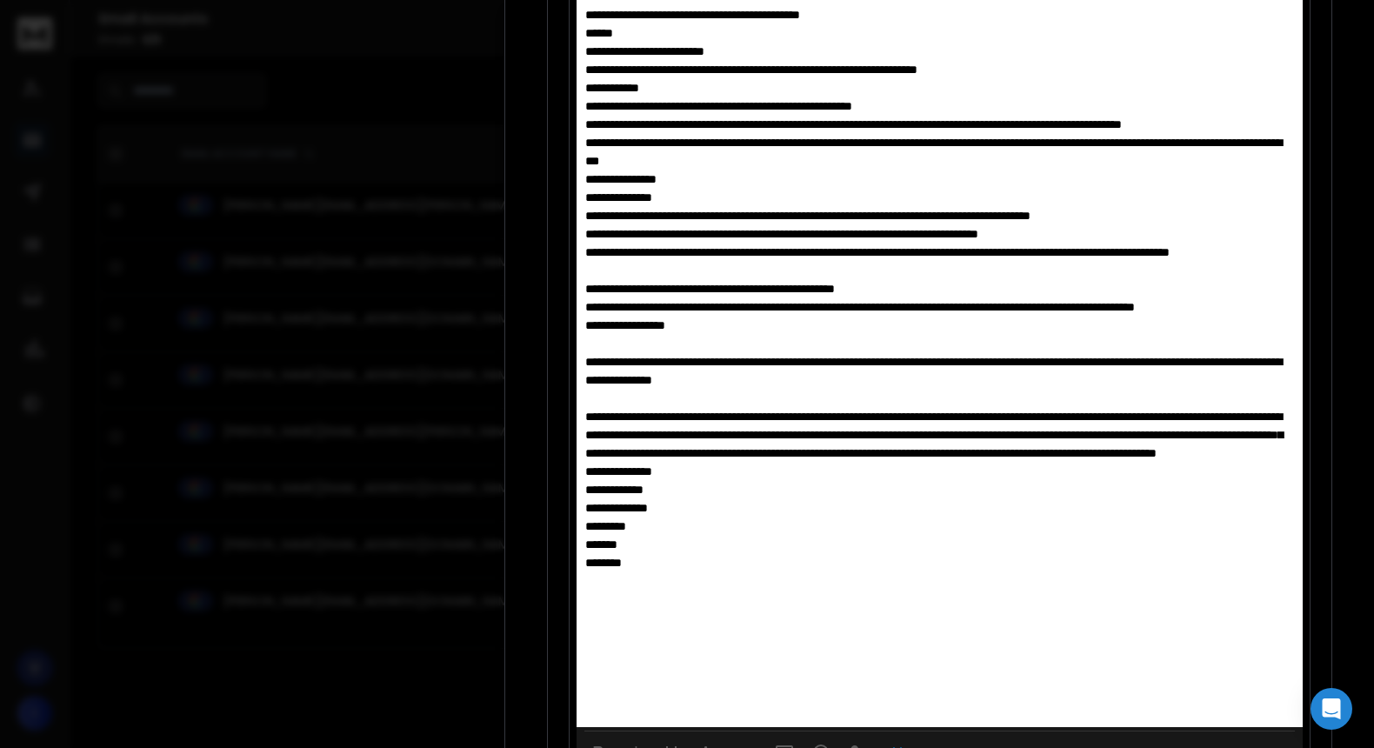
paste textarea "**********"
type textarea "**********"
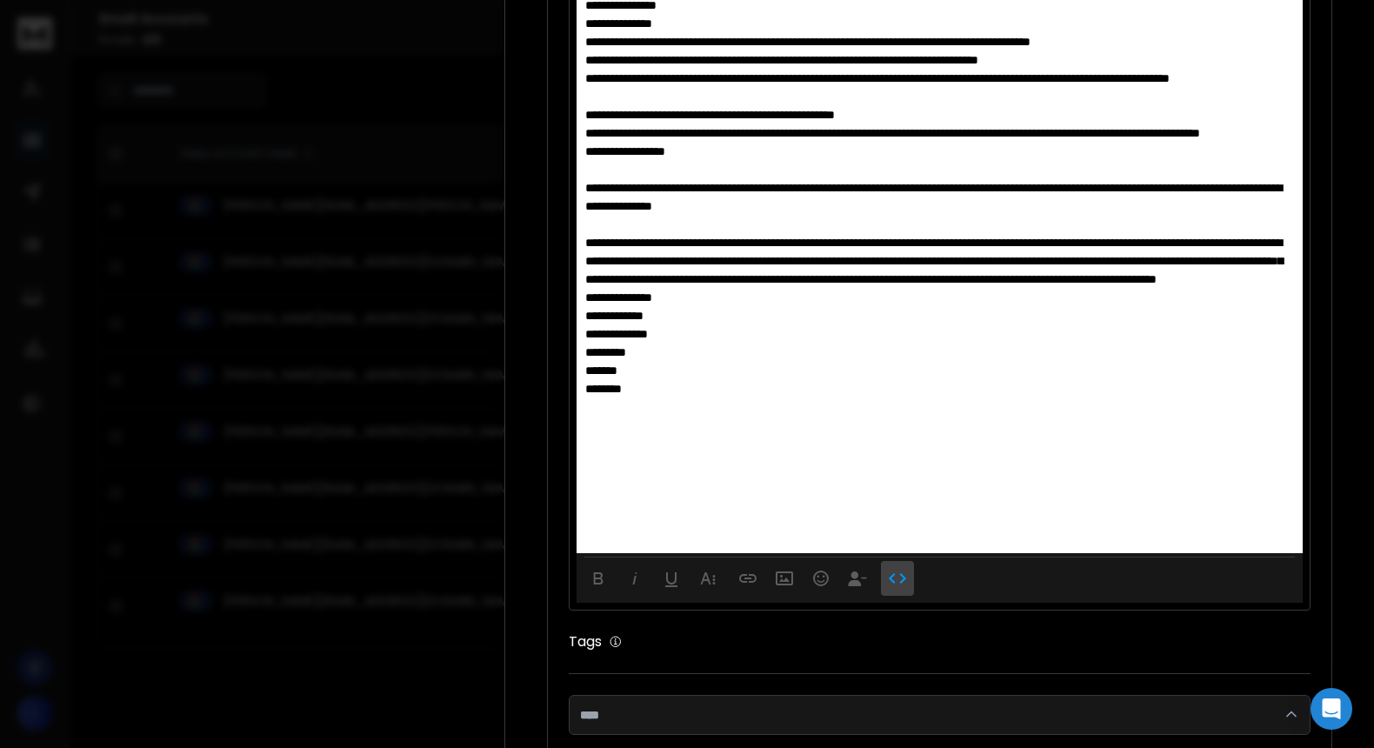
click at [900, 585] on icon "button" at bounding box center [897, 578] width 21 height 21
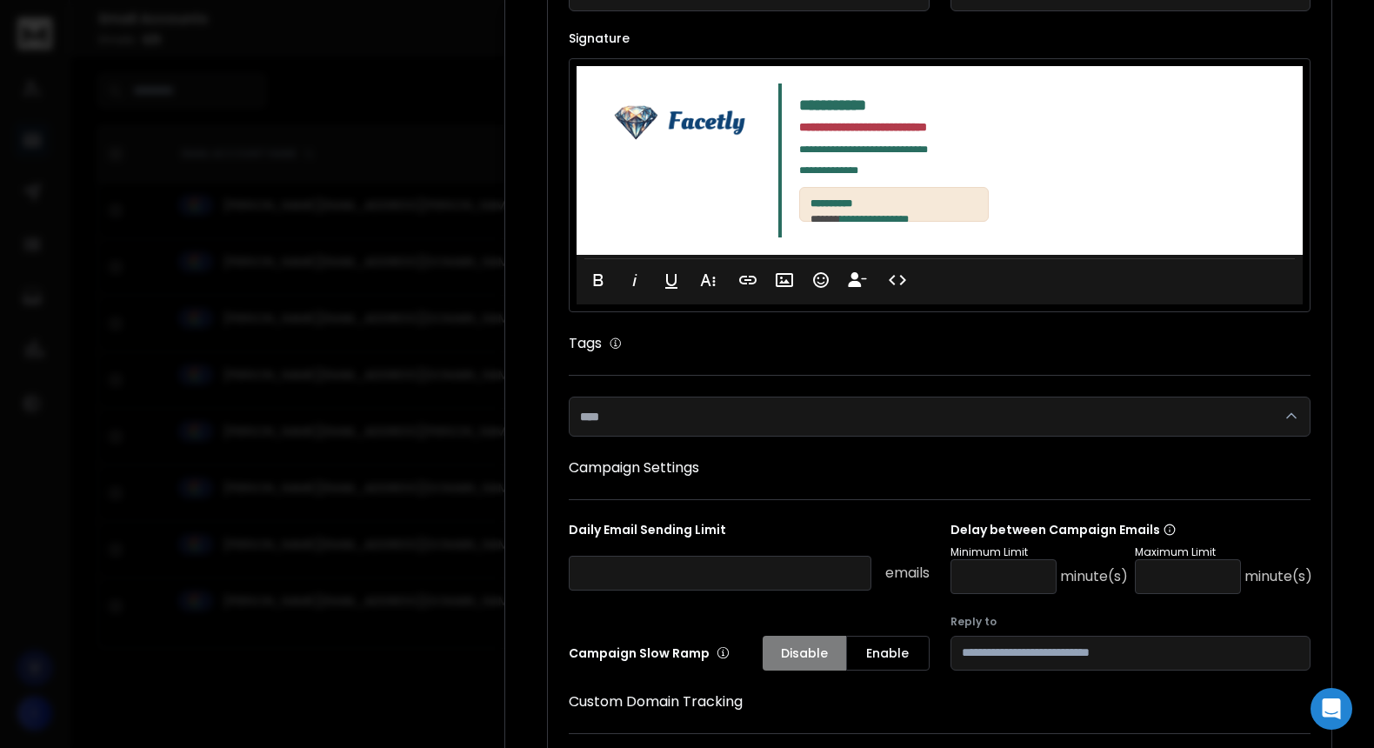
scroll to position [424, 0]
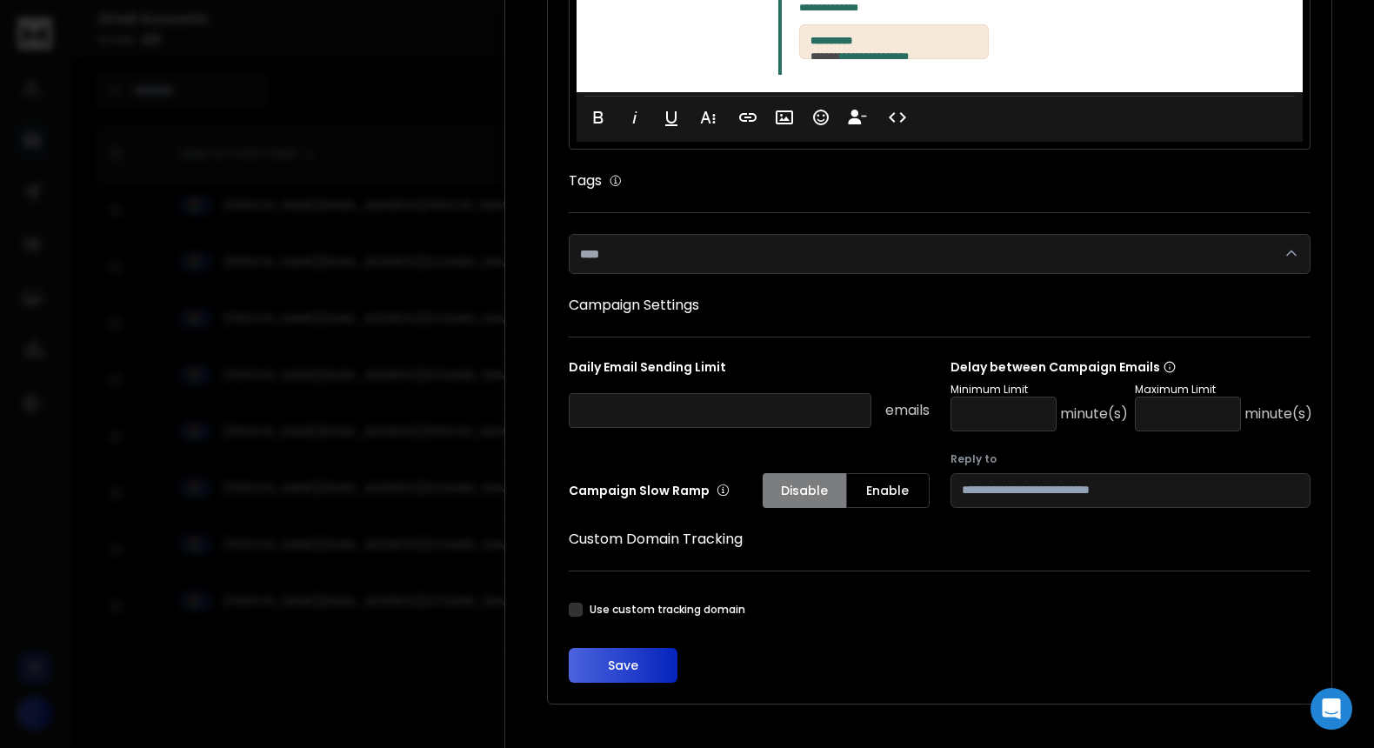
click at [623, 659] on button "Save" at bounding box center [623, 665] width 109 height 35
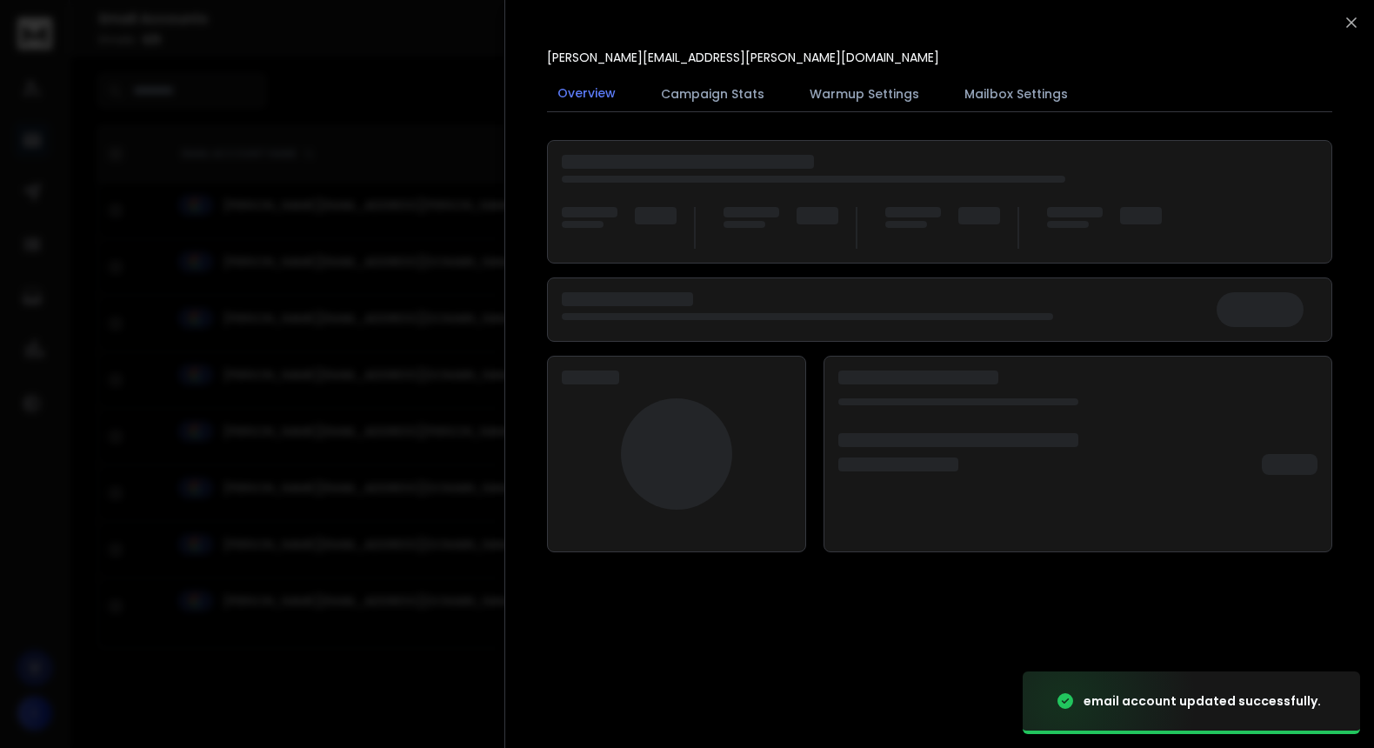
scroll to position [0, 0]
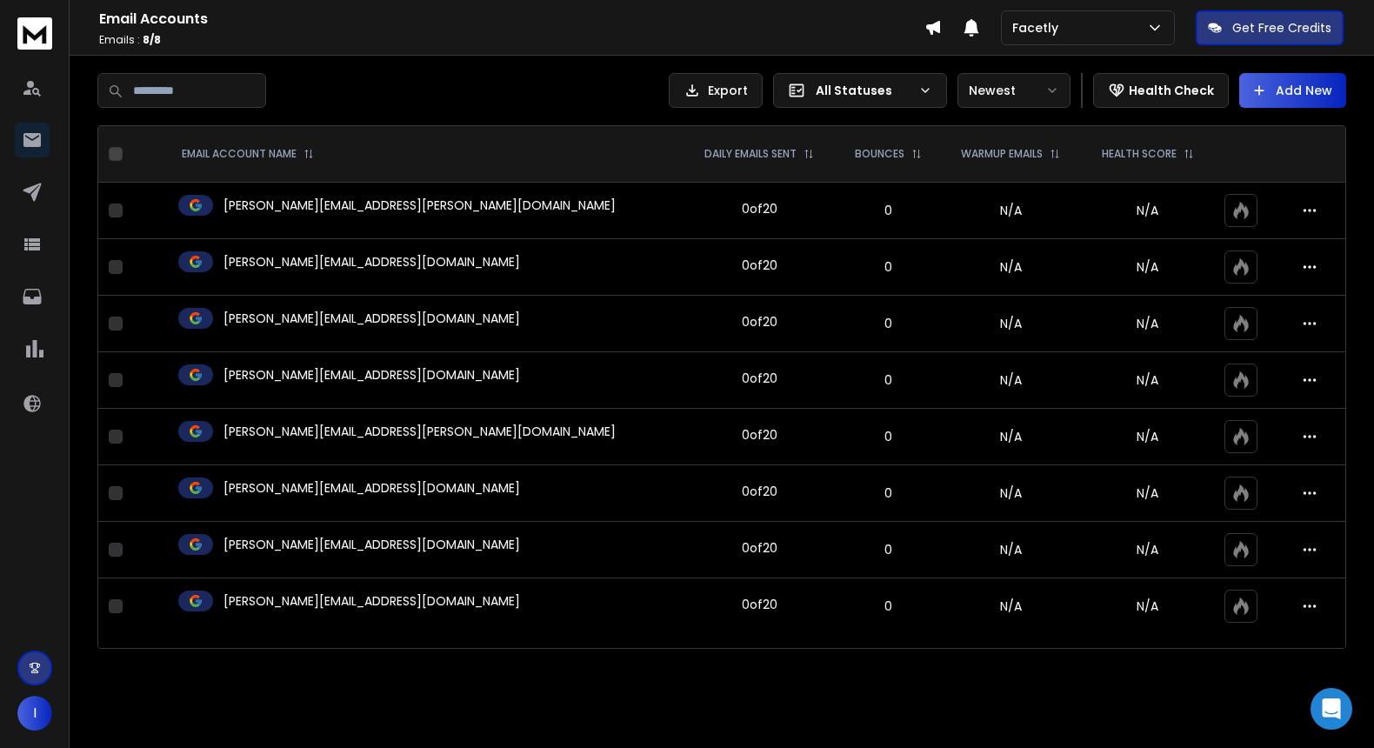
click at [971, 205] on icon at bounding box center [1310, 211] width 16 height 16
click at [971, 274] on div "Mailbox Settings" at bounding box center [1271, 275] width 120 height 28
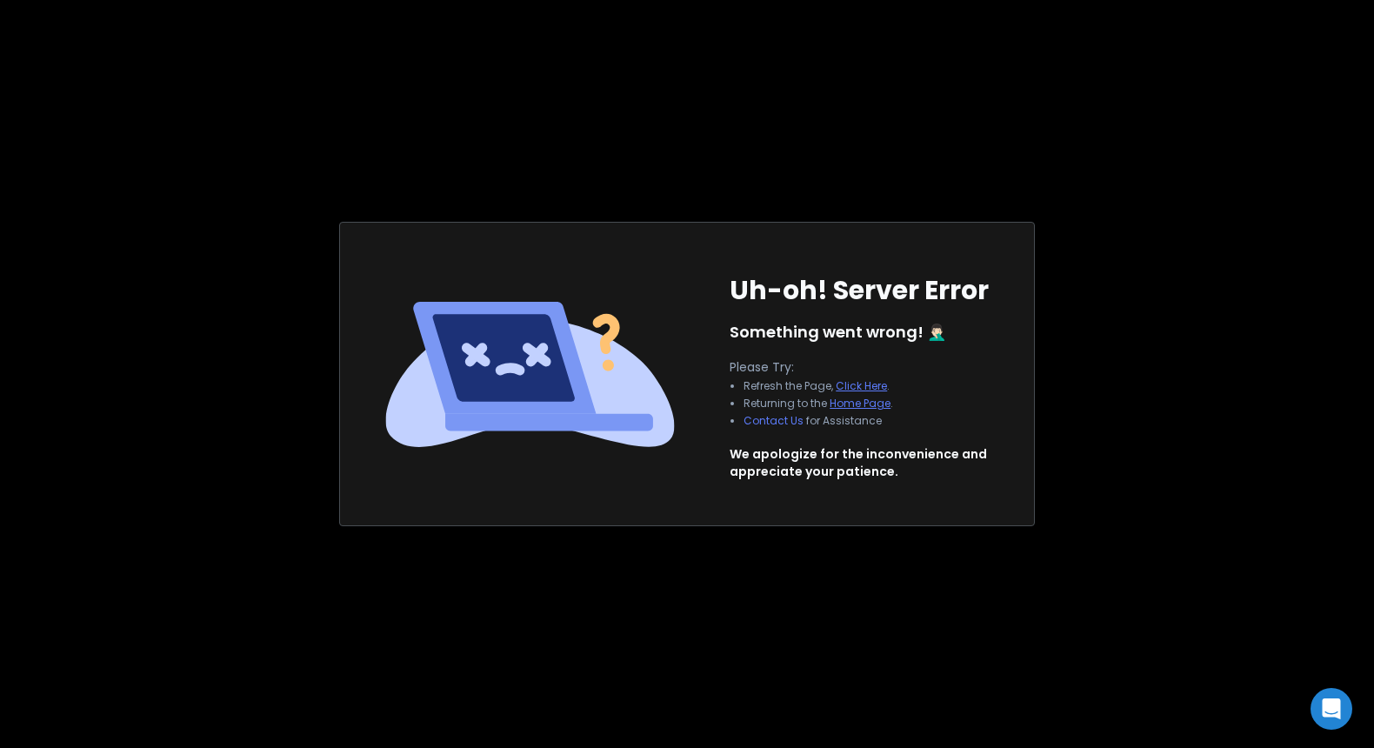
click at [878, 385] on link "Click Here" at bounding box center [861, 385] width 51 height 15
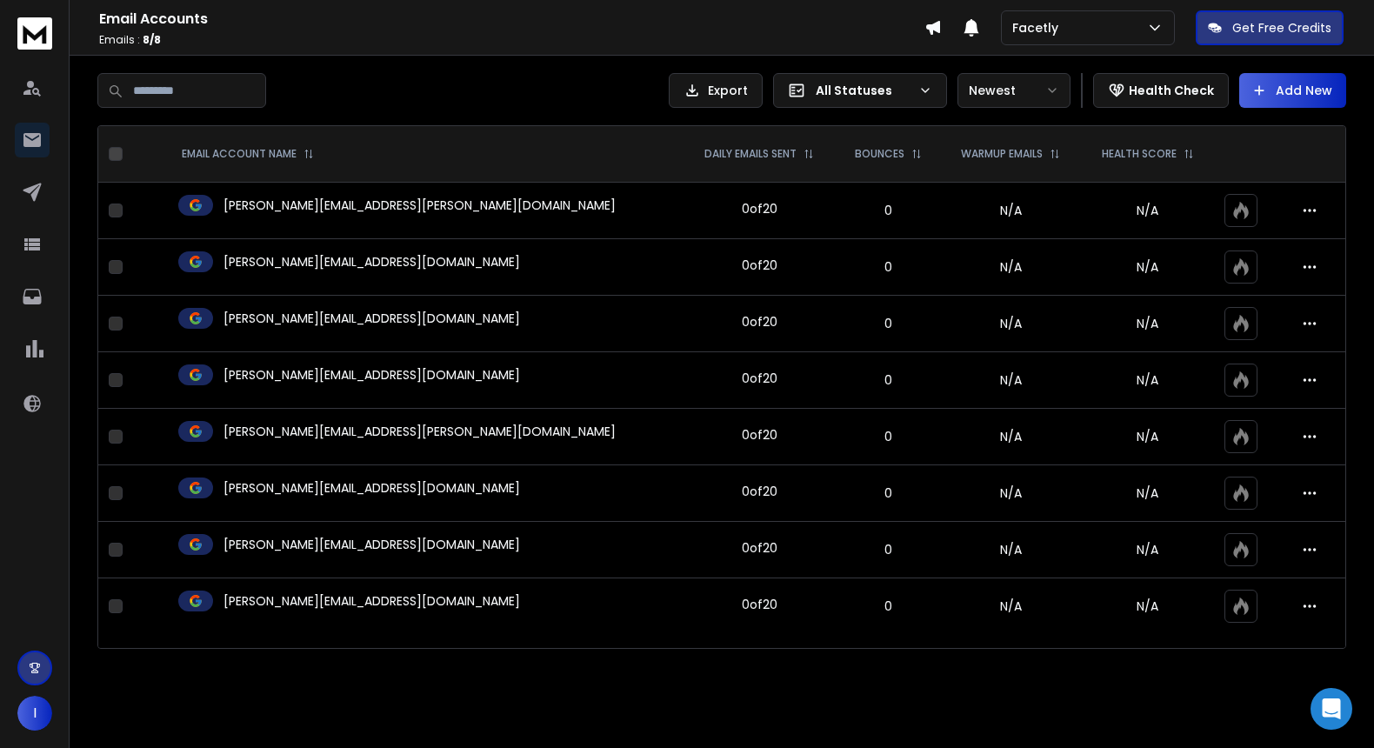
click at [1306, 263] on icon at bounding box center [1310, 267] width 16 height 16
click at [1299, 331] on div "Mailbox Settings" at bounding box center [1271, 331] width 120 height 28
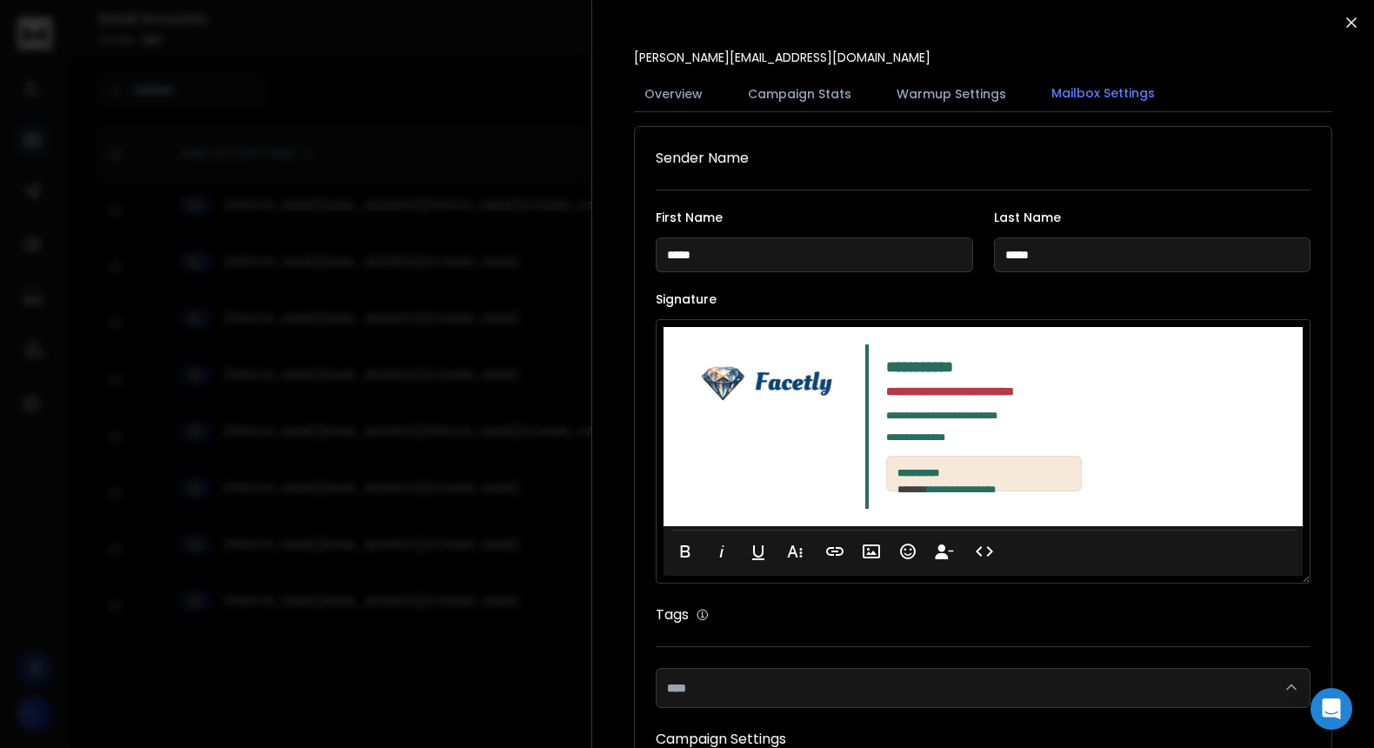
click at [1345, 19] on icon "button" at bounding box center [1351, 22] width 17 height 17
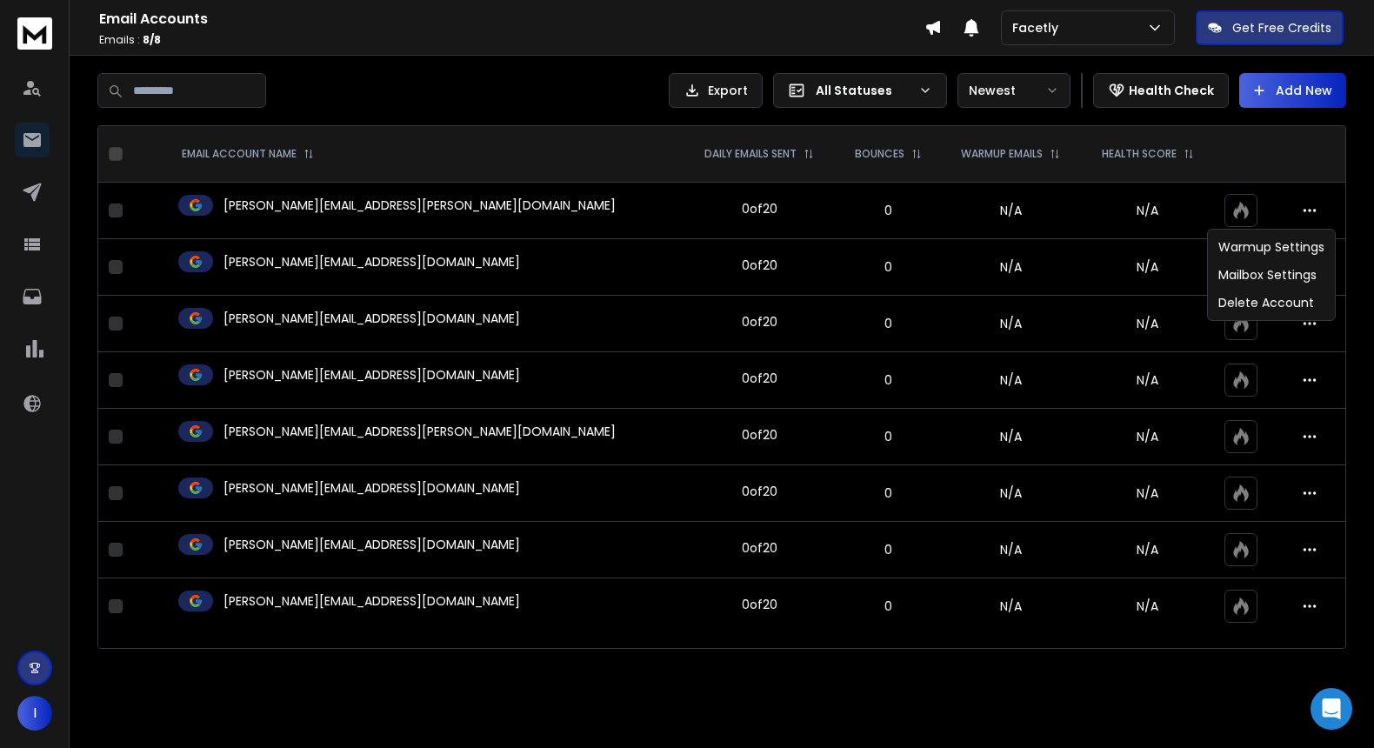
click at [1305, 207] on icon at bounding box center [1310, 211] width 16 height 16
click at [1271, 271] on div "Mailbox Settings" at bounding box center [1271, 275] width 120 height 28
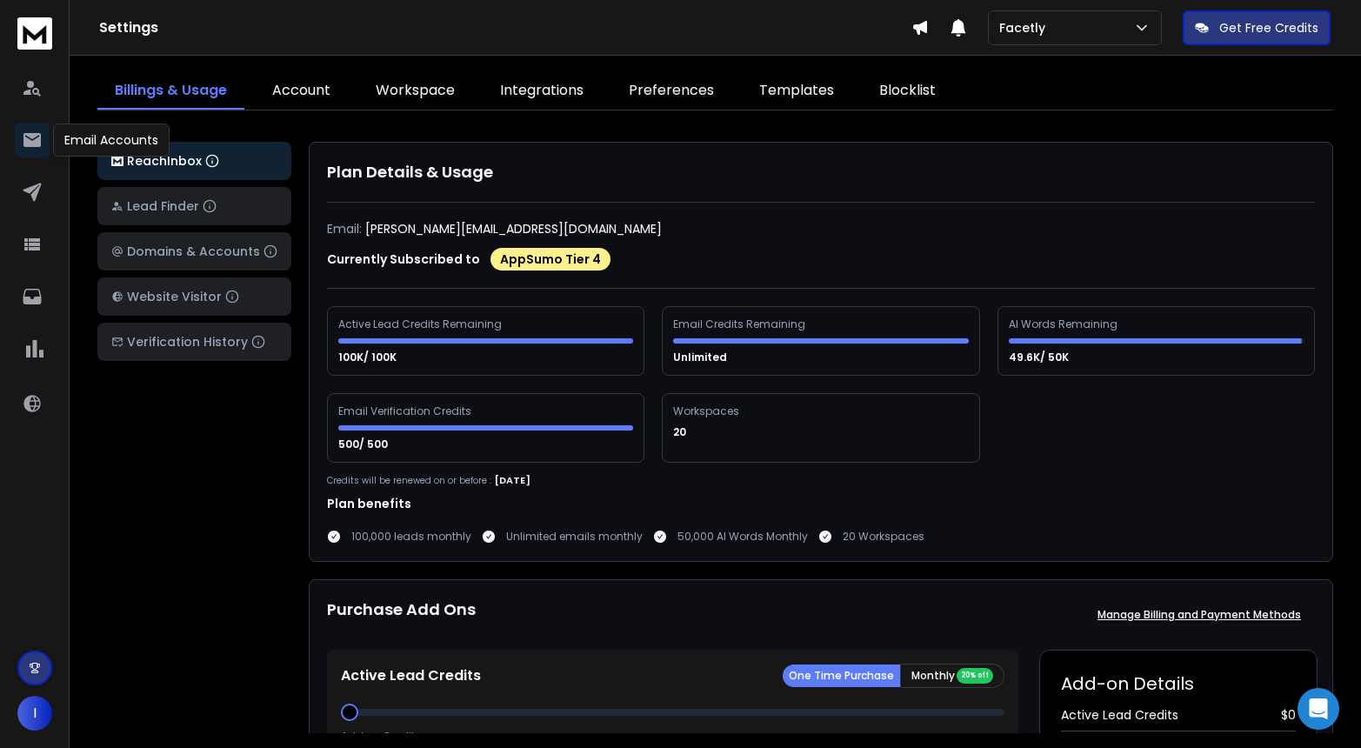
click at [37, 134] on icon at bounding box center [31, 140] width 17 height 14
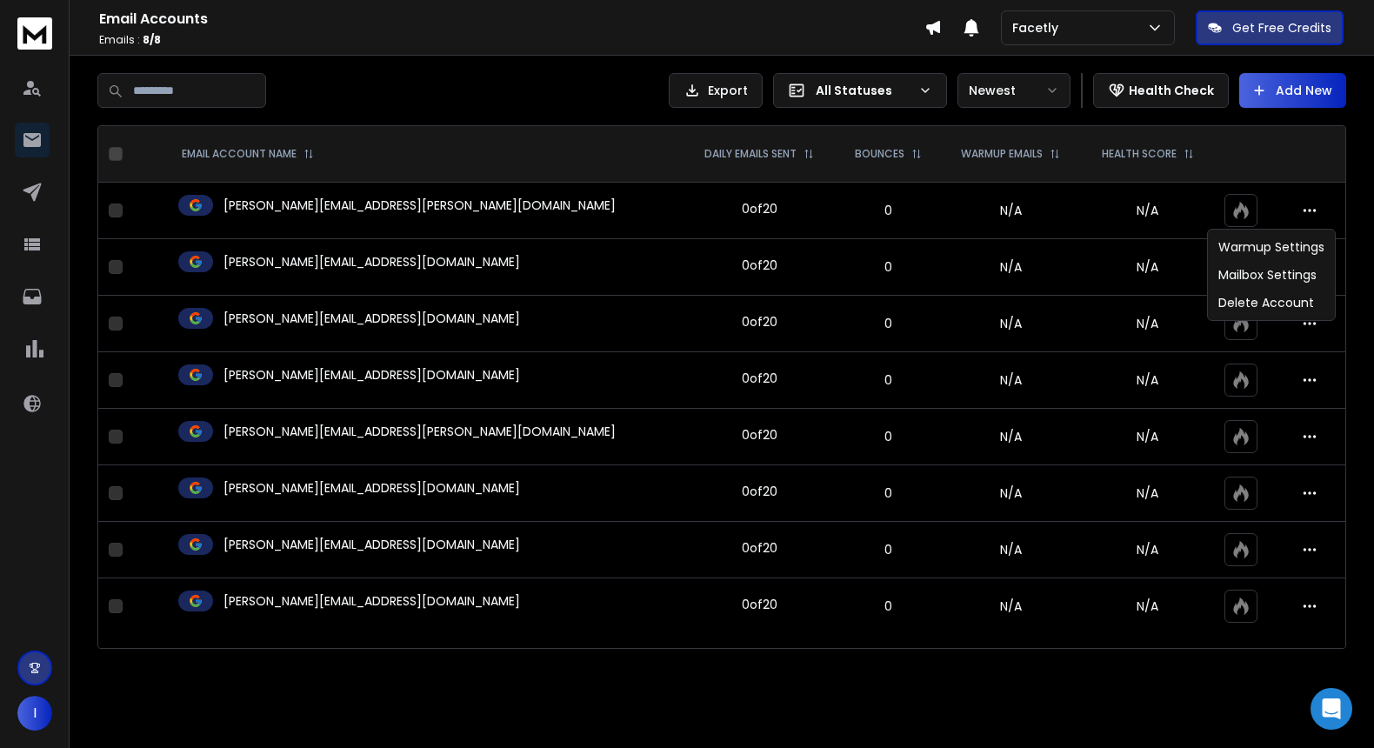
click at [1302, 215] on icon at bounding box center [1310, 211] width 16 height 16
click at [1279, 276] on div "Mailbox Settings" at bounding box center [1271, 275] width 120 height 28
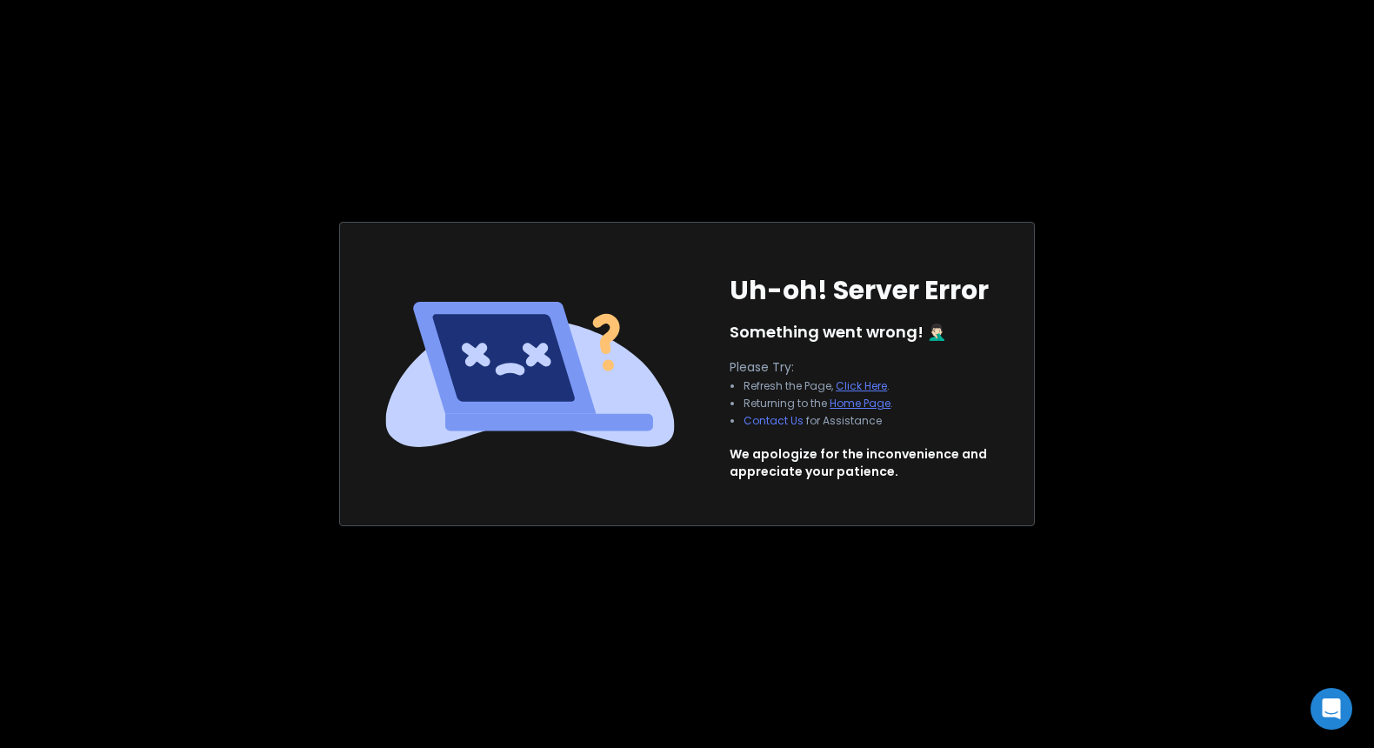
click at [852, 402] on link "Home Page" at bounding box center [860, 403] width 61 height 15
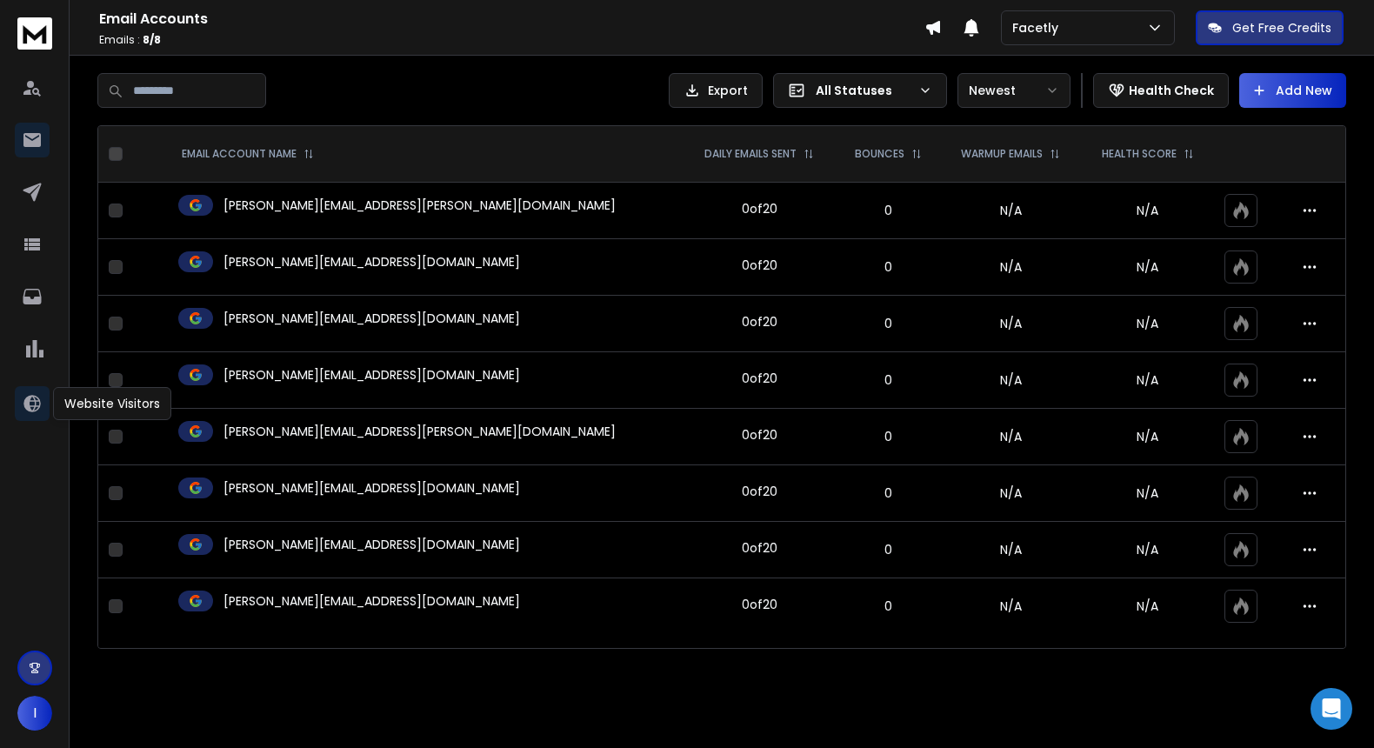
click at [33, 394] on icon at bounding box center [32, 403] width 21 height 21
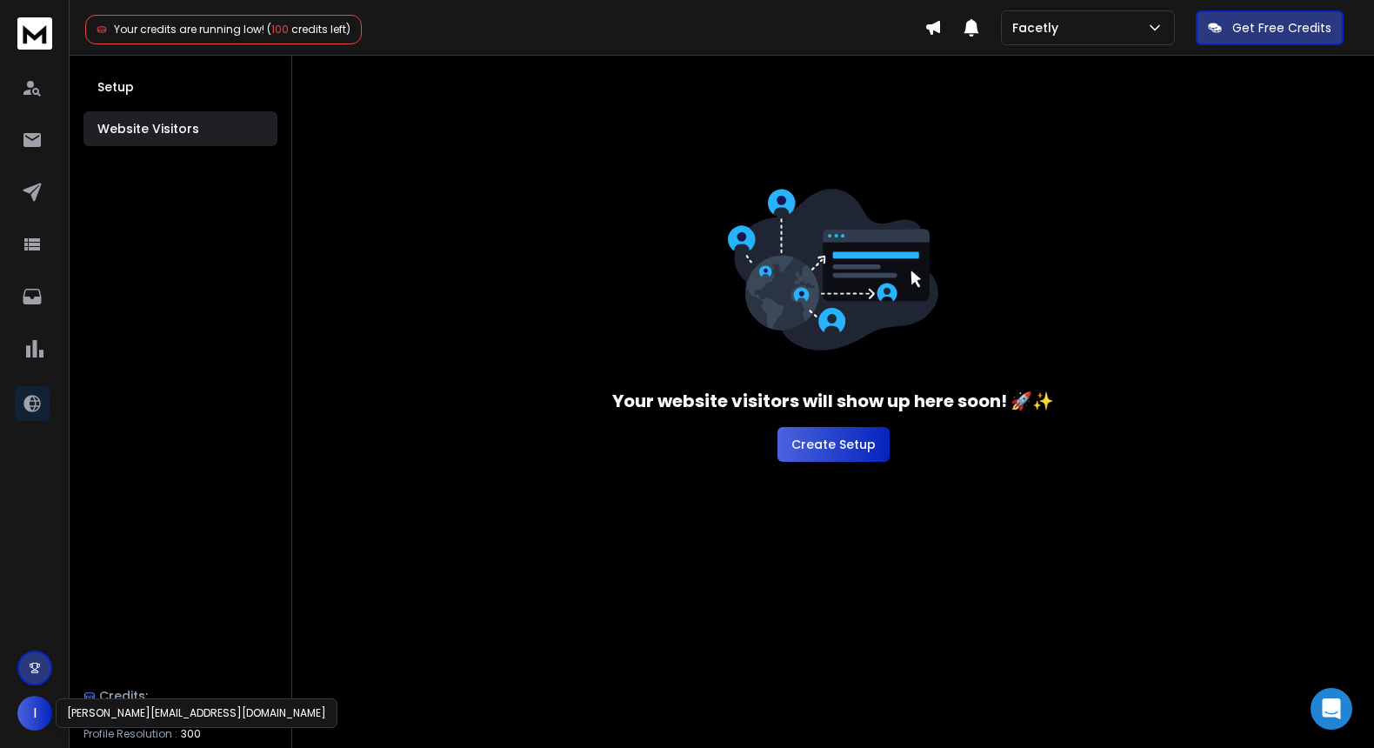
click at [30, 714] on span "I" at bounding box center [34, 713] width 35 height 35
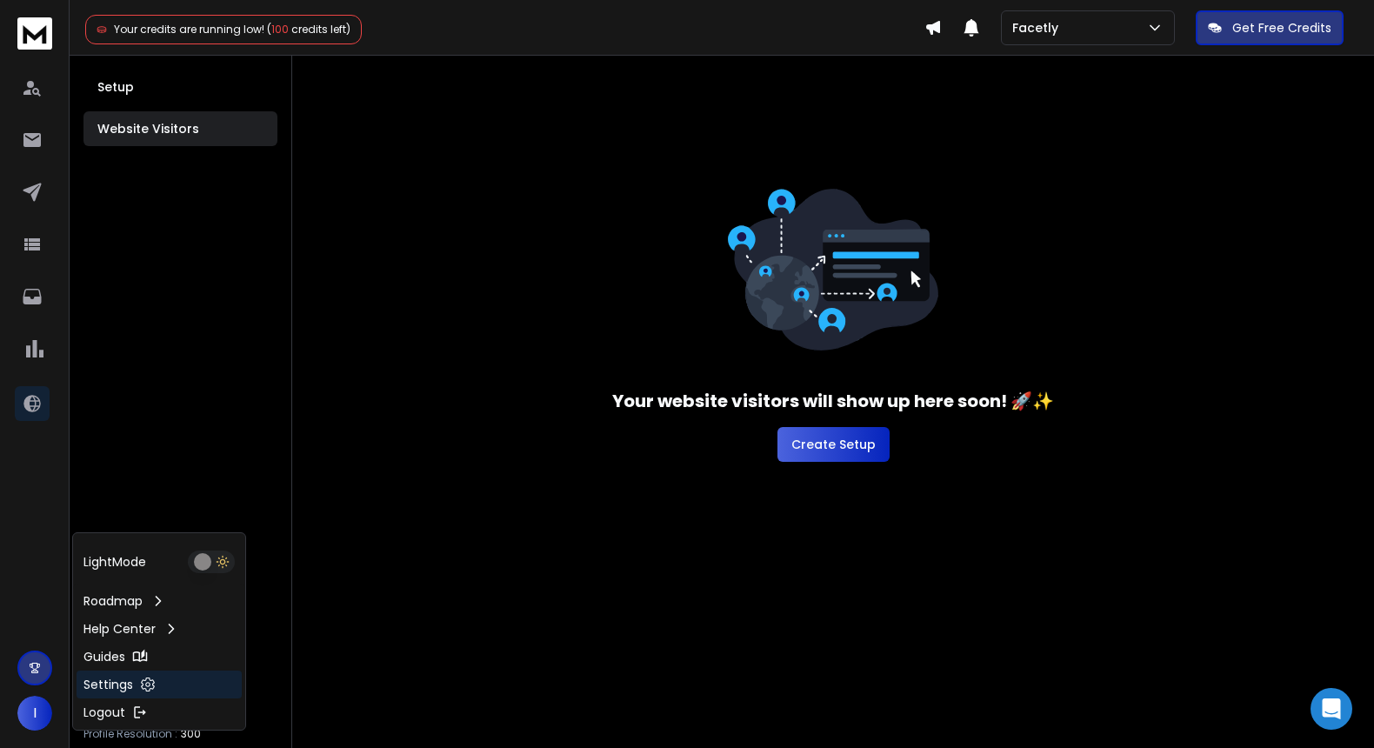
click at [130, 686] on p "Settings" at bounding box center [108, 684] width 50 height 17
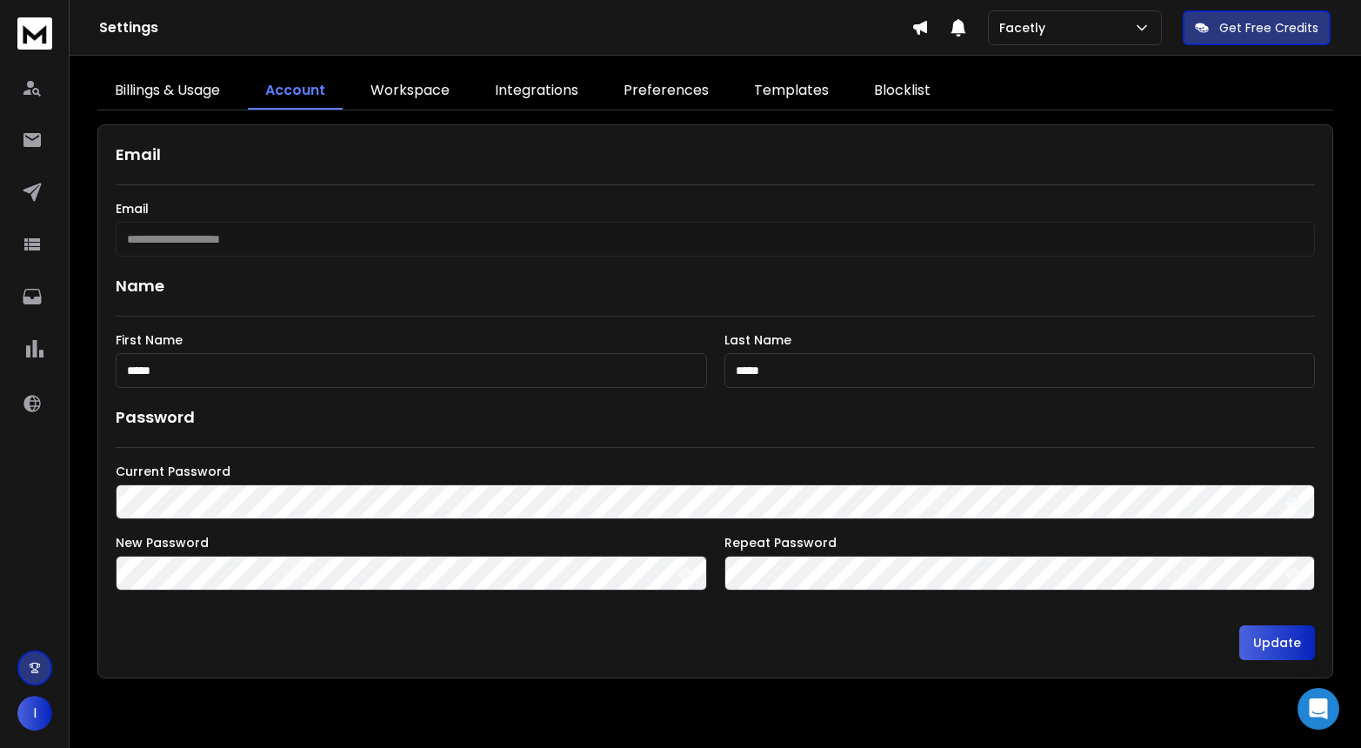
click at [174, 83] on link "Billings & Usage" at bounding box center [167, 91] width 140 height 37
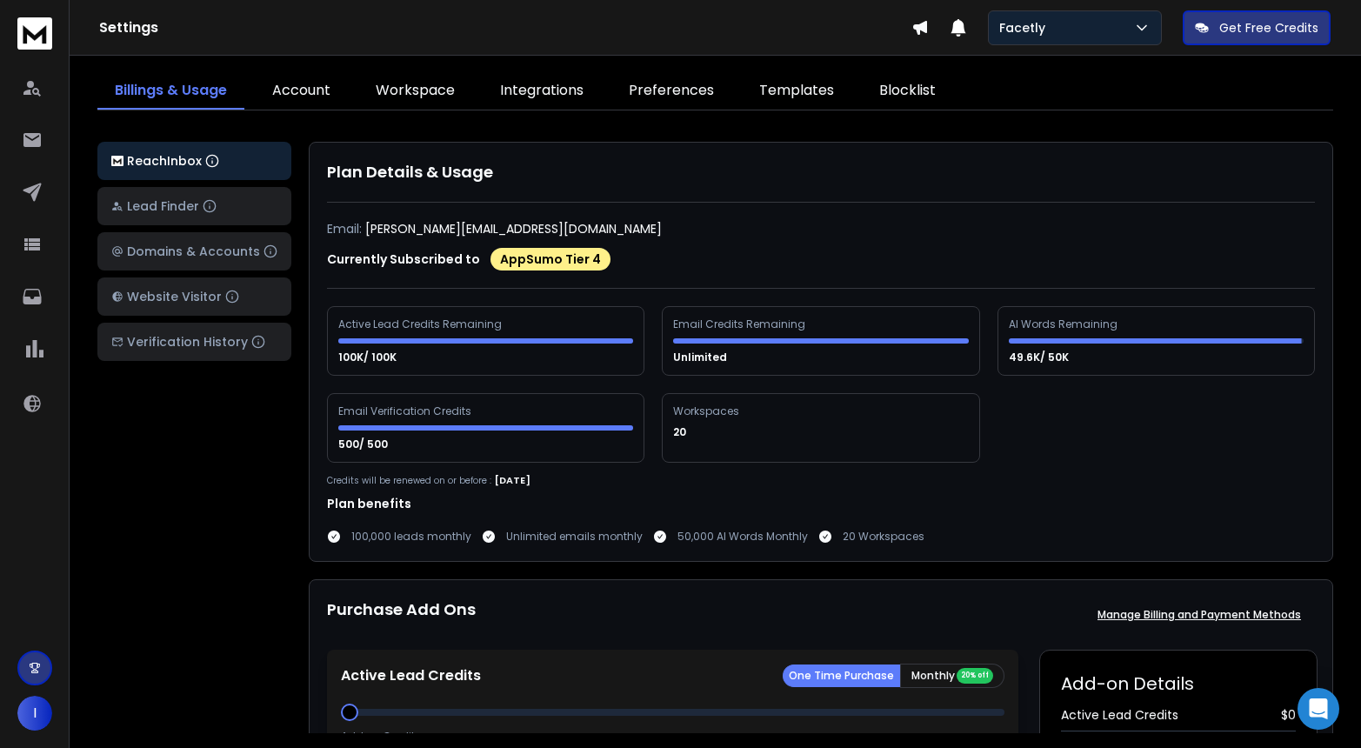
click at [1115, 28] on div "Facetly" at bounding box center [1074, 27] width 151 height 17
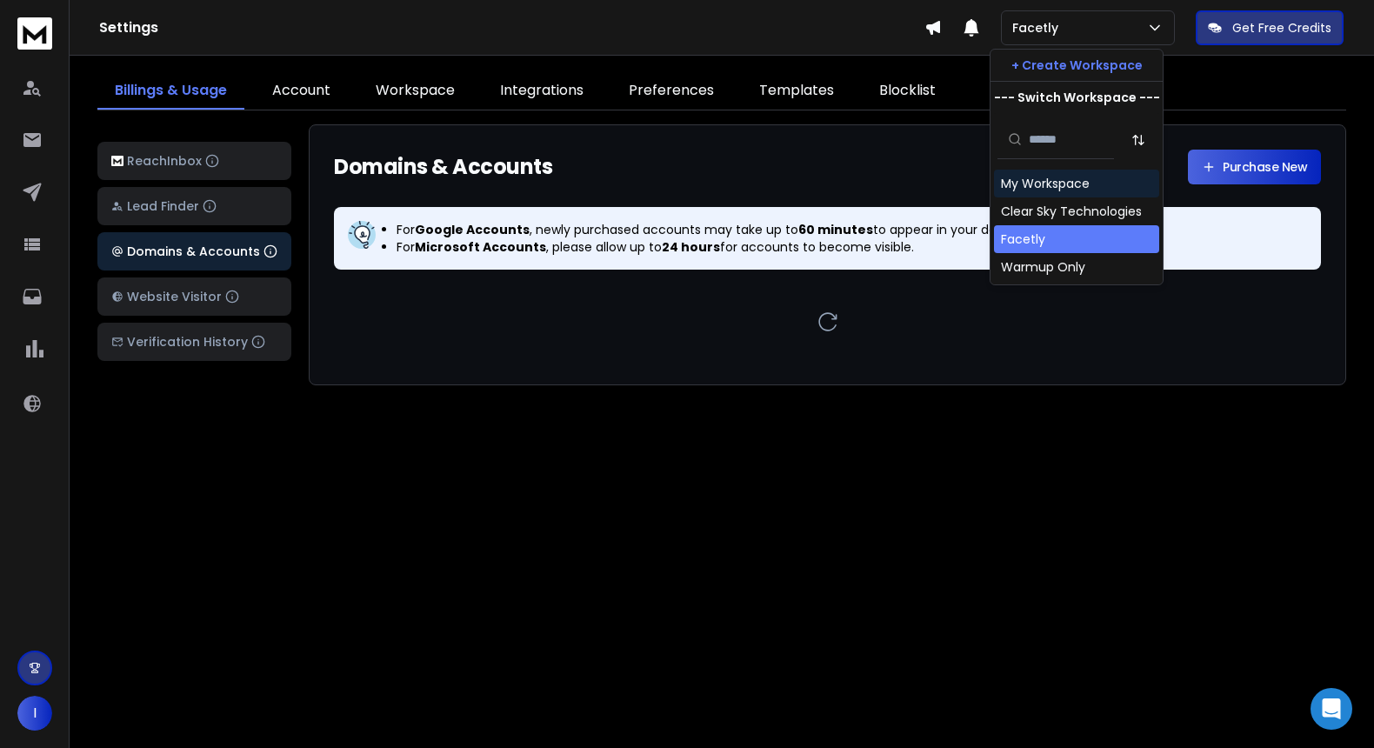
click at [234, 246] on button "Domains & Accounts" at bounding box center [194, 251] width 194 height 38
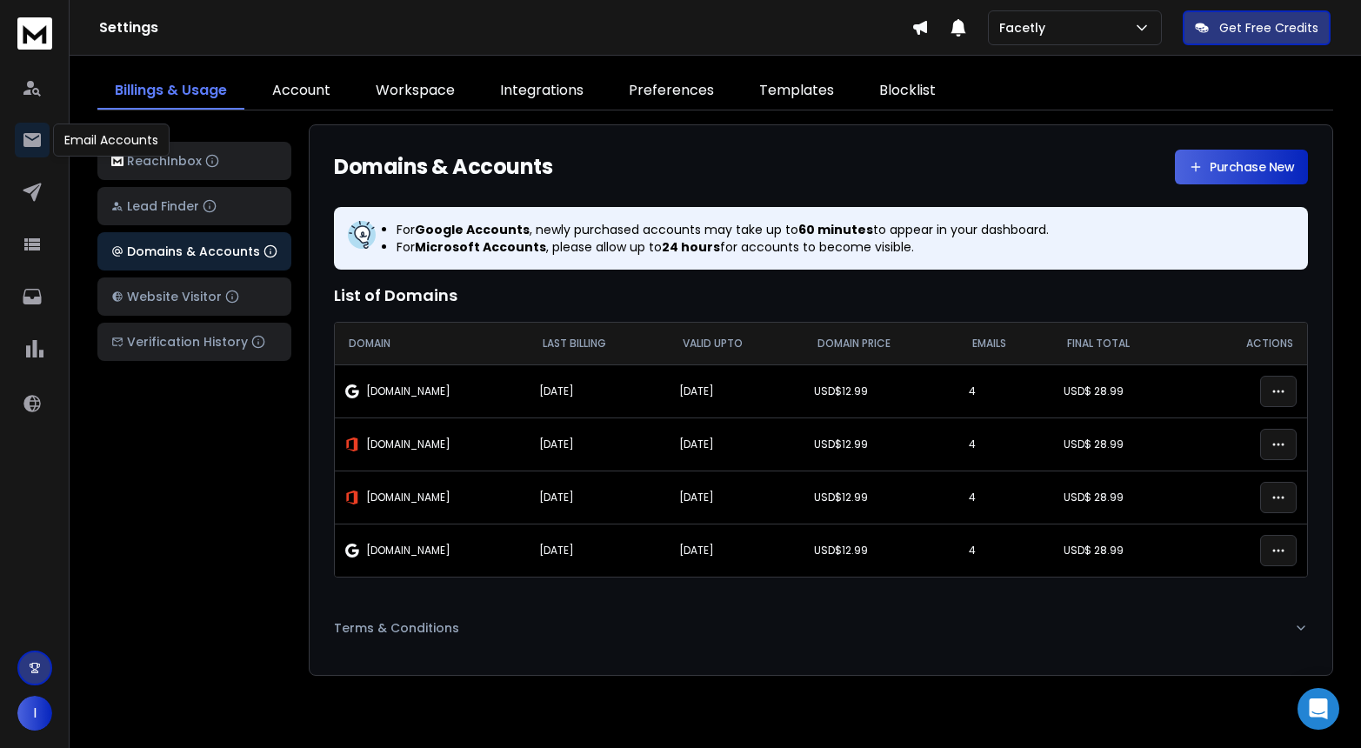
click at [27, 138] on icon at bounding box center [31, 140] width 17 height 14
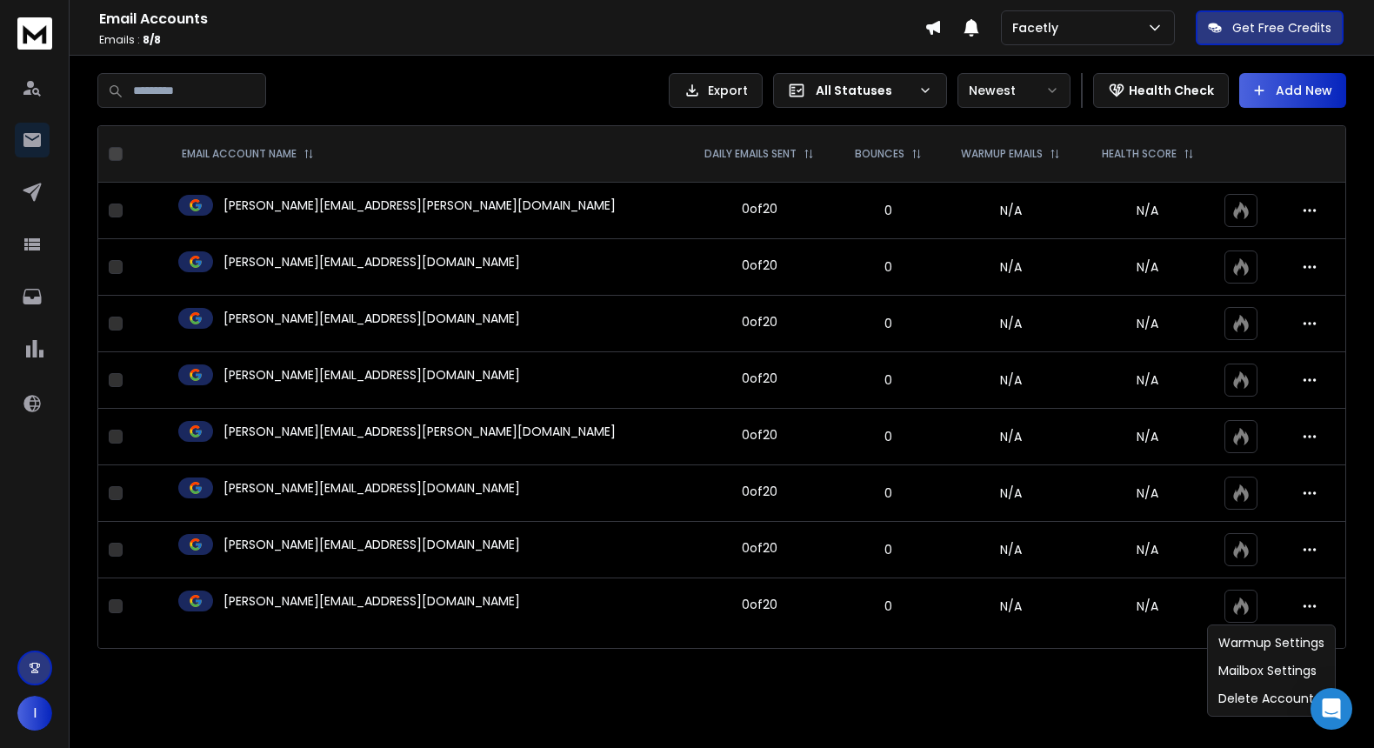
click at [1311, 604] on button at bounding box center [1310, 606] width 50 height 30
click at [1258, 677] on div "Mailbox Settings" at bounding box center [1271, 671] width 120 height 28
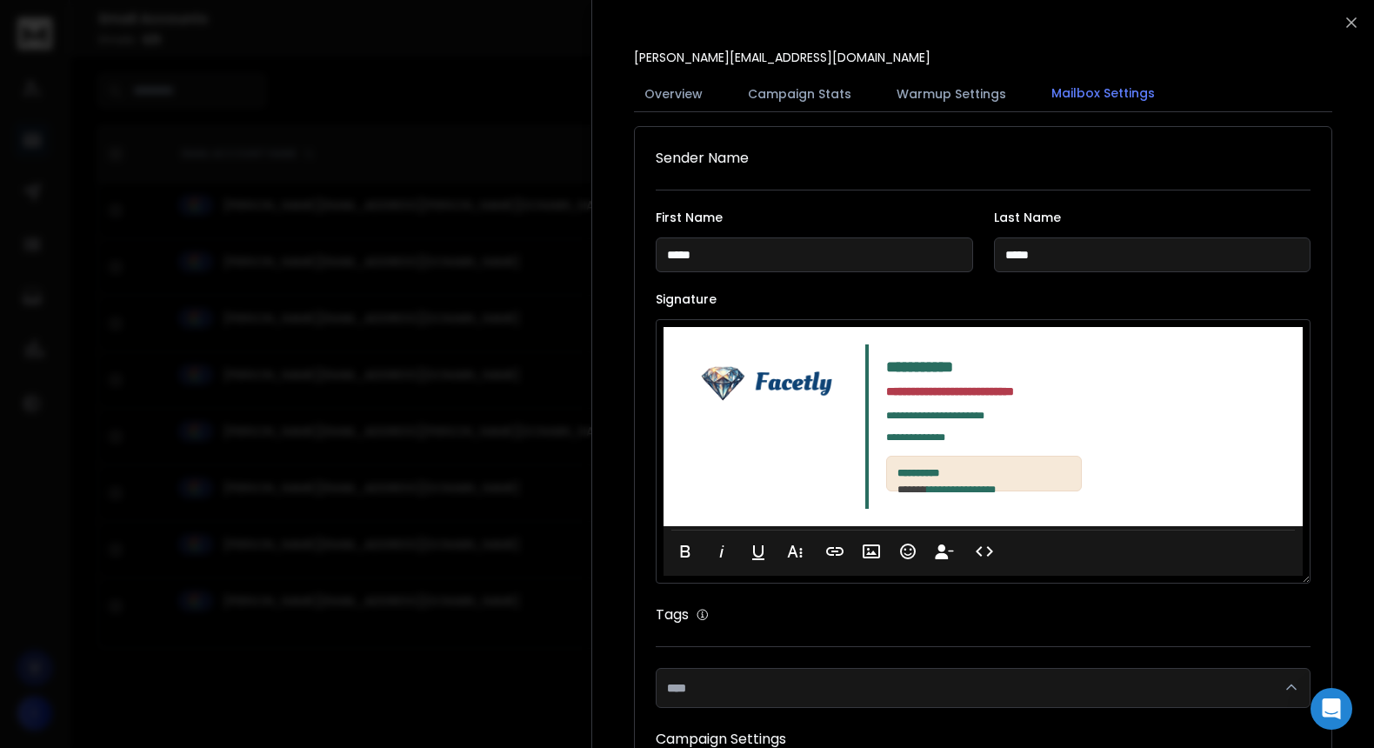
click at [687, 82] on button "Overview" at bounding box center [673, 94] width 79 height 38
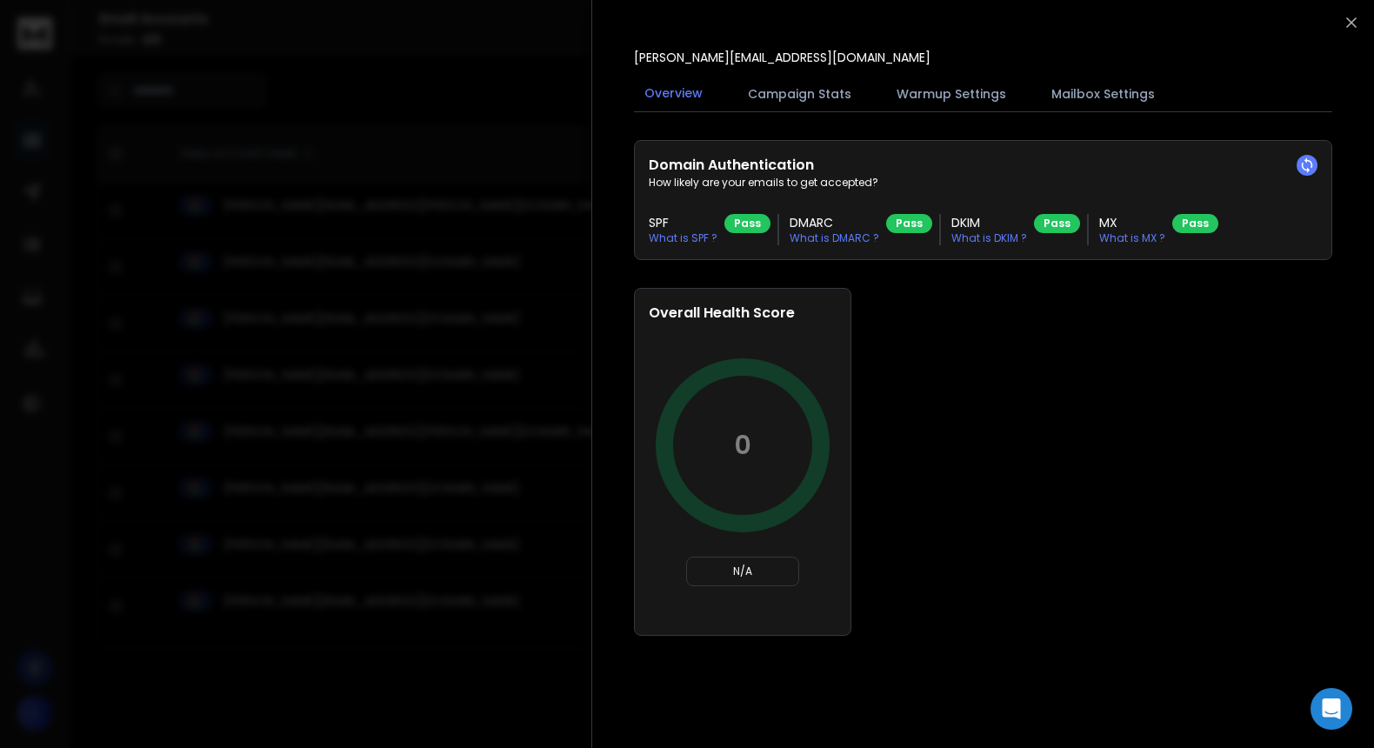
click at [776, 82] on button "Campaign Stats" at bounding box center [799, 94] width 124 height 38
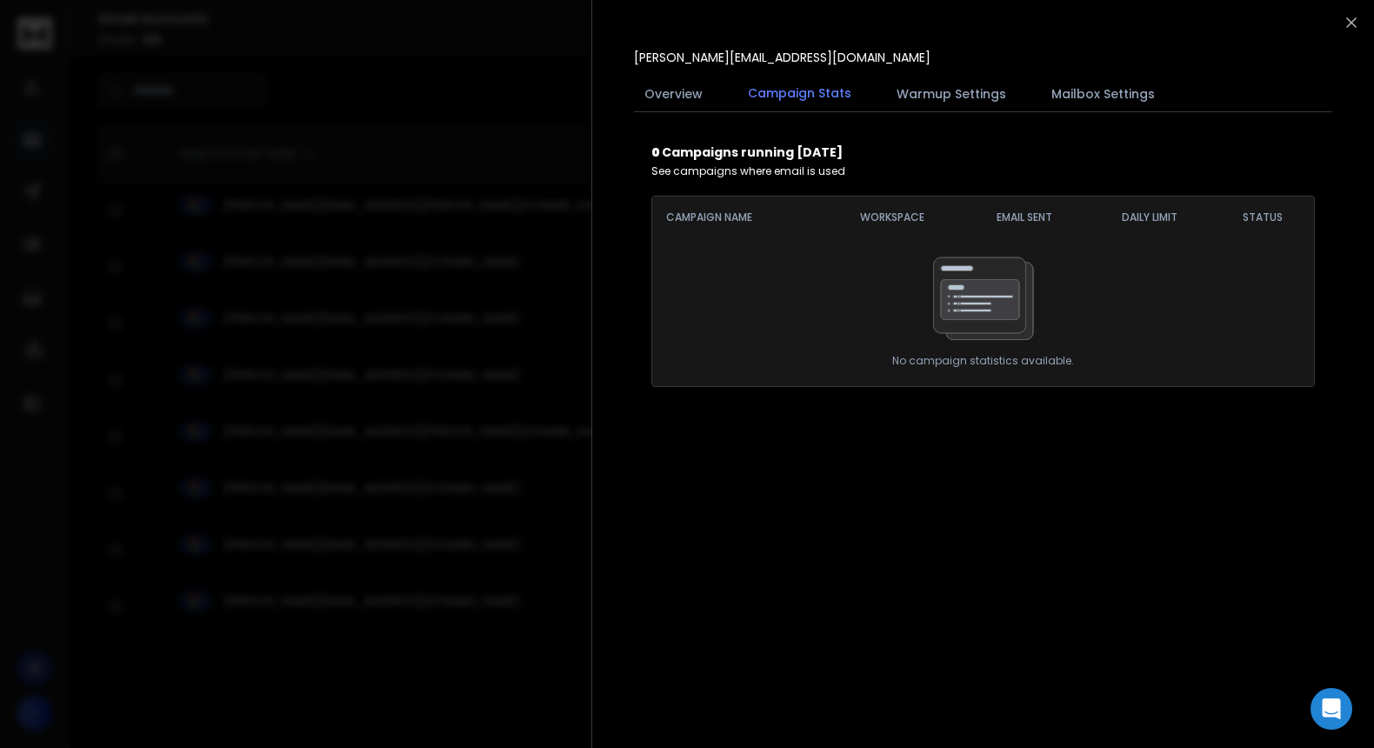
click at [956, 78] on button "Warmup Settings" at bounding box center [951, 94] width 130 height 38
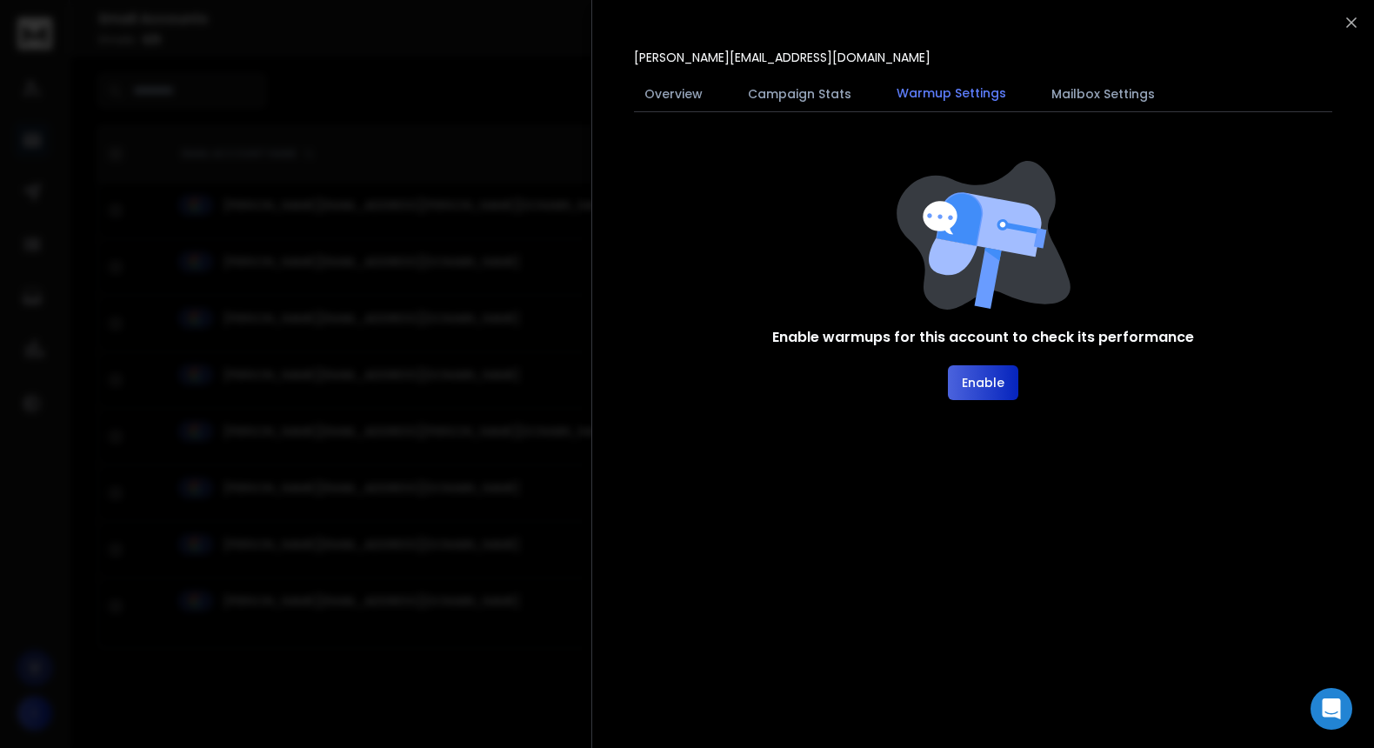
click at [982, 384] on button "Enable" at bounding box center [983, 382] width 70 height 35
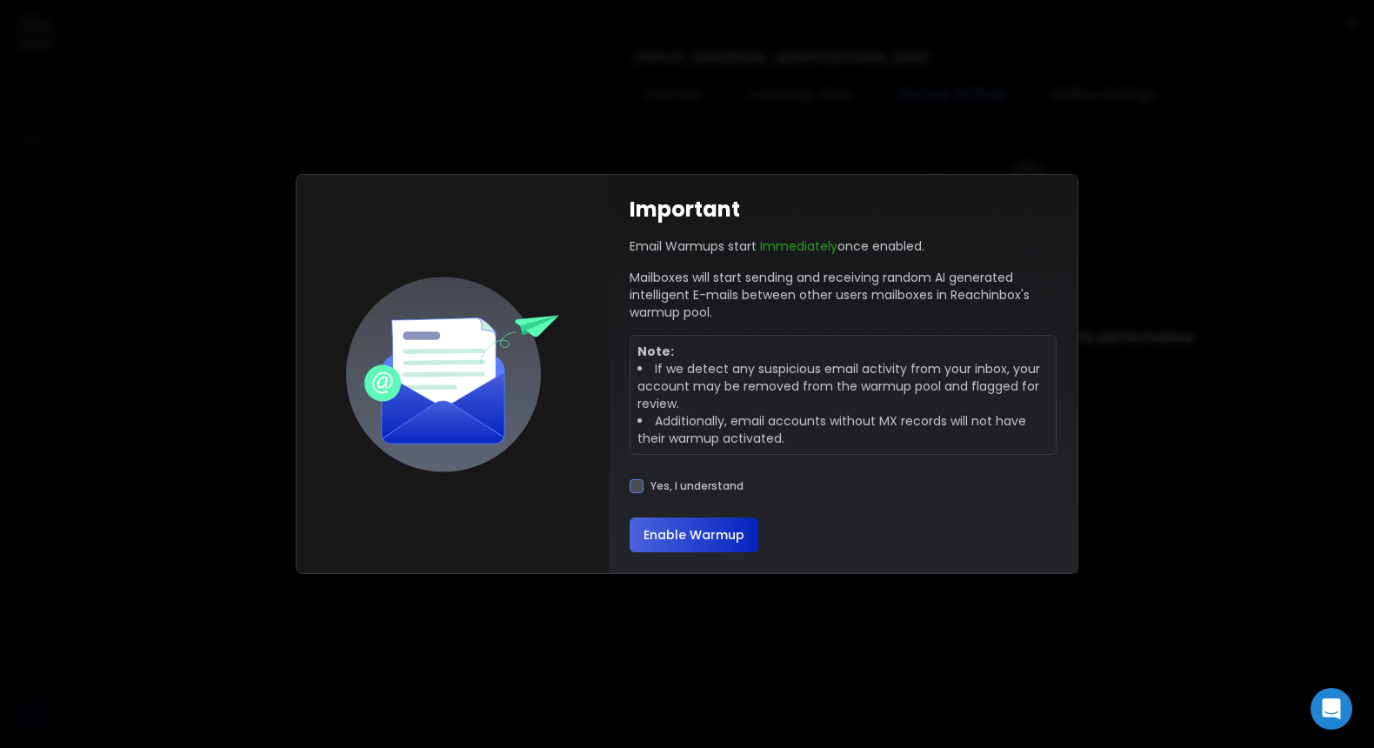
click at [637, 483] on button "Yes, I understand" at bounding box center [637, 486] width 14 height 14
click at [697, 536] on button "Enable Warmup" at bounding box center [694, 534] width 129 height 35
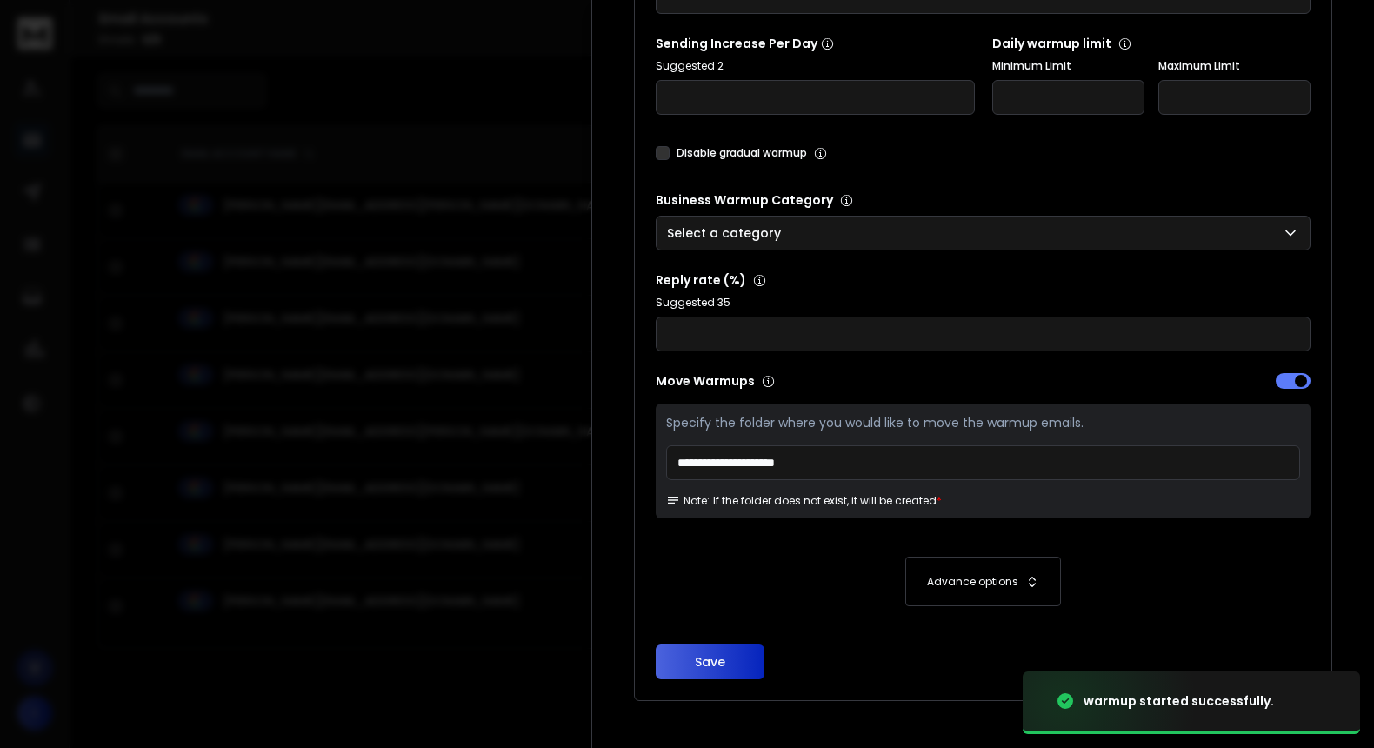
scroll to position [330, 0]
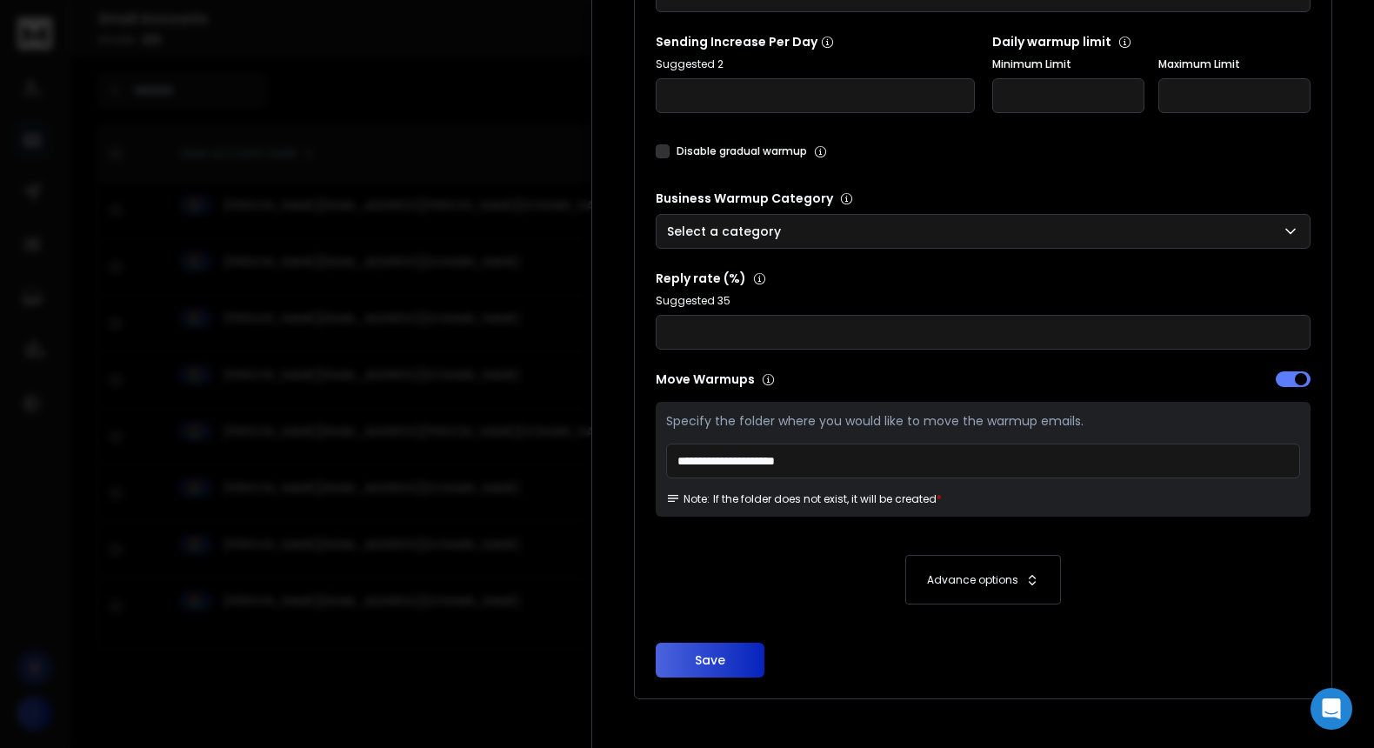
click at [978, 577] on p "Advance options" at bounding box center [972, 580] width 91 height 14
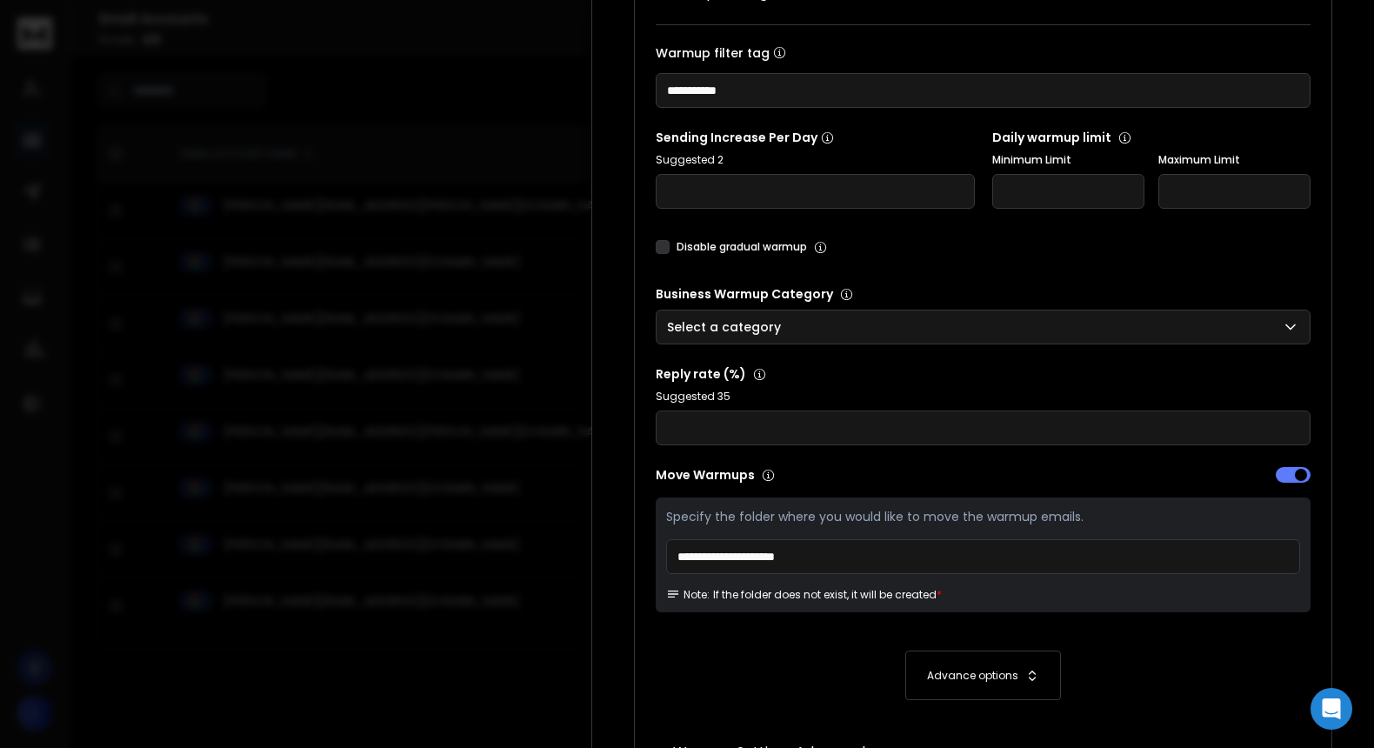
scroll to position [261, 0]
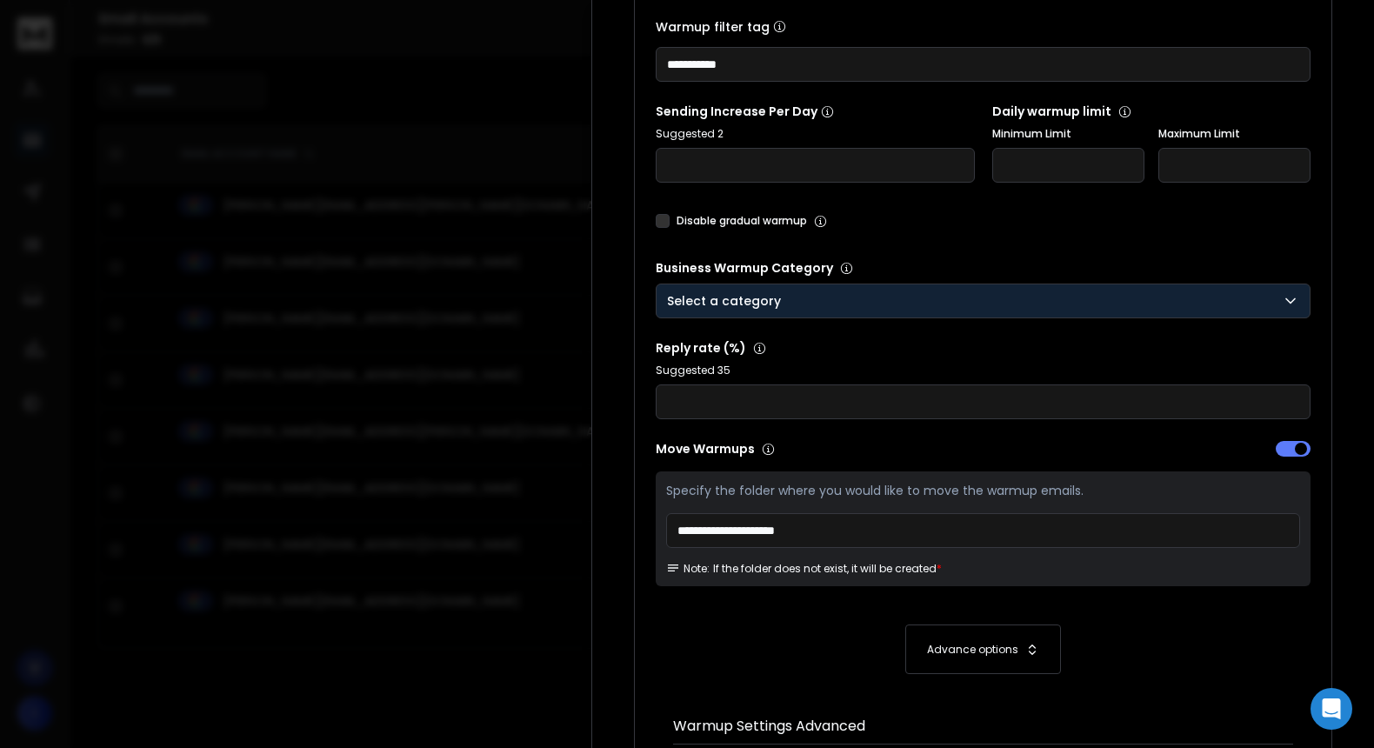
click at [923, 293] on div "Select a category" at bounding box center [983, 300] width 632 height 17
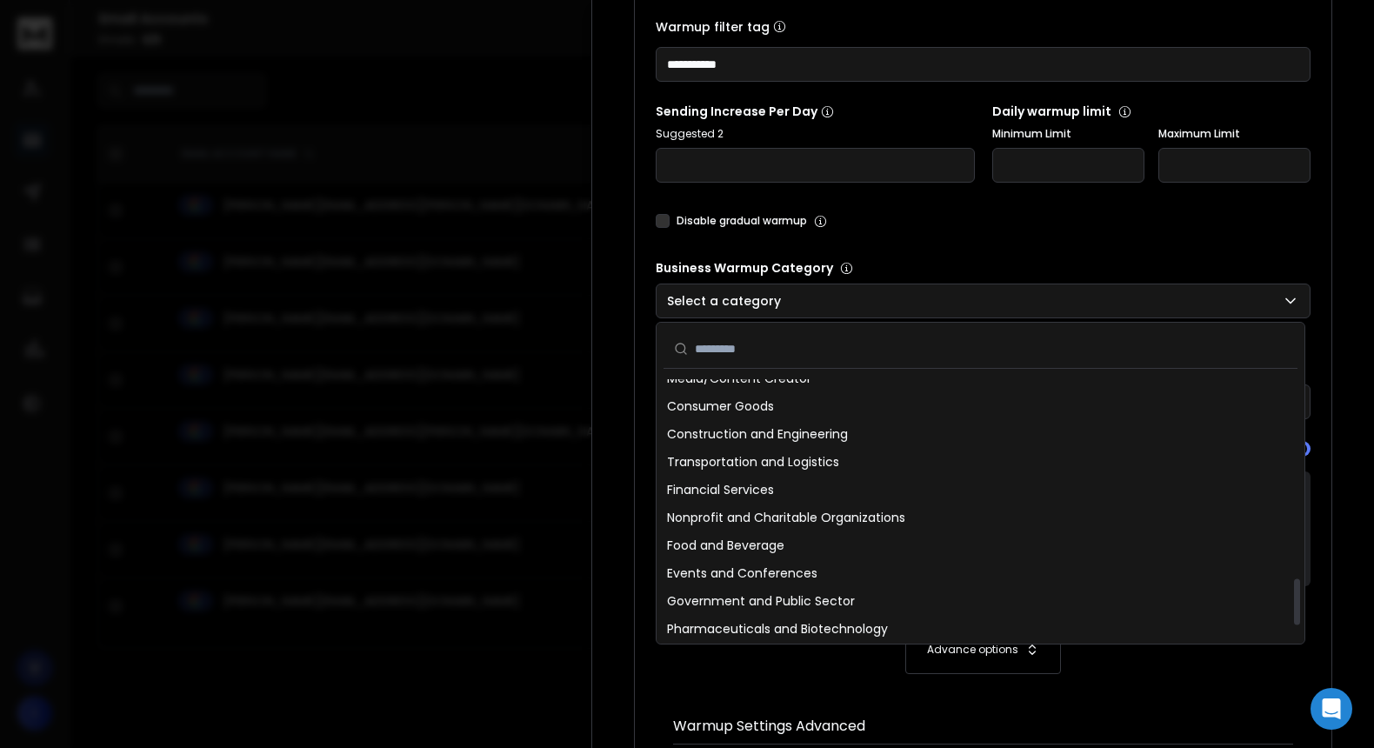
scroll to position [1131, 0]
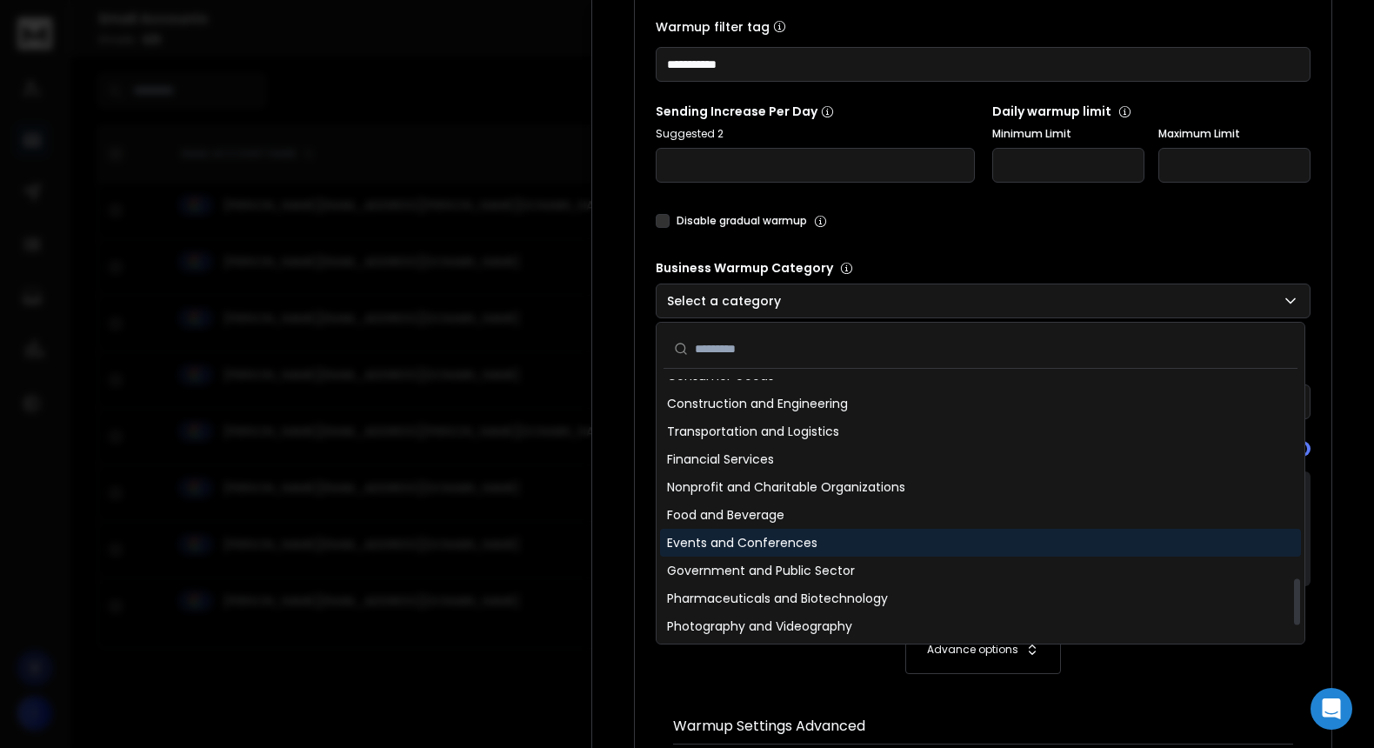
click at [767, 536] on span "Events and Conferences" at bounding box center [742, 542] width 150 height 17
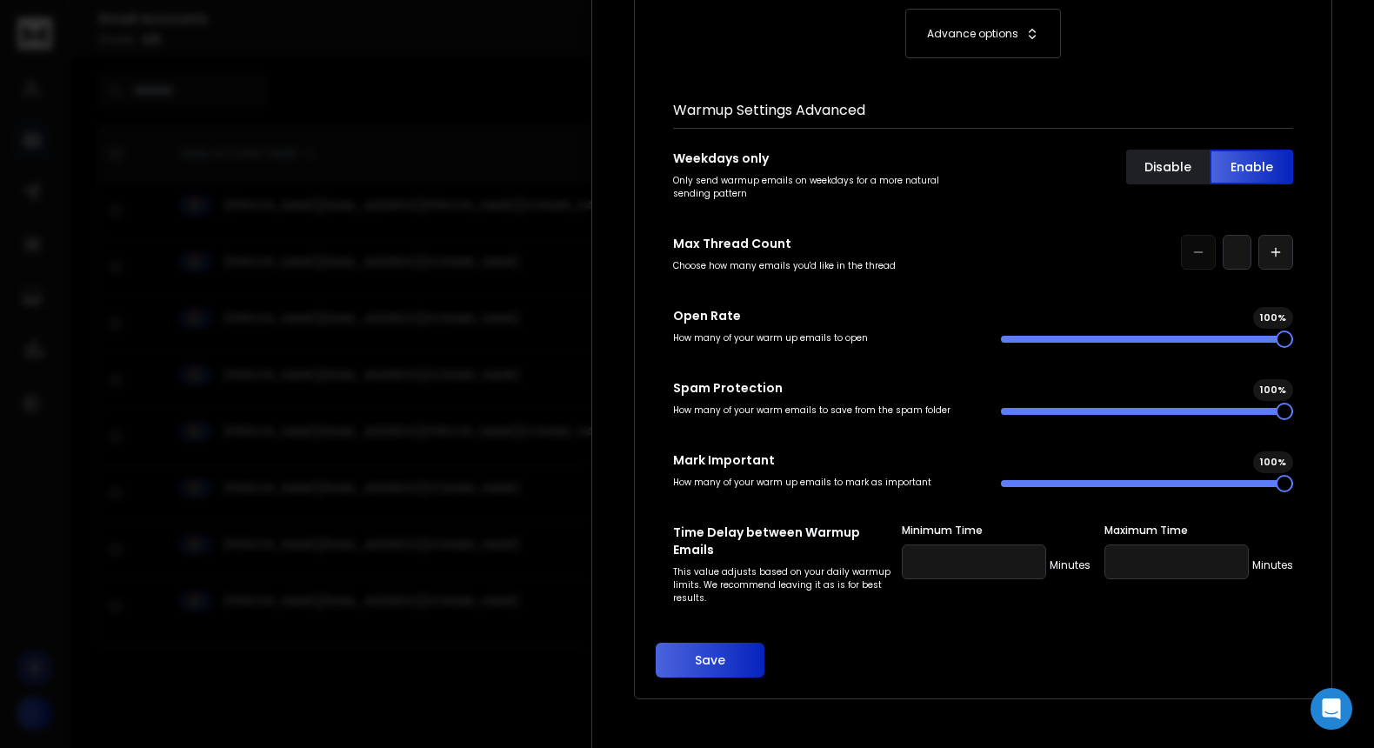
scroll to position [890, 0]
click at [713, 659] on button "Save" at bounding box center [710, 660] width 109 height 35
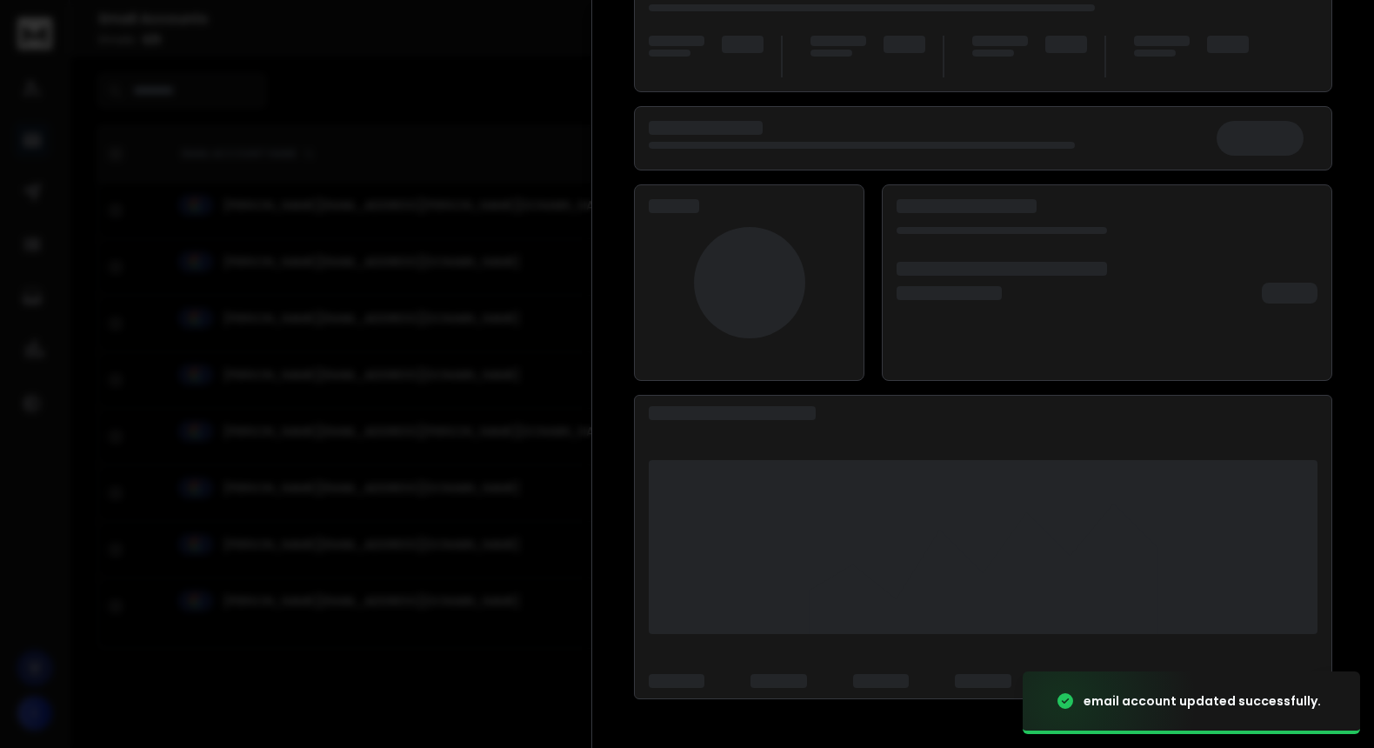
scroll to position [399, 0]
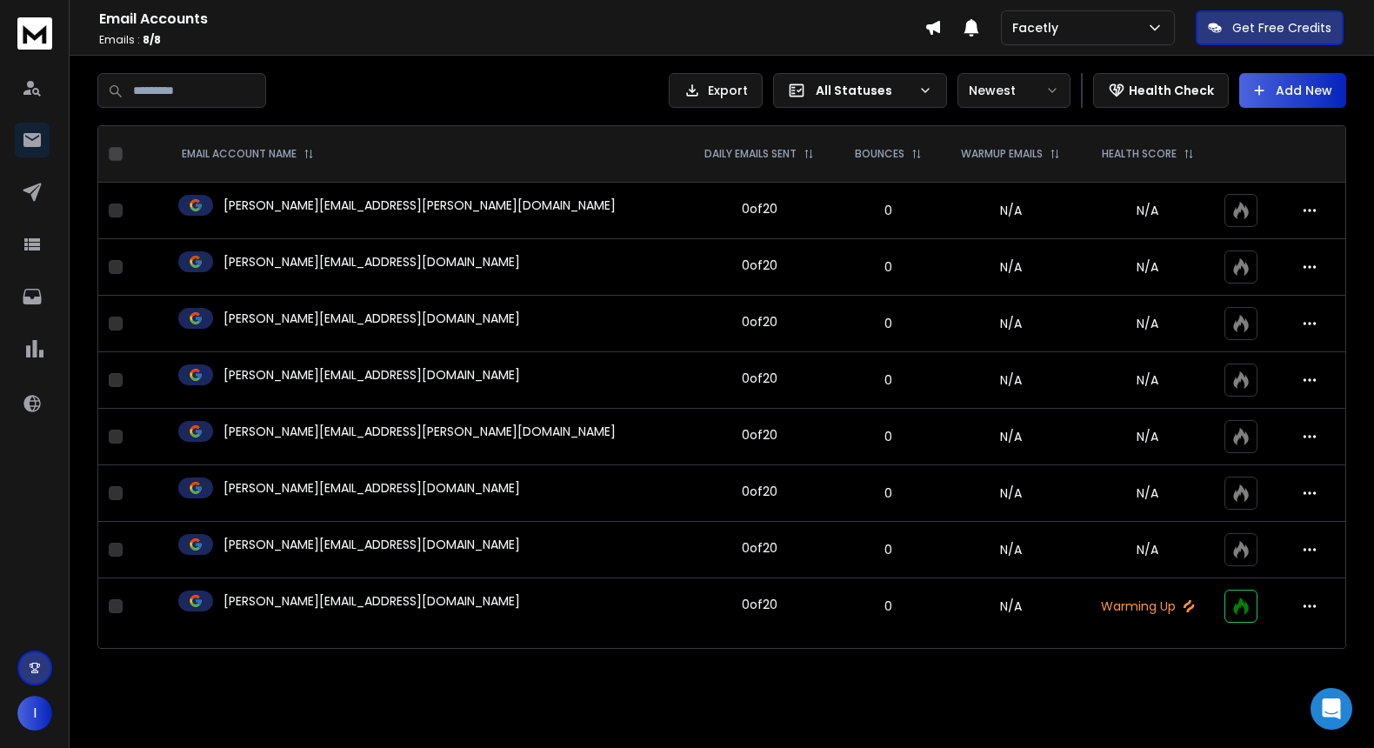
click at [426, 84] on div at bounding box center [377, 90] width 561 height 35
click at [1102, 19] on div "Facetly" at bounding box center [1087, 27] width 151 height 17
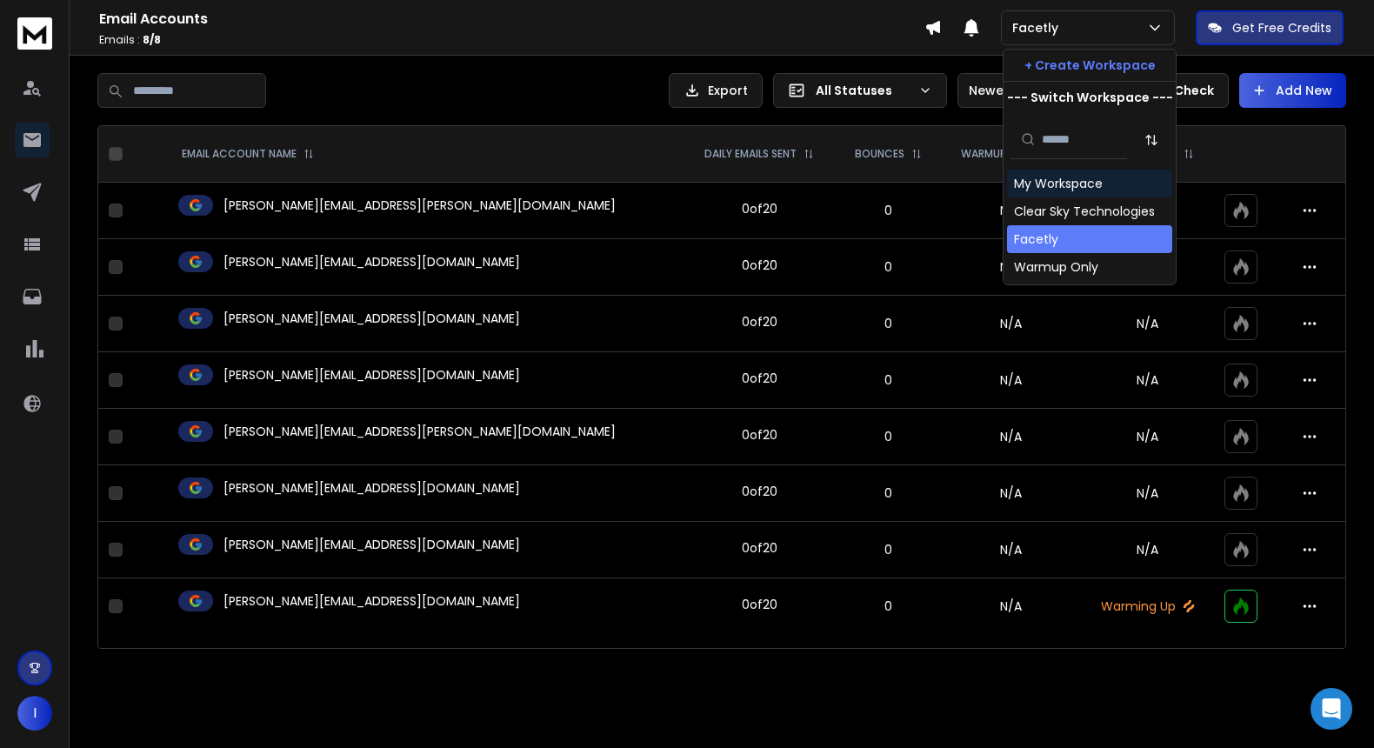
click at [1067, 180] on div "My Workspace" at bounding box center [1058, 183] width 89 height 17
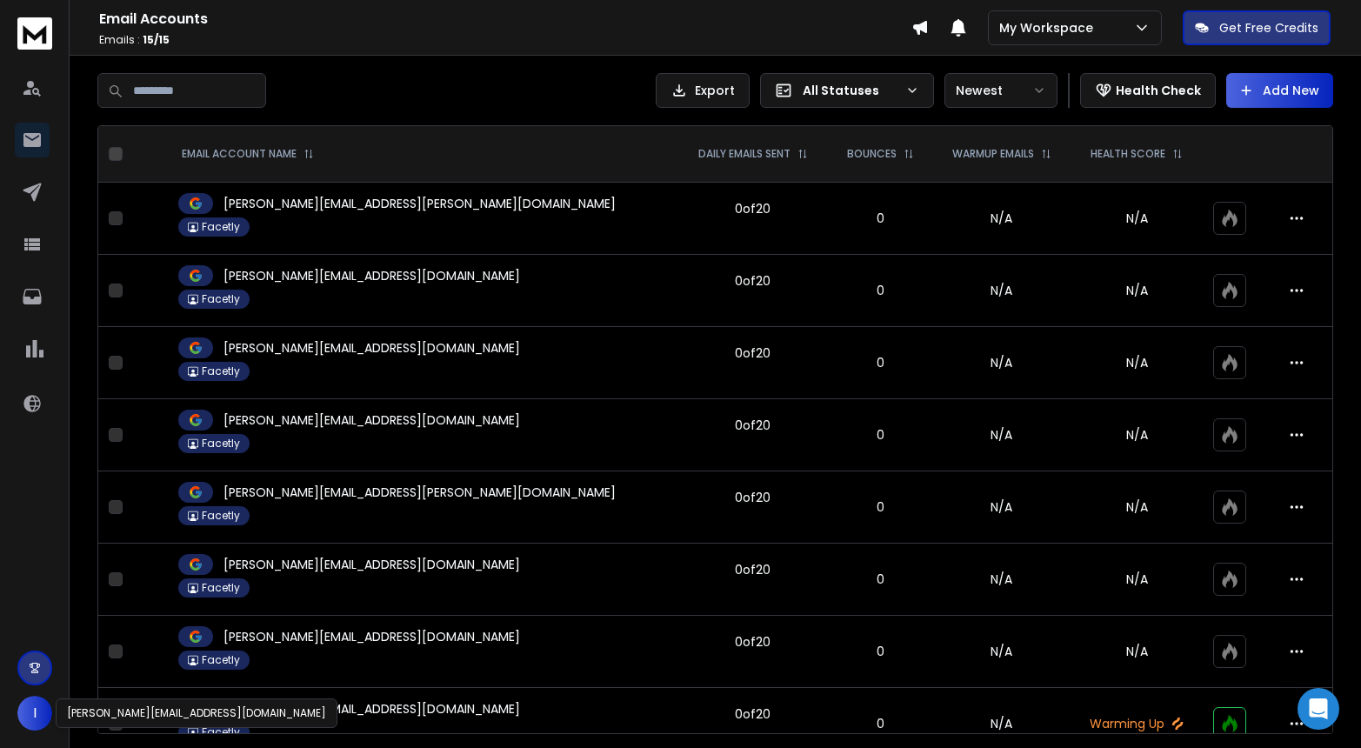
click at [34, 713] on span "I" at bounding box center [34, 713] width 35 height 35
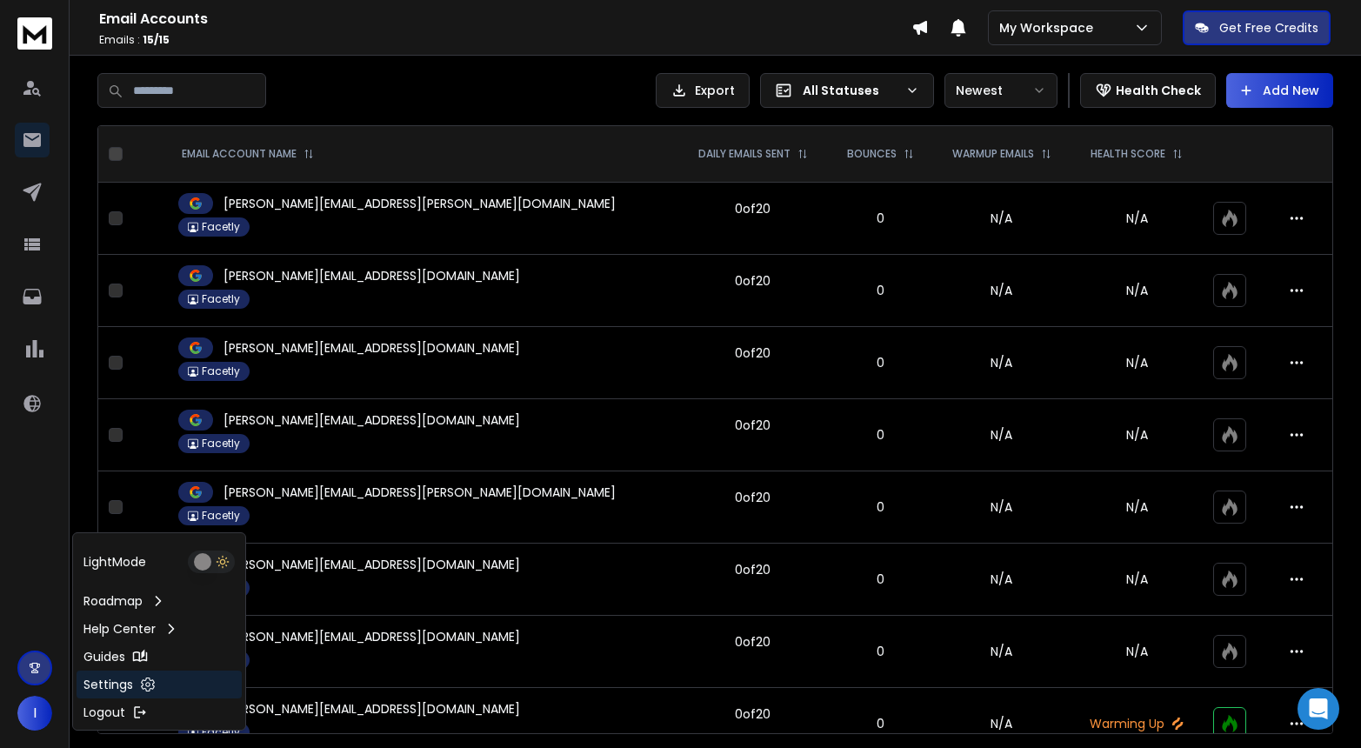
click at [151, 684] on icon at bounding box center [148, 685] width 16 height 16
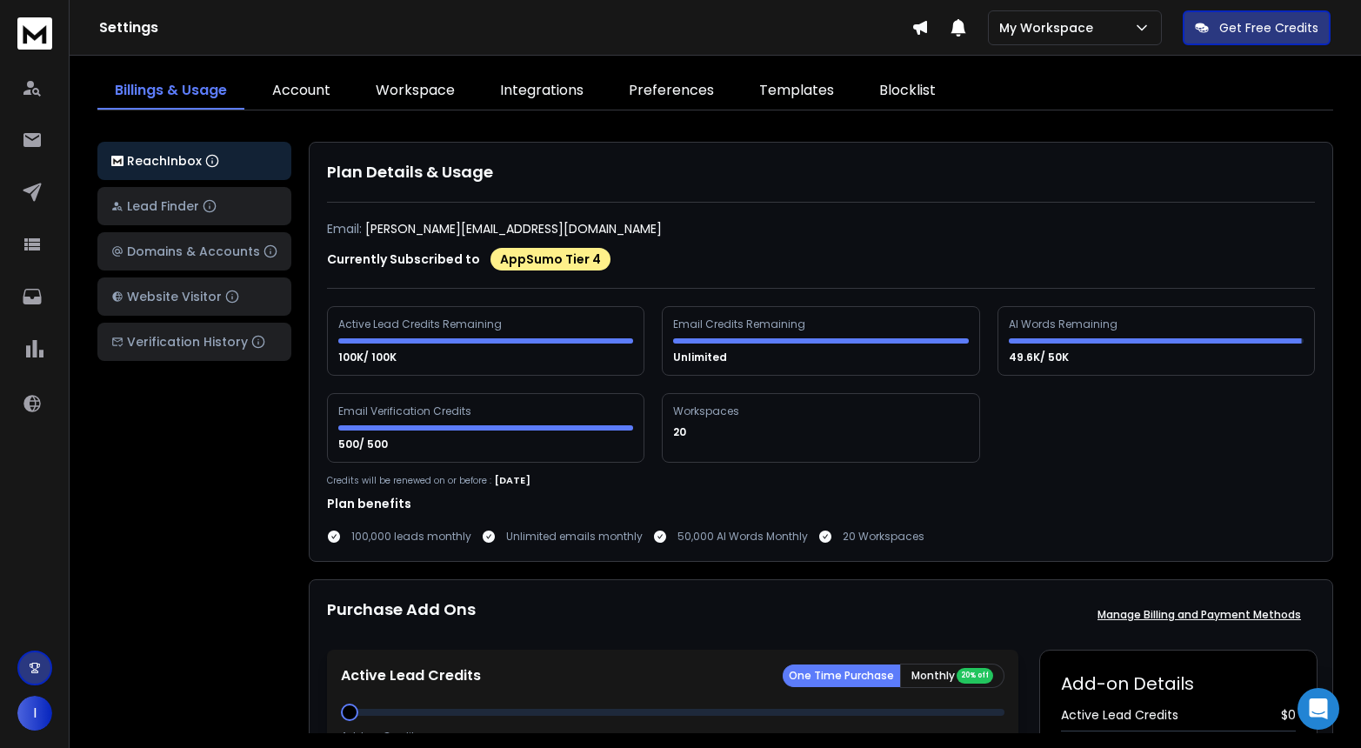
click at [549, 72] on div "[PERSON_NAME] & Usage Account Workspace Integrations Preferences Templates Bloc…" at bounding box center [715, 410] width 1291 height 709
click at [547, 96] on link "Integrations" at bounding box center [542, 91] width 118 height 37
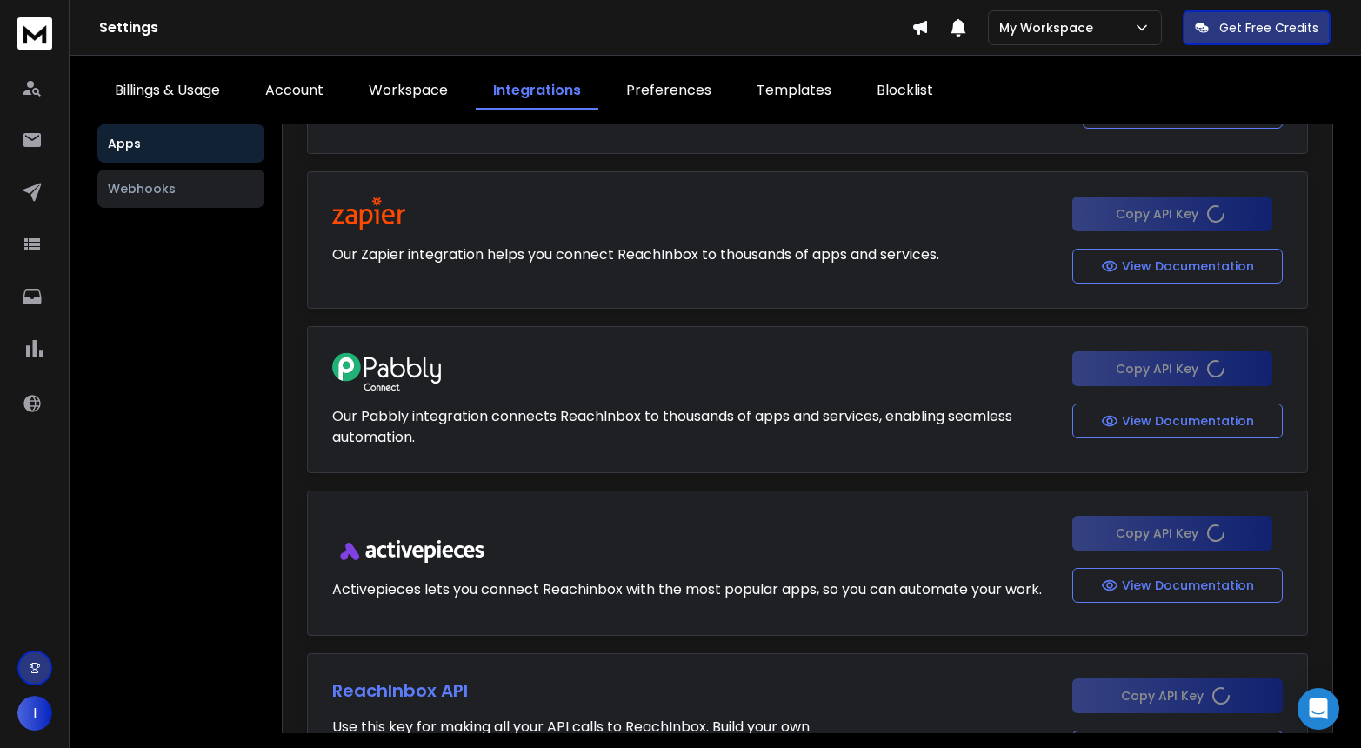
scroll to position [331, 0]
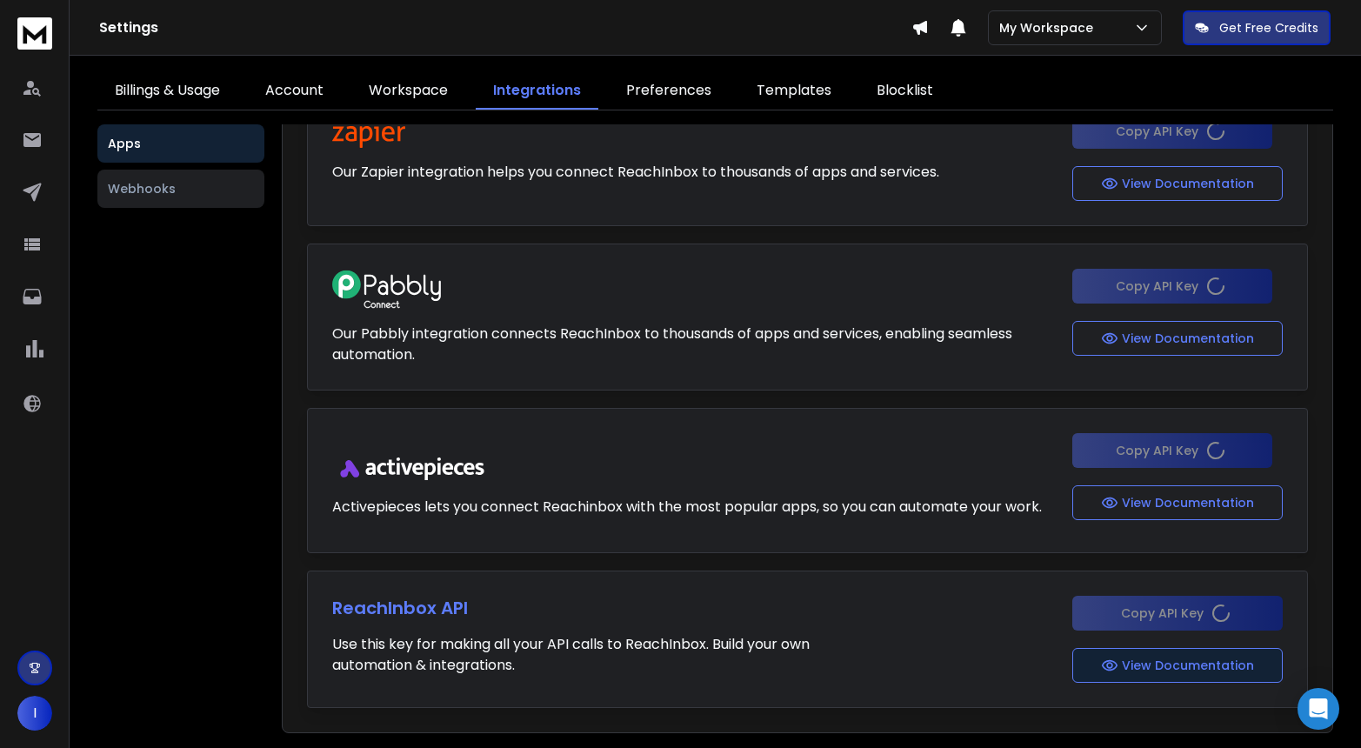
click at [1170, 665] on button "View Documentation" at bounding box center [1177, 665] width 210 height 35
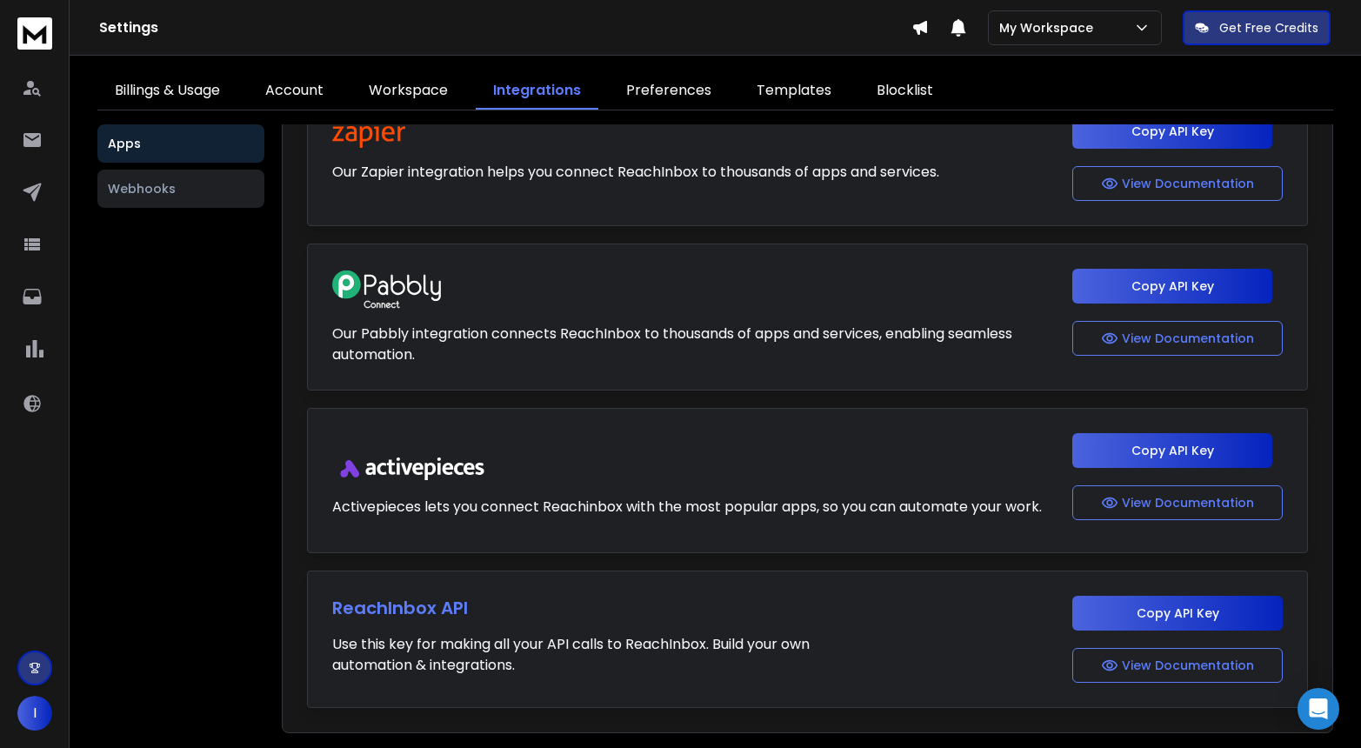
click at [190, 356] on div "Apps Webhooks Integrate With Popular Apps Supercharge your workflow and connect…" at bounding box center [715, 428] width 1236 height 609
click at [30, 192] on icon at bounding box center [32, 192] width 18 height 18
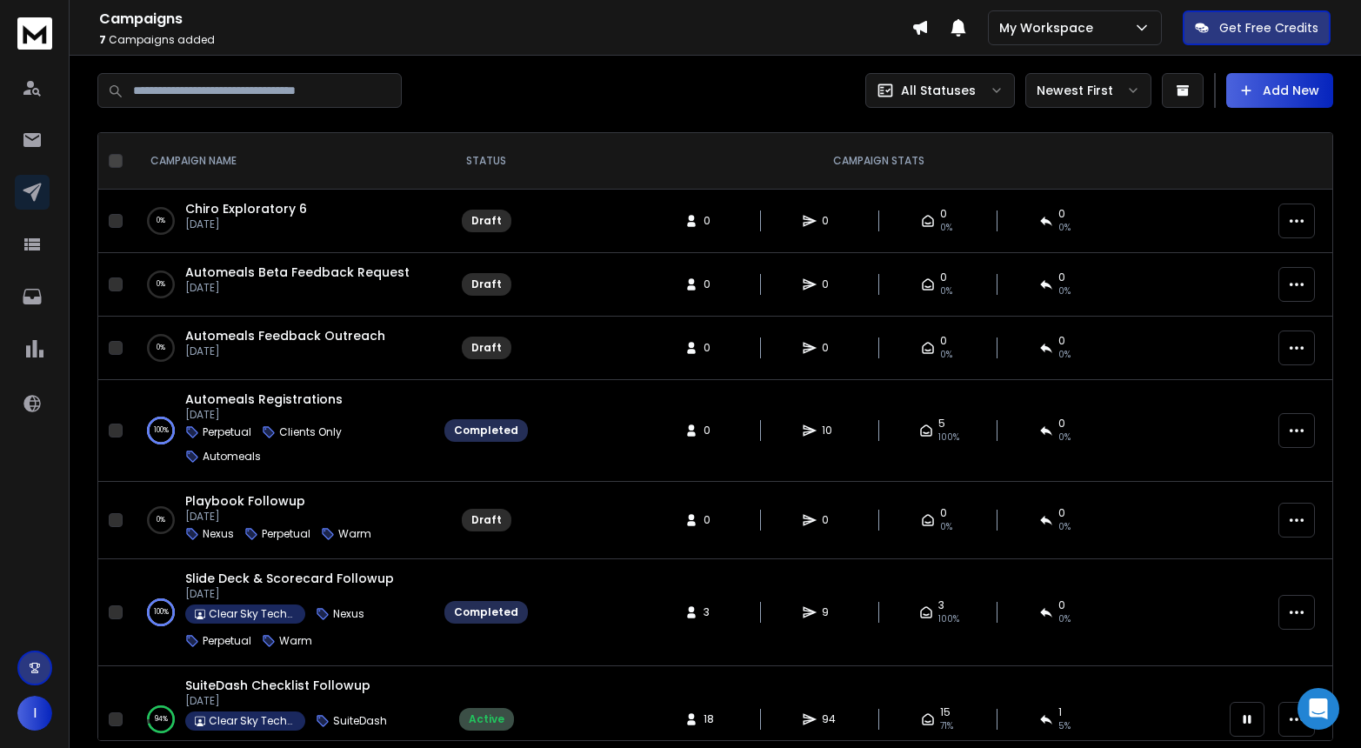
click at [250, 207] on span "Chiro Exploratory 6" at bounding box center [246, 208] width 122 height 17
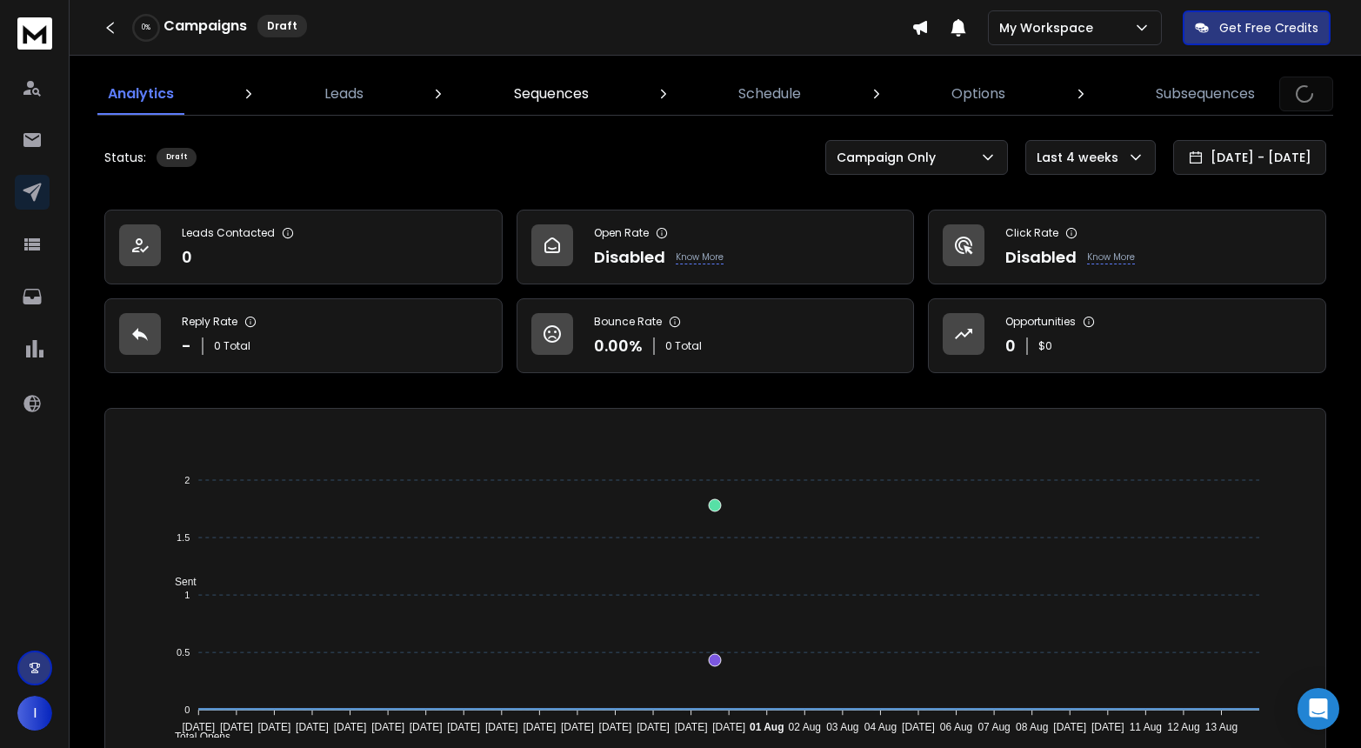
click at [557, 94] on p "Sequences" at bounding box center [551, 93] width 75 height 21
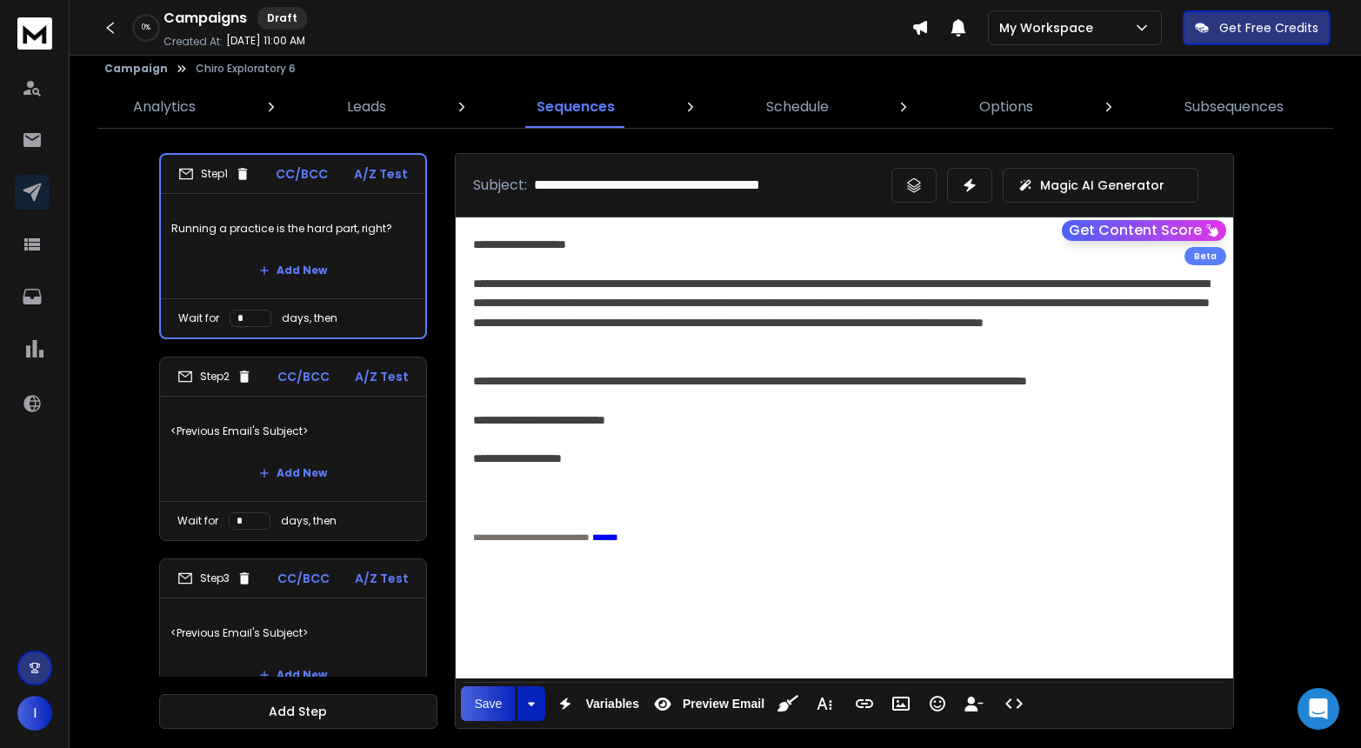
scroll to position [23, 0]
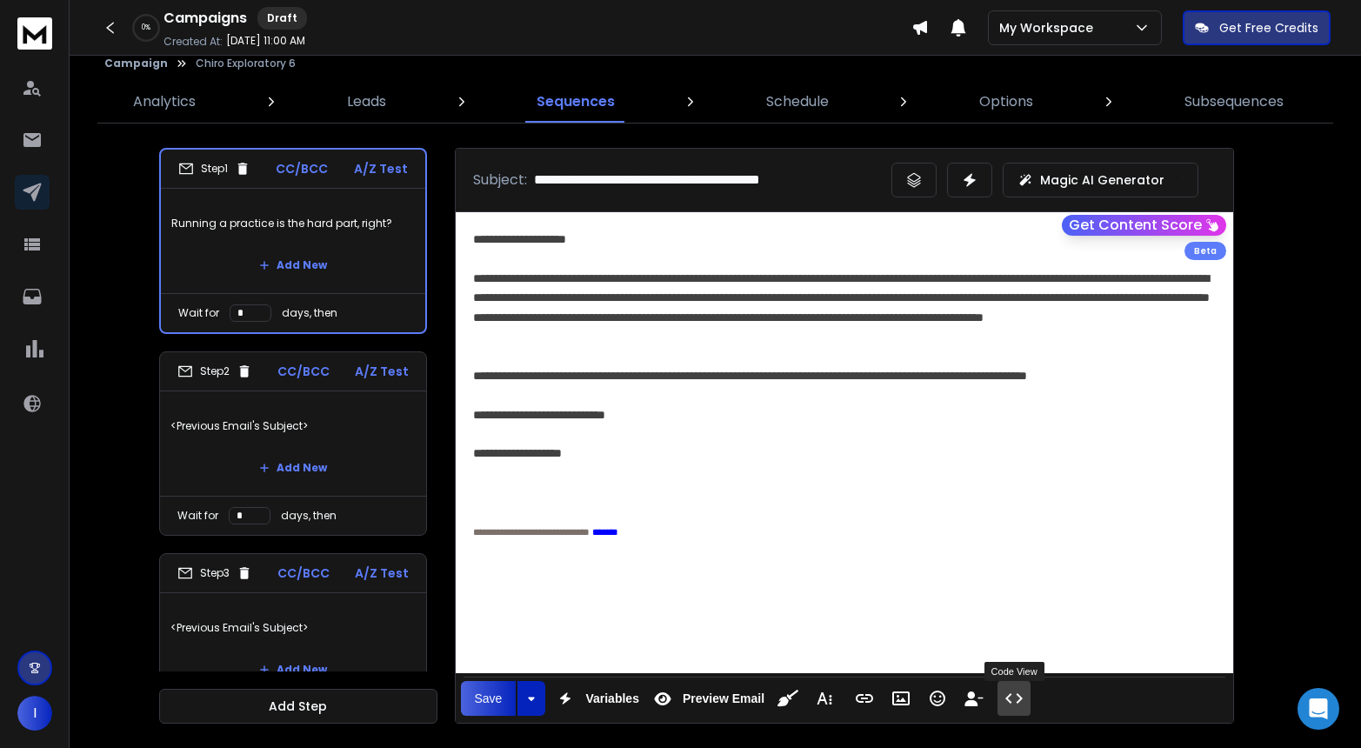
click at [1009, 696] on icon "button" at bounding box center [1013, 698] width 17 height 10
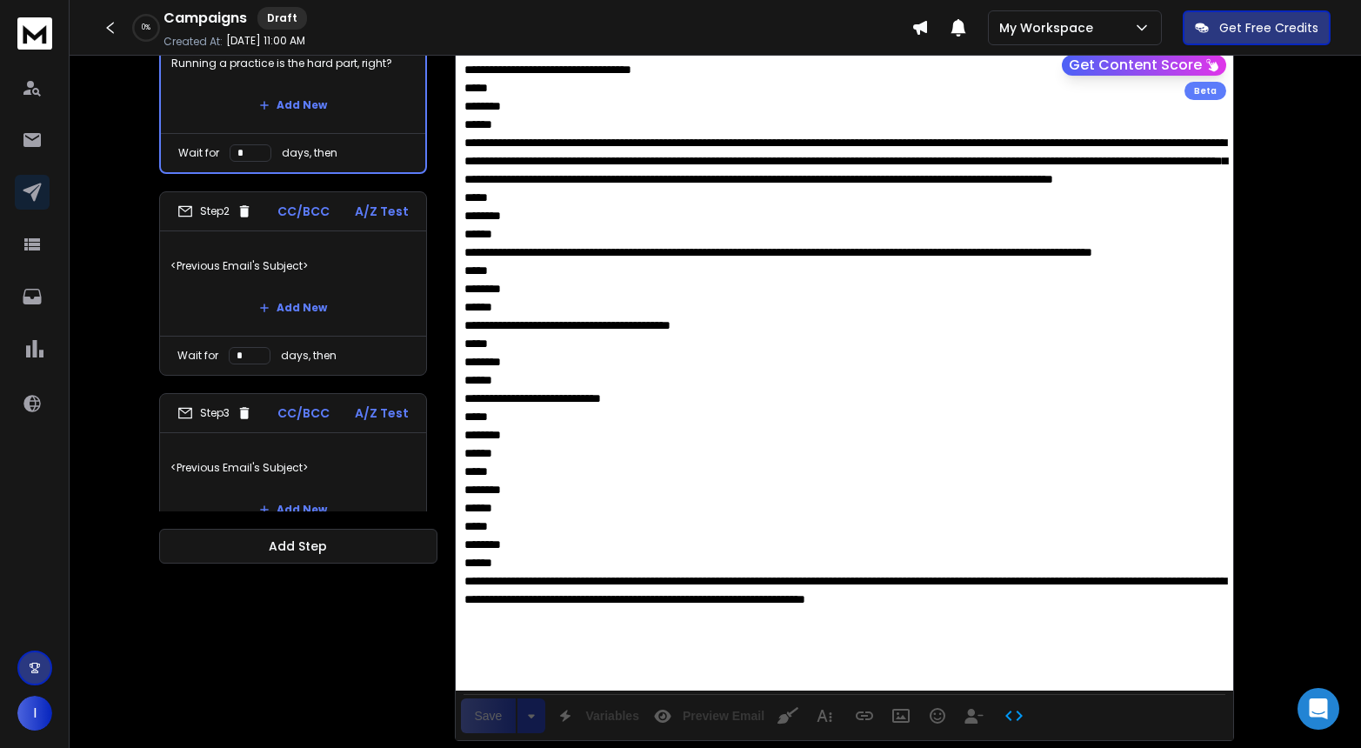
scroll to position [201, 0]
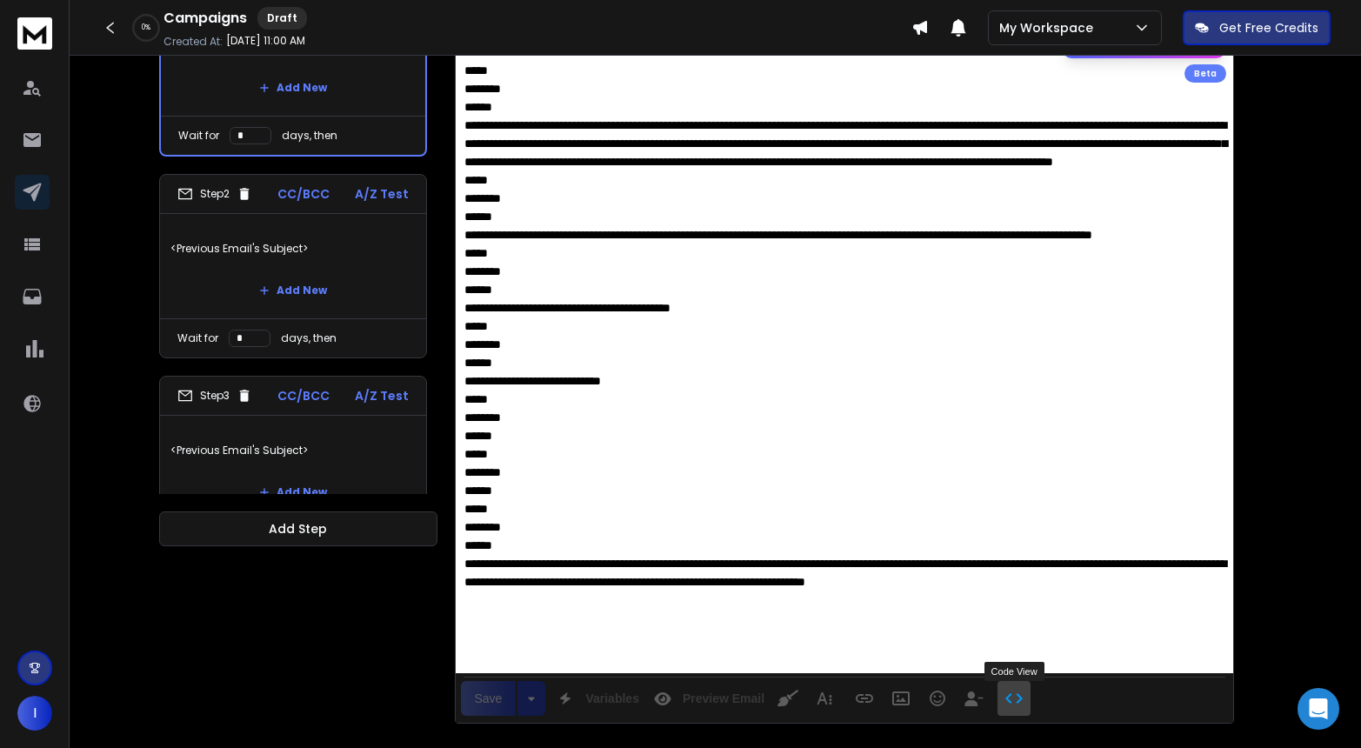
click at [1020, 691] on icon "button" at bounding box center [1014, 698] width 21 height 21
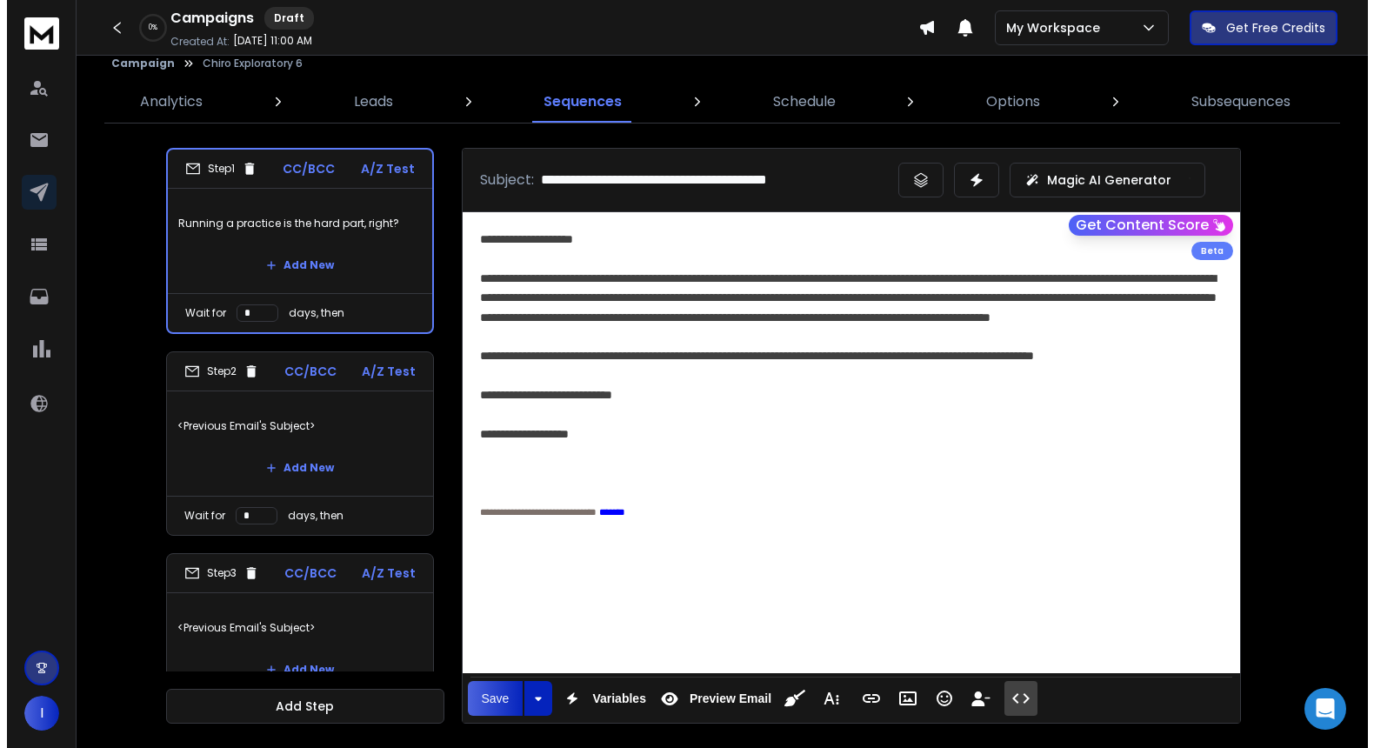
scroll to position [23, 0]
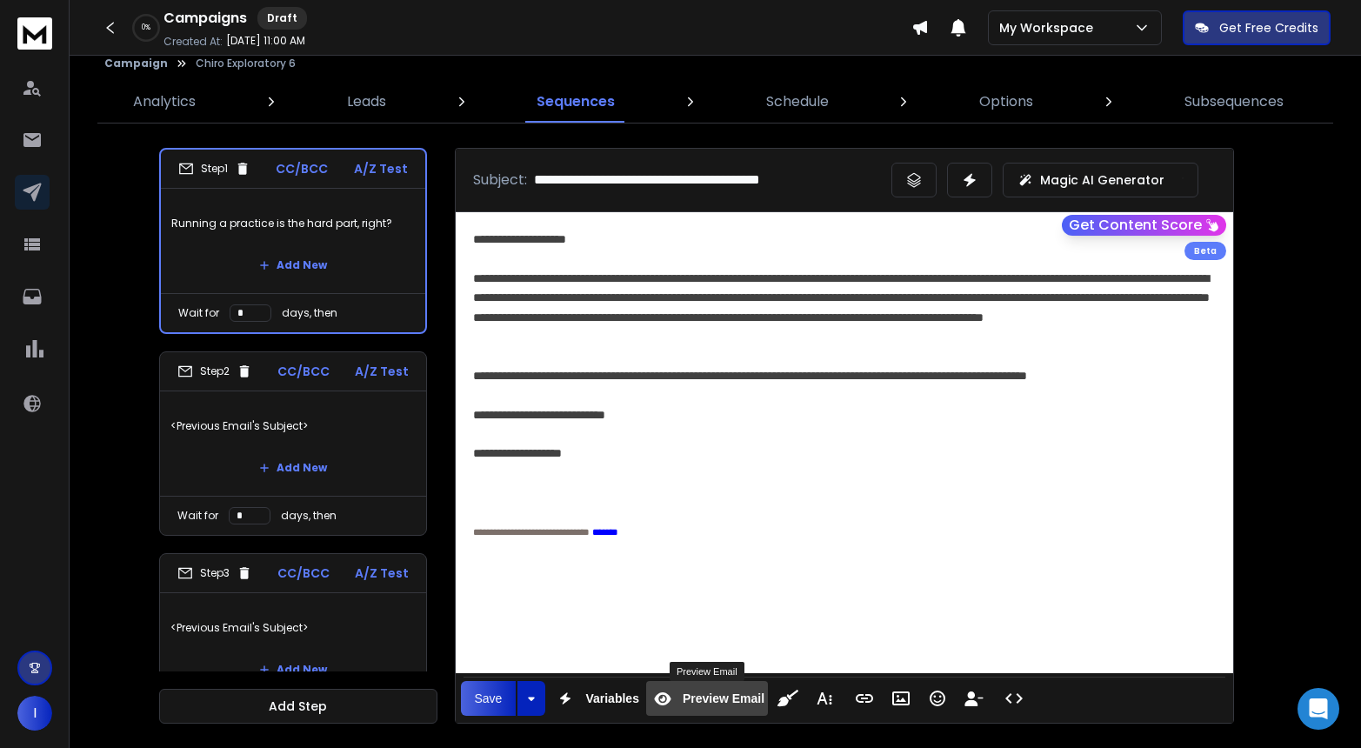
click at [662, 697] on icon "button" at bounding box center [662, 698] width 21 height 15
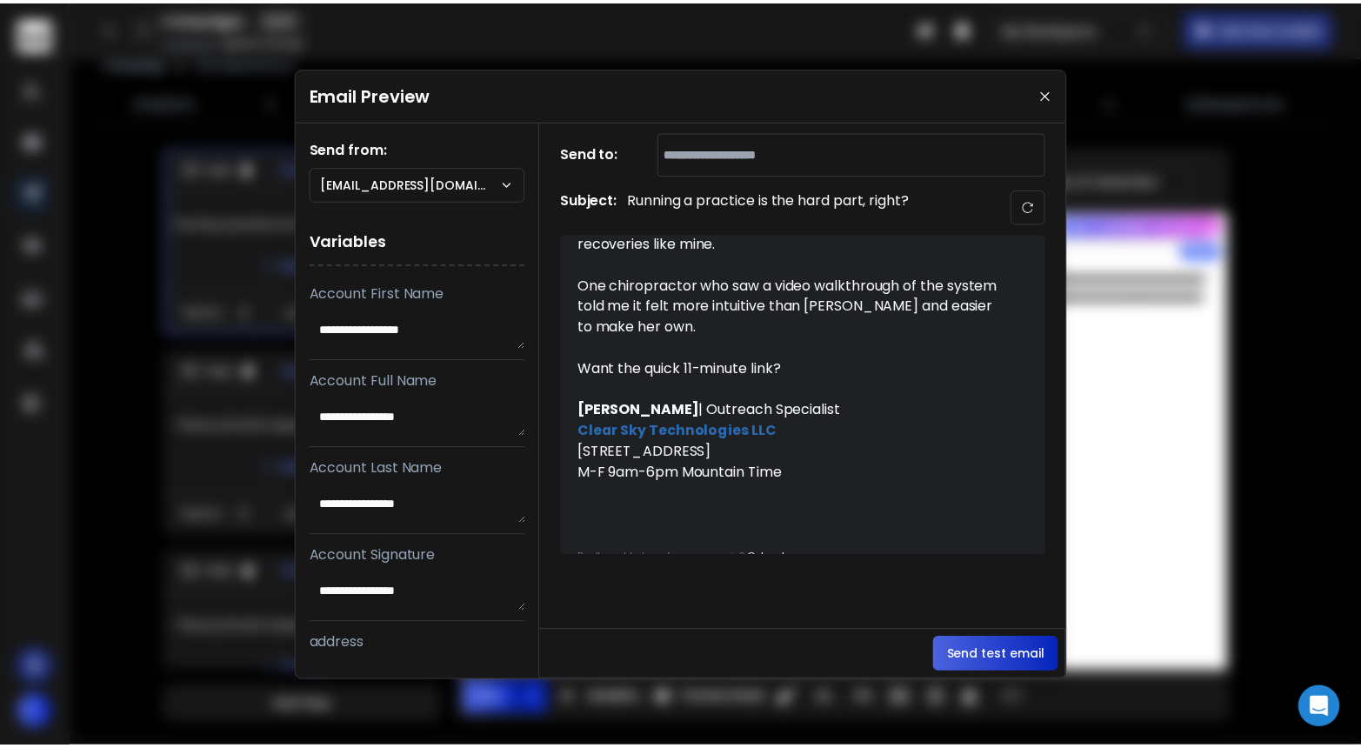
scroll to position [176, 0]
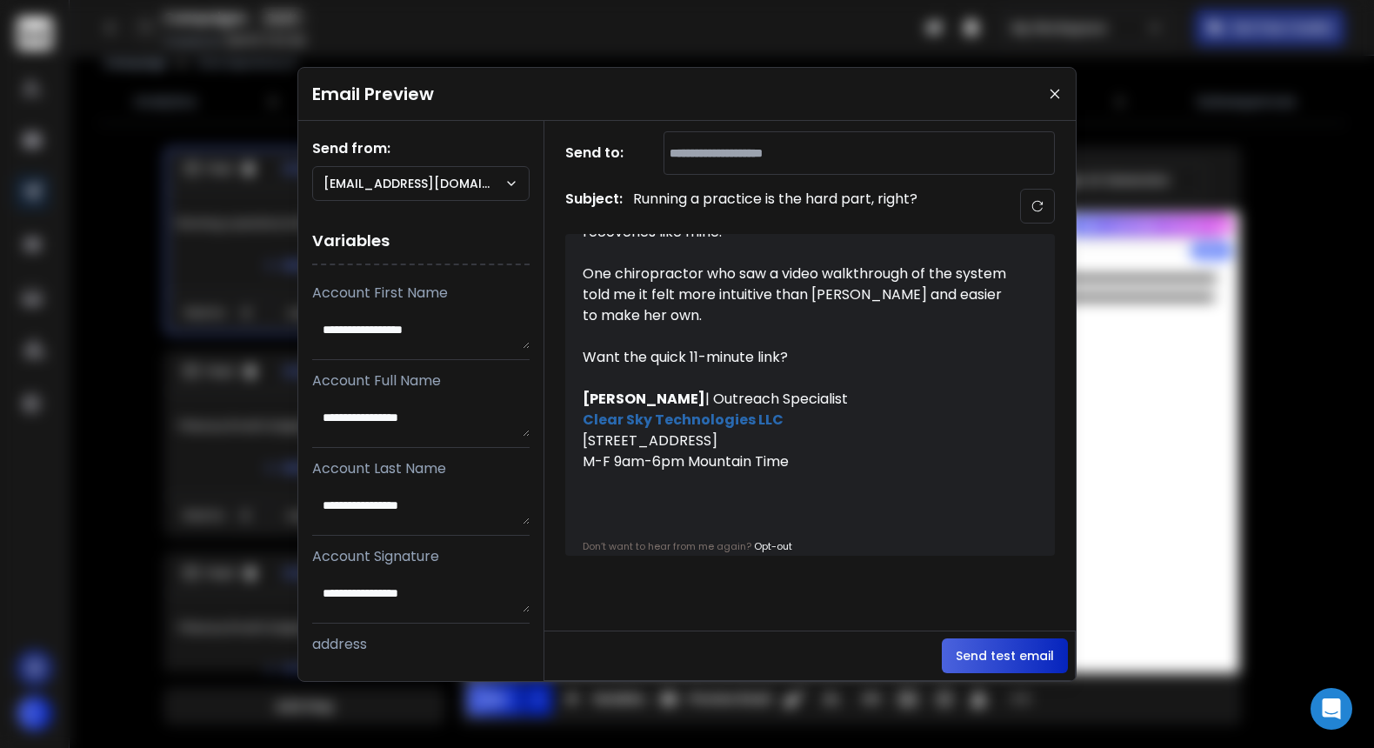
click at [1057, 92] on icon at bounding box center [1056, 94] width 10 height 10
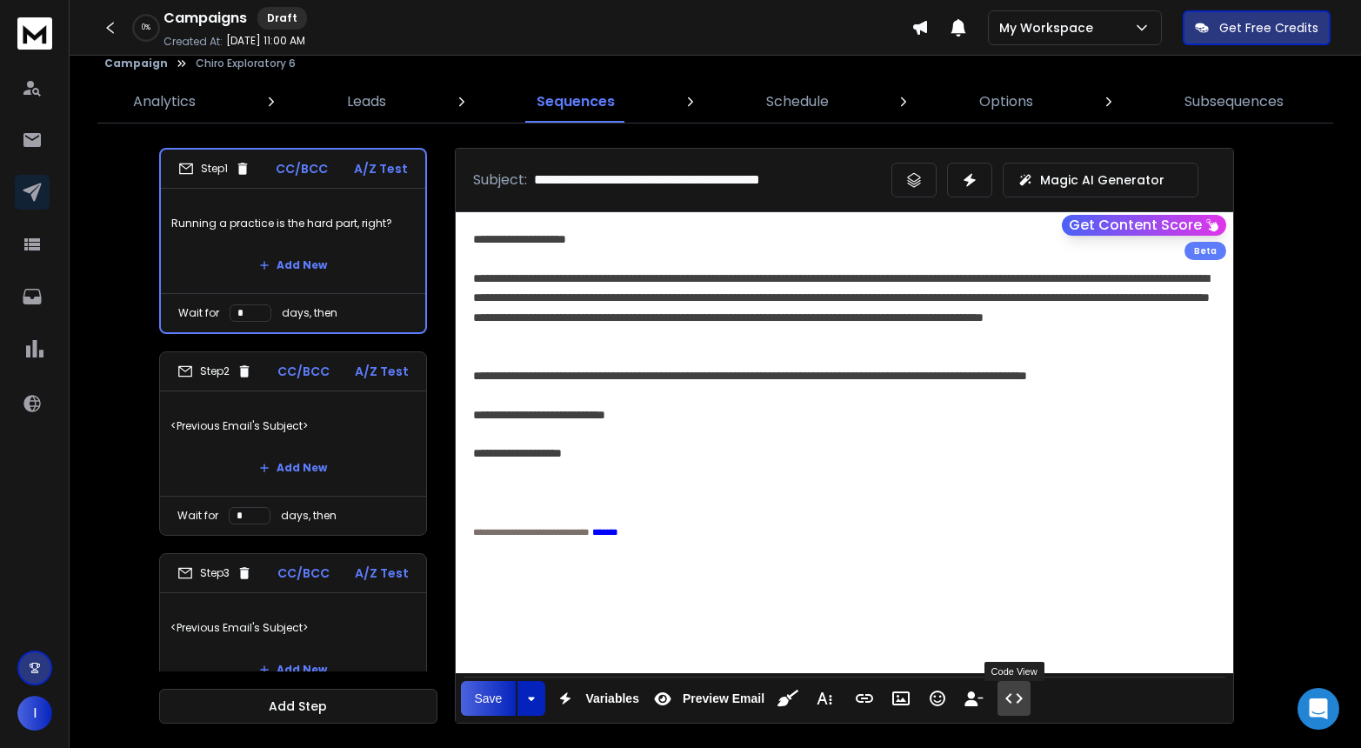
click at [1021, 695] on icon "button" at bounding box center [1014, 698] width 21 height 21
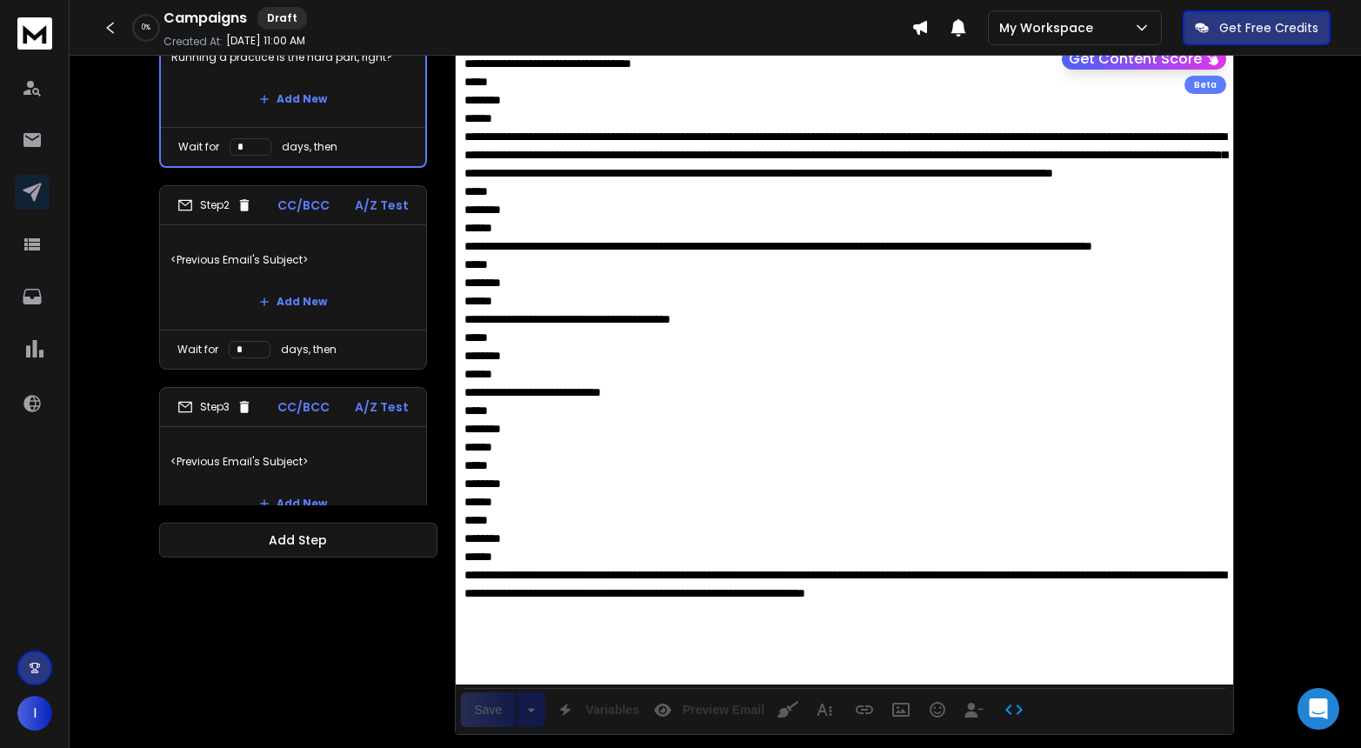
scroll to position [201, 0]
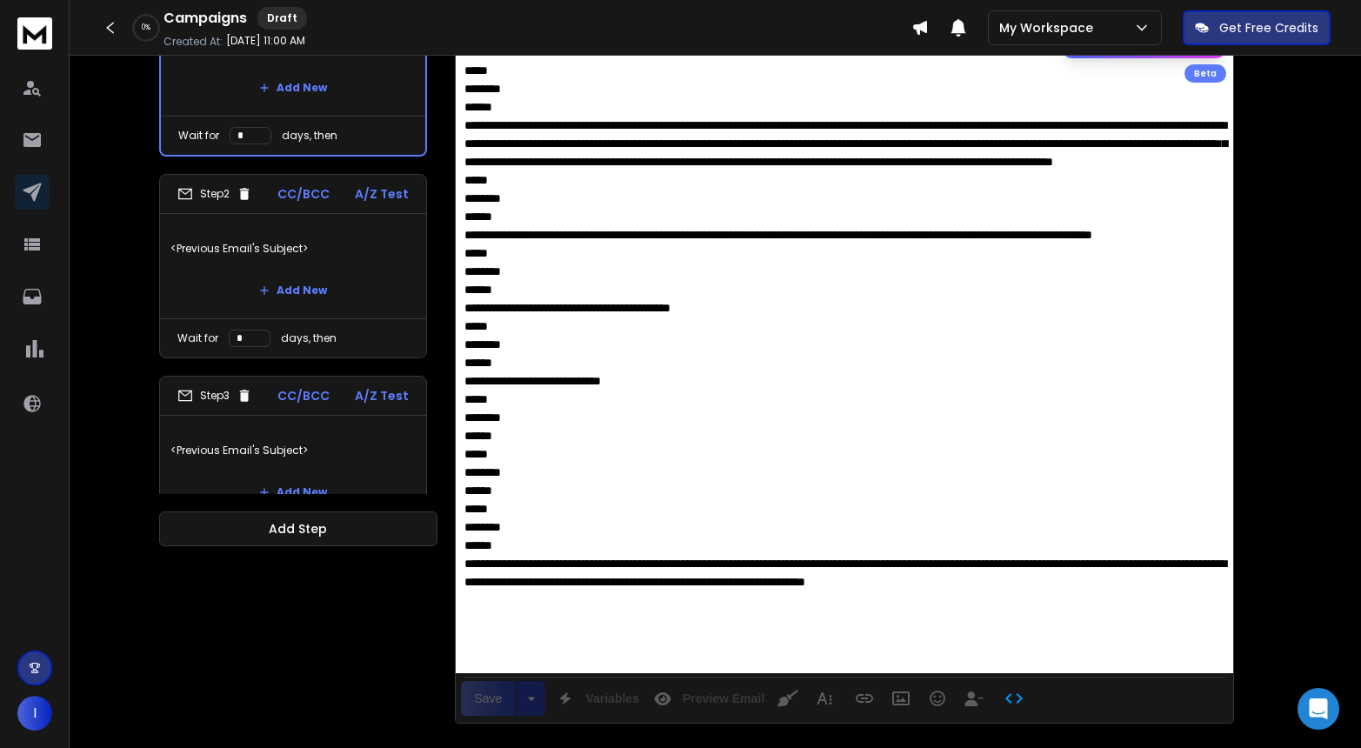
drag, startPoint x: 858, startPoint y: 651, endPoint x: 417, endPoint y: 595, distance: 444.5
click at [417, 595] on div "**********" at bounding box center [715, 346] width 1113 height 753
click at [1063, 440] on textarea at bounding box center [844, 354] width 777 height 638
click at [1013, 699] on icon "button" at bounding box center [1014, 698] width 21 height 21
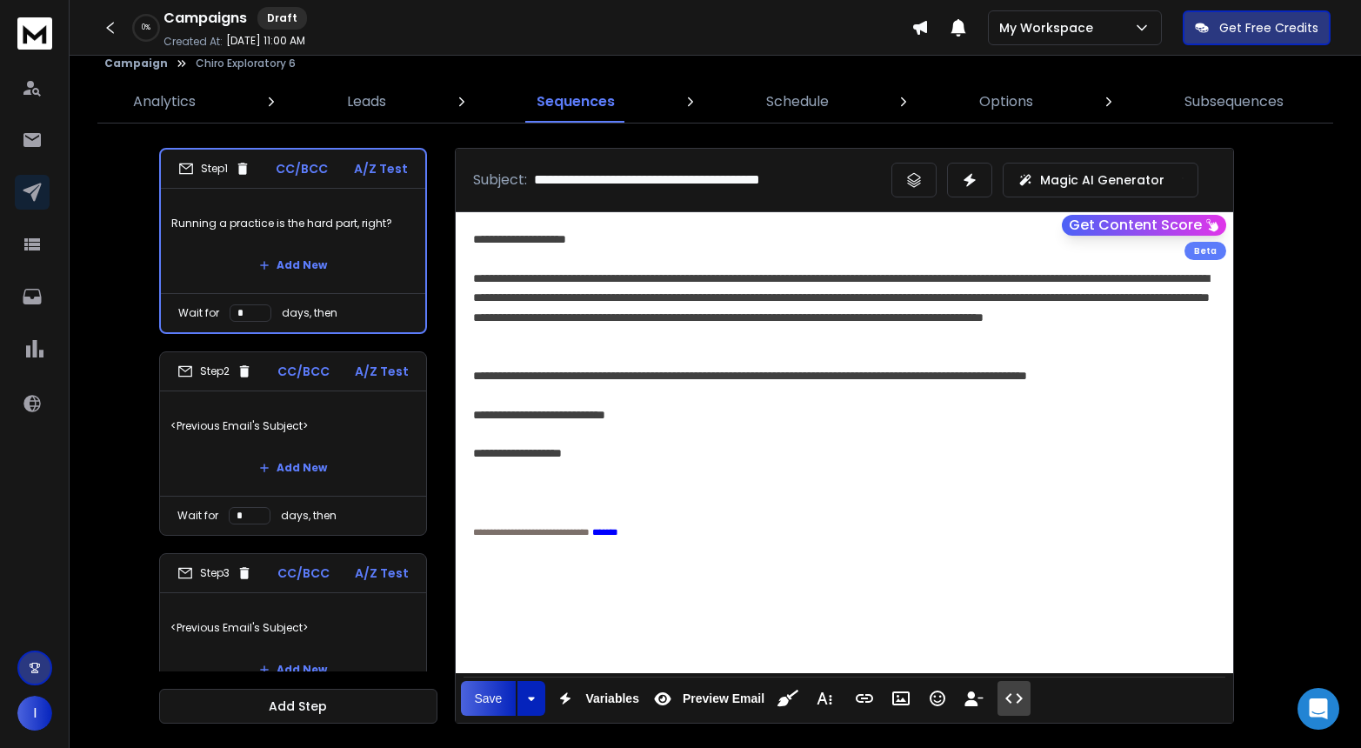
scroll to position [23, 0]
click at [1008, 697] on icon "button" at bounding box center [1013, 698] width 17 height 10
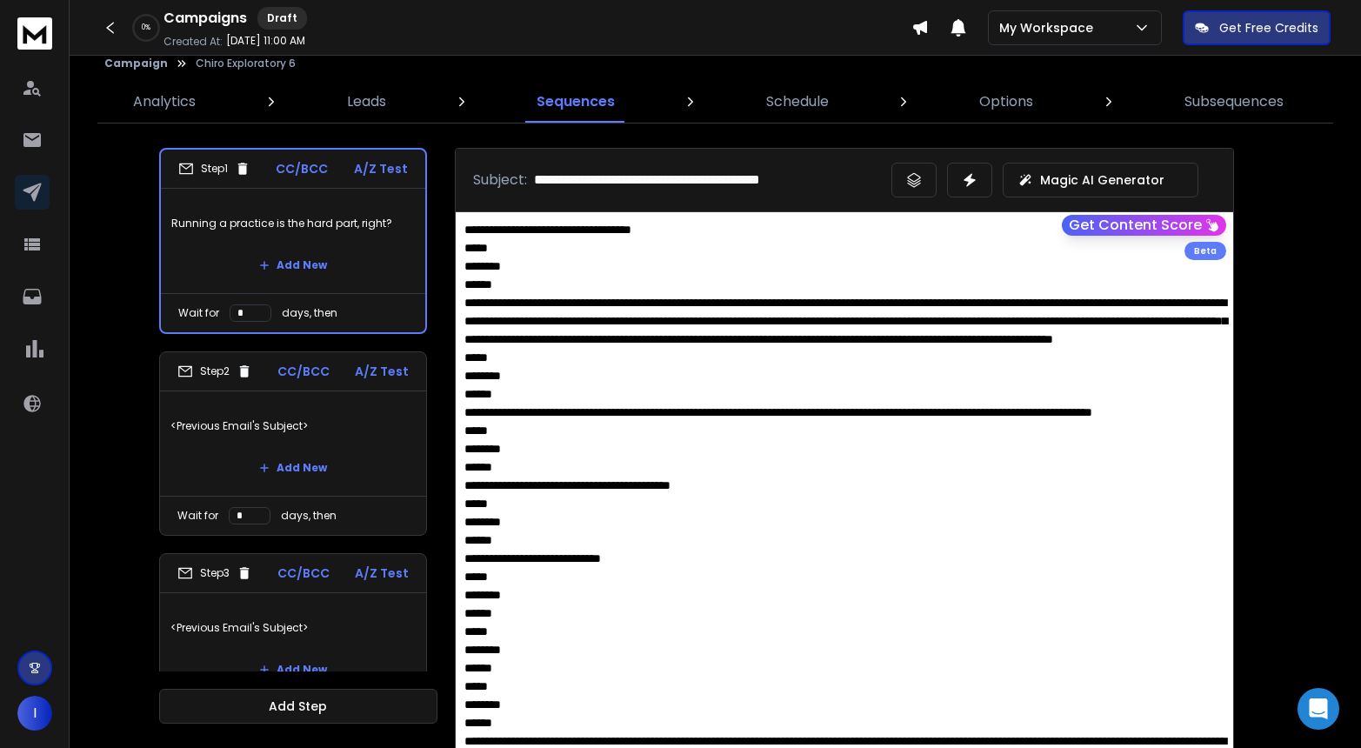
click at [906, 537] on textarea at bounding box center [844, 531] width 777 height 638
click at [1036, 414] on textarea at bounding box center [844, 531] width 777 height 638
click at [37, 185] on icon at bounding box center [32, 192] width 18 height 18
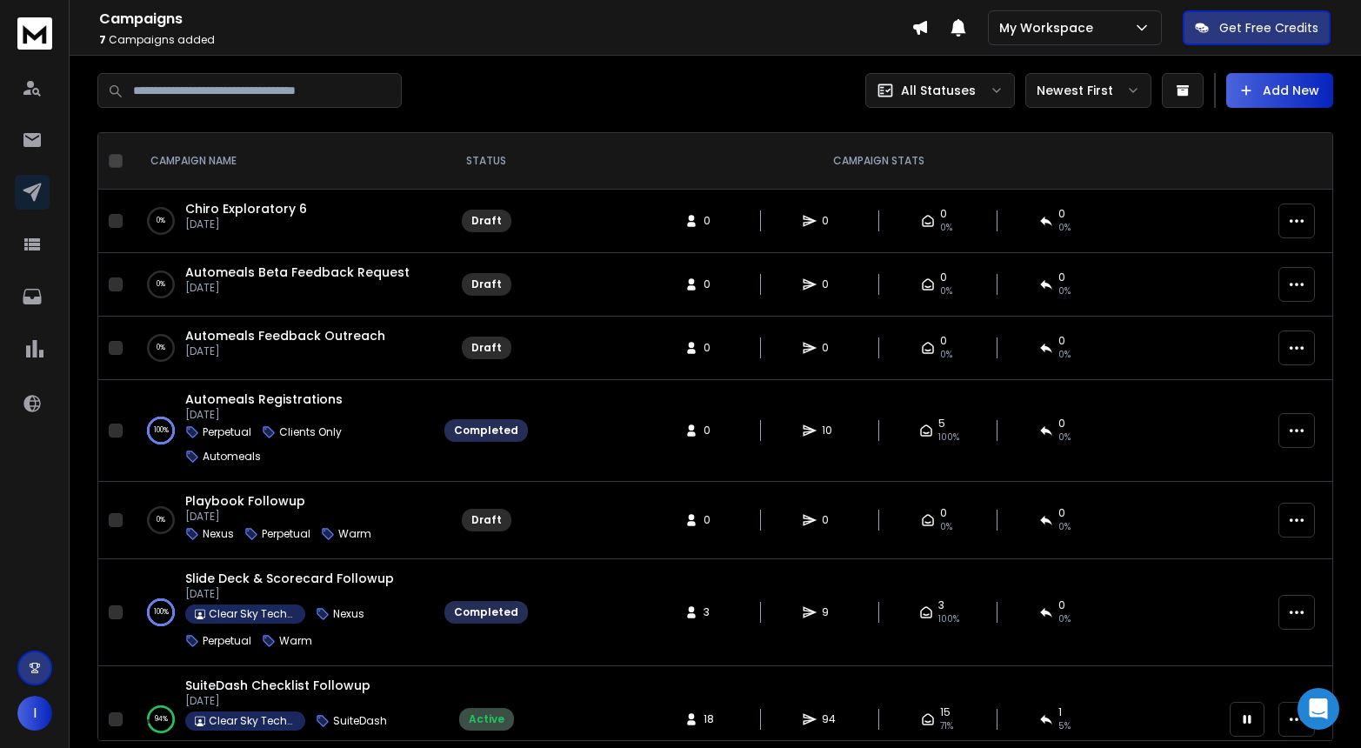
click at [312, 342] on span "Automeals Feedback Outreach" at bounding box center [285, 335] width 200 height 17
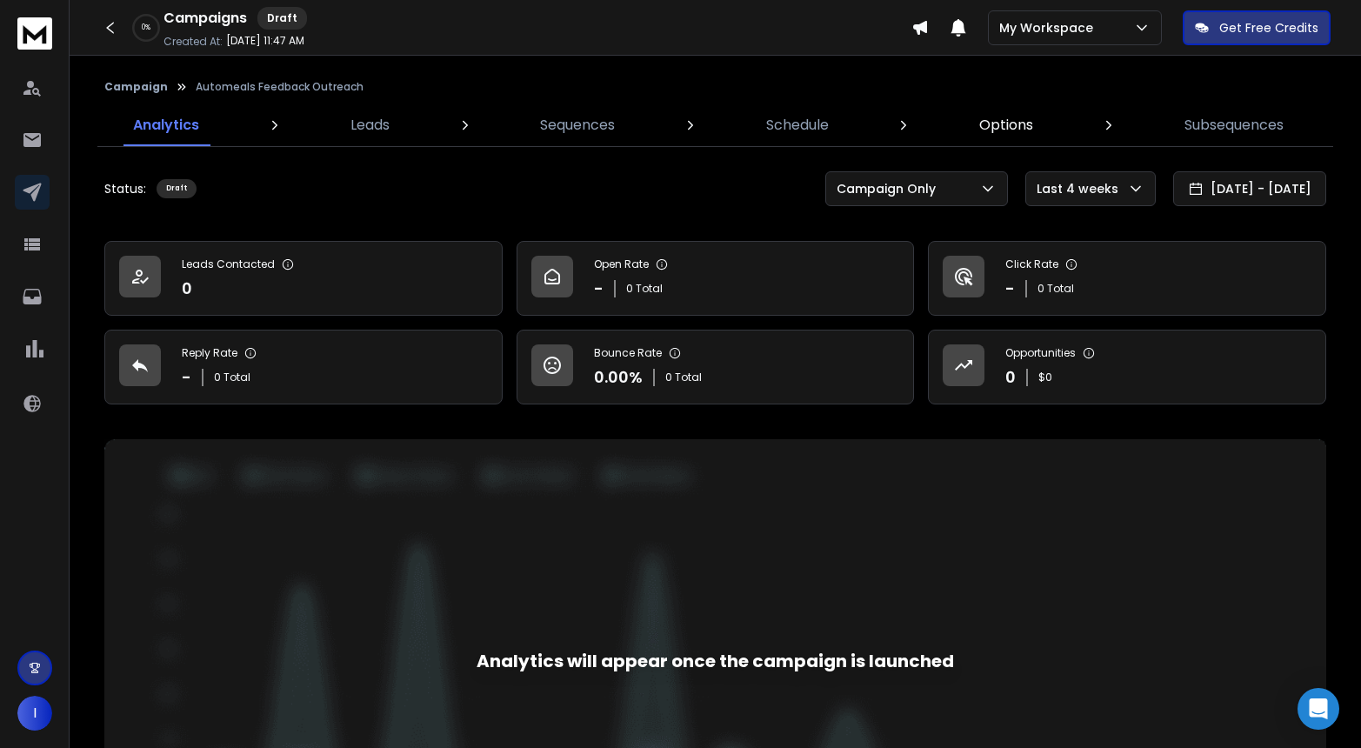
click at [886, 120] on div "Analytics Leads Sequences Schedule Options Subsequences" at bounding box center [708, 125] width 1222 height 42
click at [1009, 123] on p "Options" at bounding box center [1006, 125] width 54 height 21
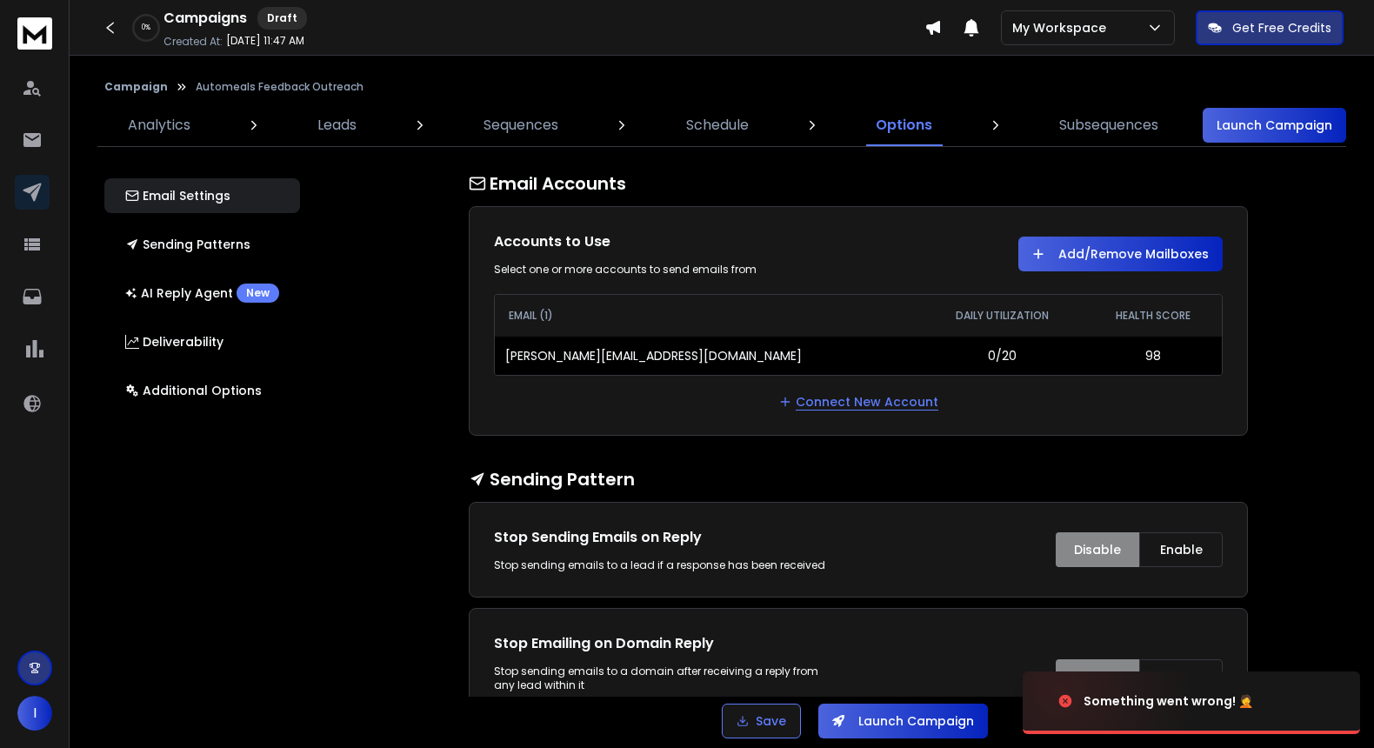
click at [818, 408] on link "Connect New Account" at bounding box center [858, 401] width 160 height 17
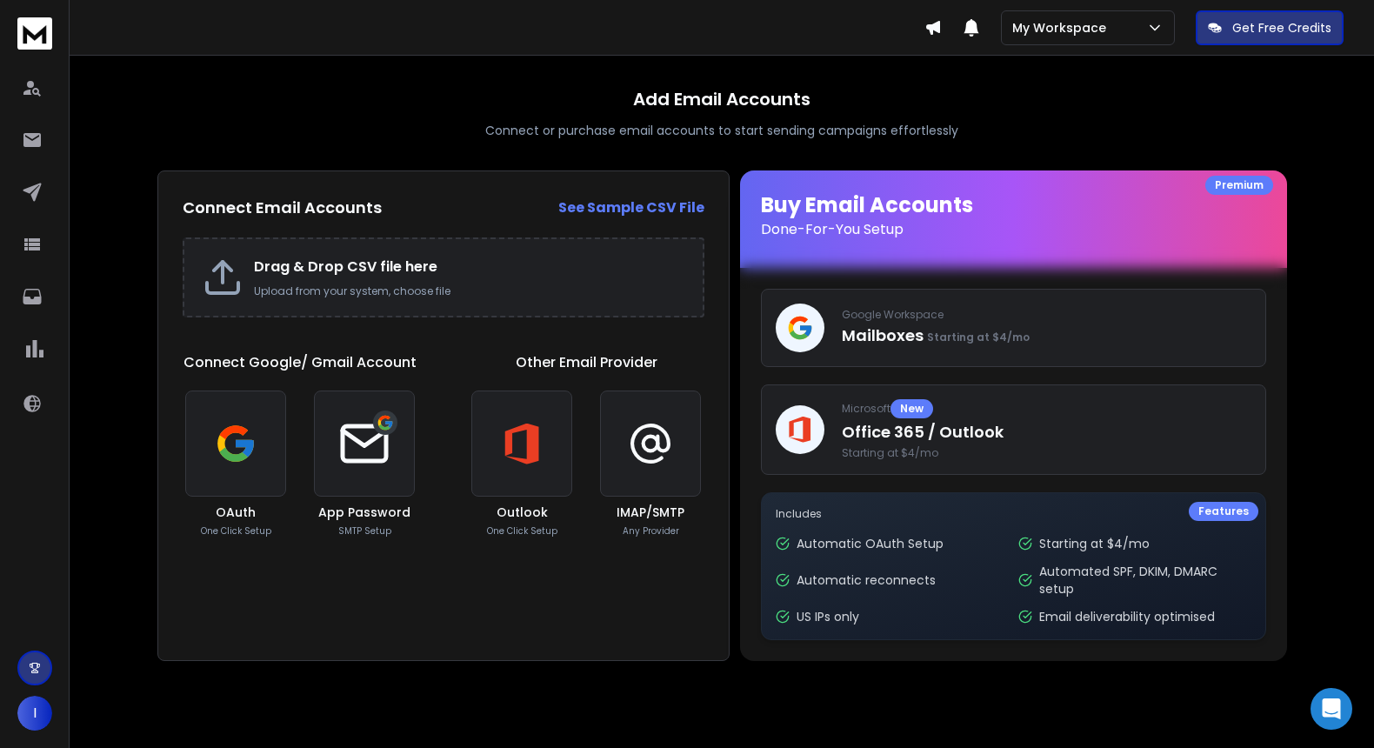
click at [1257, 97] on div "Add Email Accounts Connect or purchase email accounts to start sending campaign…" at bounding box center [722, 113] width 1305 height 52
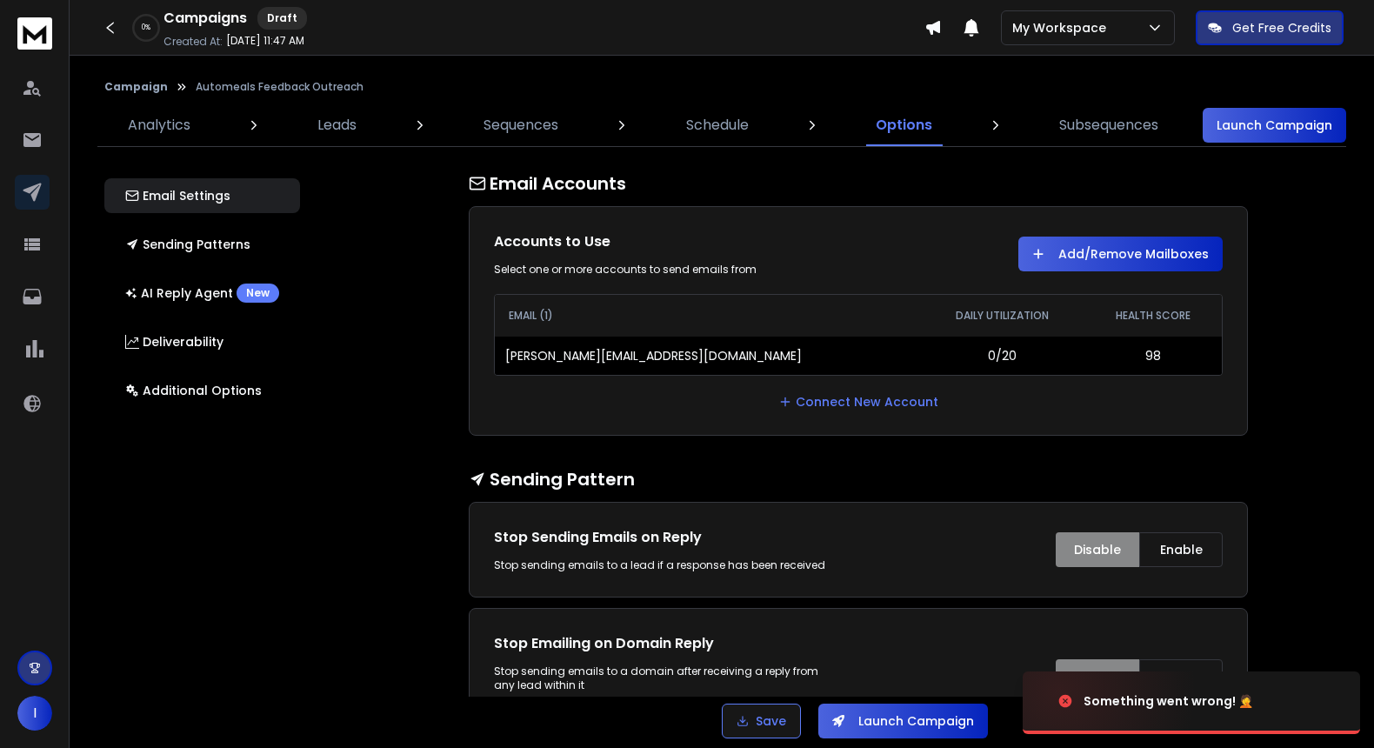
click at [1117, 259] on button "Add/Remove Mailboxes" at bounding box center [1120, 254] width 204 height 35
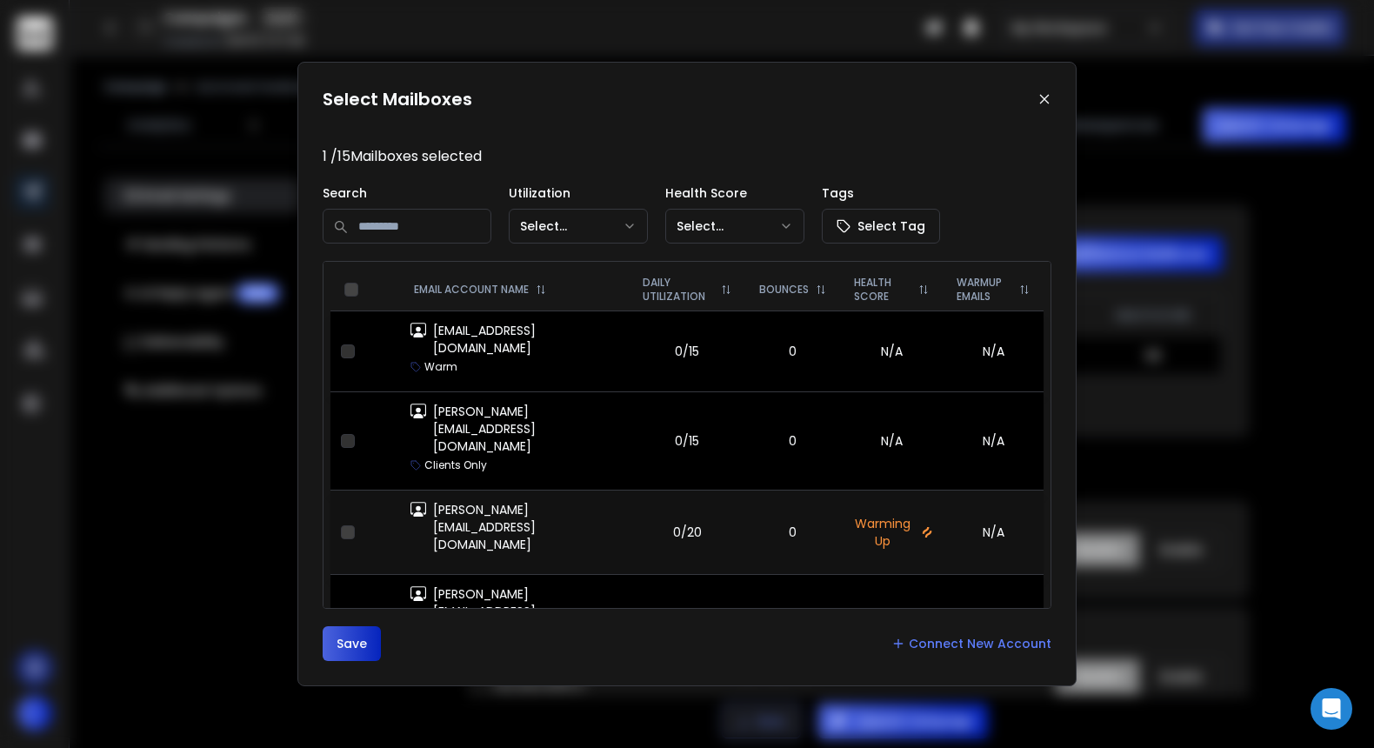
click at [344, 525] on button "button" at bounding box center [348, 532] width 14 height 14
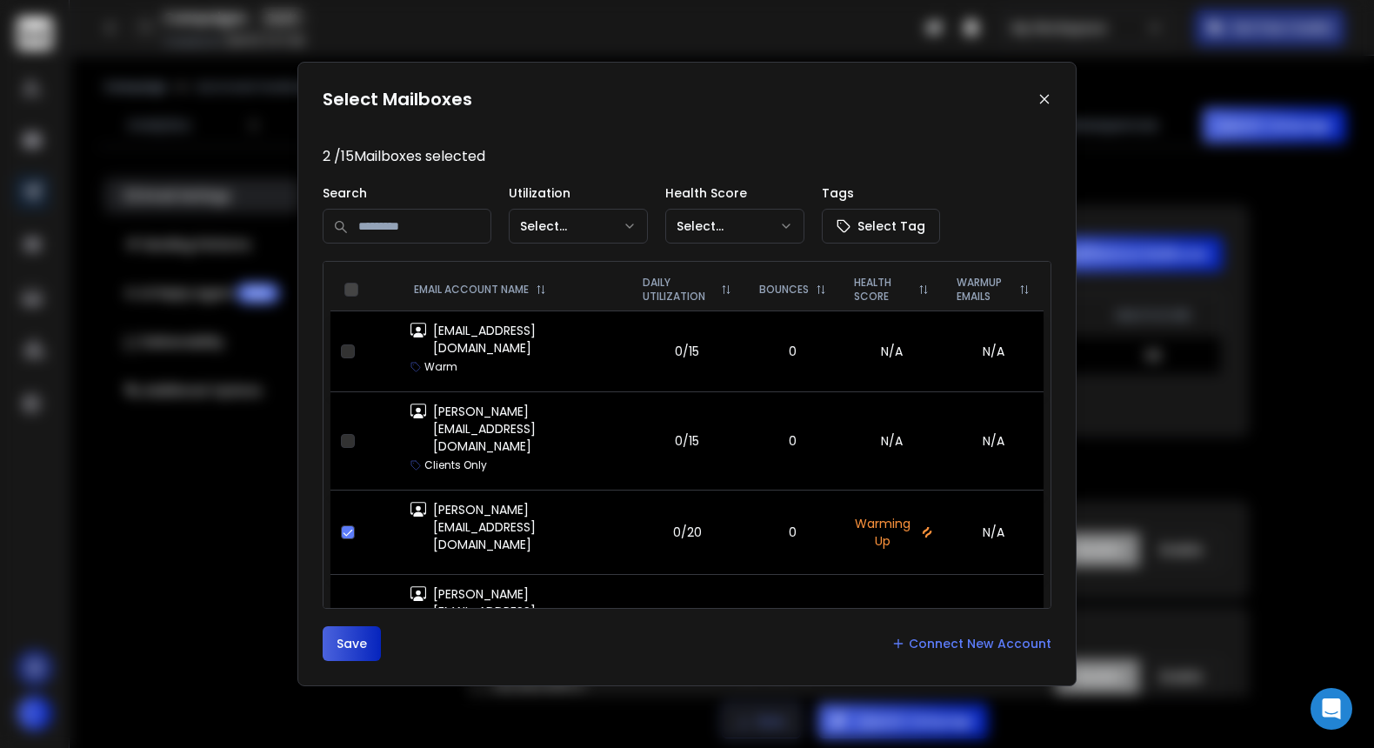
click at [361, 644] on button "Save" at bounding box center [352, 643] width 58 height 35
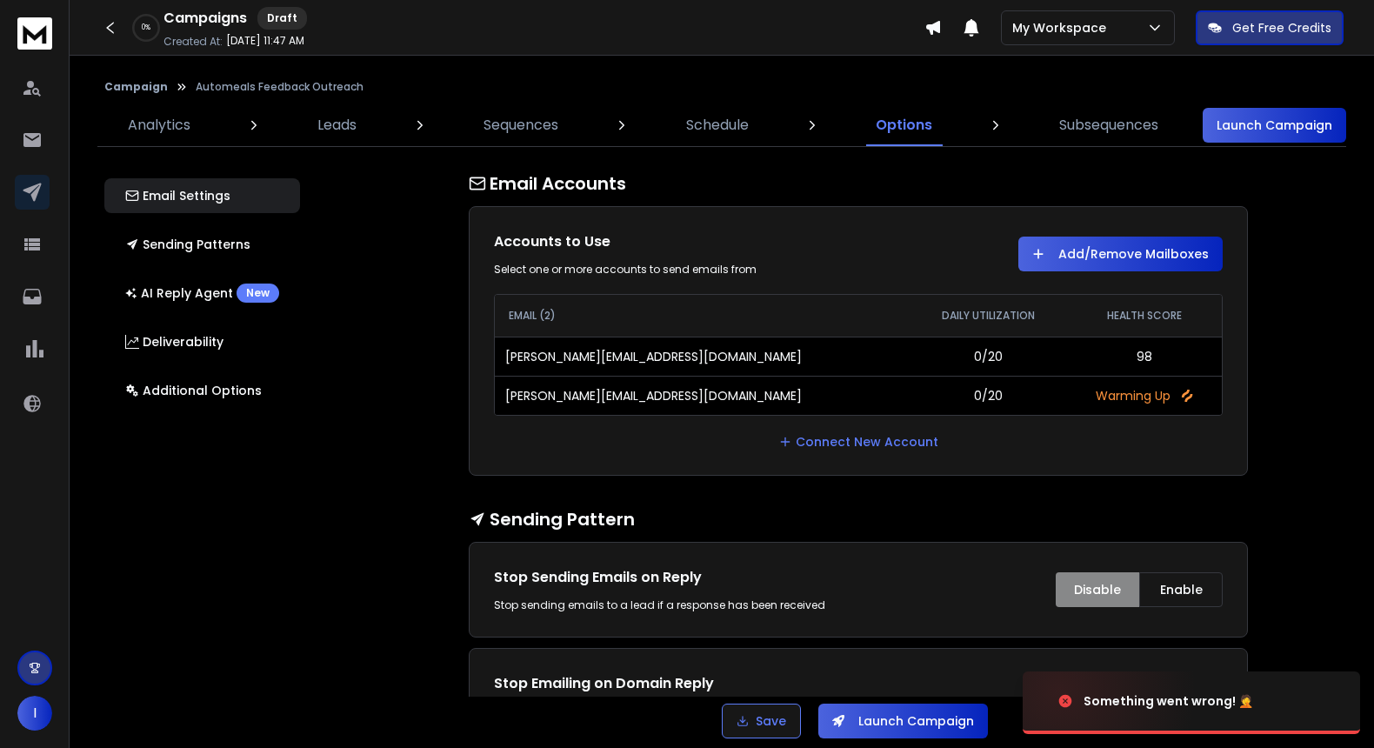
click at [1125, 248] on button "Add/Remove Mailboxes" at bounding box center [1120, 254] width 204 height 35
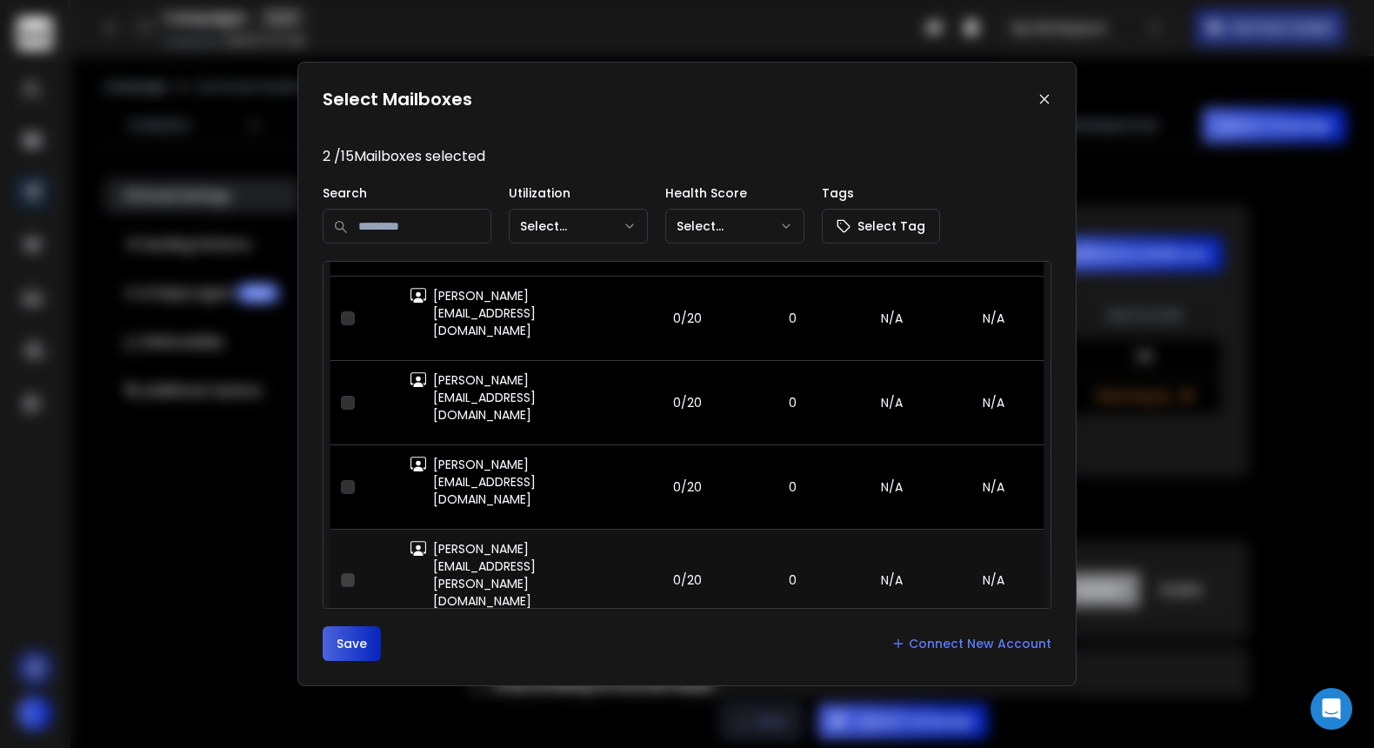
scroll to position [592, 0]
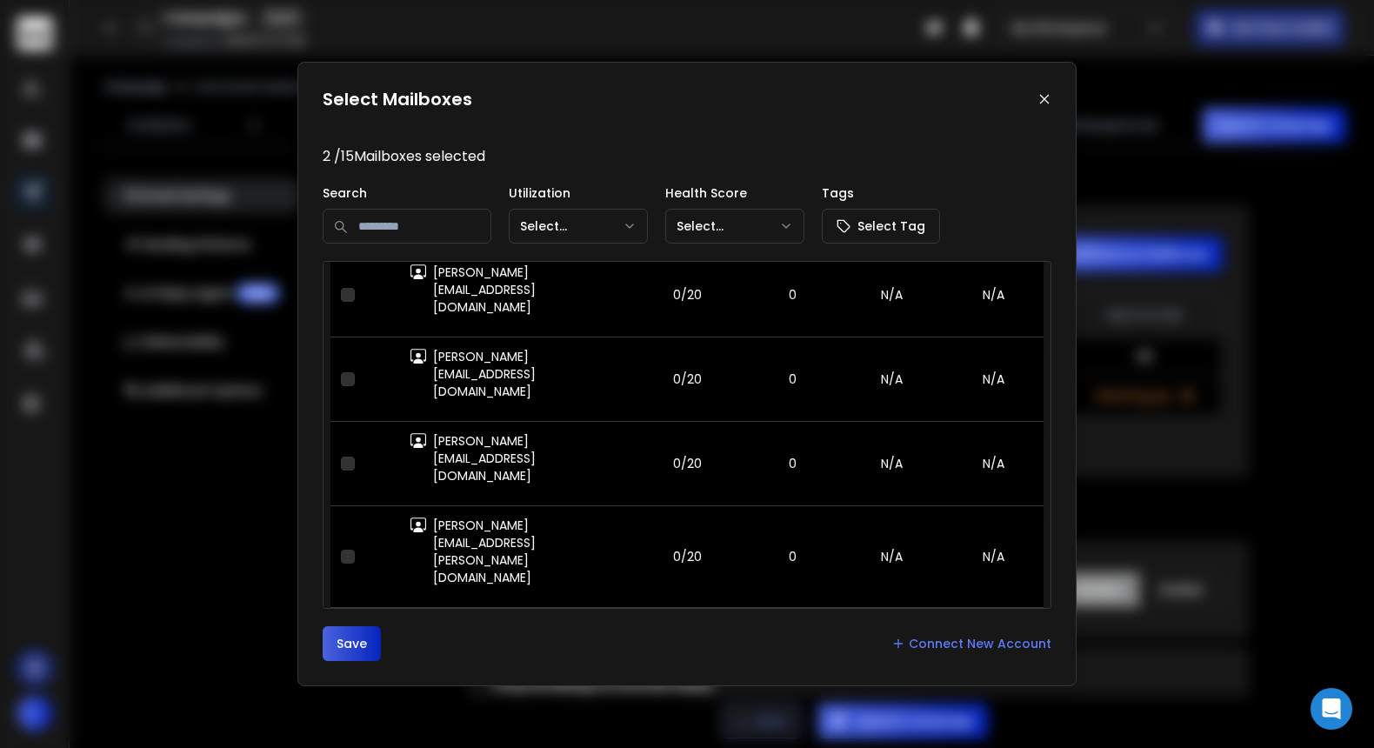
click at [354, 645] on button "Save" at bounding box center [352, 643] width 58 height 35
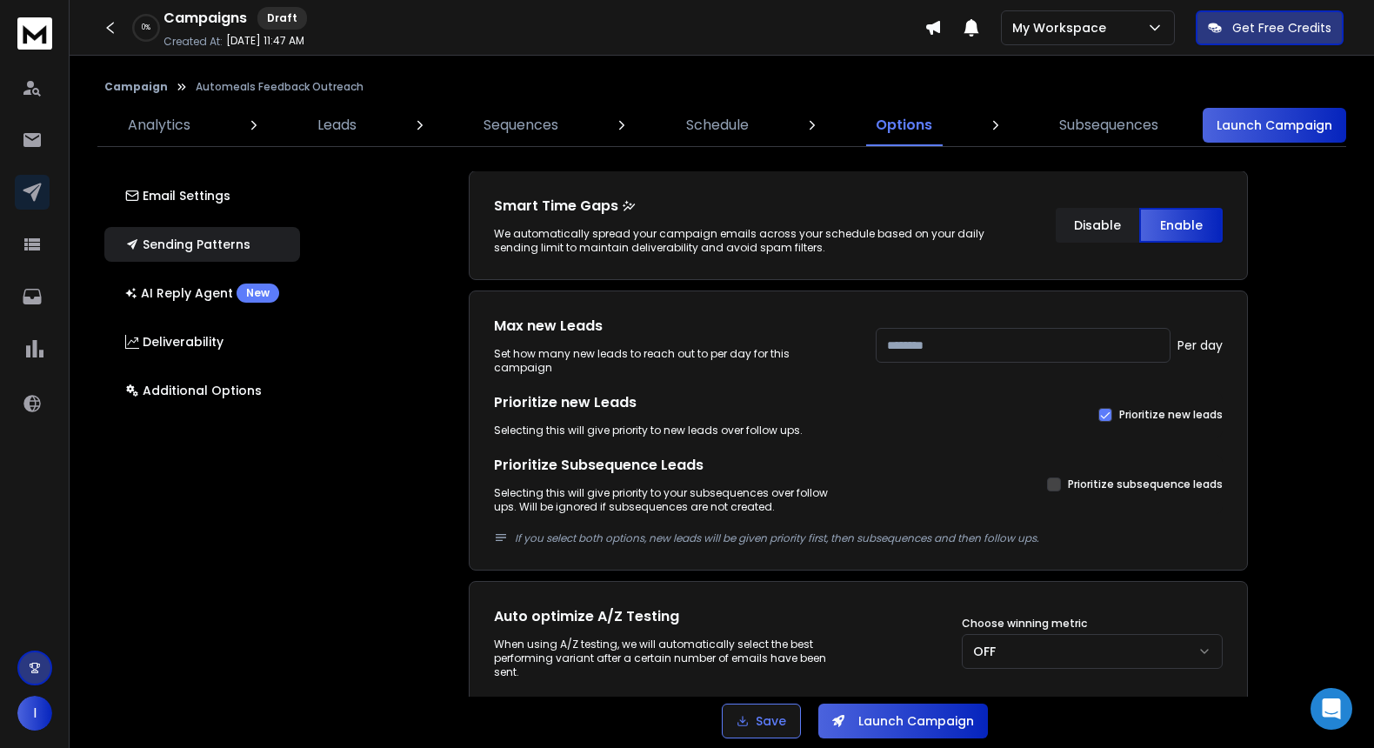
scroll to position [696, 0]
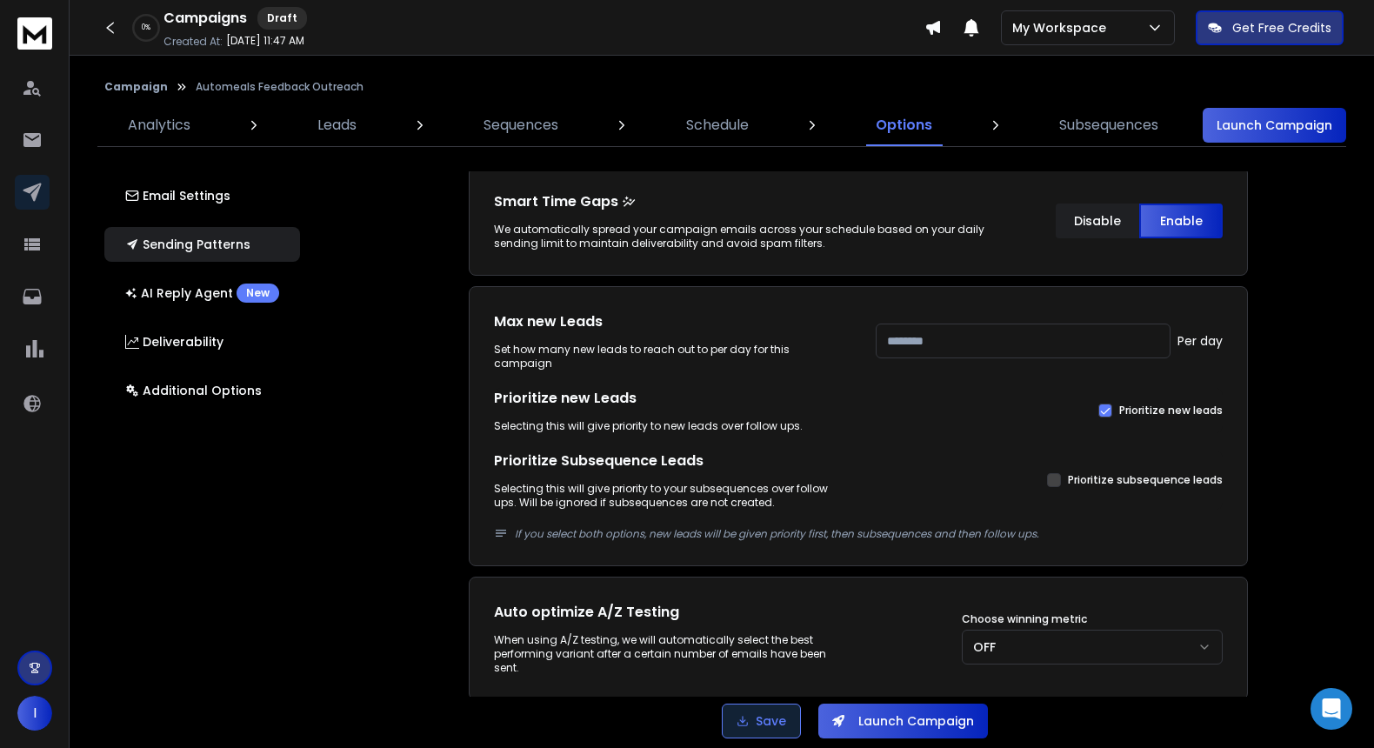
click at [753, 718] on button "Save" at bounding box center [761, 721] width 79 height 35
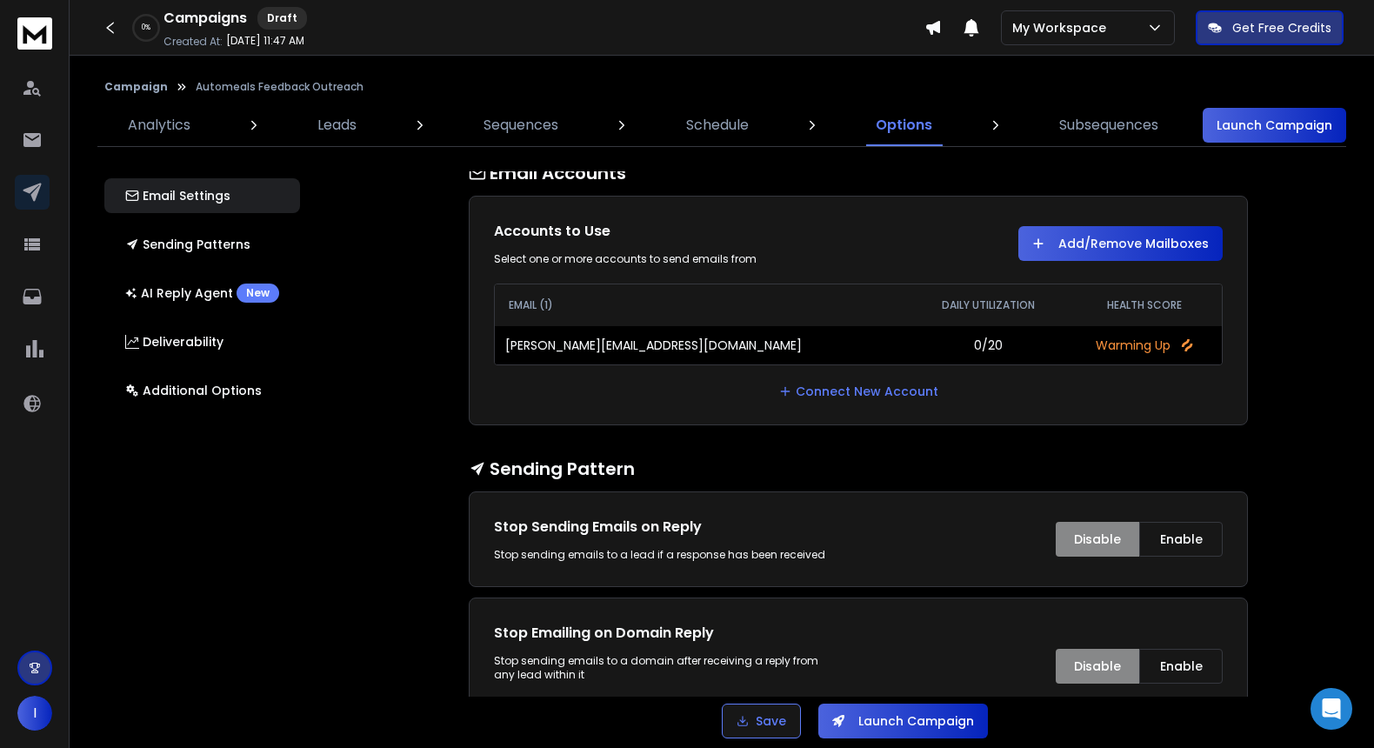
scroll to position [0, 0]
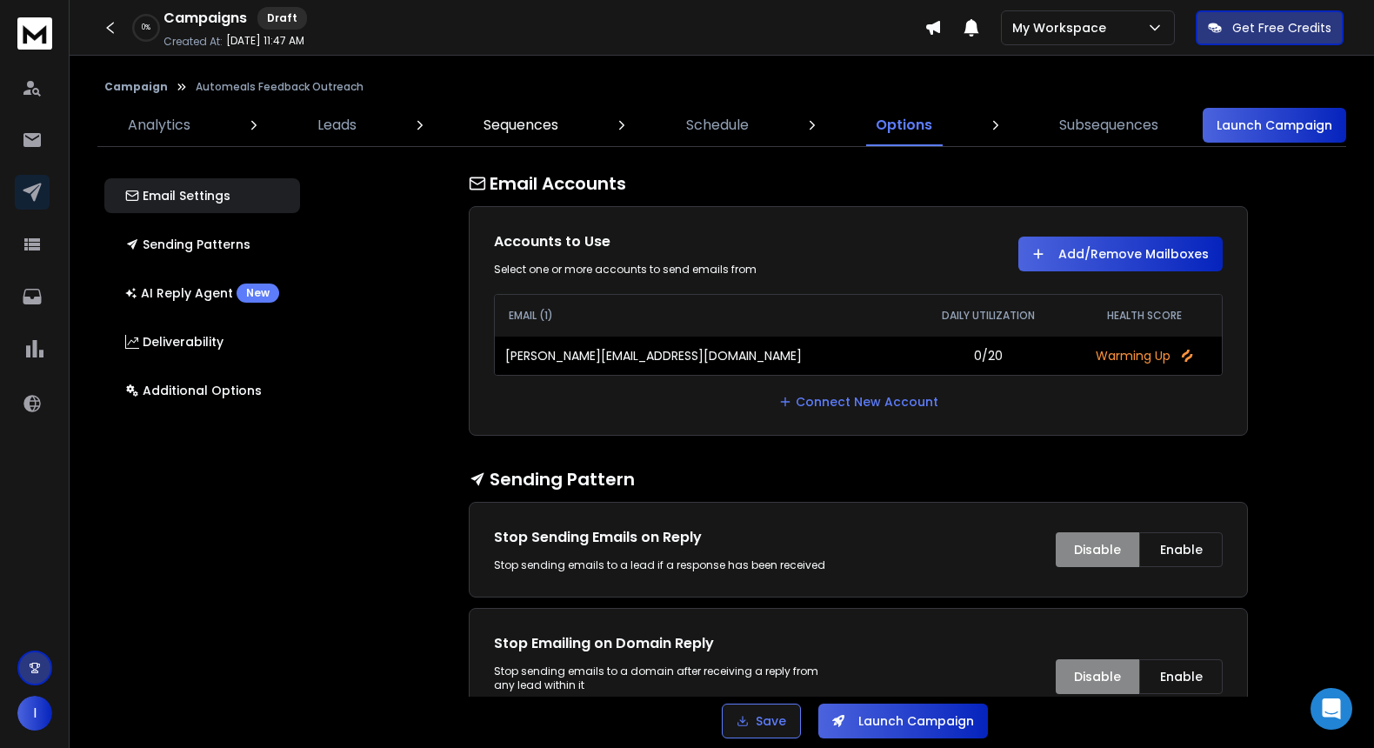
click at [516, 135] on p "Sequences" at bounding box center [521, 125] width 75 height 21
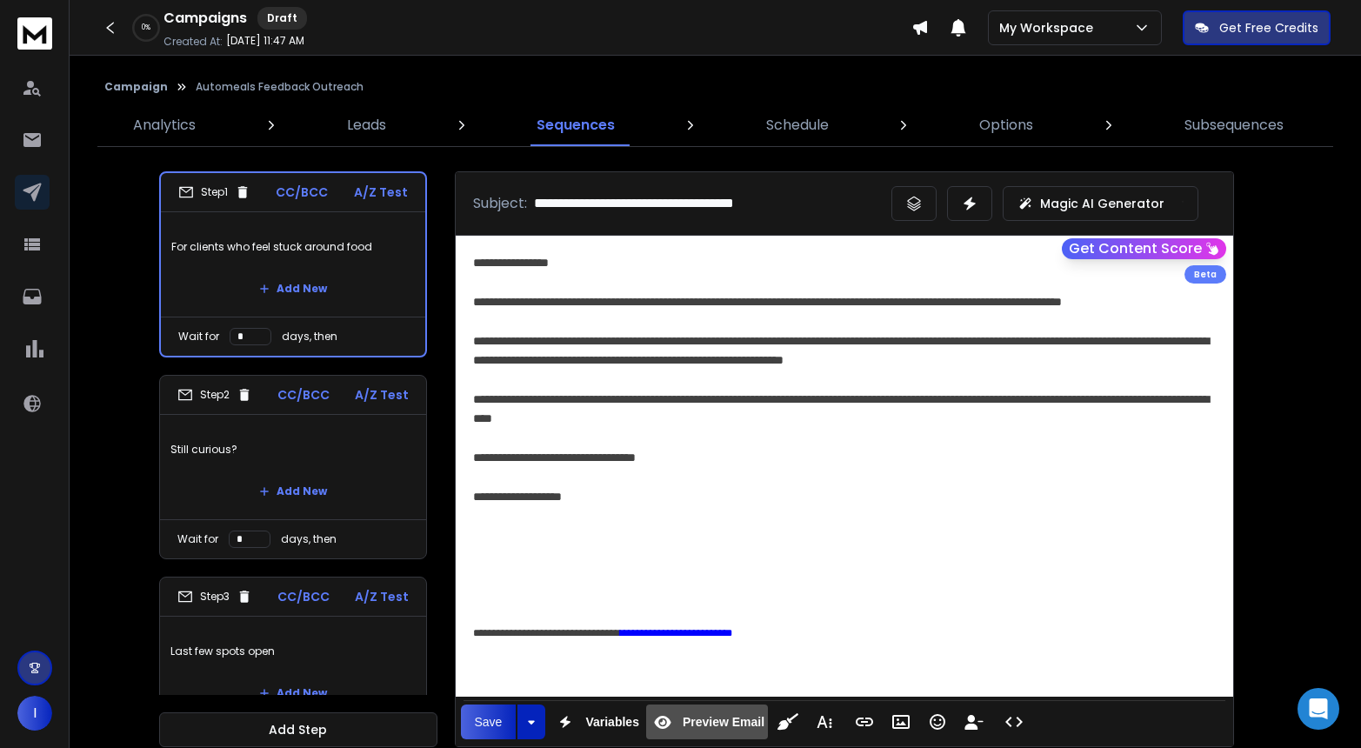
click at [702, 719] on span "Preview Email" at bounding box center [723, 722] width 89 height 15
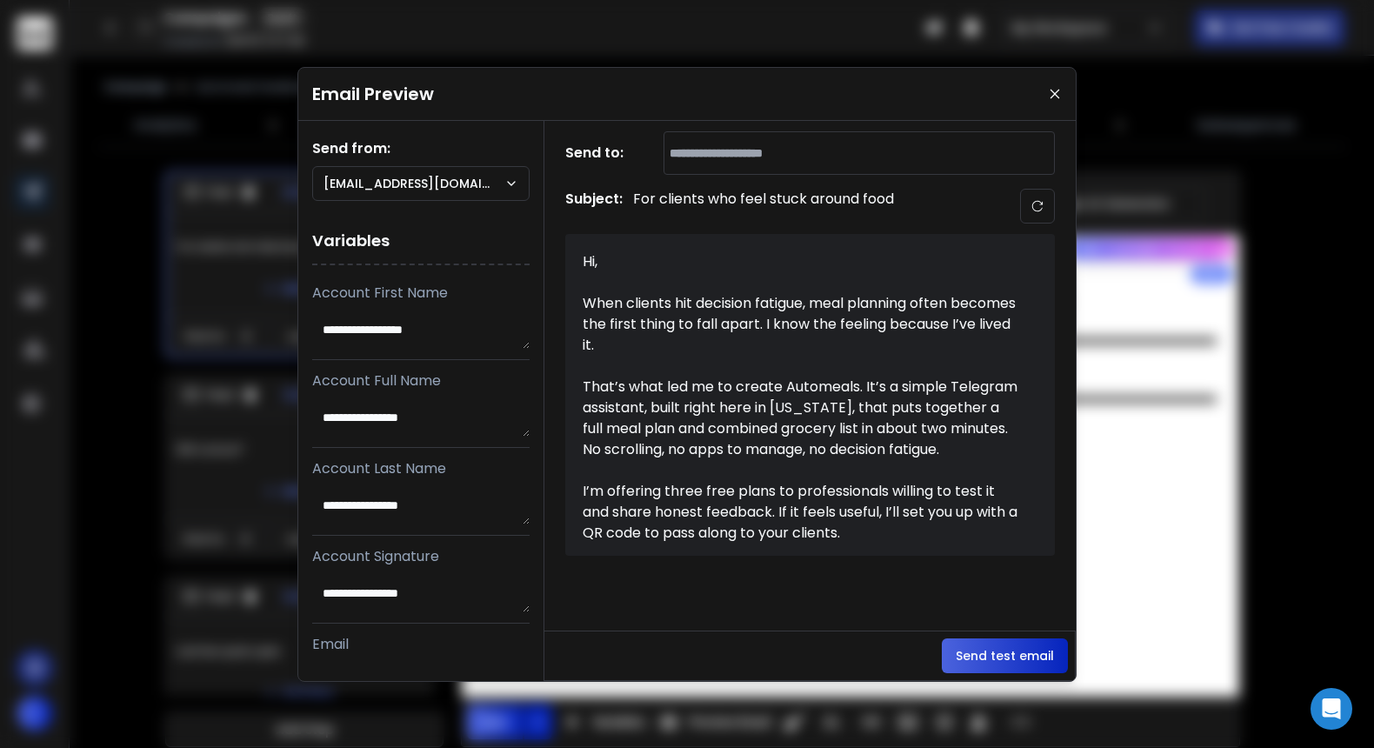
click at [1054, 95] on icon at bounding box center [1056, 94] width 10 height 10
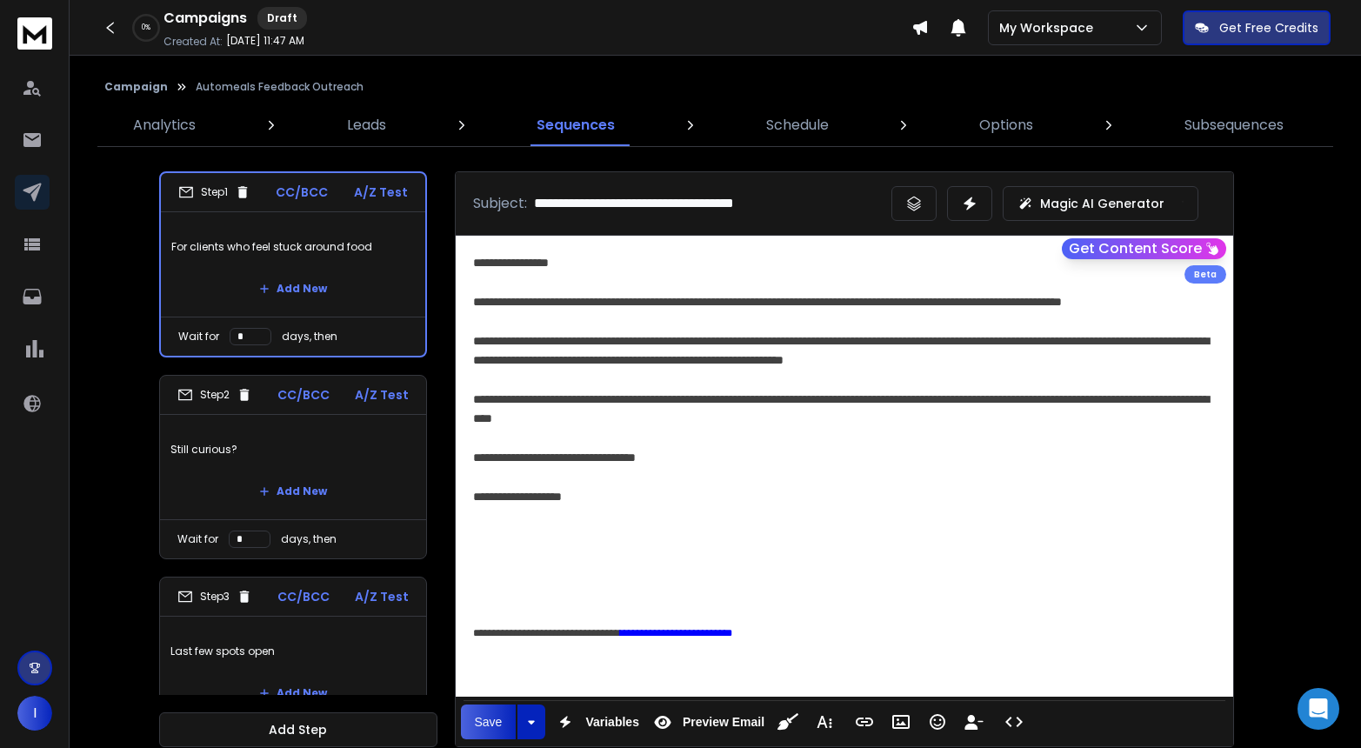
click at [875, 460] on div "**********" at bounding box center [844, 457] width 743 height 19
click at [746, 494] on div "**********" at bounding box center [844, 496] width 743 height 19
click at [107, 32] on icon at bounding box center [111, 28] width 16 height 16
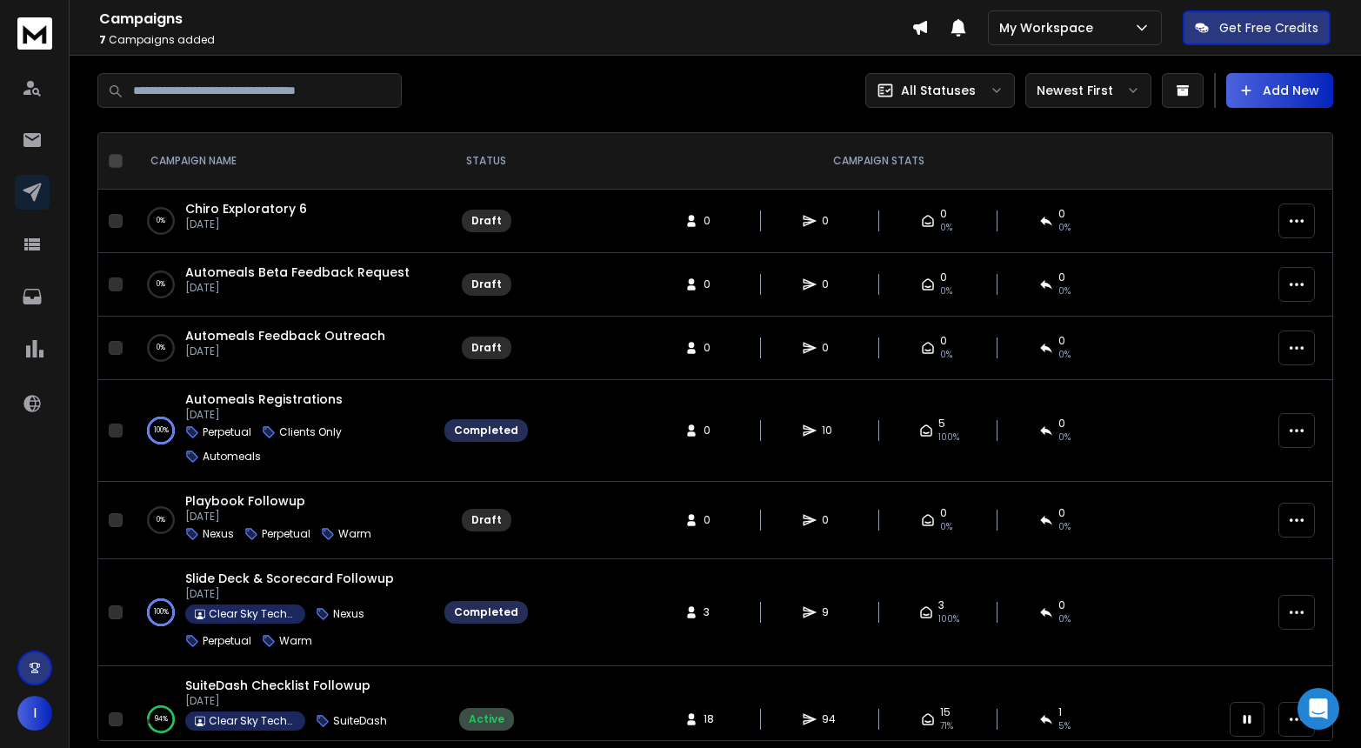
click at [1288, 350] on icon "button" at bounding box center [1296, 347] width 17 height 17
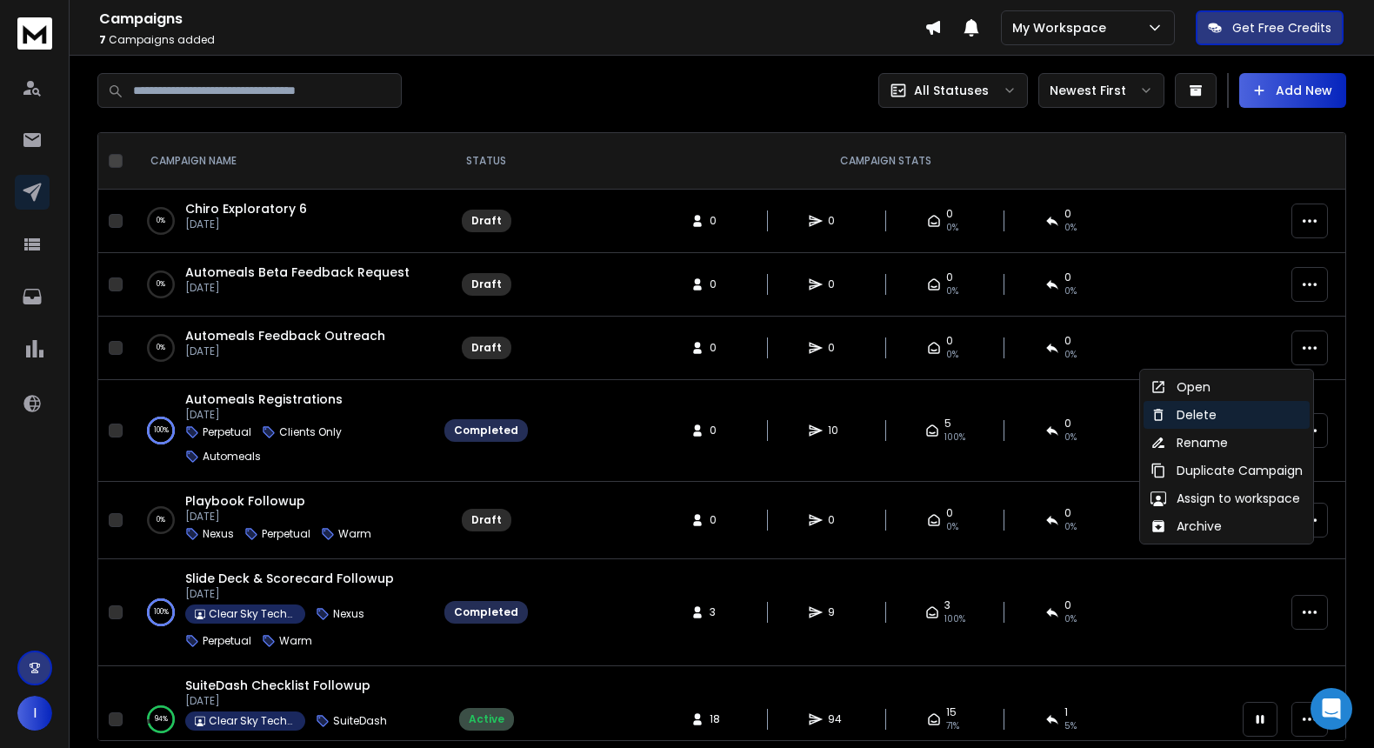
click at [1205, 410] on div "Delete" at bounding box center [1184, 414] width 66 height 17
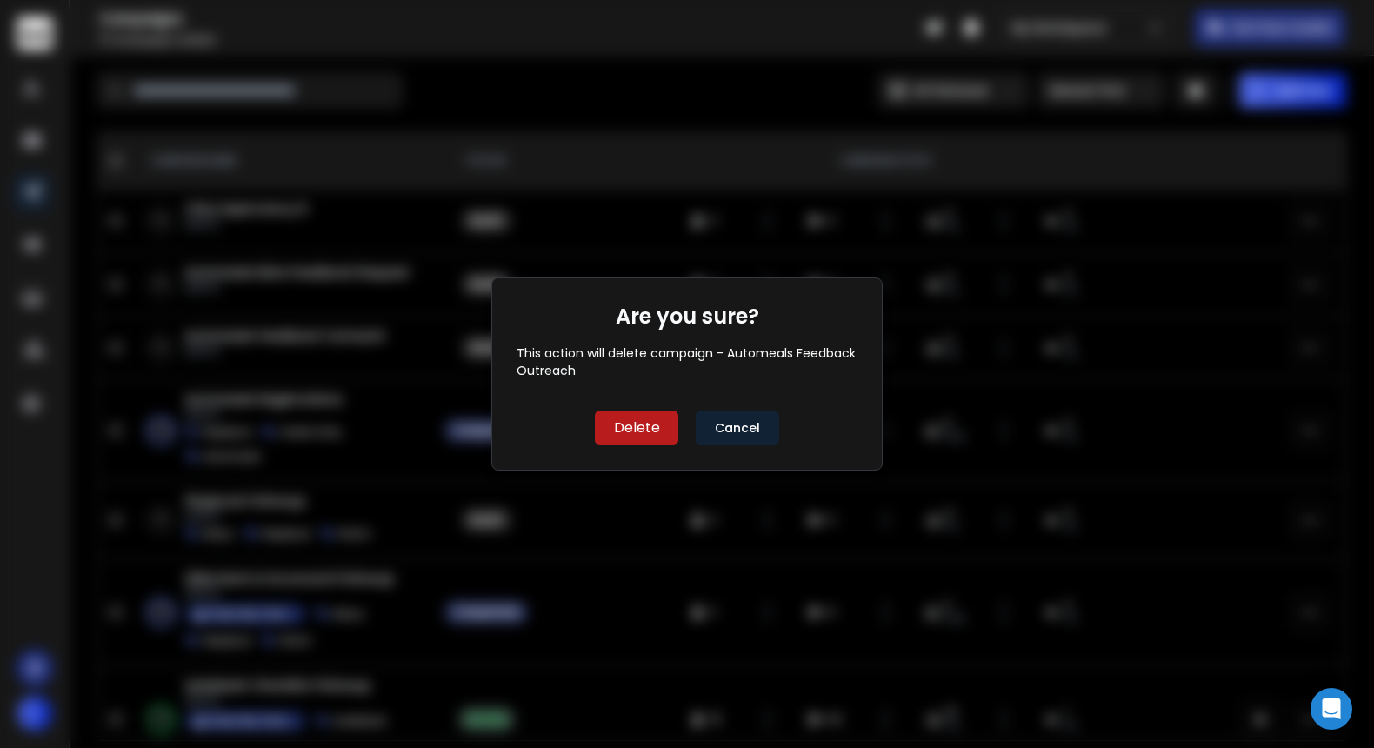
click at [622, 422] on button "Delete" at bounding box center [636, 427] width 83 height 35
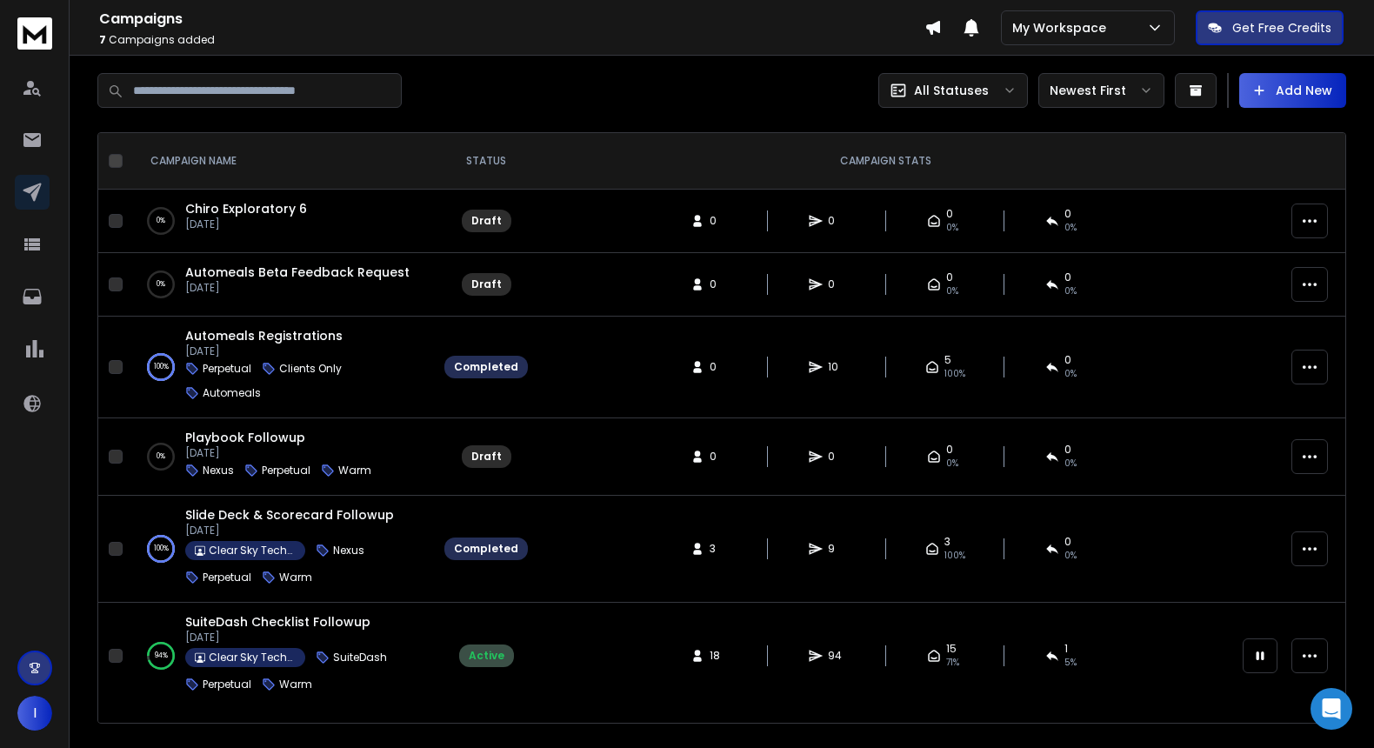
click at [1306, 288] on icon "button" at bounding box center [1309, 284] width 17 height 17
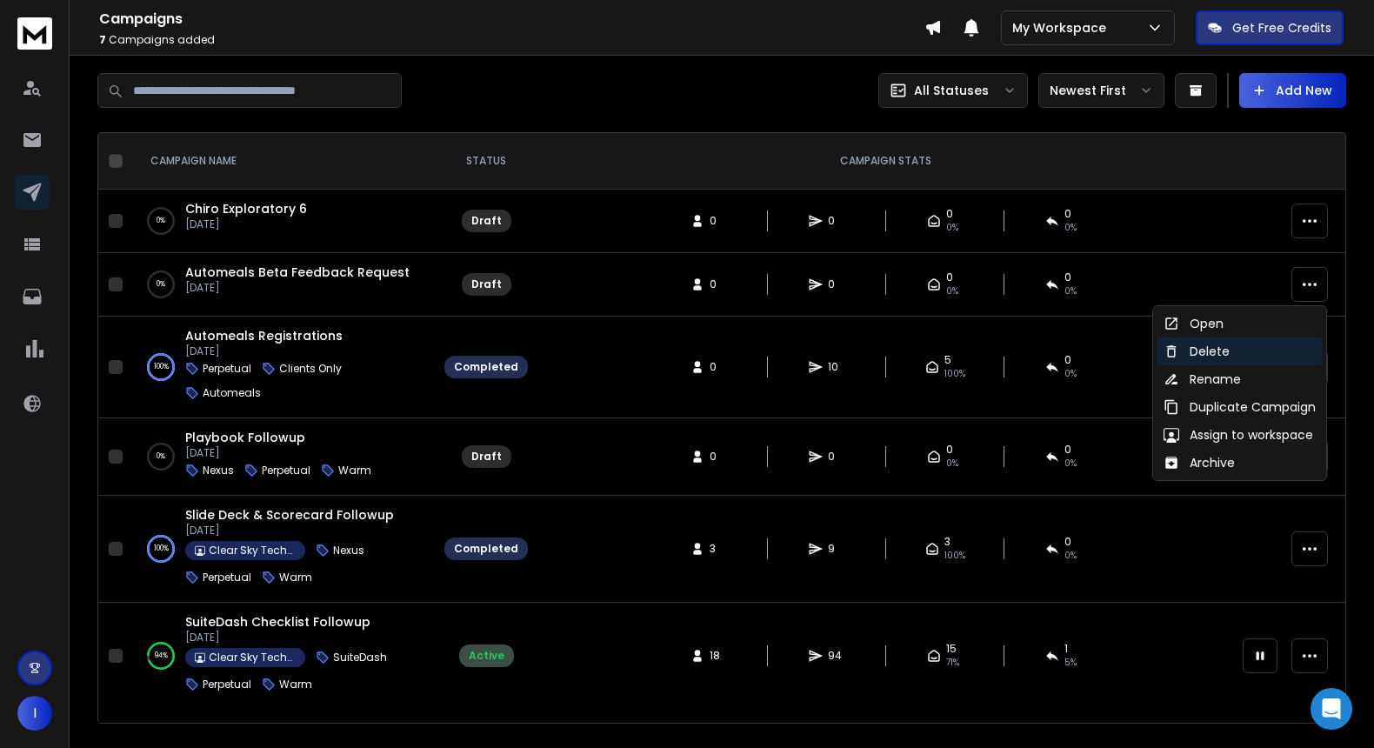
click at [1235, 344] on div "Delete" at bounding box center [1240, 351] width 166 height 28
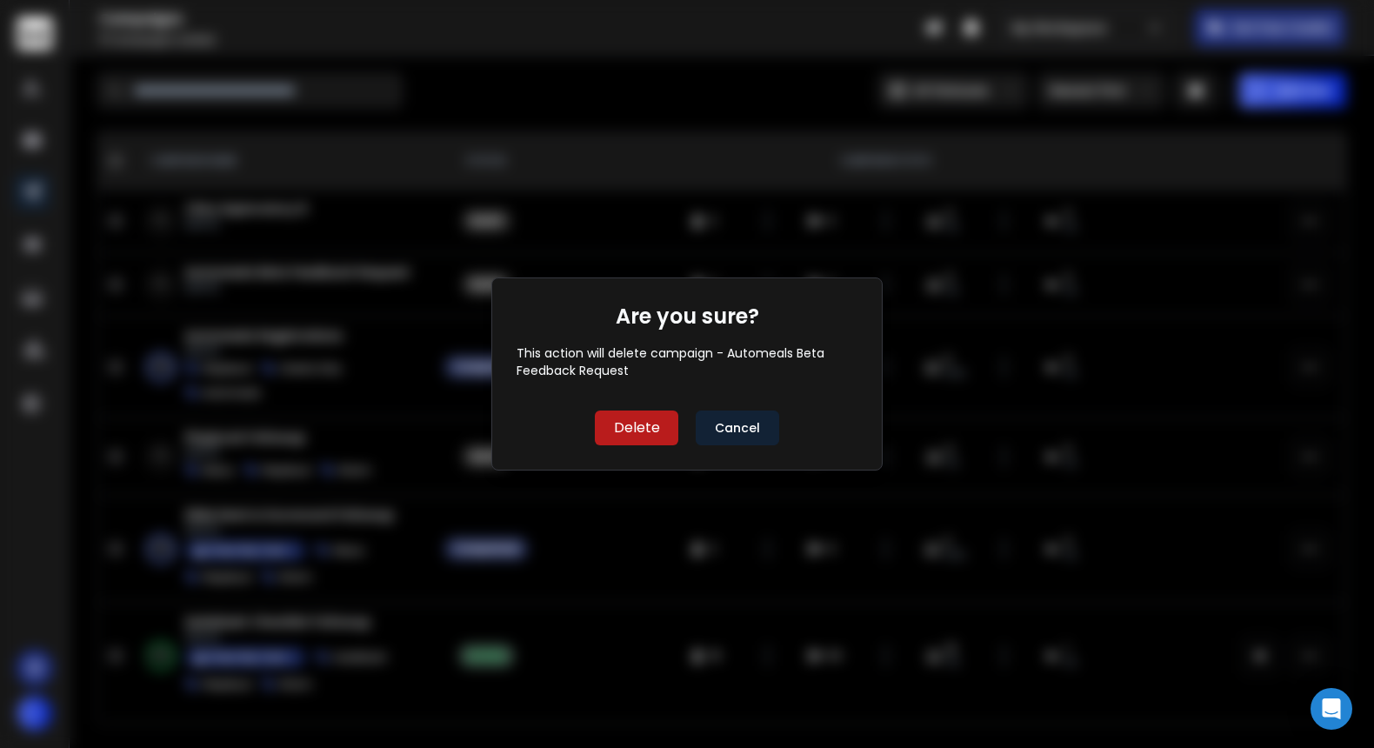
click at [633, 418] on button "Delete" at bounding box center [636, 427] width 83 height 35
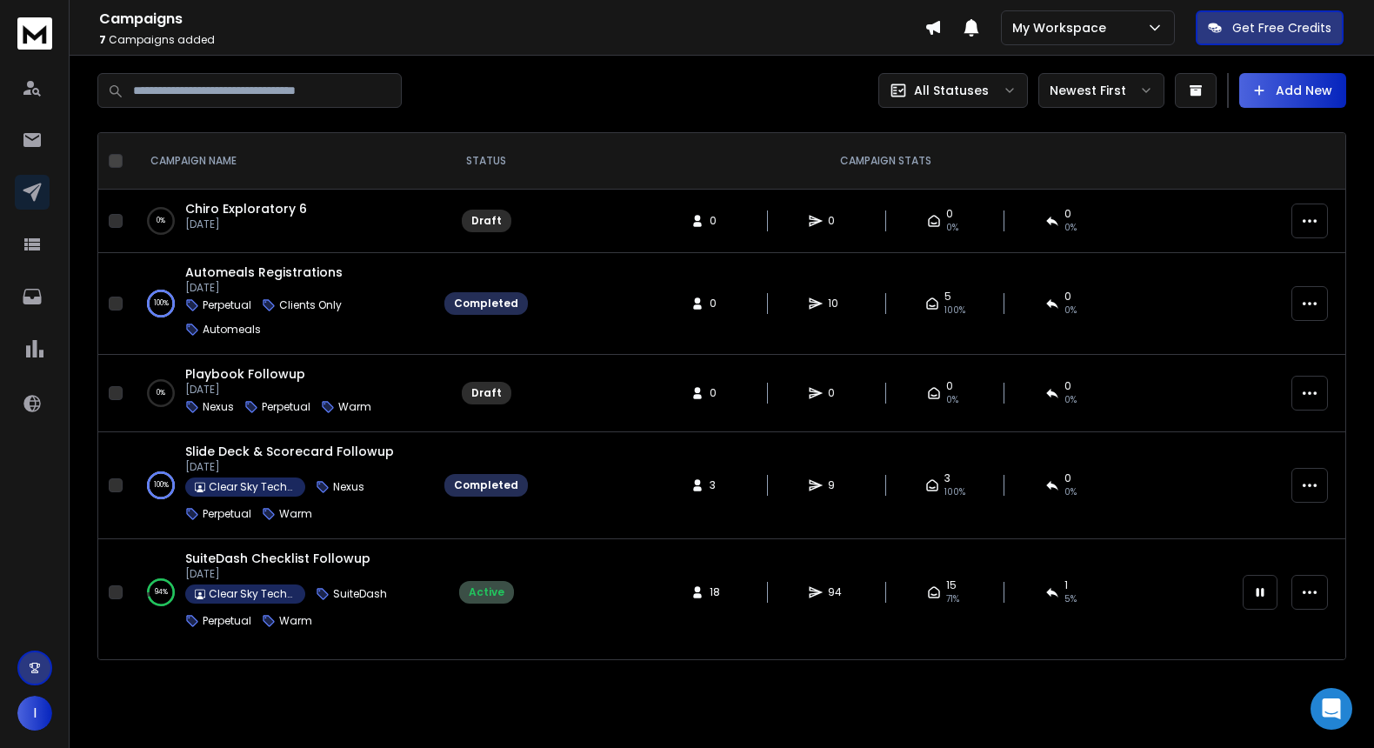
click at [1311, 397] on icon "button" at bounding box center [1309, 392] width 17 height 17
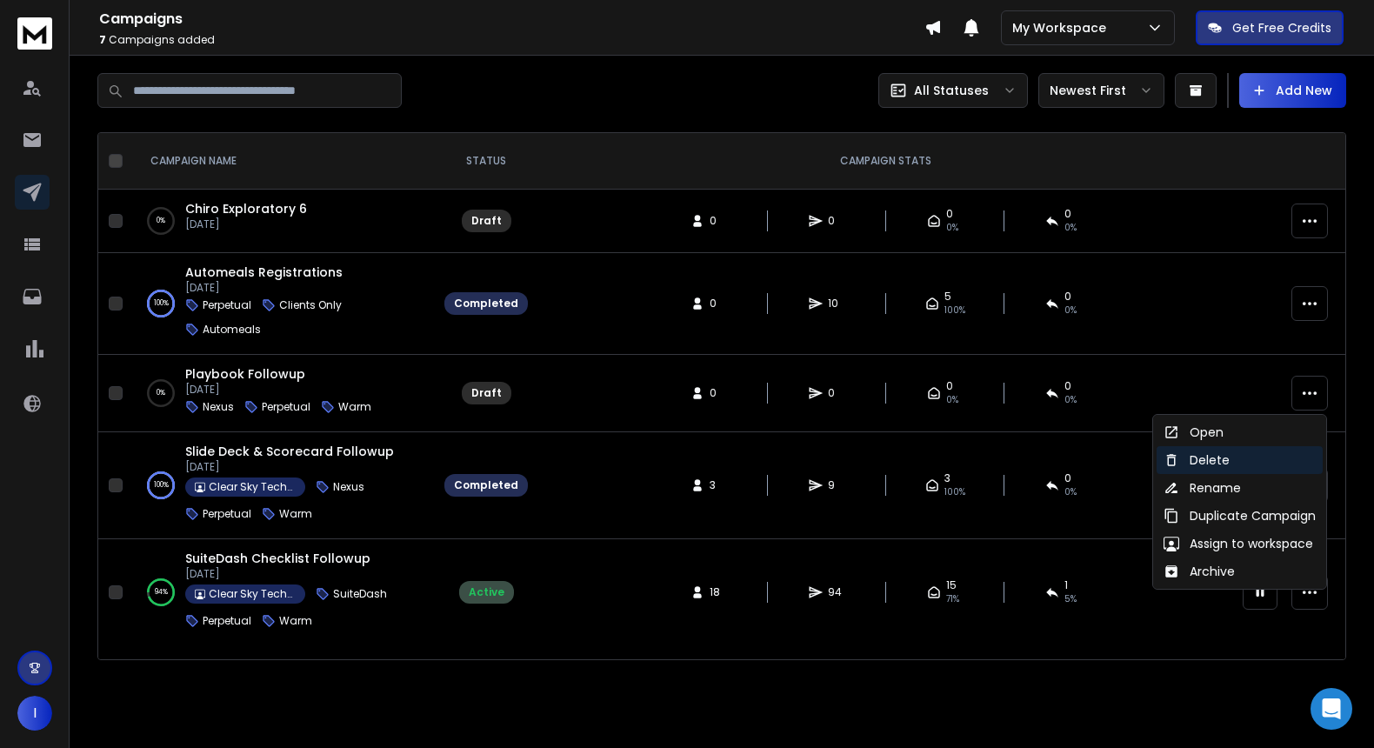
click at [612, 81] on div at bounding box center [409, 90] width 624 height 35
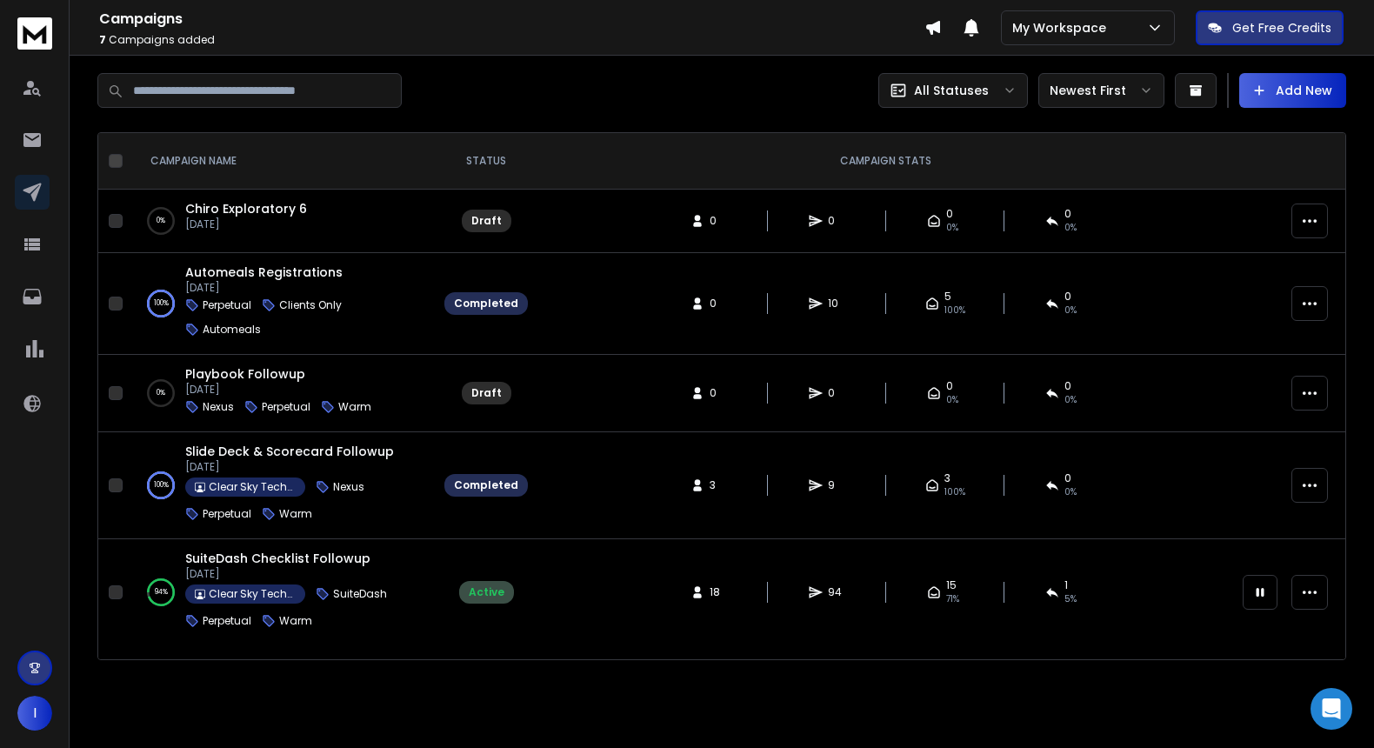
click at [1305, 226] on icon "button" at bounding box center [1309, 220] width 17 height 17
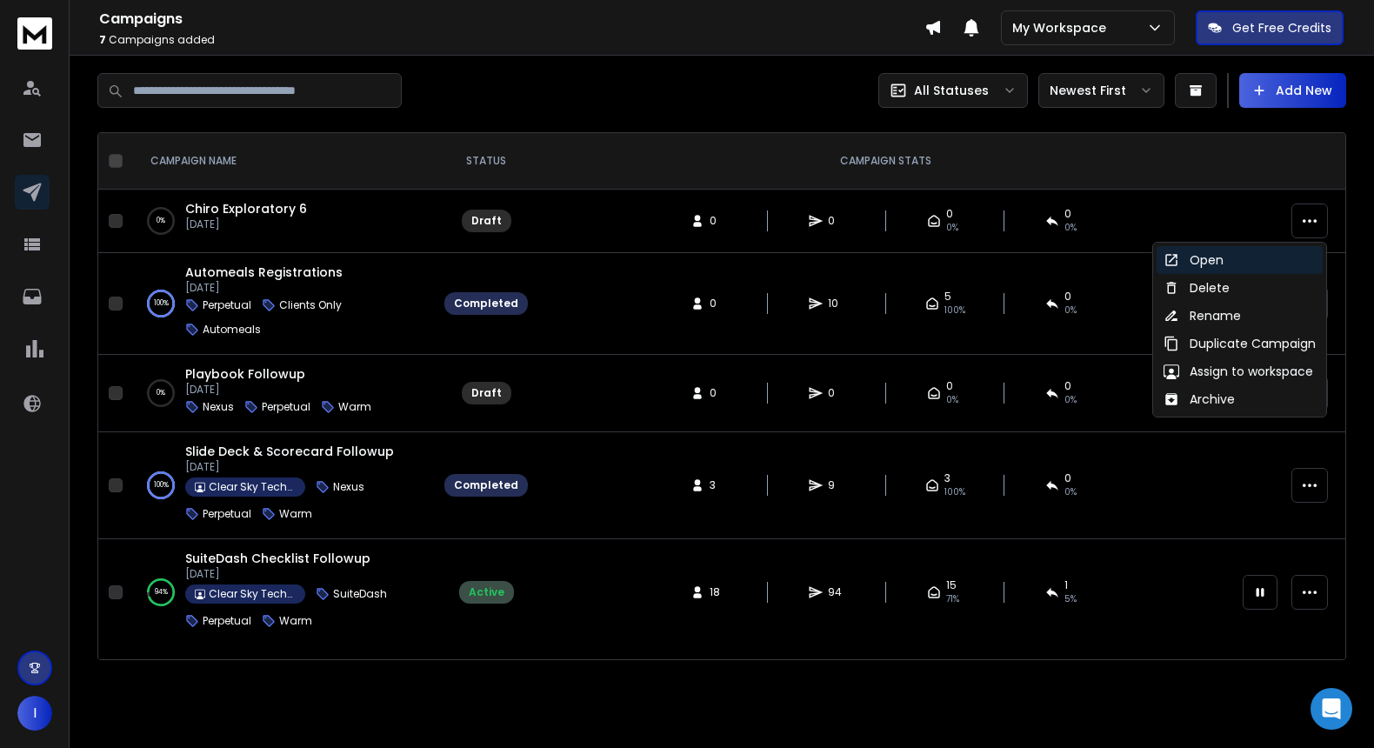
click at [1206, 261] on div "Open" at bounding box center [1194, 259] width 60 height 17
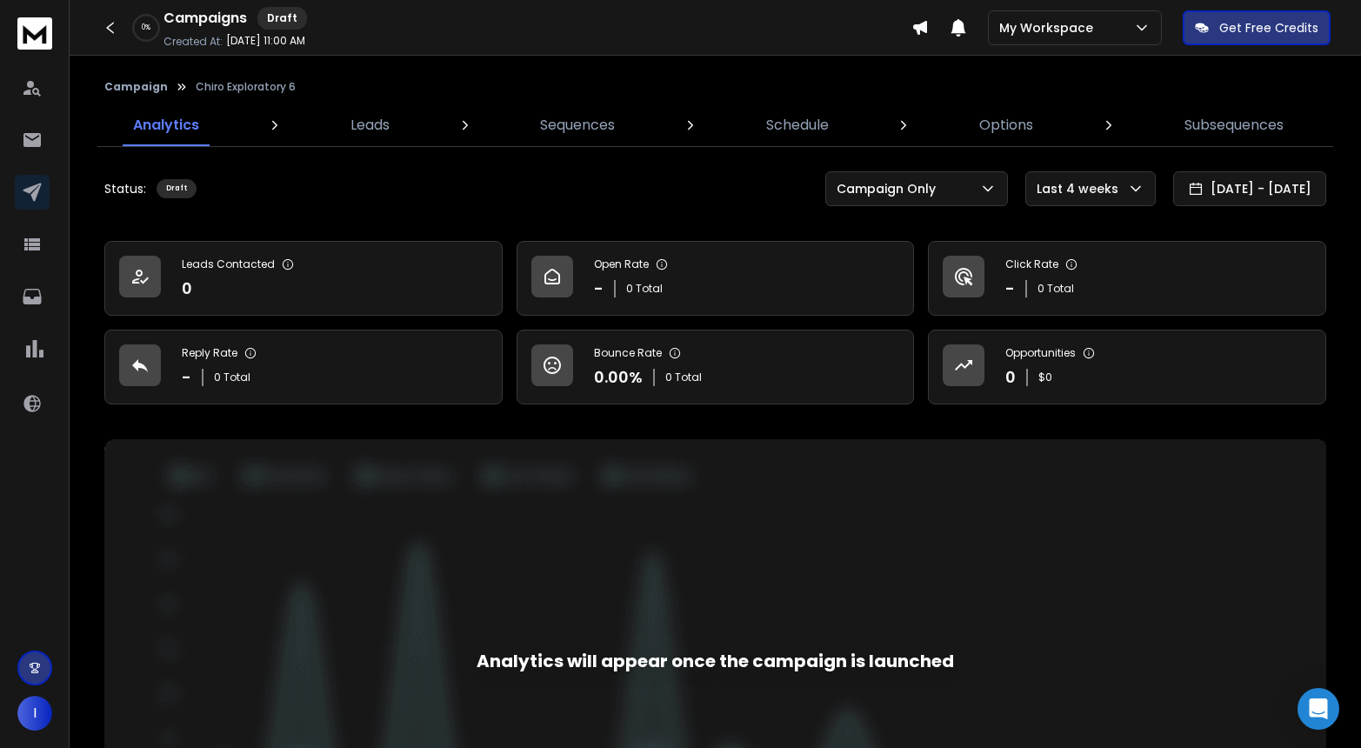
click at [637, 206] on div "Status: Draft Campaign Only Last 4 weeks [DATE] - [DATE] Leads Contacted 0 Open…" at bounding box center [715, 663] width 1222 height 985
click at [812, 126] on p "Schedule" at bounding box center [797, 125] width 63 height 21
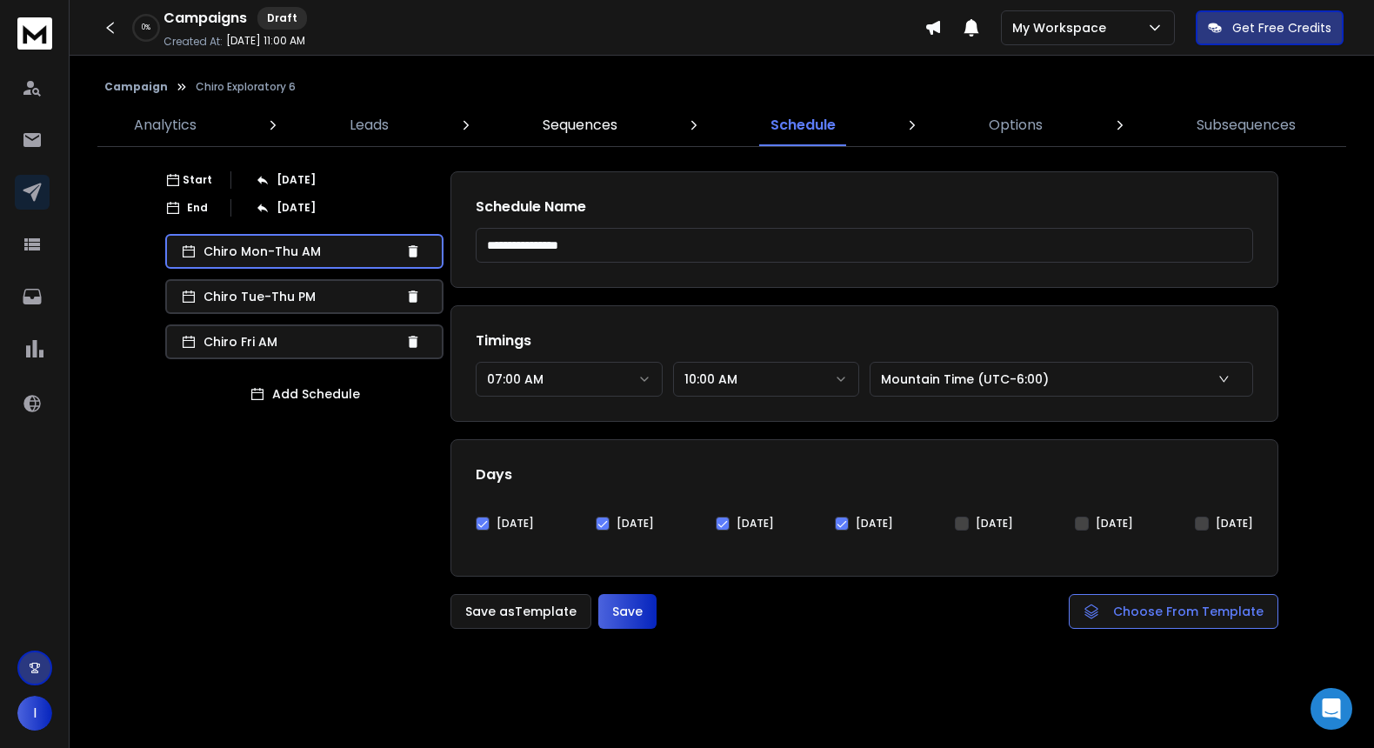
click at [558, 124] on p "Sequences" at bounding box center [580, 125] width 75 height 21
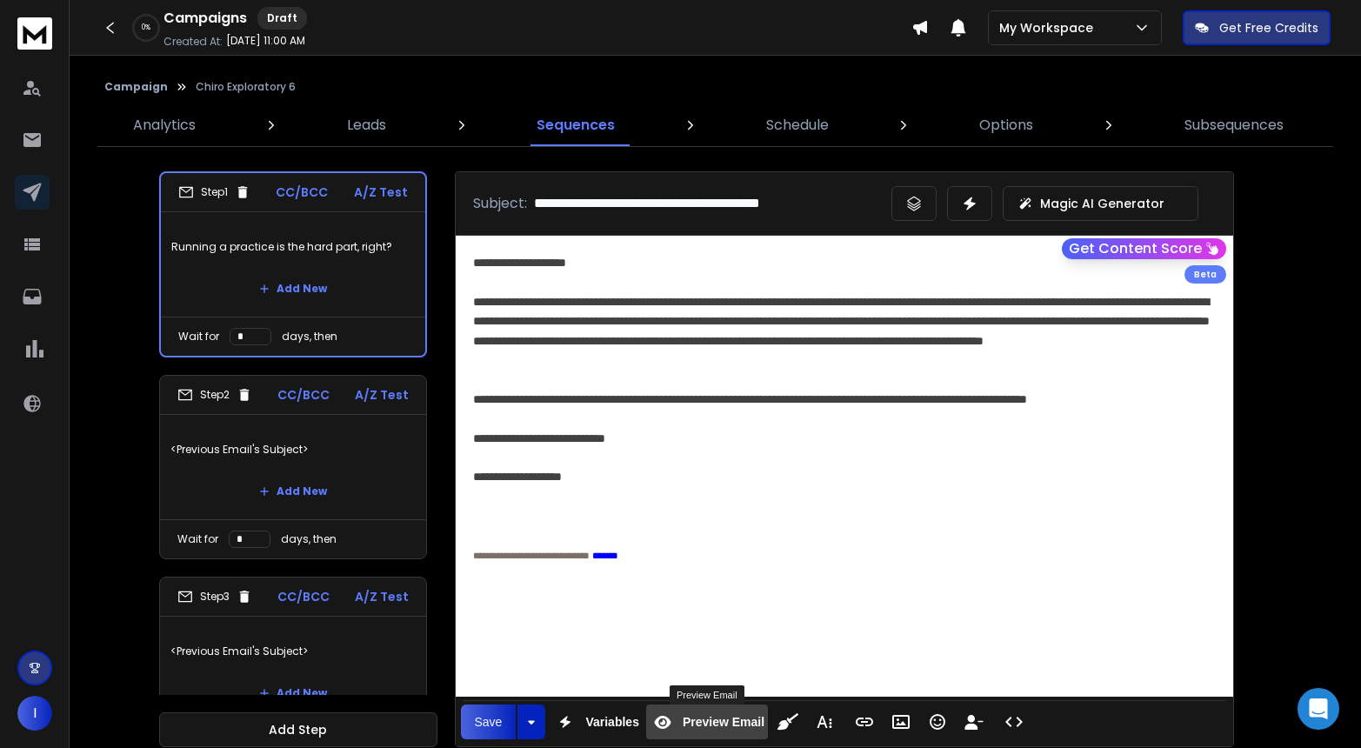
click at [697, 717] on span "Preview Email" at bounding box center [723, 722] width 89 height 15
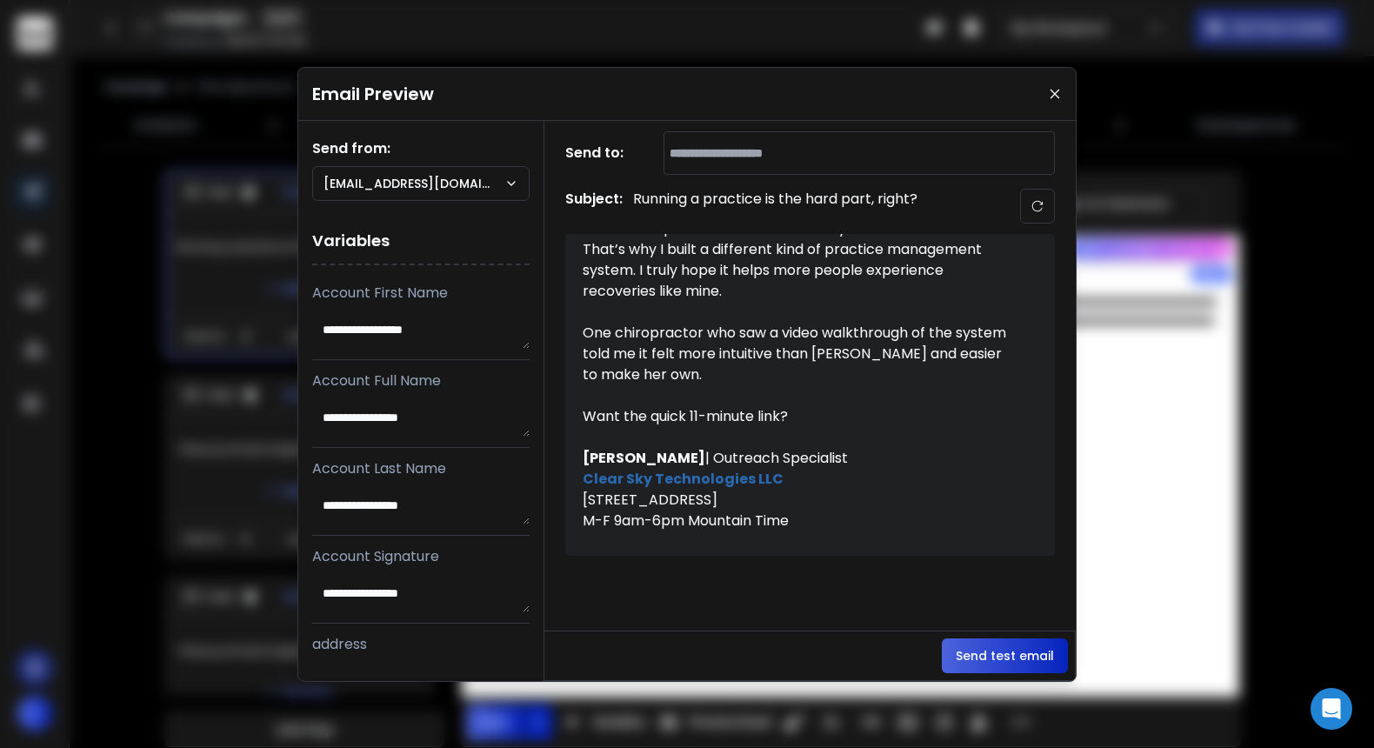
scroll to position [176, 0]
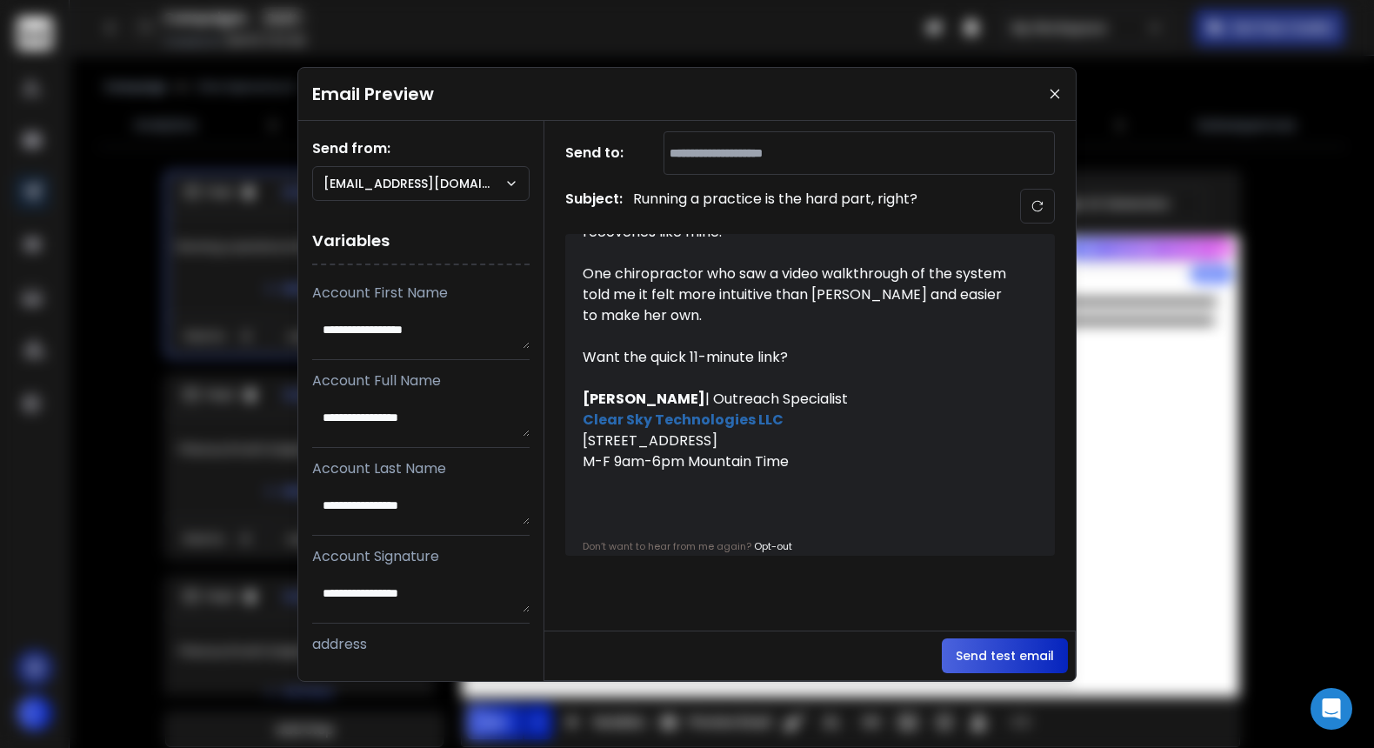
click at [1057, 91] on icon at bounding box center [1056, 94] width 10 height 10
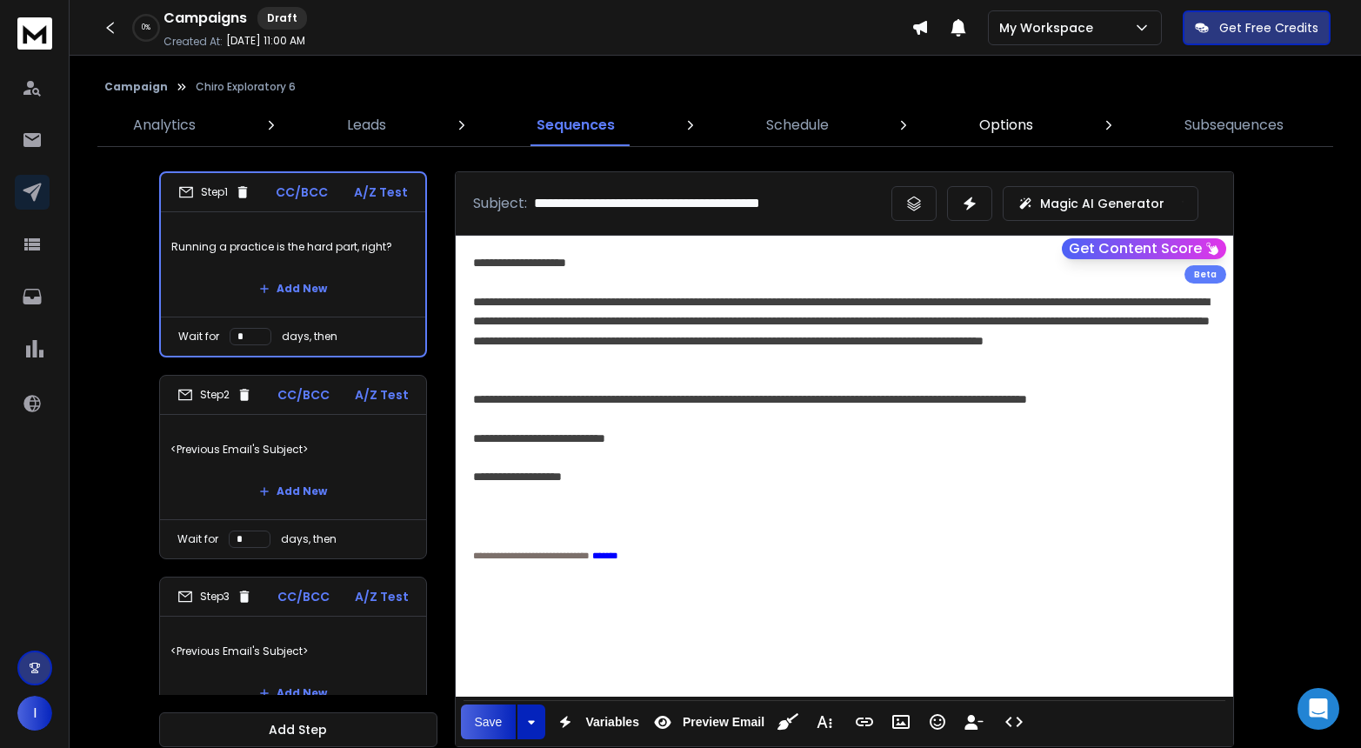
click at [1004, 116] on p "Options" at bounding box center [1006, 125] width 54 height 21
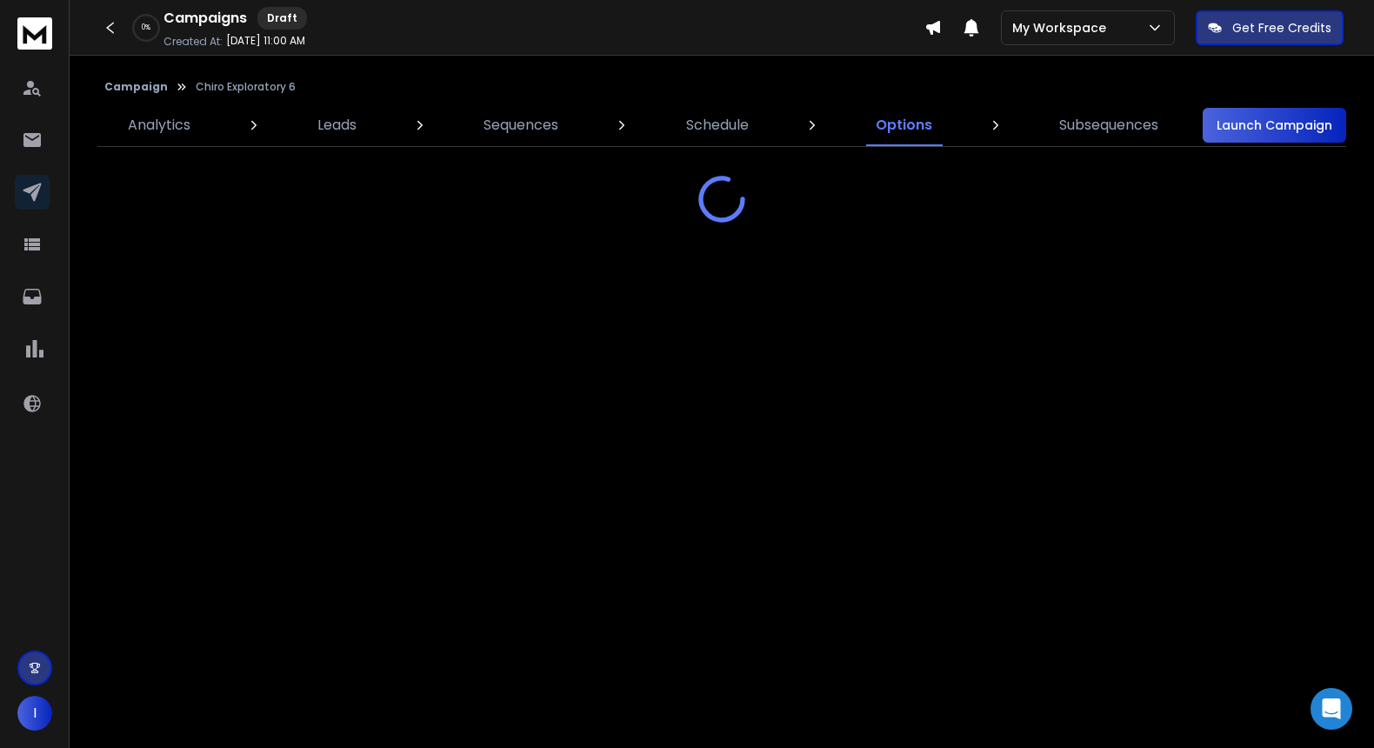
select select "**********"
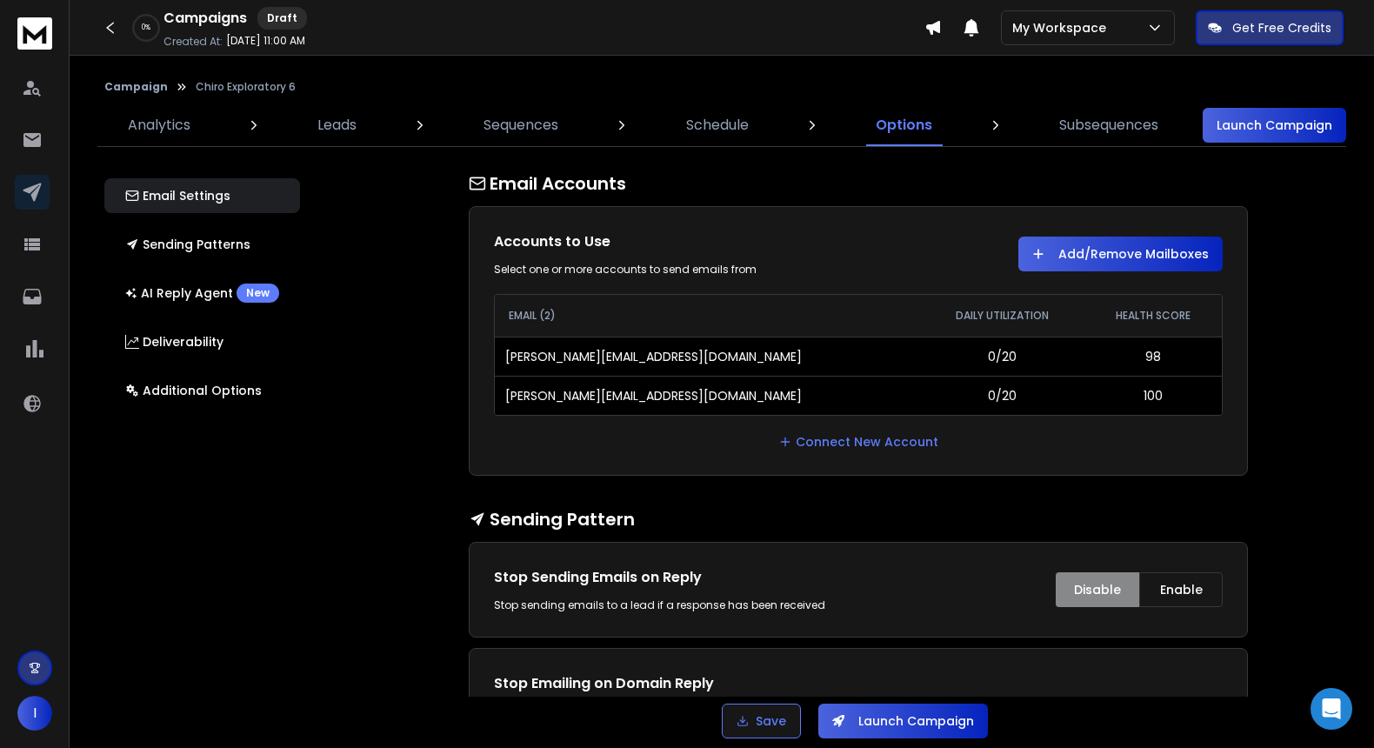
click at [1154, 247] on button "Add/Remove Mailboxes" at bounding box center [1120, 254] width 204 height 35
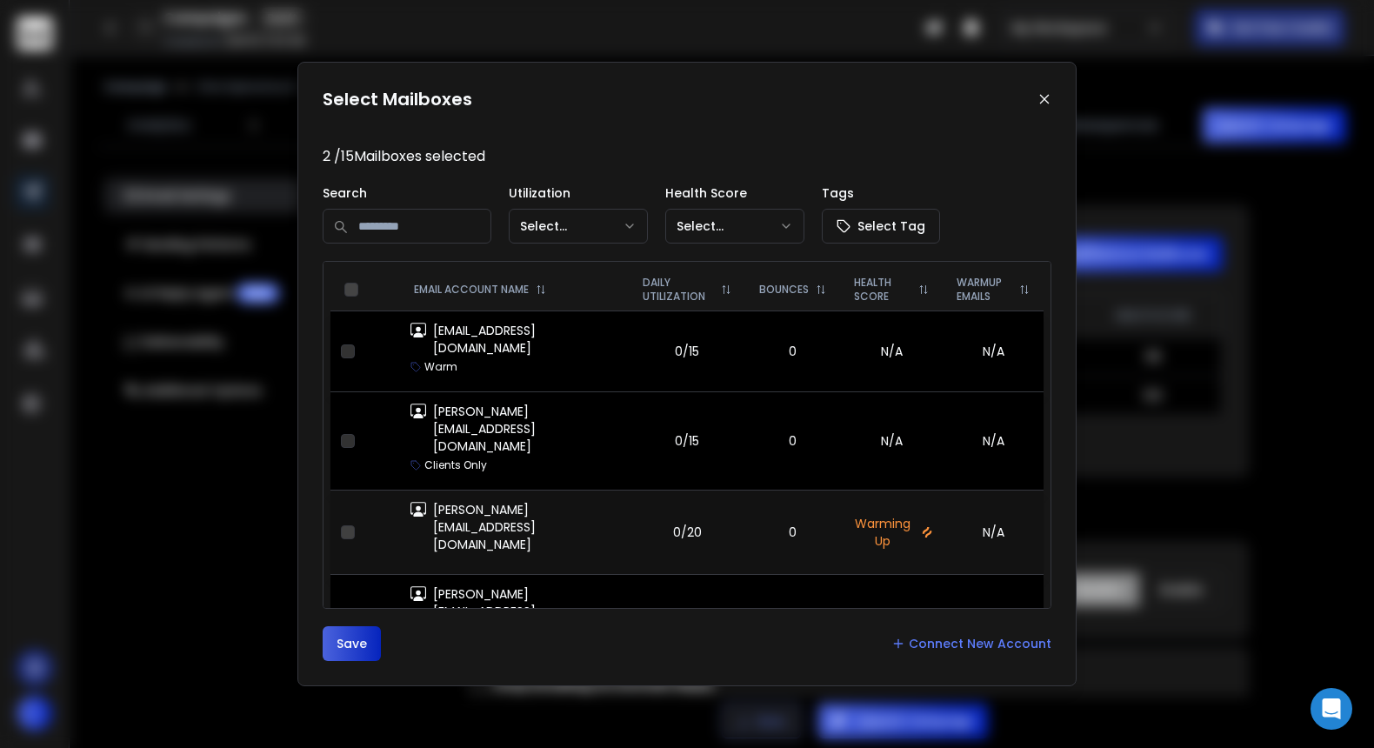
click at [344, 525] on button "button" at bounding box center [348, 532] width 14 height 14
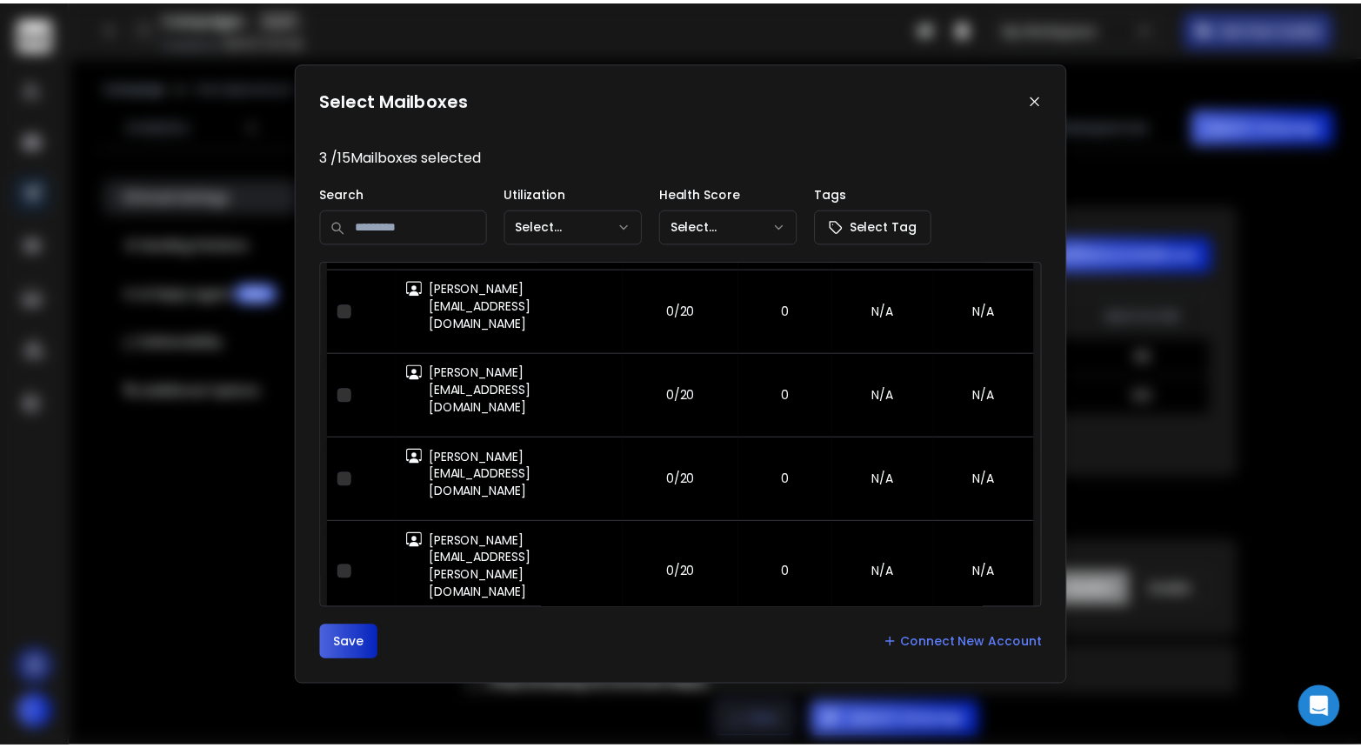
scroll to position [592, 0]
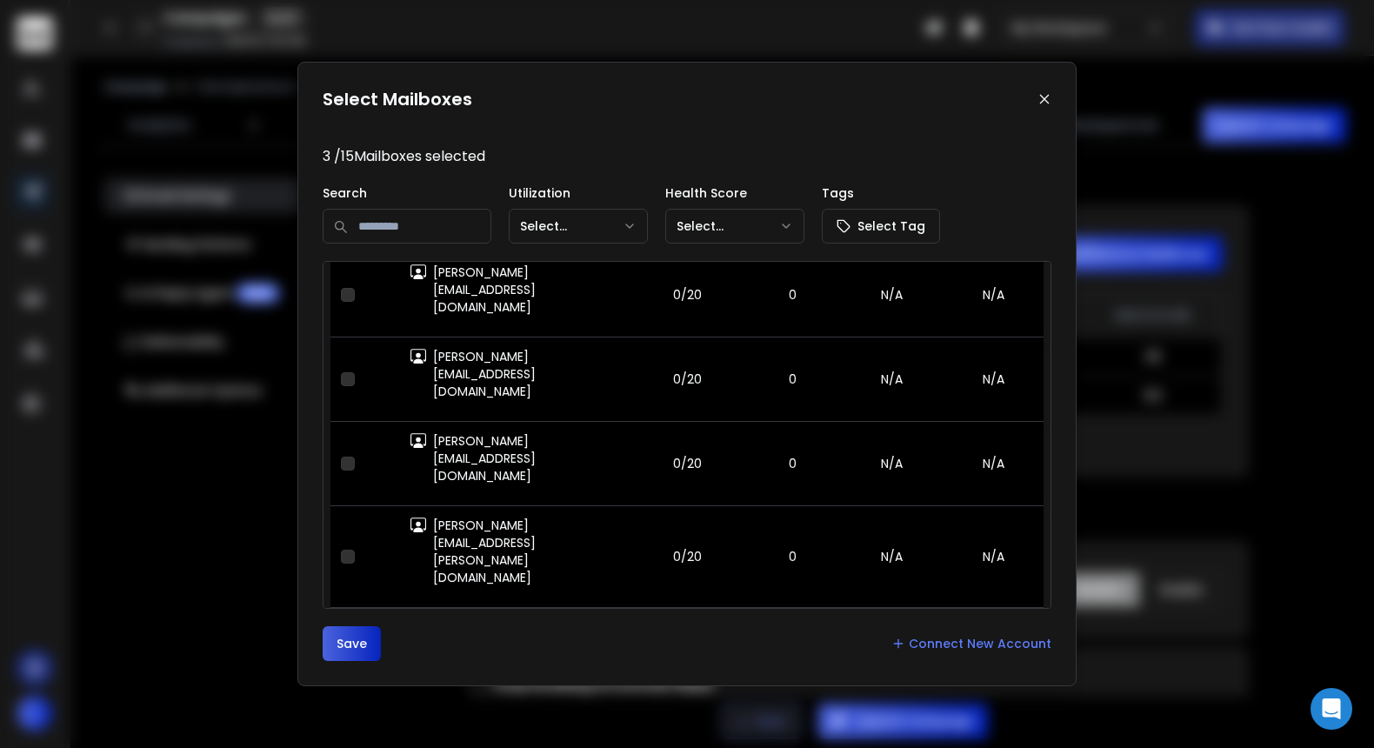
drag, startPoint x: 344, startPoint y: 507, endPoint x: 354, endPoint y: 564, distance: 57.5
click at [353, 648] on button "Save" at bounding box center [352, 643] width 58 height 35
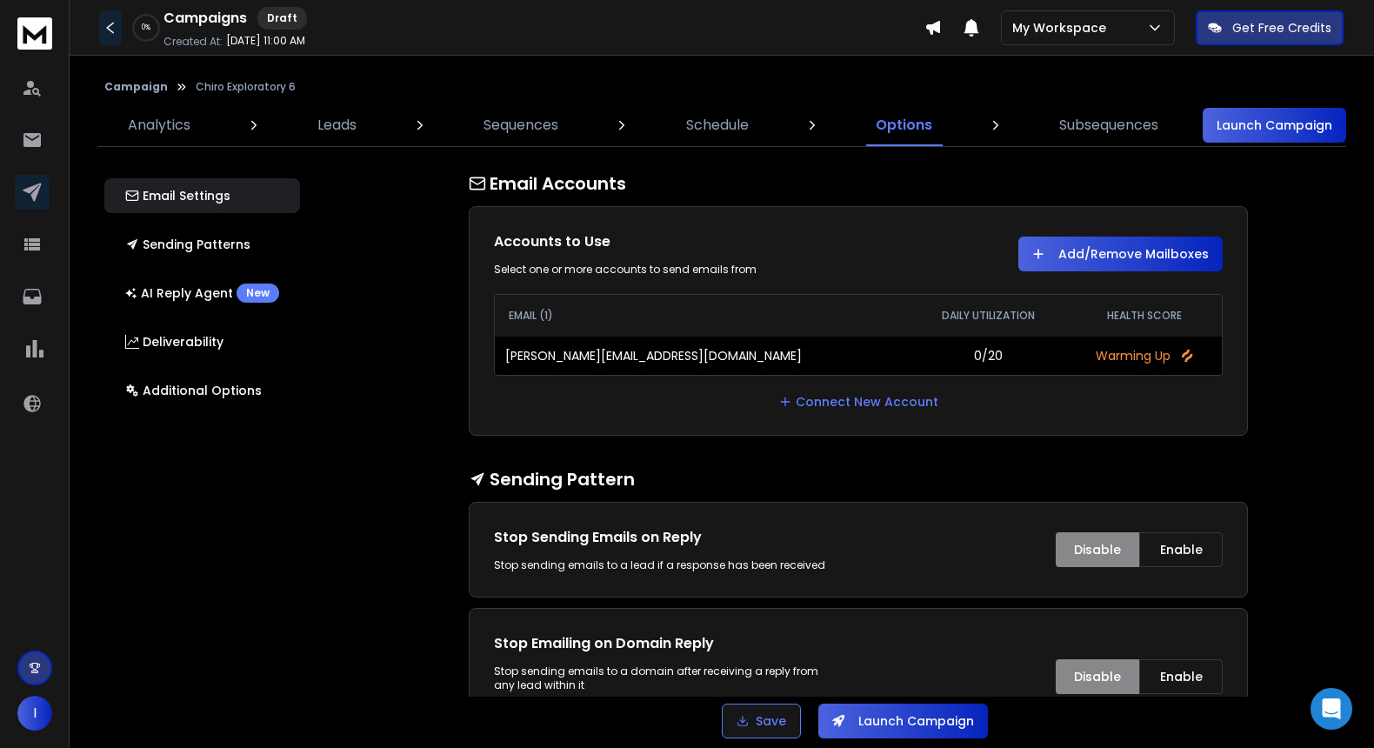
click at [113, 17] on button at bounding box center [110, 27] width 23 height 35
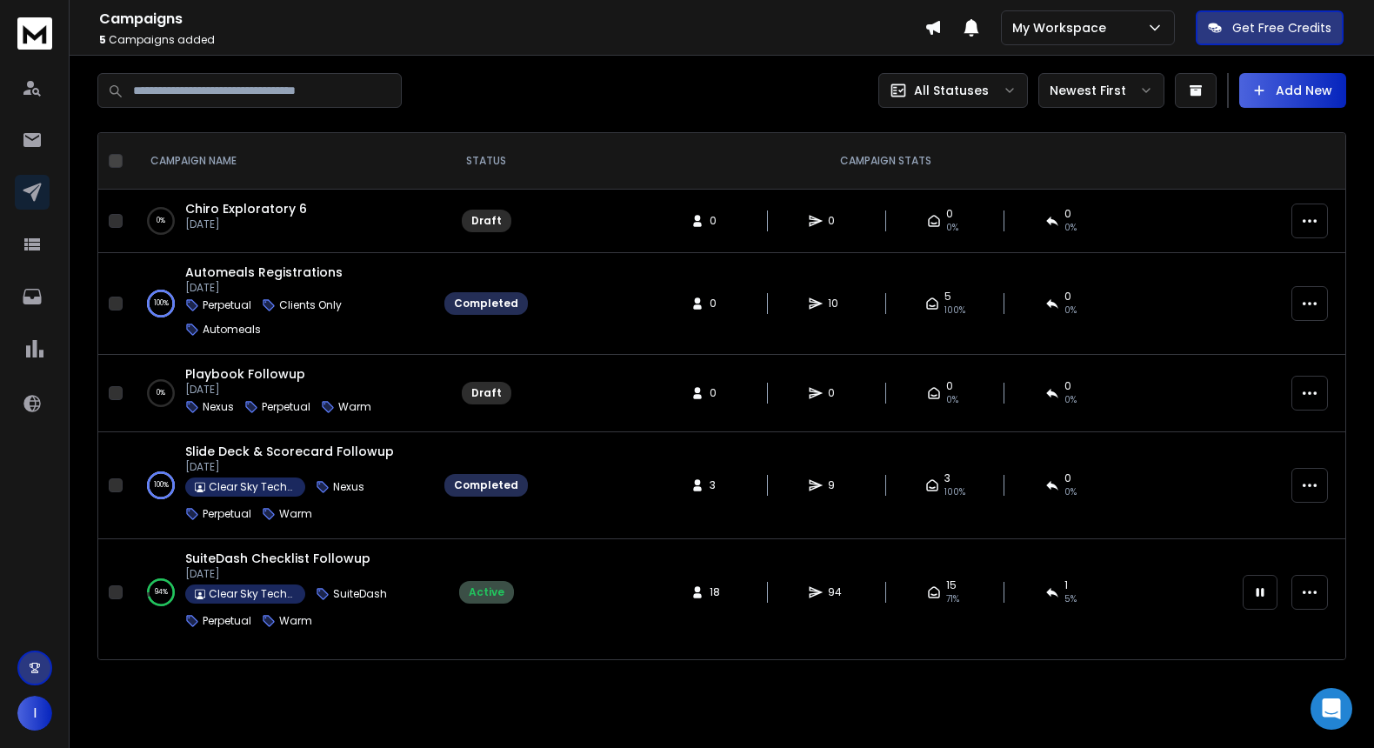
click at [1305, 217] on icon "button" at bounding box center [1309, 220] width 17 height 17
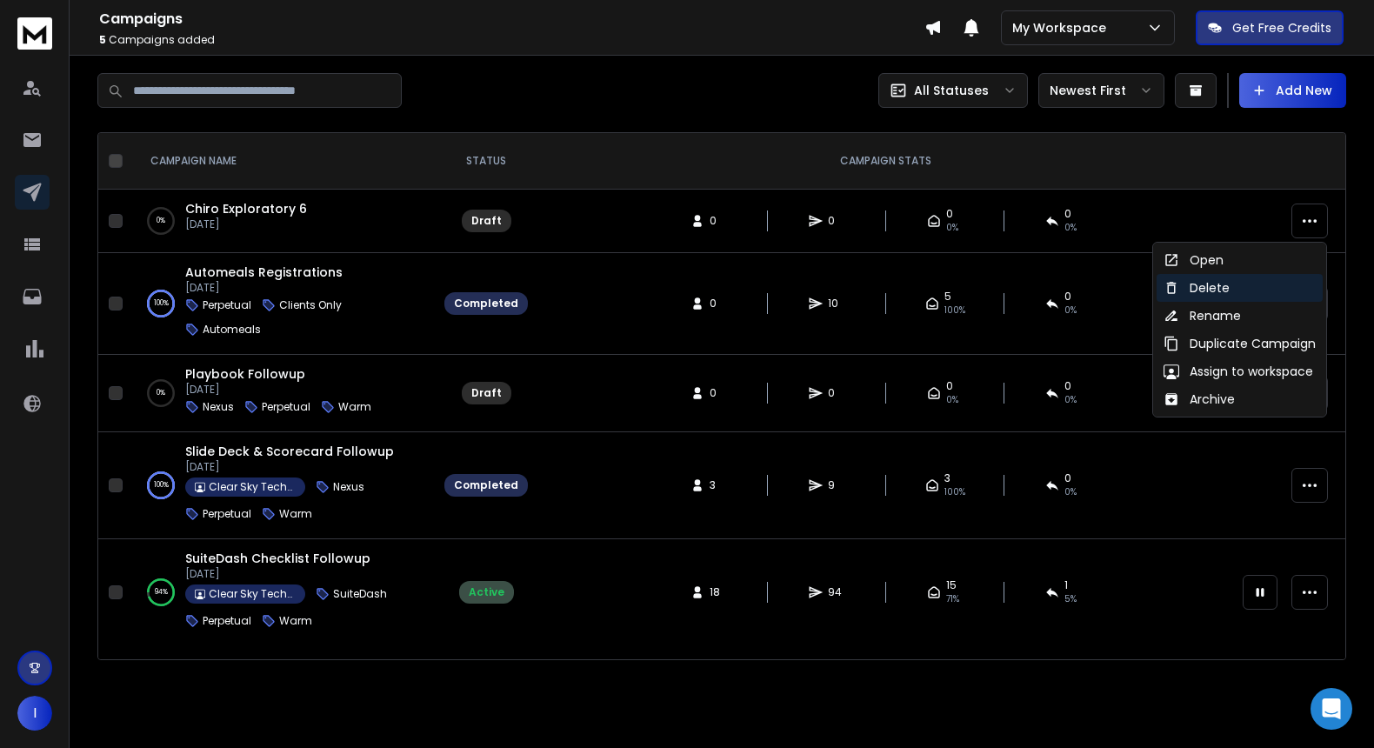
click at [1238, 286] on div "Delete" at bounding box center [1240, 288] width 166 height 28
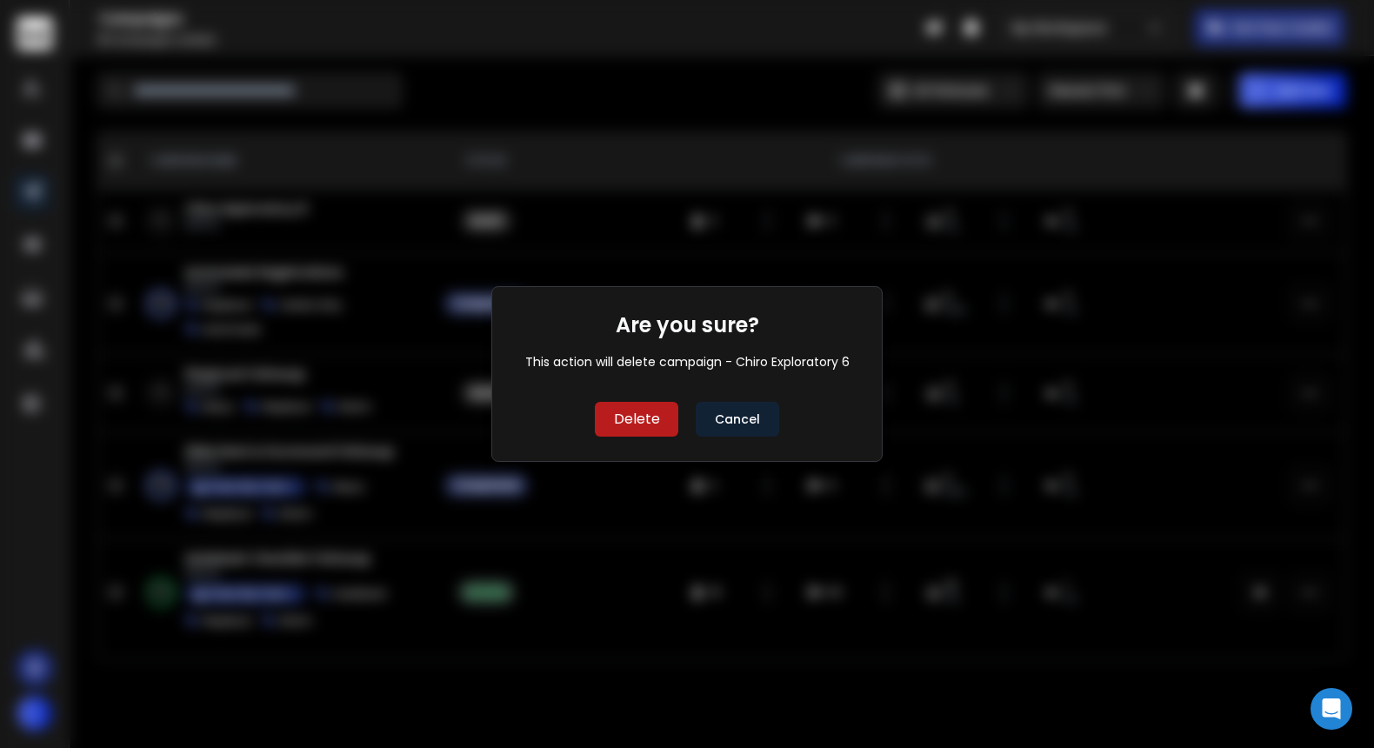
click at [644, 421] on button "Delete" at bounding box center [636, 419] width 83 height 35
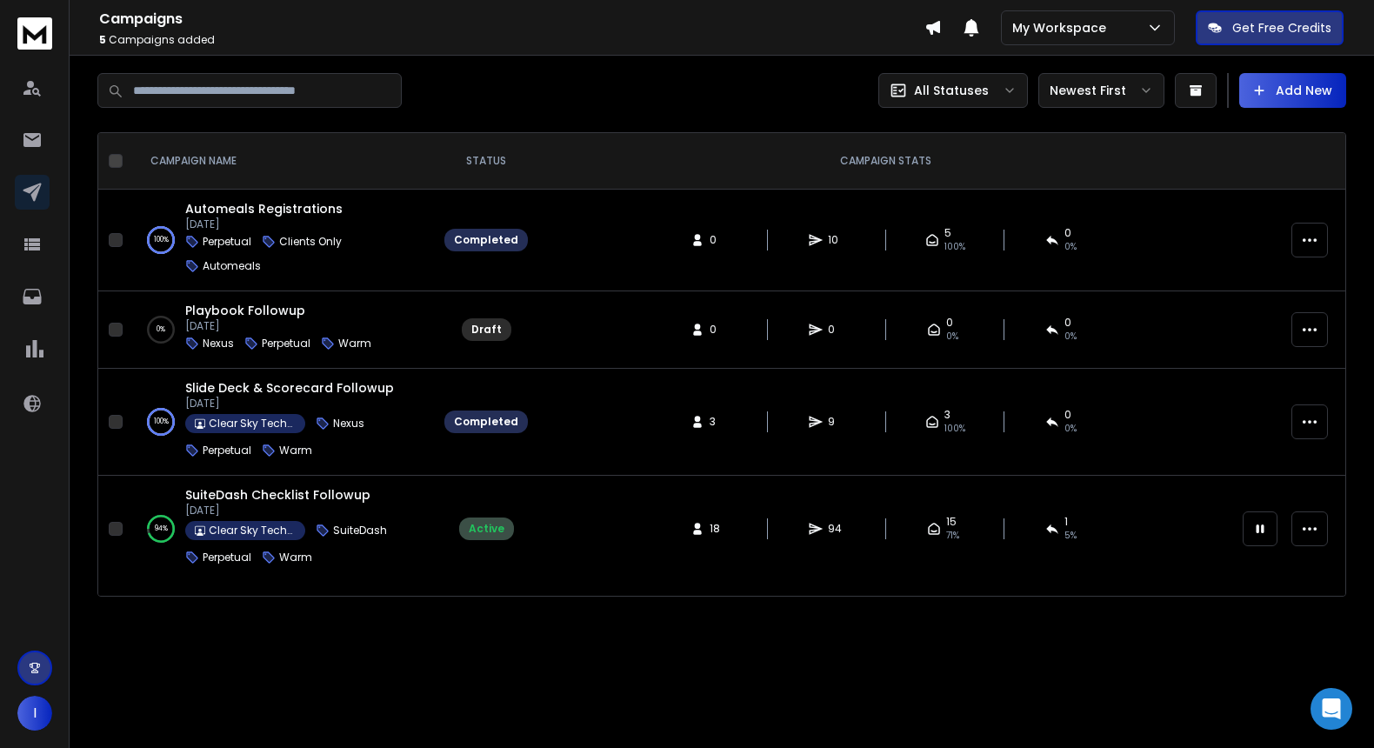
click at [1310, 241] on icon "button" at bounding box center [1310, 239] width 14 height 3
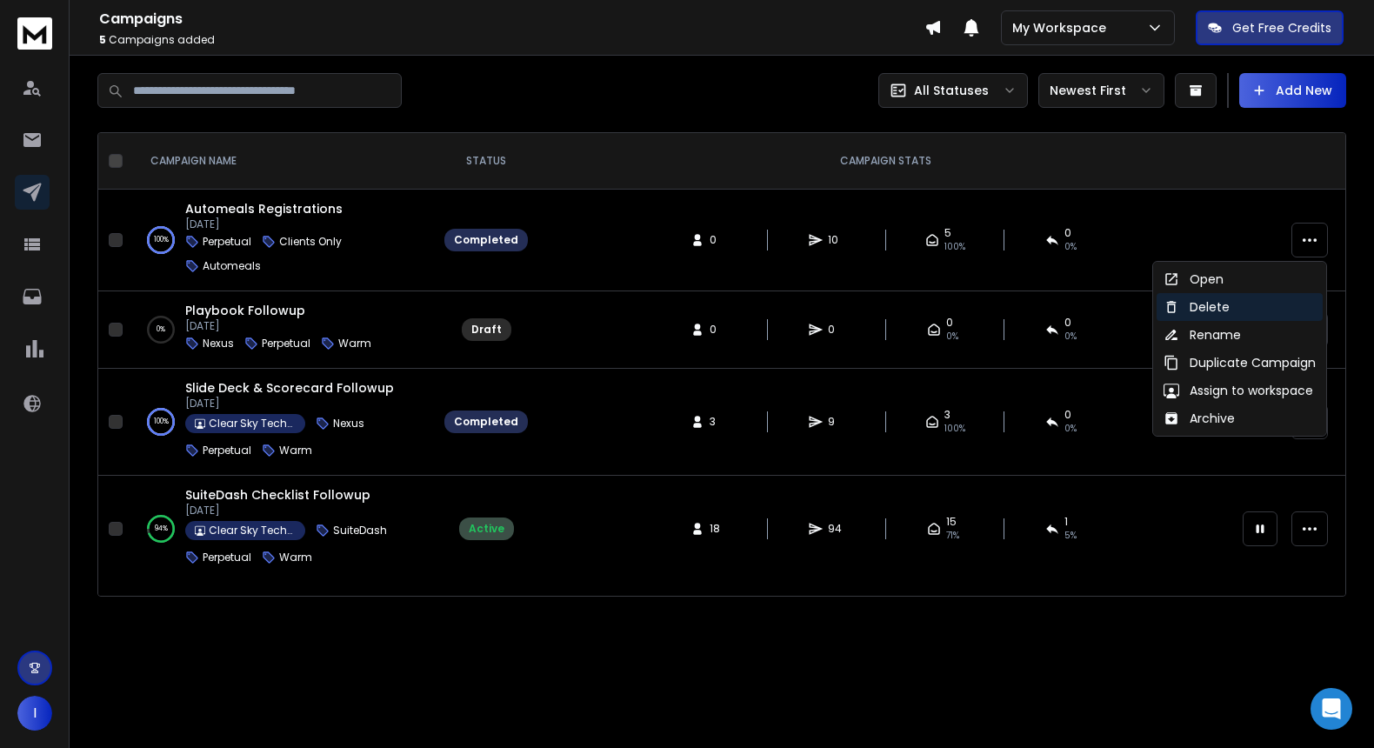
click at [1214, 303] on div "Delete" at bounding box center [1197, 306] width 66 height 17
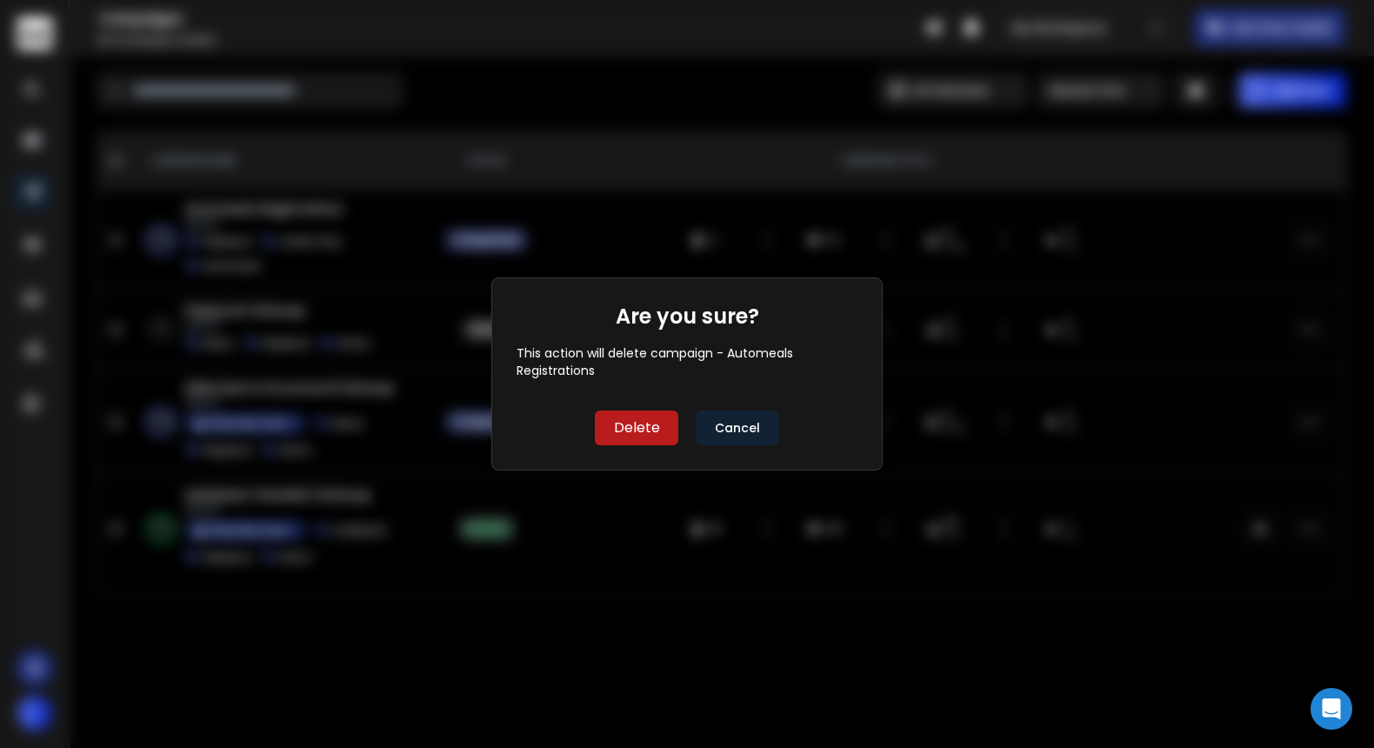
click at [638, 423] on button "Delete" at bounding box center [636, 427] width 83 height 35
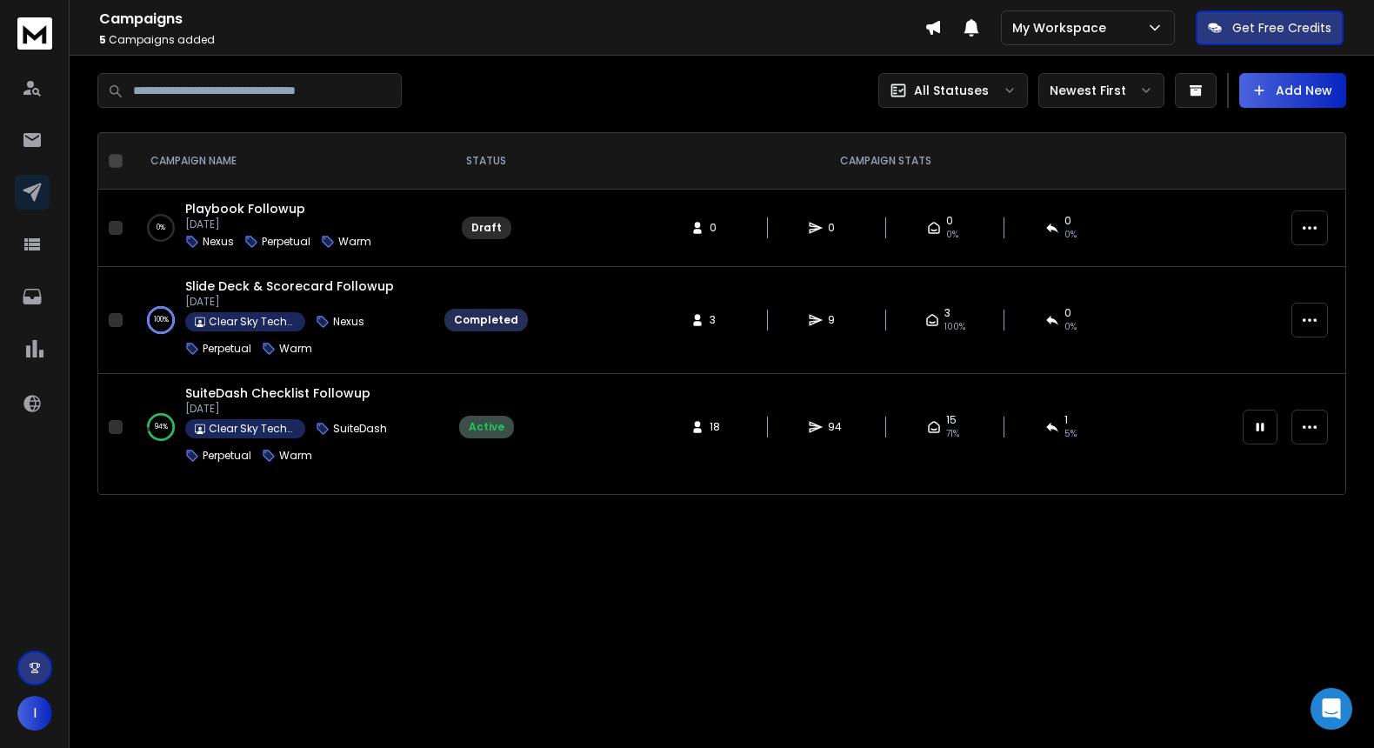
click at [277, 392] on span "SuiteDash Checklist Followup" at bounding box center [277, 392] width 185 height 17
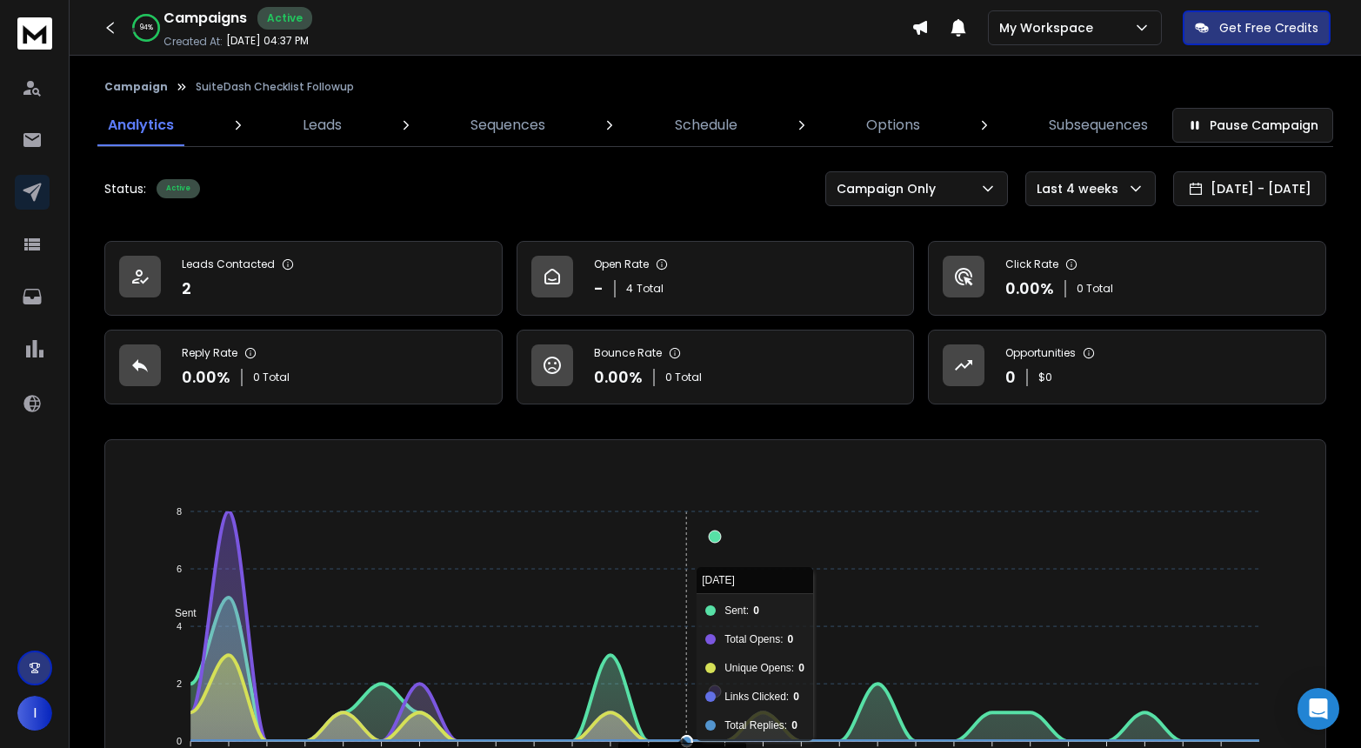
click at [322, 204] on div "Status: Active Pause Campaign Campaign Only Last 4 weeks [DATE] - [DATE]" at bounding box center [715, 188] width 1222 height 35
click at [103, 23] on icon at bounding box center [111, 28] width 16 height 16
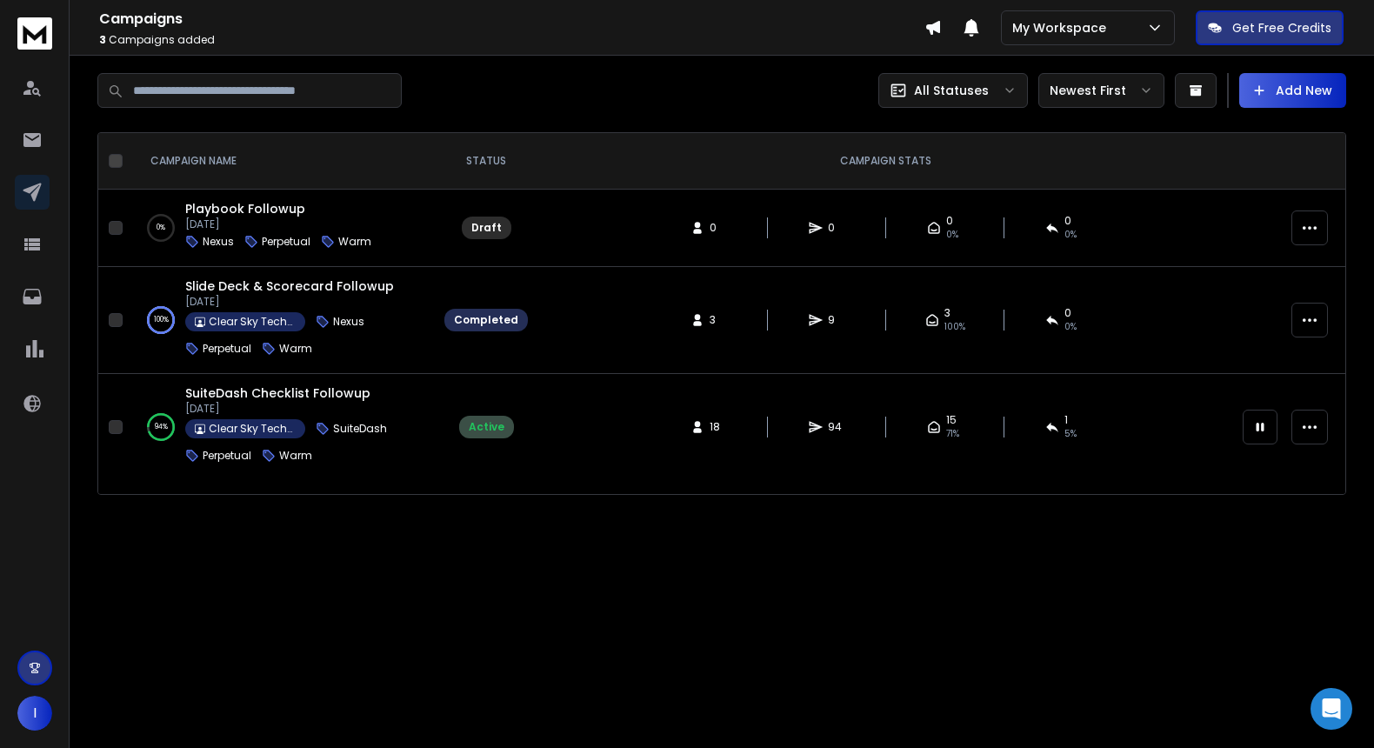
click at [312, 574] on div "Get only verified leads with our AI-powered Lead Finder, starting at $22/mo Try…" at bounding box center [687, 374] width 1374 height 748
click at [442, 657] on div "Get only verified leads with our AI-powered Lead Finder, starting at $22/mo Try…" at bounding box center [687, 374] width 1374 height 748
